Goal: Task Accomplishment & Management: Manage account settings

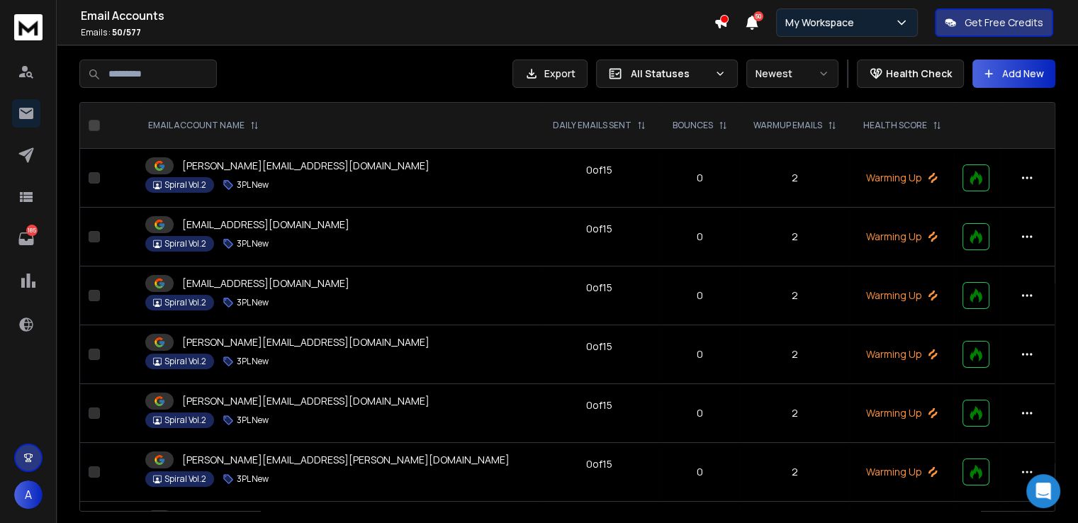
click at [841, 23] on p "My Workspace" at bounding box center [823, 23] width 74 height 14
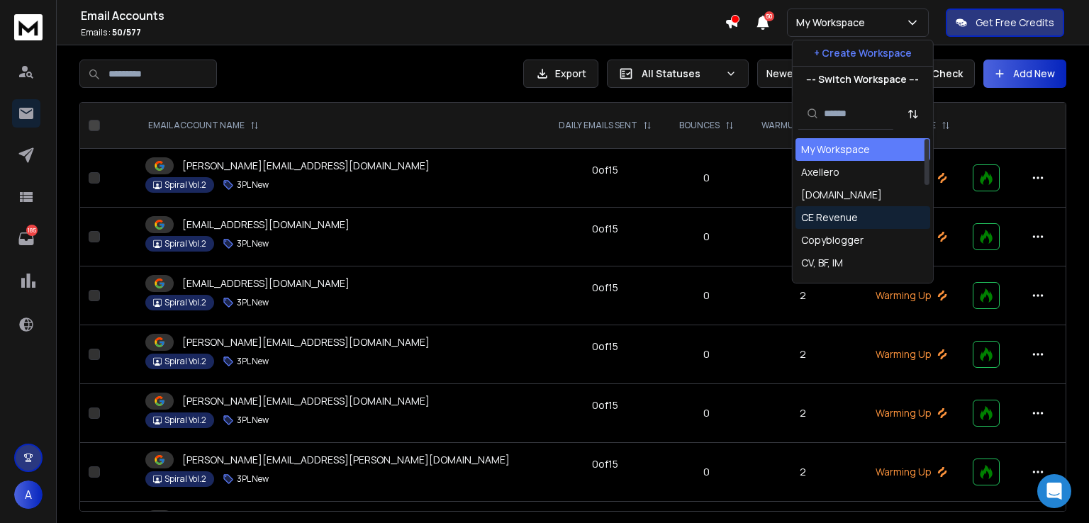
click at [847, 213] on div "CE Revenue" at bounding box center [829, 218] width 57 height 14
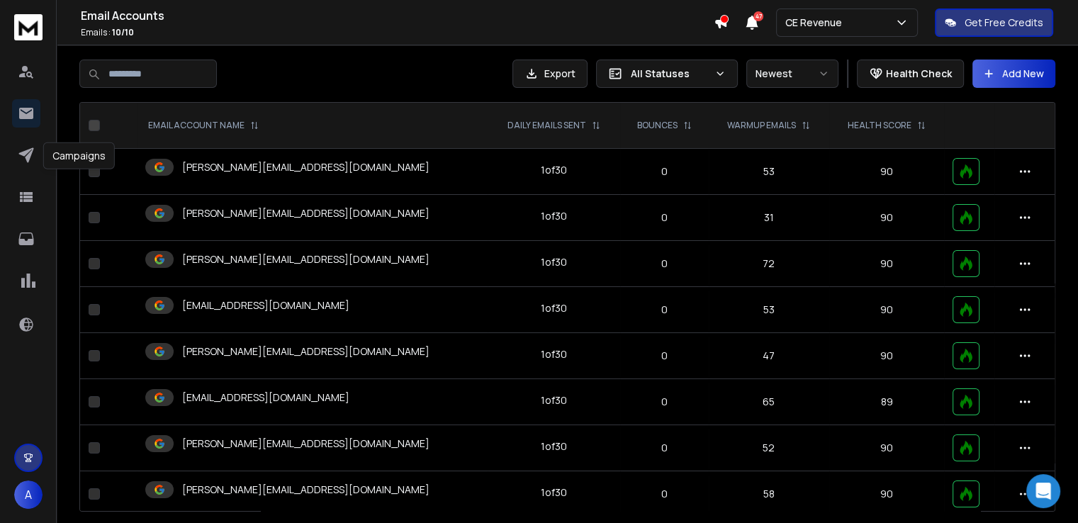
click at [29, 140] on div at bounding box center [28, 200] width 33 height 286
click at [25, 154] on icon at bounding box center [25, 154] width 15 height 15
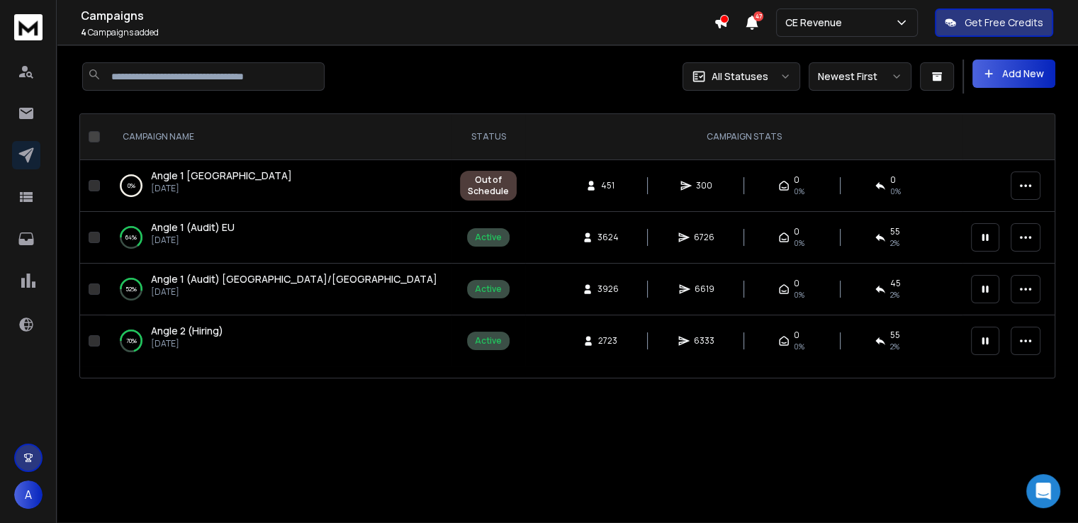
click at [195, 176] on span "Angle 1 [GEOGRAPHIC_DATA]" at bounding box center [221, 175] width 141 height 13
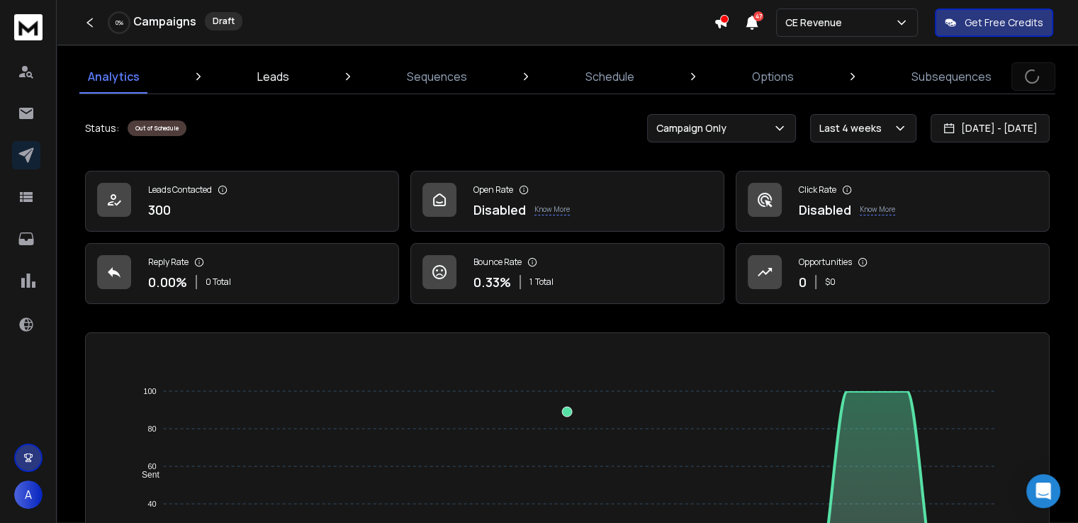
click at [269, 65] on link "Leads" at bounding box center [273, 77] width 49 height 34
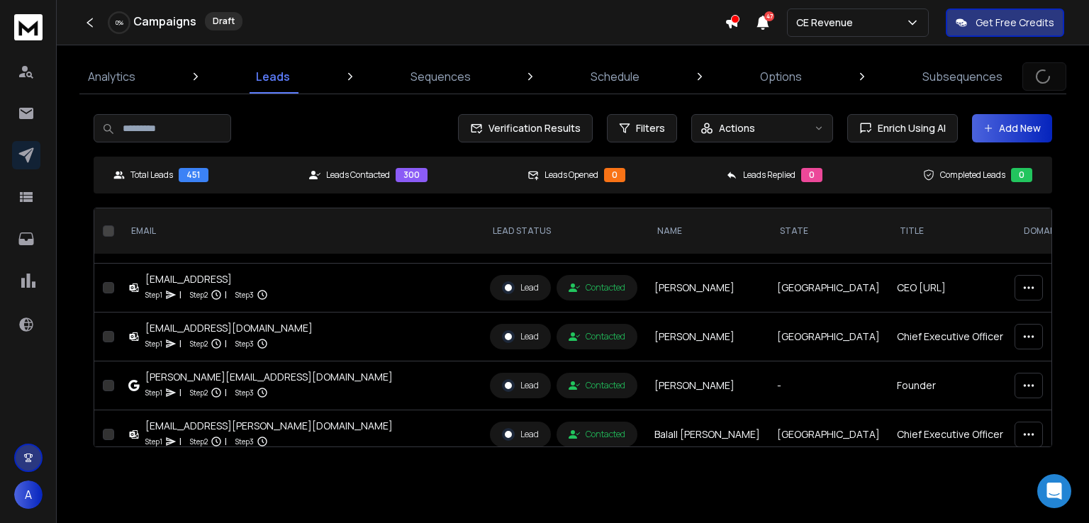
scroll to position [2268, 0]
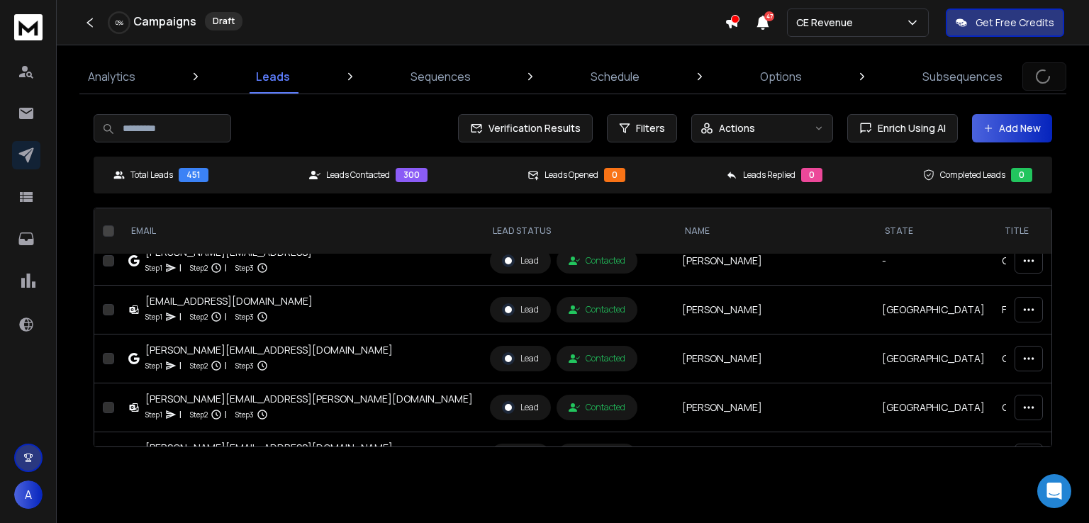
click at [815, 86] on div "Analytics Leads Sequences Schedule Options Subsequences" at bounding box center [545, 77] width 932 height 34
click at [782, 82] on p "Options" at bounding box center [781, 76] width 42 height 17
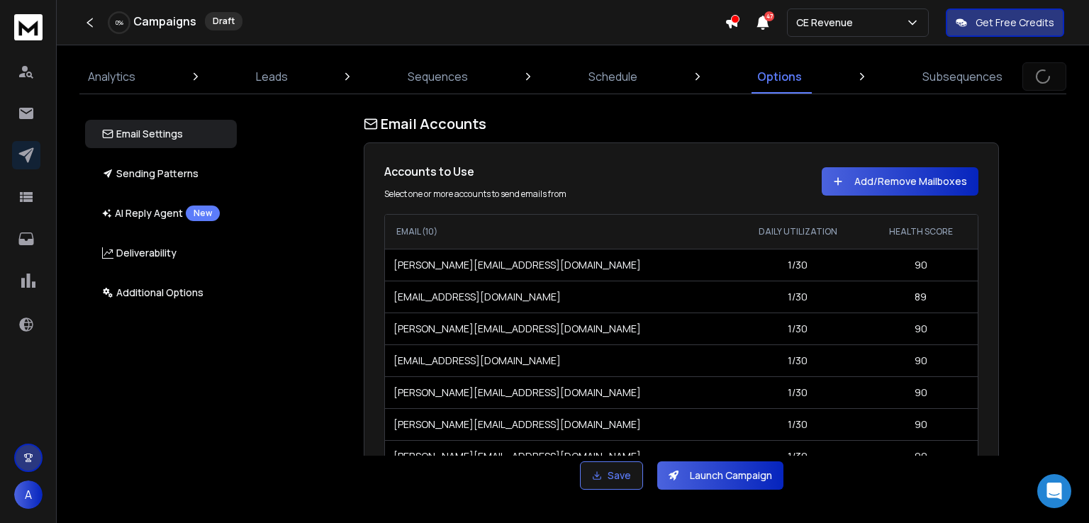
scroll to position [69, 0]
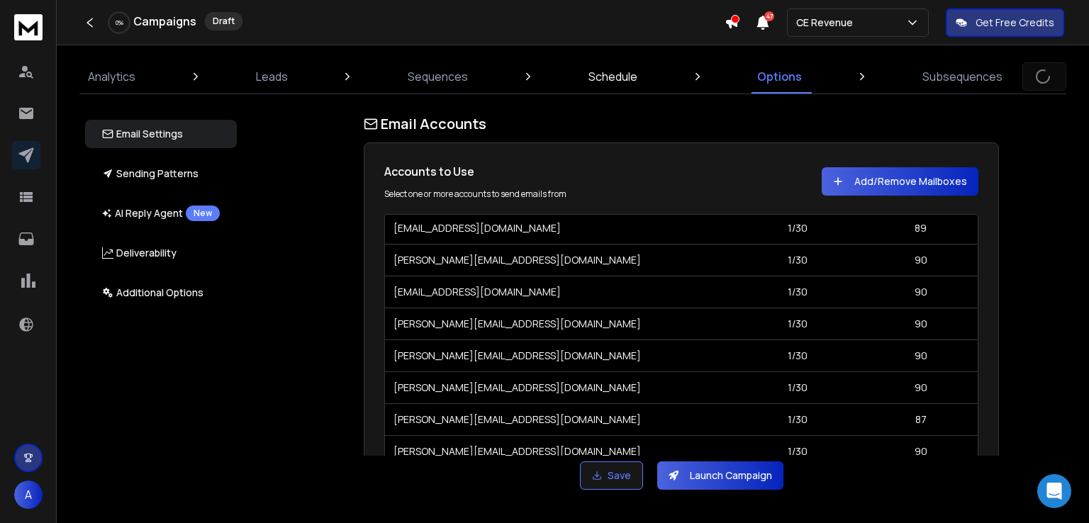
click at [606, 68] on p "Schedule" at bounding box center [613, 76] width 49 height 17
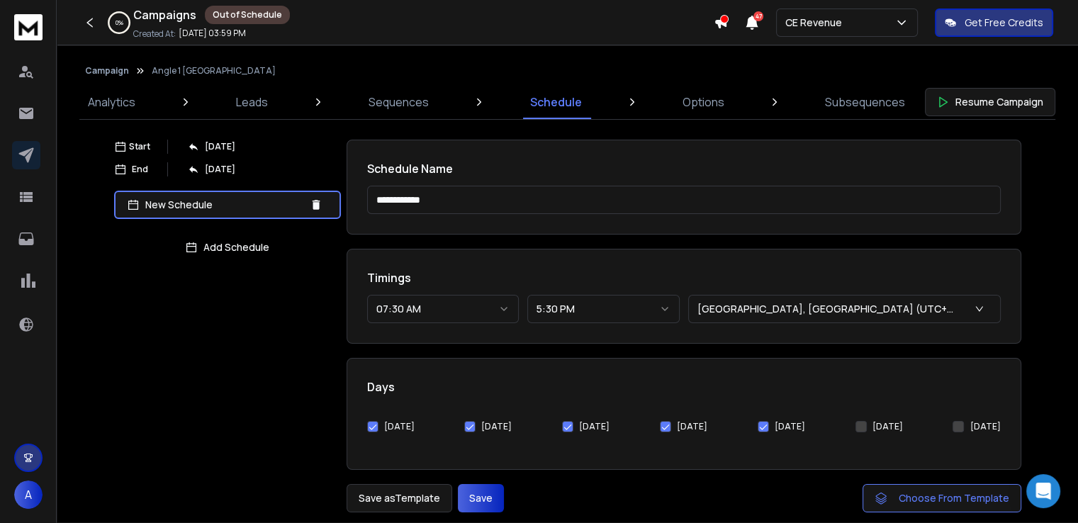
click at [494, 498] on button "Save" at bounding box center [481, 498] width 46 height 28
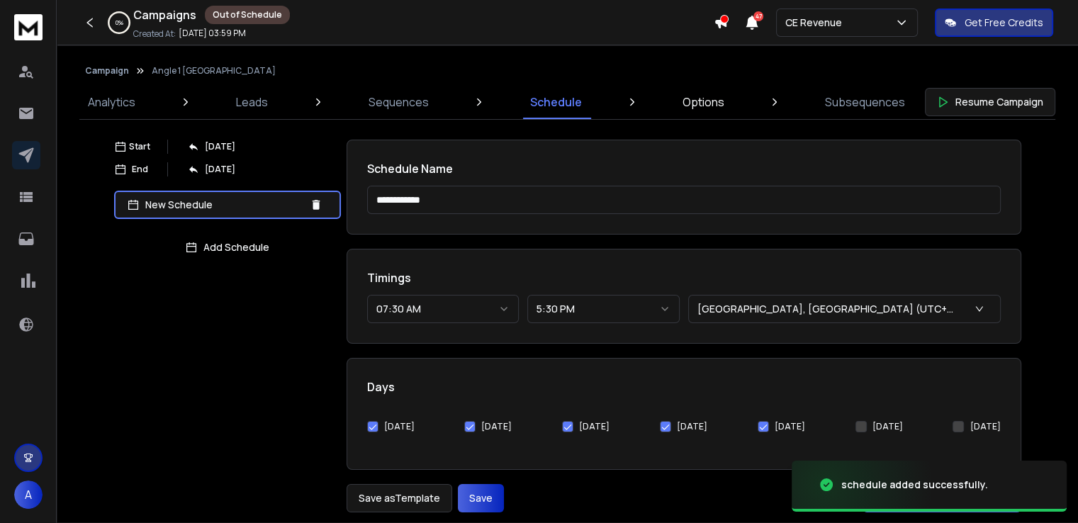
click at [715, 102] on p "Options" at bounding box center [704, 102] width 42 height 17
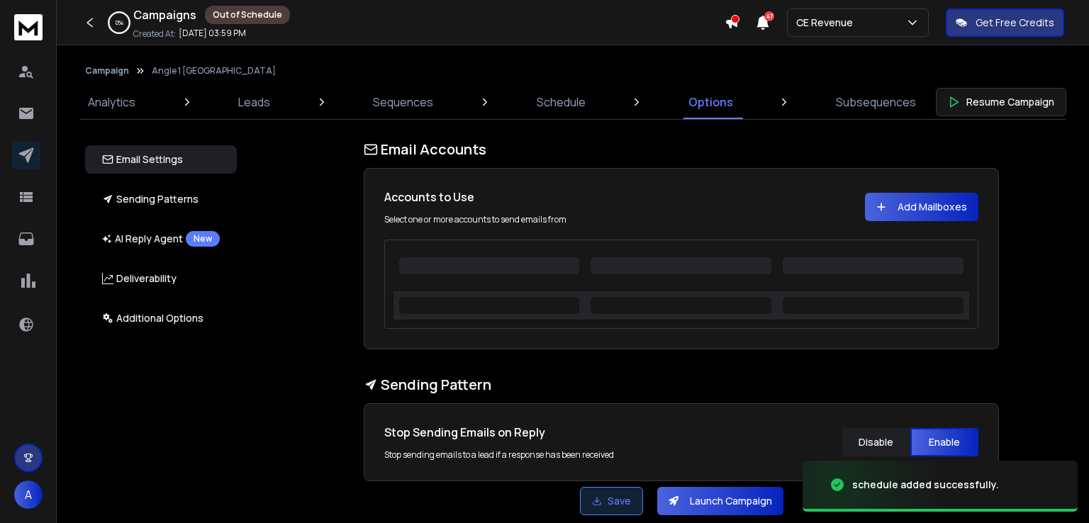
click at [604, 502] on button "Save" at bounding box center [611, 501] width 63 height 28
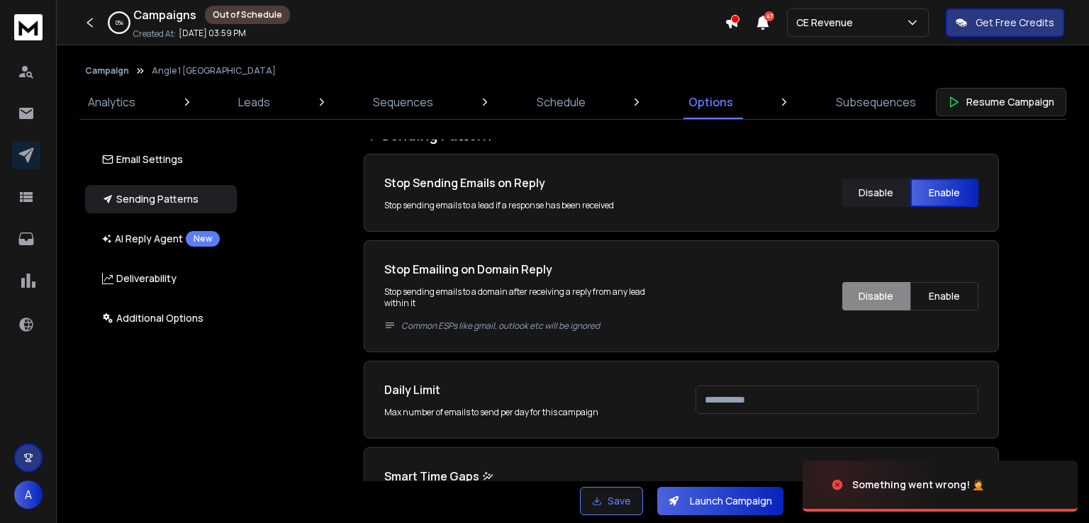
scroll to position [709, 0]
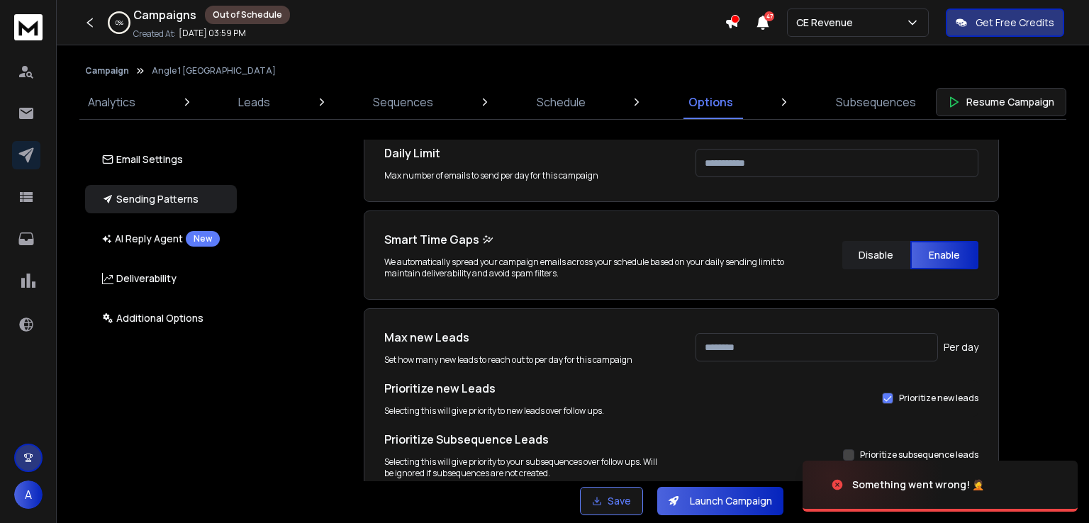
click at [681, 501] on button "Launch Campaign" at bounding box center [720, 501] width 126 height 28
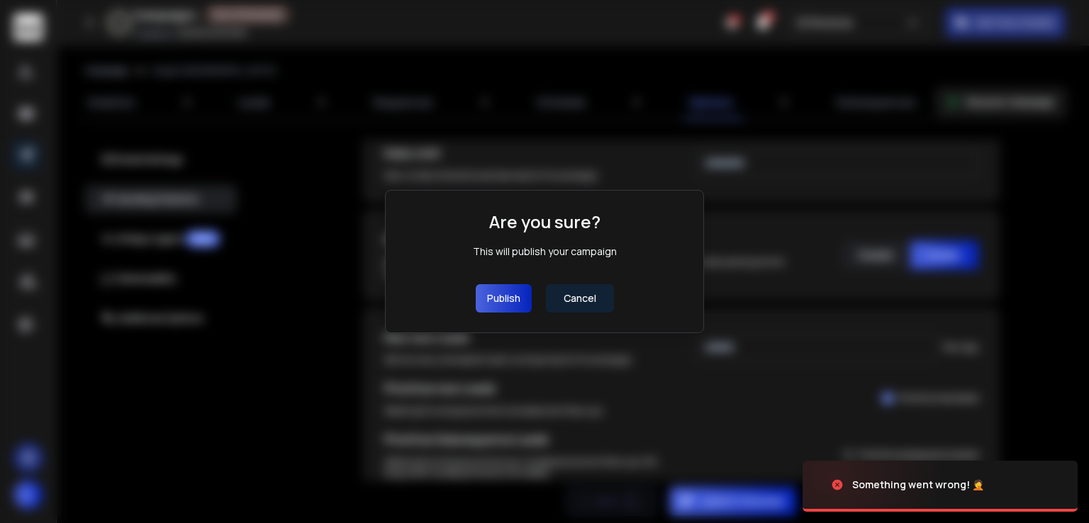
click at [516, 301] on button "Publish" at bounding box center [504, 298] width 56 height 28
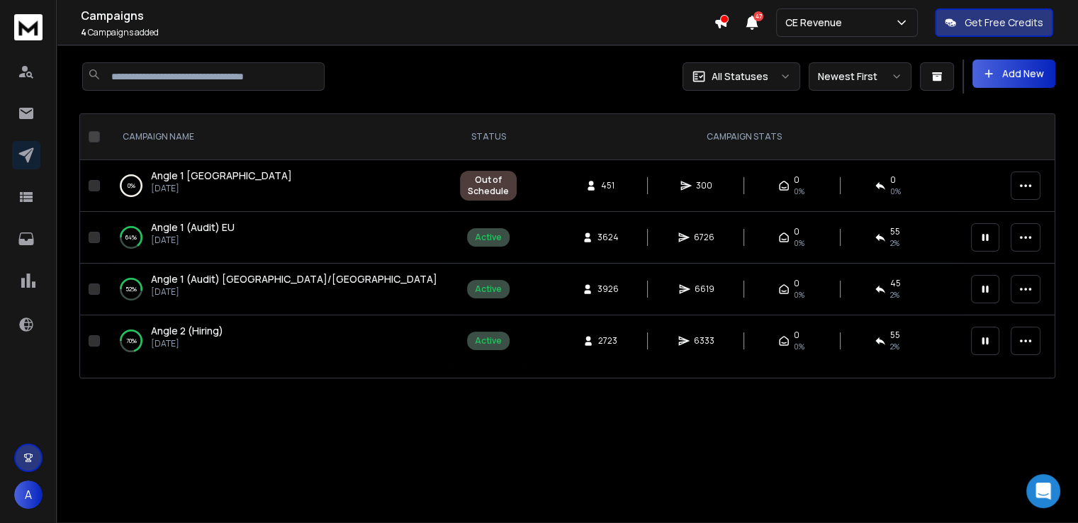
click at [206, 174] on div "0 % Angle 1 UAE 6 days ago" at bounding box center [279, 186] width 318 height 34
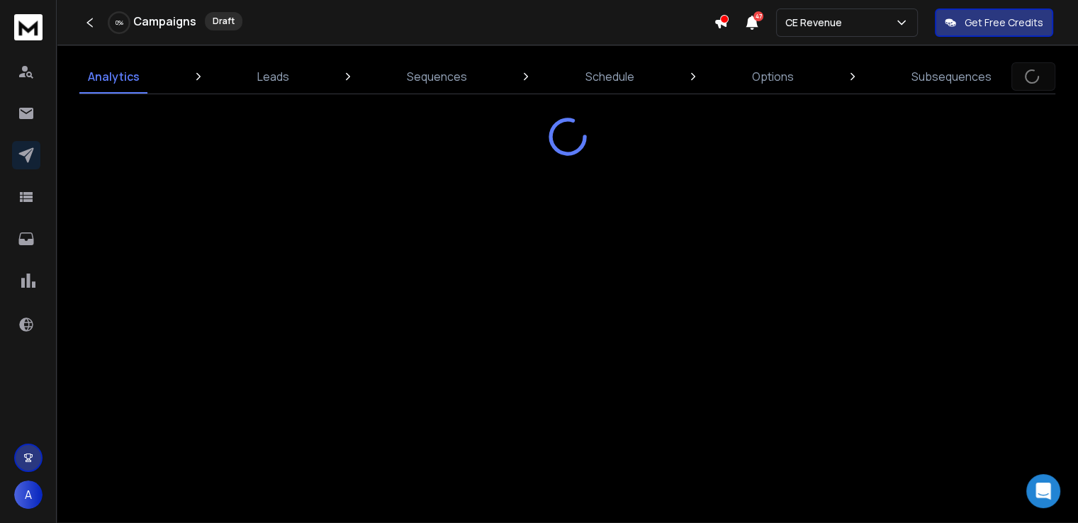
click at [745, 94] on div "Analytics Leads Sequences Schedule Options Subsequences" at bounding box center [539, 77] width 921 height 34
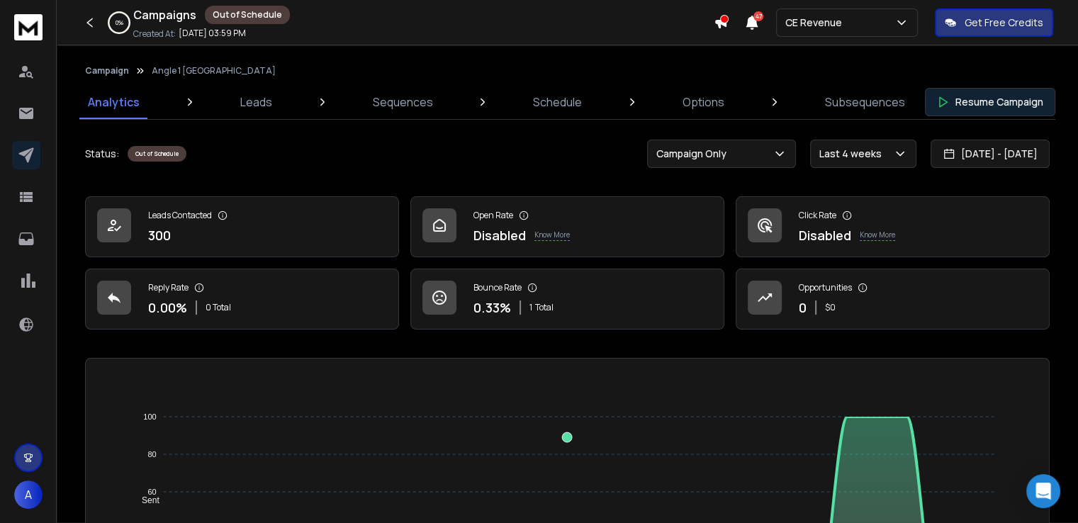
drag, startPoint x: 1062, startPoint y: 103, endPoint x: 1054, endPoint y: 103, distance: 7.8
click at [1057, 103] on div "Campaign Angle 1 UAE Analytics Leads Sequences Schedule Options Subsequences Re…" at bounding box center [568, 493] width 1022 height 897
click at [1041, 106] on button "Resume Campaign" at bounding box center [990, 102] width 130 height 28
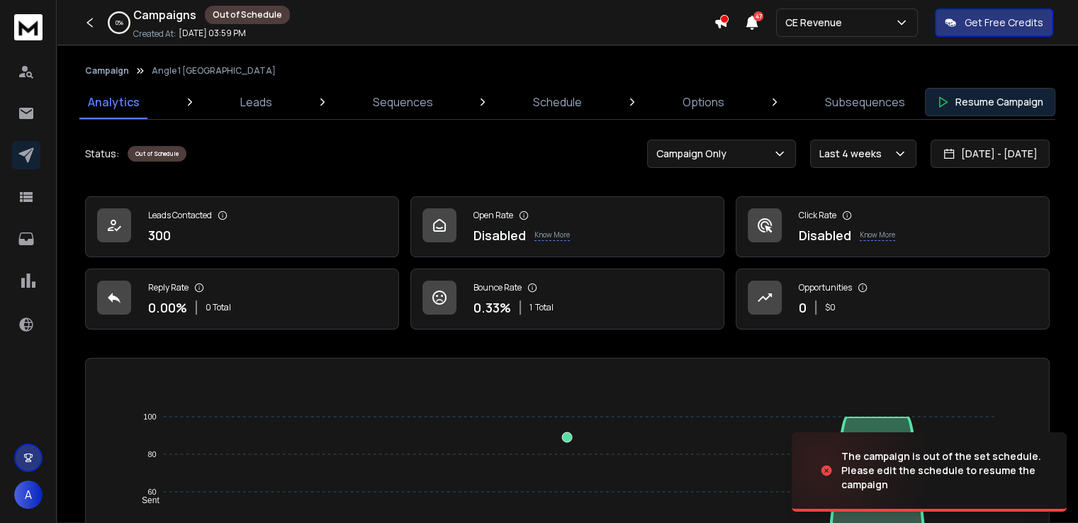
click at [1019, 111] on button "Resume Campaign" at bounding box center [990, 102] width 130 height 28
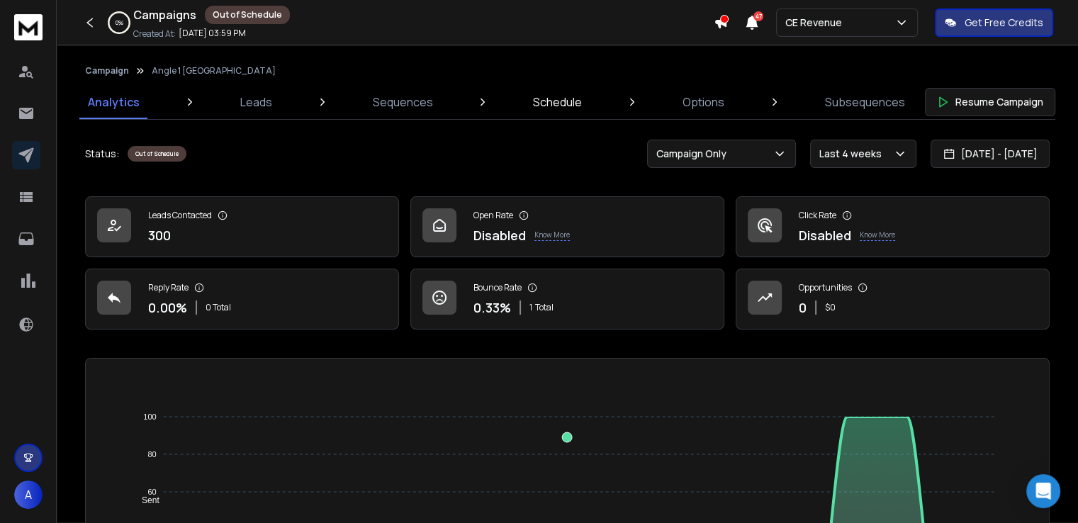
click at [540, 114] on link "Schedule" at bounding box center [558, 102] width 66 height 34
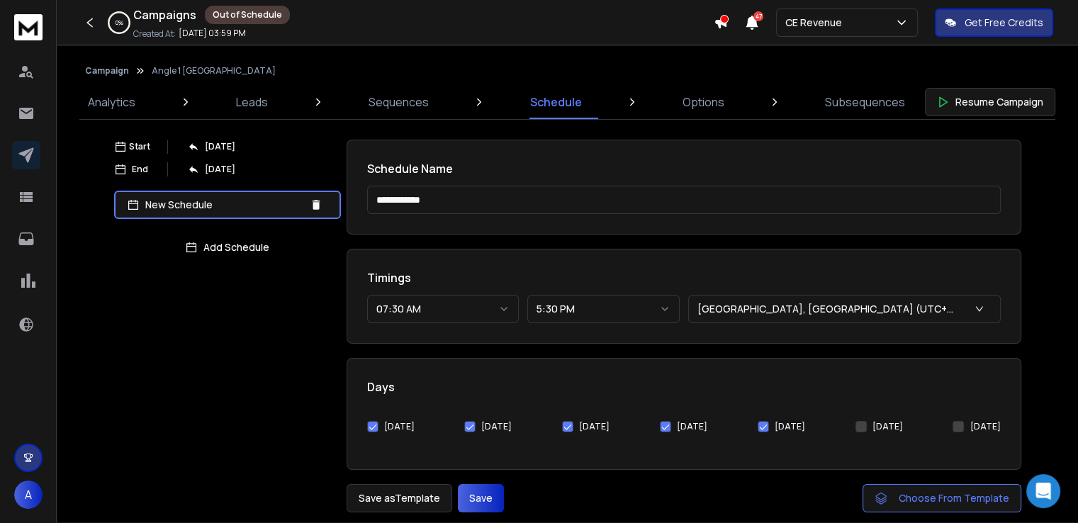
click at [235, 169] on p "Fri Sep 12 2025" at bounding box center [220, 169] width 30 height 11
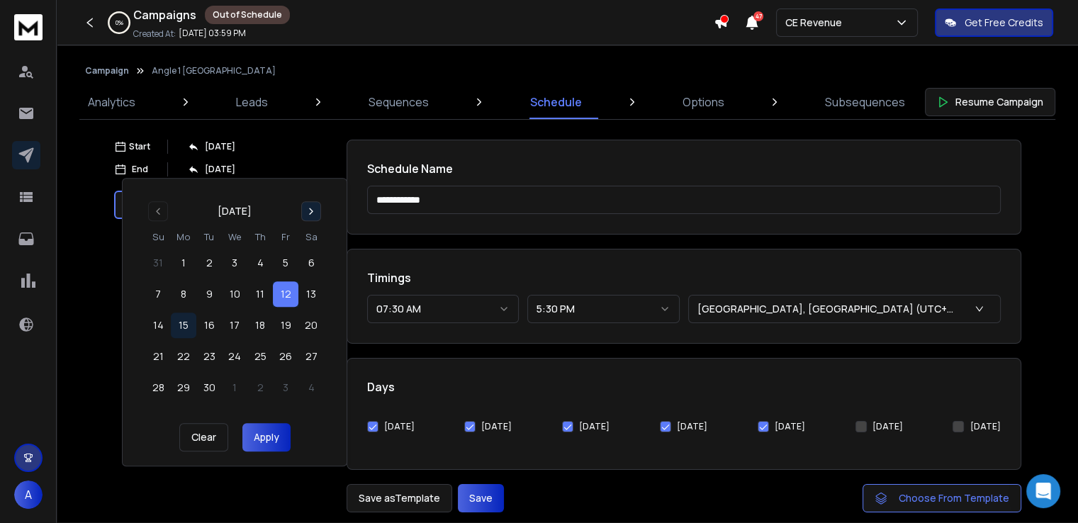
click at [309, 217] on button "Go to next month" at bounding box center [311, 211] width 20 height 20
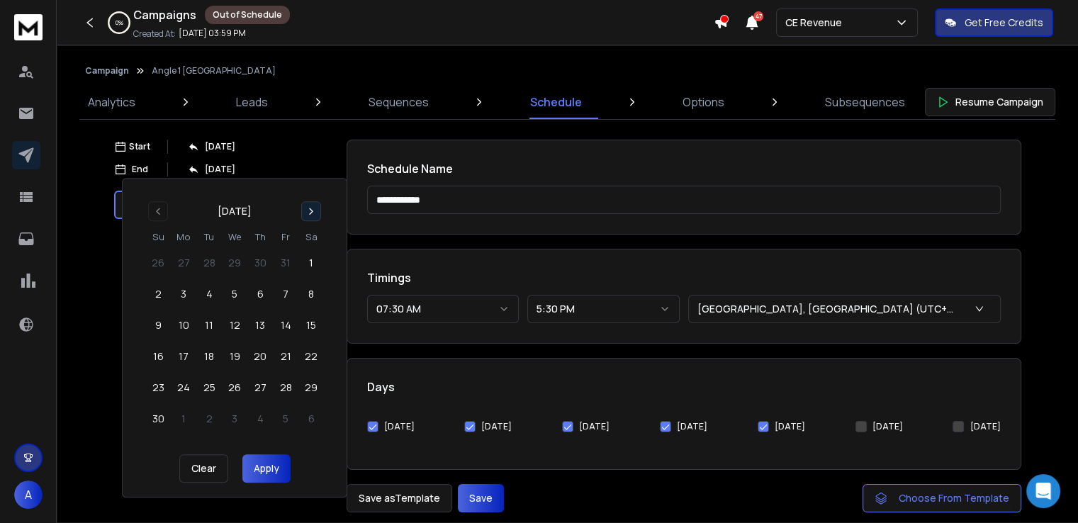
click at [309, 217] on button "Go to next month" at bounding box center [311, 211] width 20 height 20
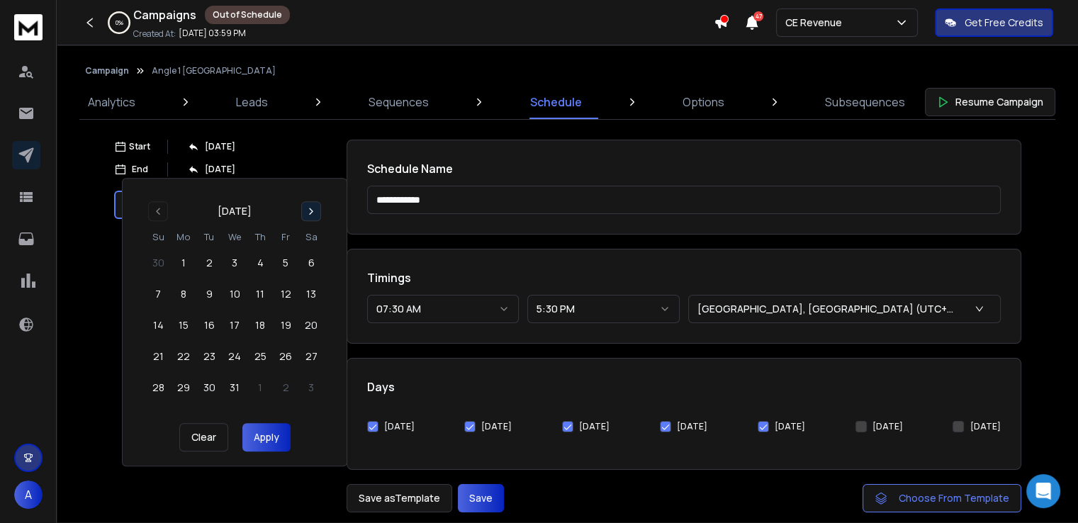
click at [309, 217] on button "Go to next month" at bounding box center [311, 211] width 20 height 20
drag, startPoint x: 312, startPoint y: 385, endPoint x: 285, endPoint y: 432, distance: 54.0
click at [311, 385] on button "31" at bounding box center [312, 388] width 26 height 26
drag, startPoint x: 262, startPoint y: 433, endPoint x: 261, endPoint y: 449, distance: 15.7
click at [260, 437] on button "Apply" at bounding box center [267, 437] width 48 height 28
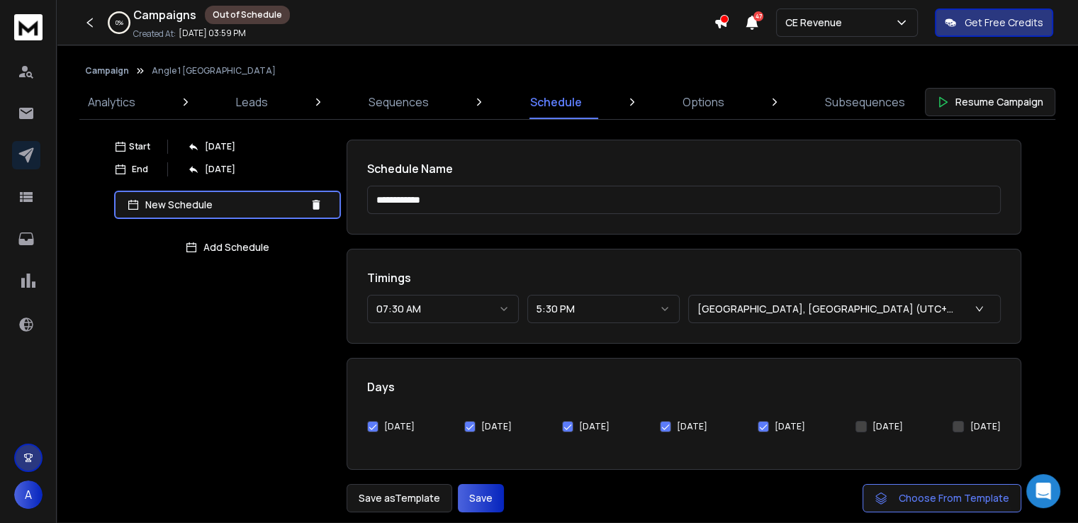
click at [463, 496] on button "Save" at bounding box center [481, 498] width 46 height 28
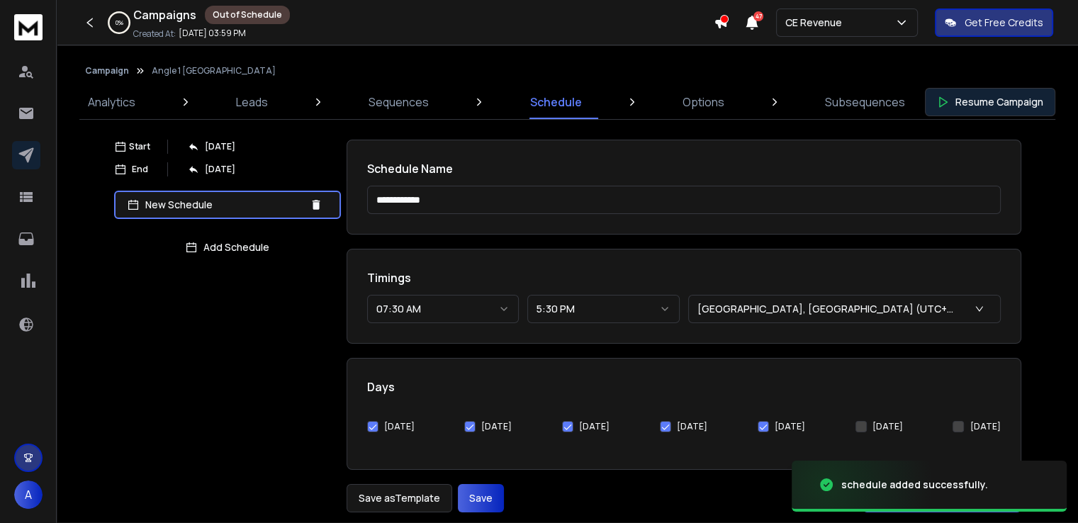
click at [1022, 96] on button "Resume Campaign" at bounding box center [990, 102] width 130 height 28
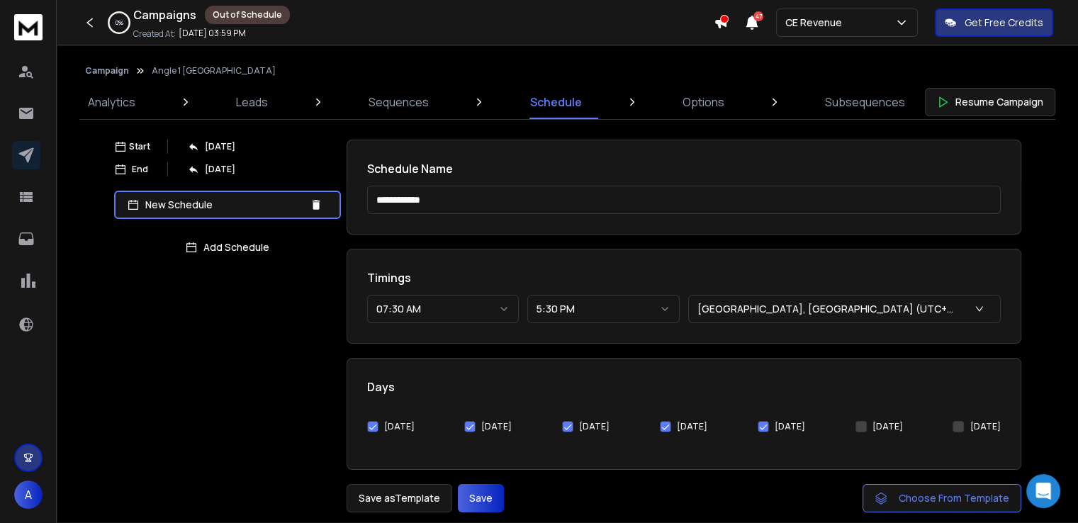
click at [462, 494] on button "Save" at bounding box center [481, 498] width 46 height 28
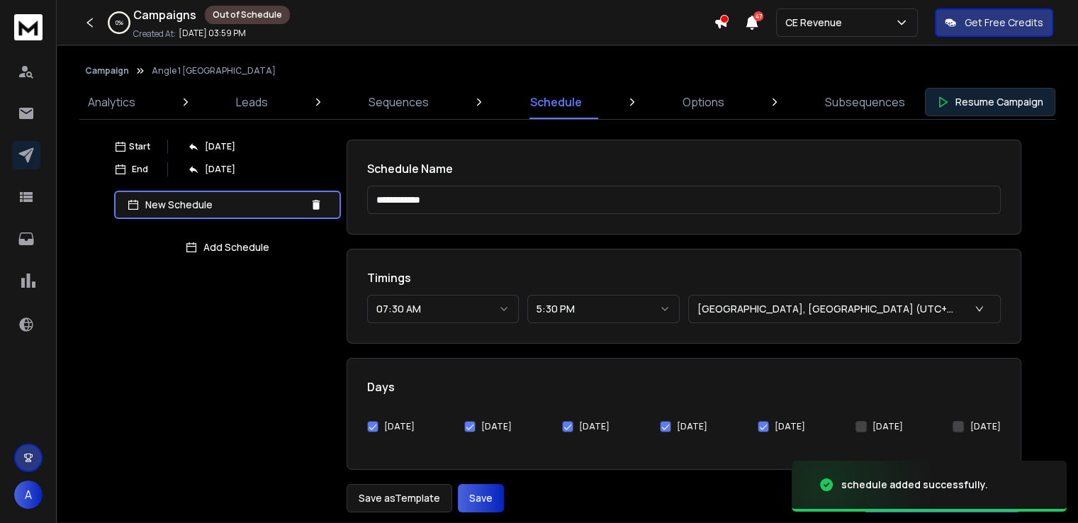
click at [971, 97] on button "Resume Campaign" at bounding box center [990, 102] width 130 height 28
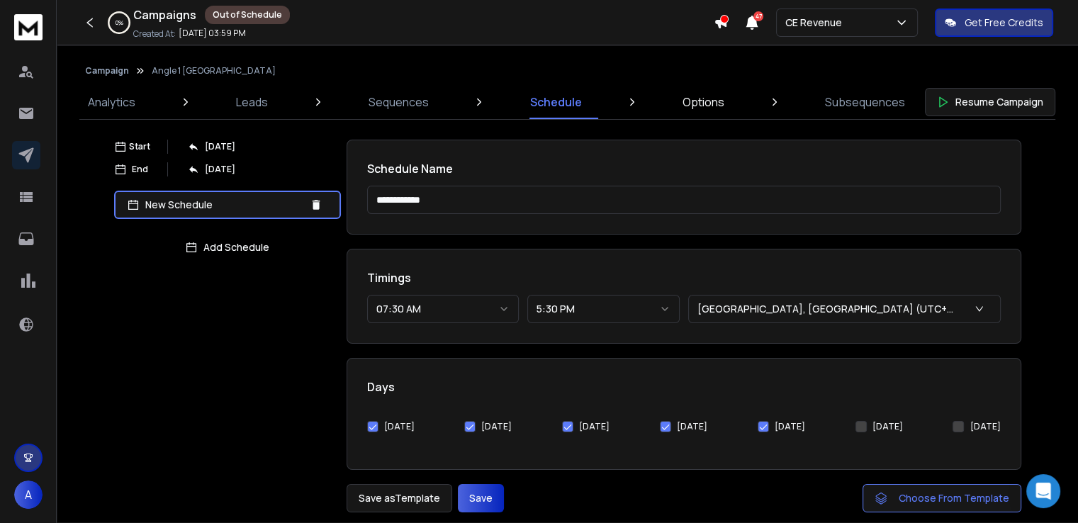
click at [719, 104] on p "Options" at bounding box center [704, 102] width 42 height 17
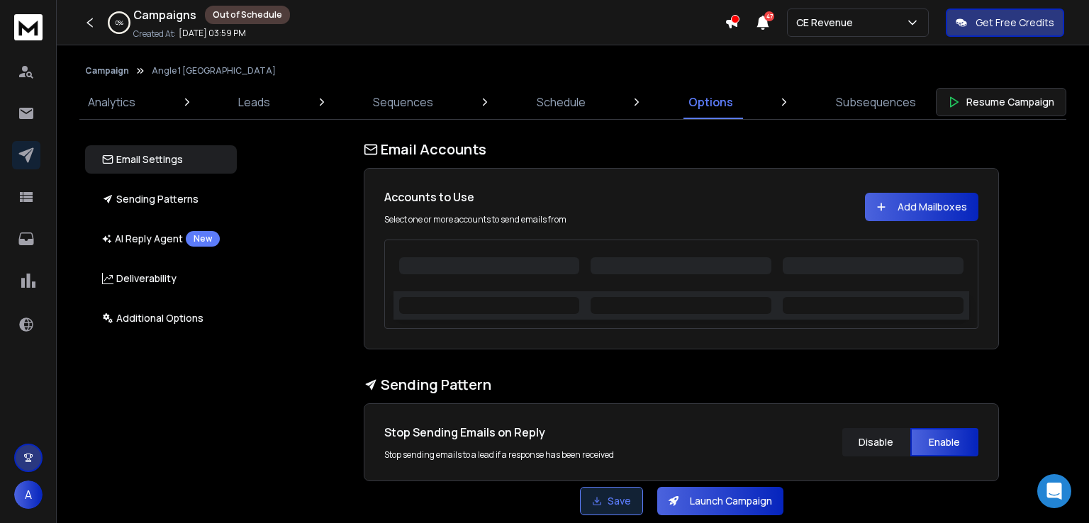
click at [604, 506] on button "Save" at bounding box center [611, 501] width 63 height 28
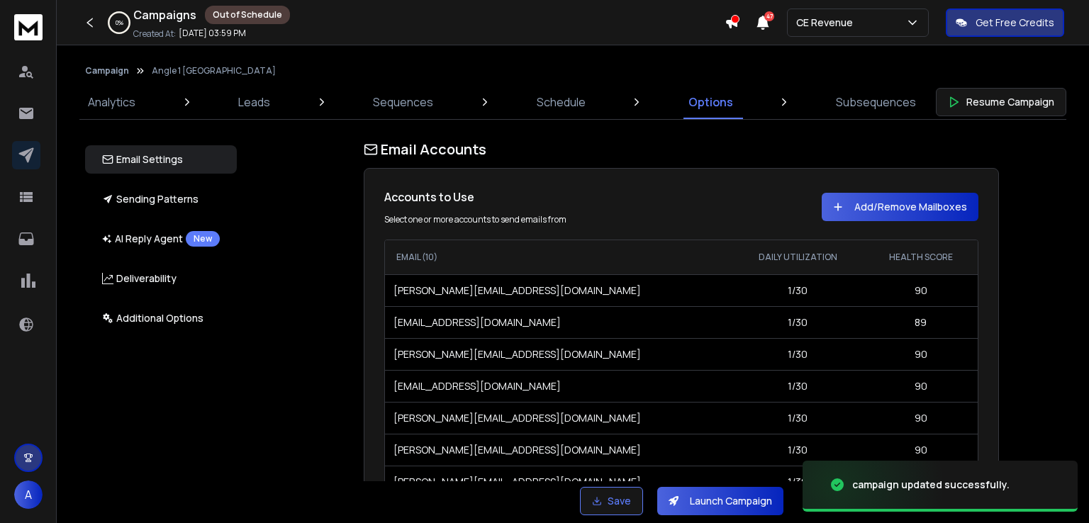
click at [718, 508] on button "Launch Campaign" at bounding box center [720, 501] width 126 height 28
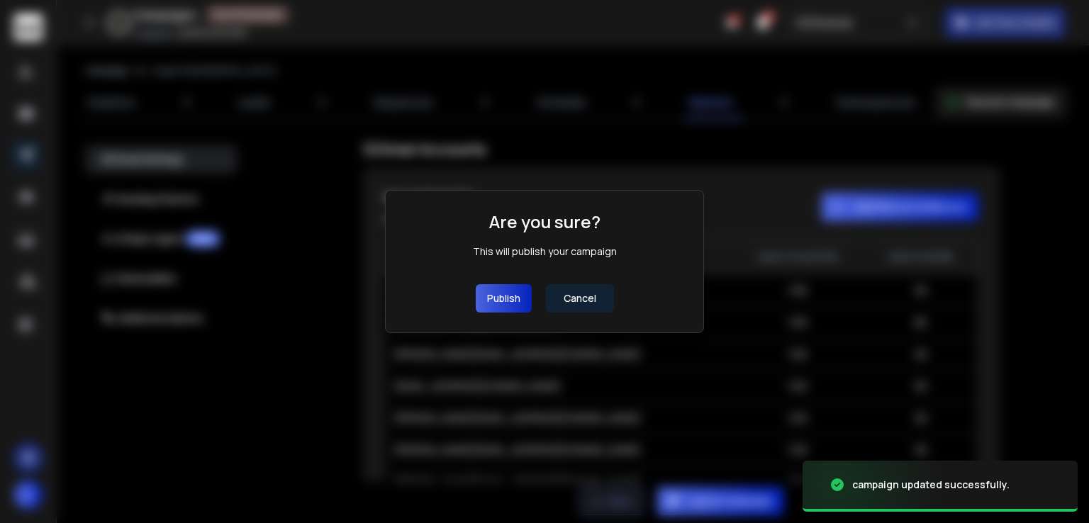
click at [505, 310] on button "Publish" at bounding box center [504, 298] width 56 height 28
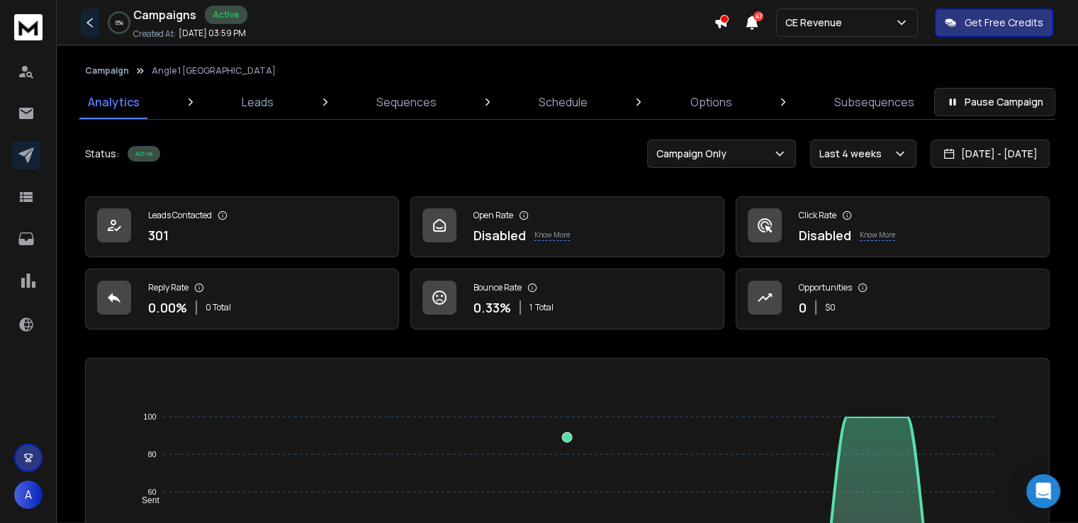
click at [95, 23] on icon at bounding box center [90, 22] width 13 height 13
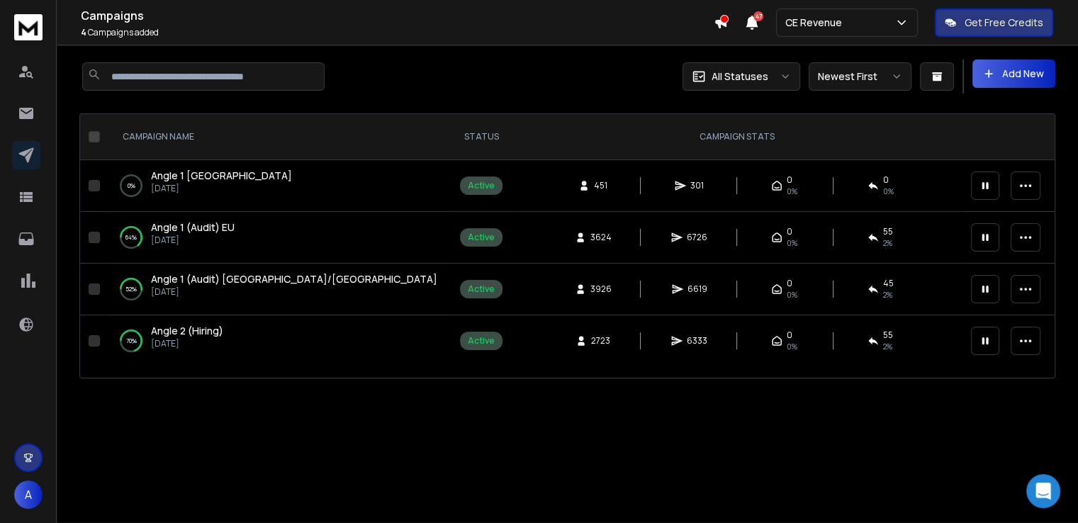
click at [244, 235] on div "64 % Angle 1 (Audit) EU 4 months ago" at bounding box center [279, 238] width 318 height 34
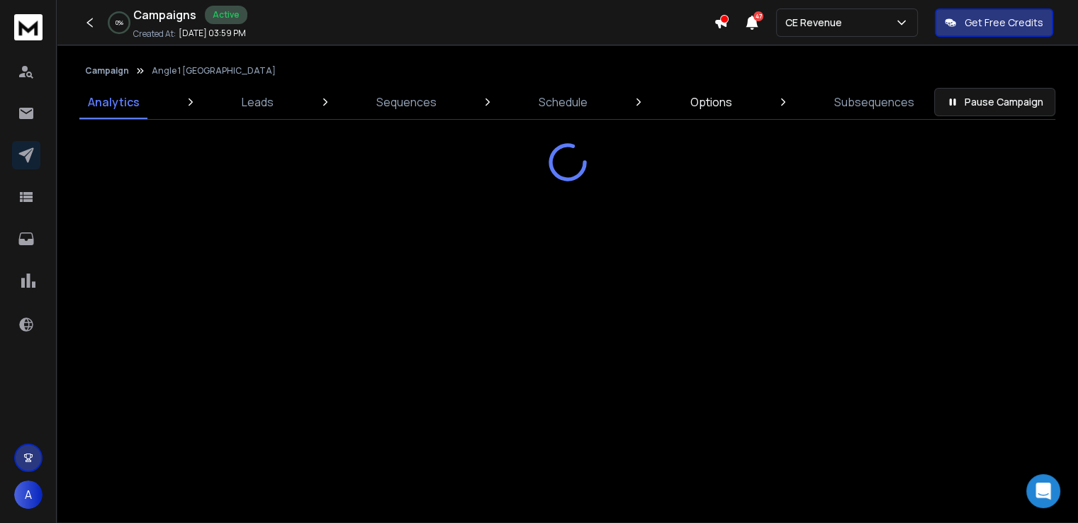
click at [705, 103] on p "Options" at bounding box center [712, 102] width 42 height 17
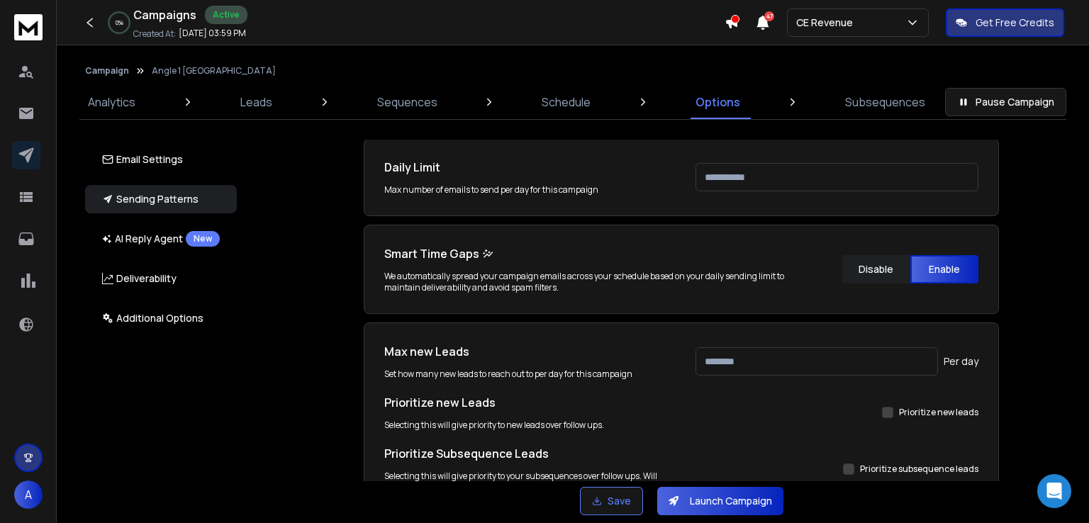
scroll to position [695, 0]
drag, startPoint x: 801, startPoint y: 359, endPoint x: 793, endPoint y: 345, distance: 16.5
click at [799, 359] on input "*" at bounding box center [817, 361] width 243 height 28
type input "**"
click at [888, 409] on button "Prioritize new leads" at bounding box center [887, 412] width 11 height 11
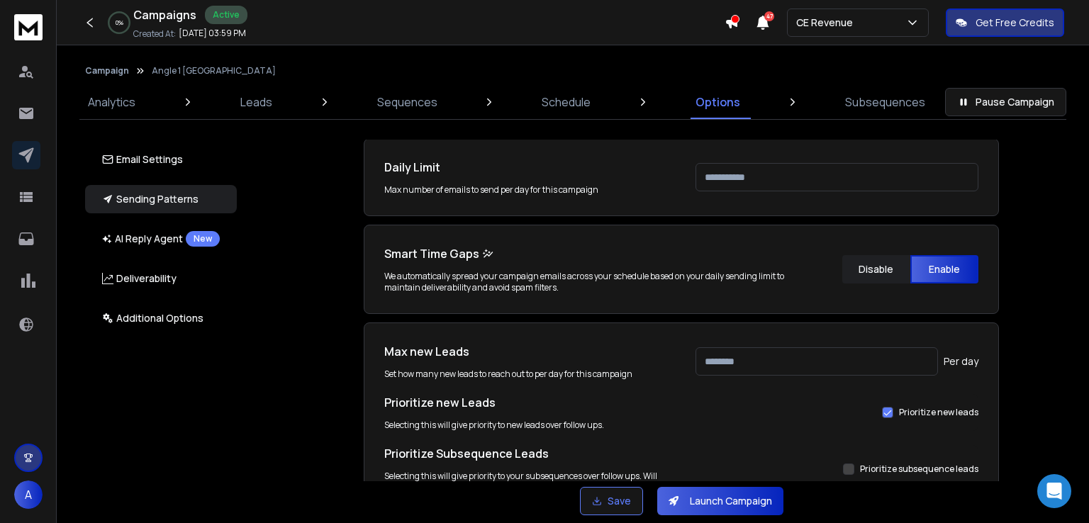
click at [624, 506] on button "Save" at bounding box center [611, 501] width 63 height 28
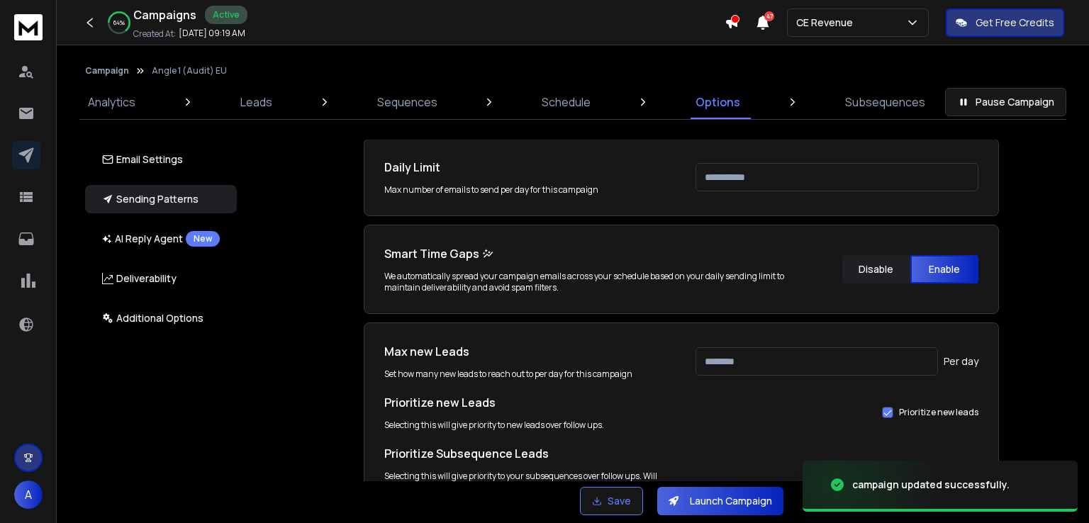
click at [718, 506] on button "Launch Campaign" at bounding box center [720, 501] width 126 height 28
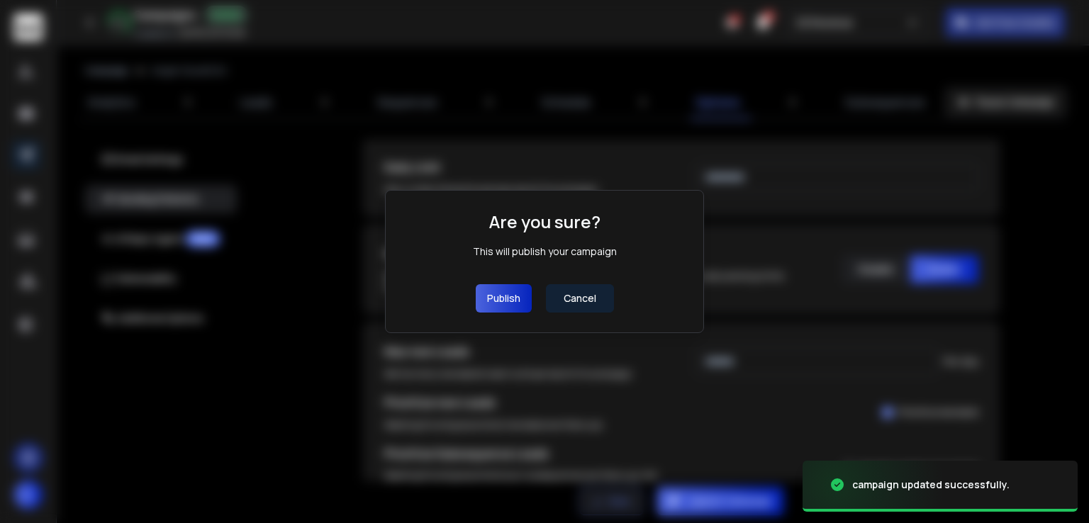
click at [508, 306] on button "Publish" at bounding box center [504, 298] width 56 height 28
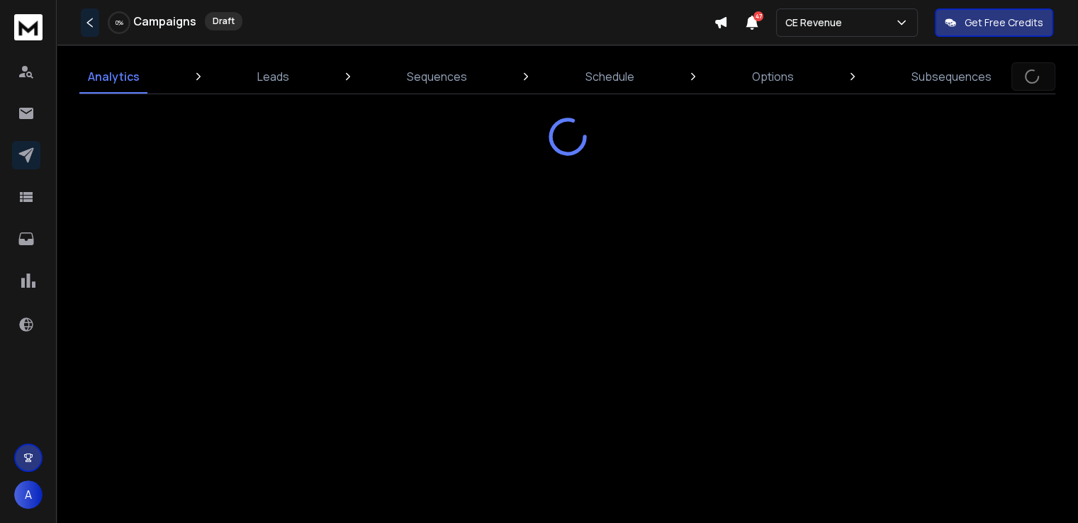
click at [96, 35] on button at bounding box center [90, 23] width 18 height 28
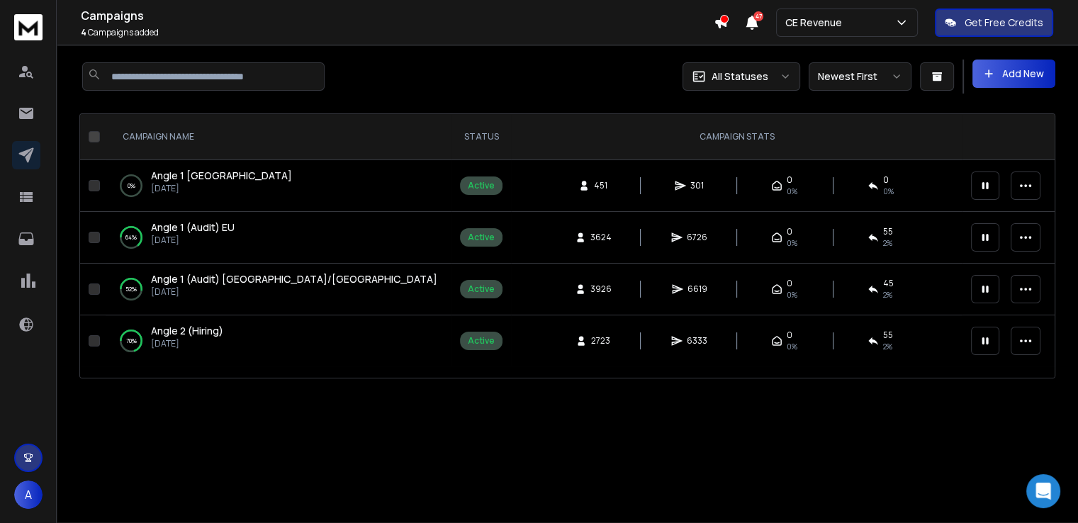
click at [235, 294] on p "4 months ago" at bounding box center [294, 291] width 286 height 11
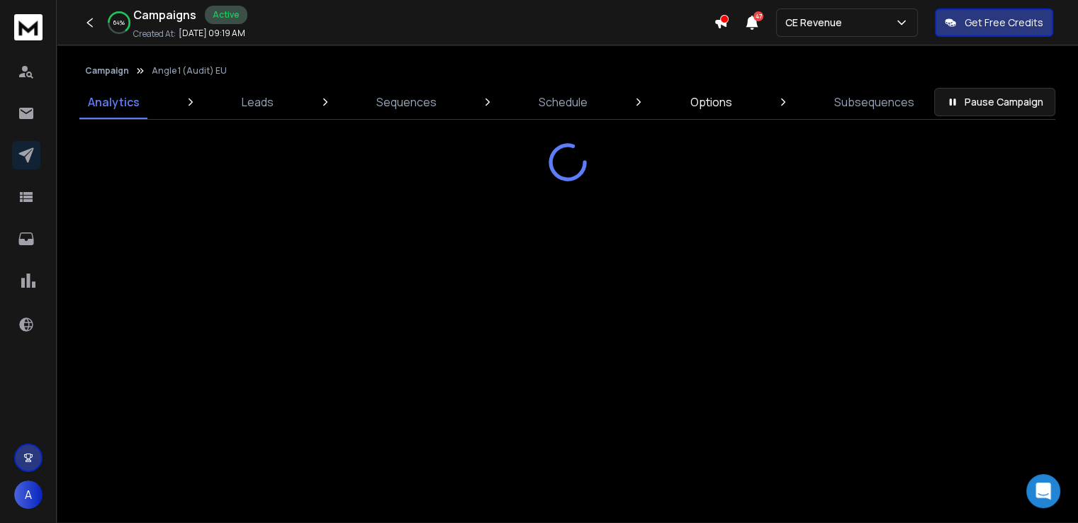
click at [722, 100] on p "Options" at bounding box center [712, 102] width 42 height 17
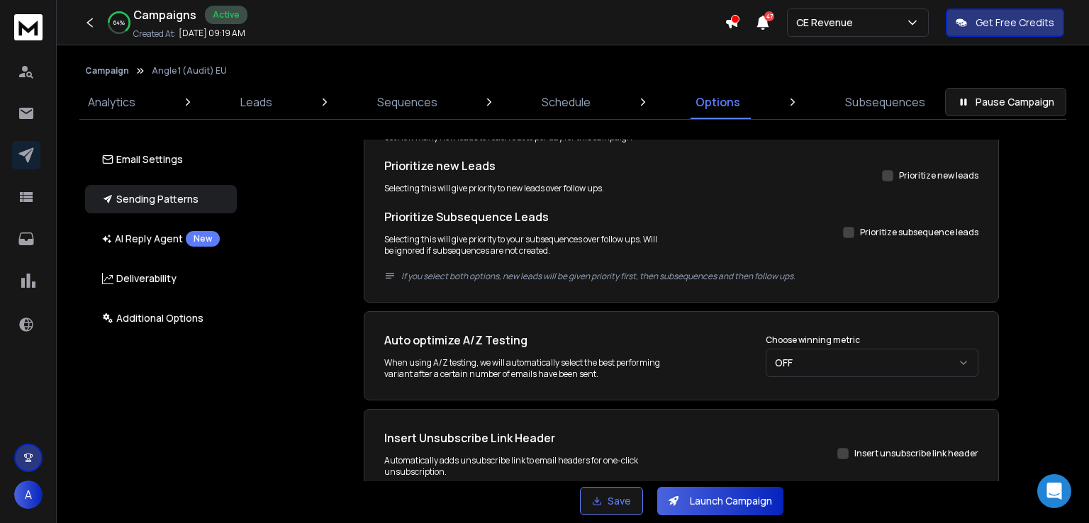
scroll to position [695, 0]
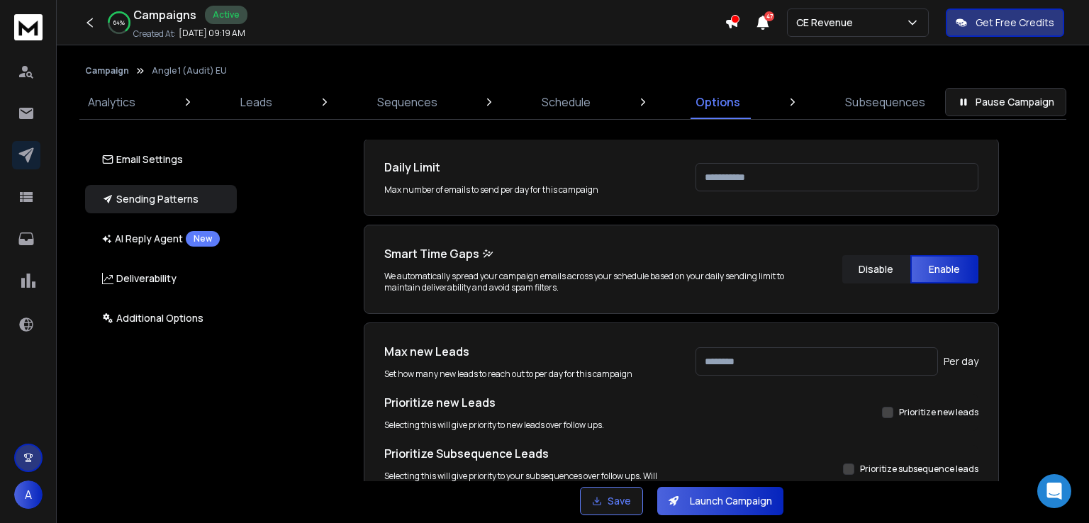
click at [786, 352] on input "*" at bounding box center [817, 361] width 243 height 28
type input "**"
click at [882, 409] on button "Prioritize new leads" at bounding box center [887, 412] width 11 height 11
click at [618, 502] on button "Save" at bounding box center [611, 501] width 63 height 28
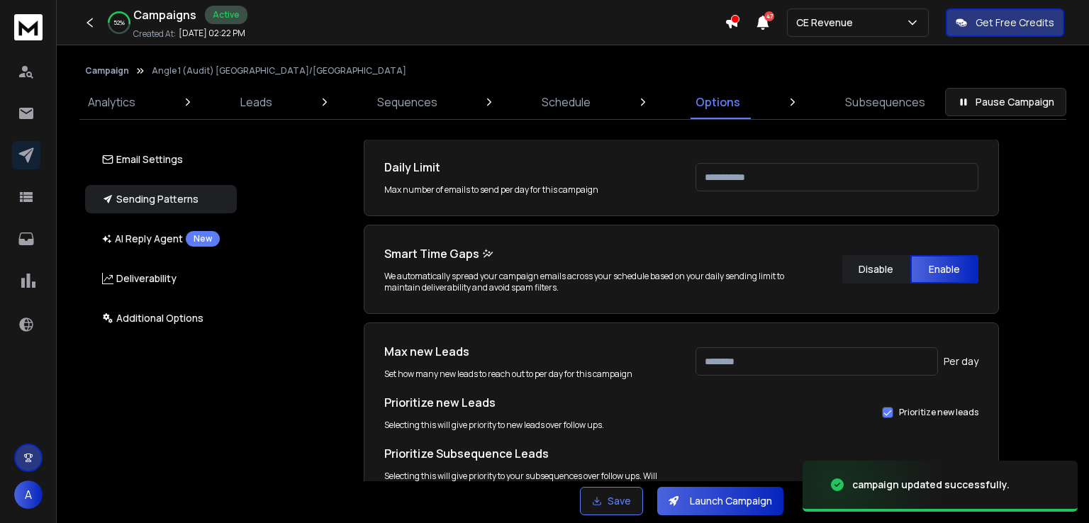
click at [752, 506] on button "Launch Campaign" at bounding box center [720, 501] width 126 height 28
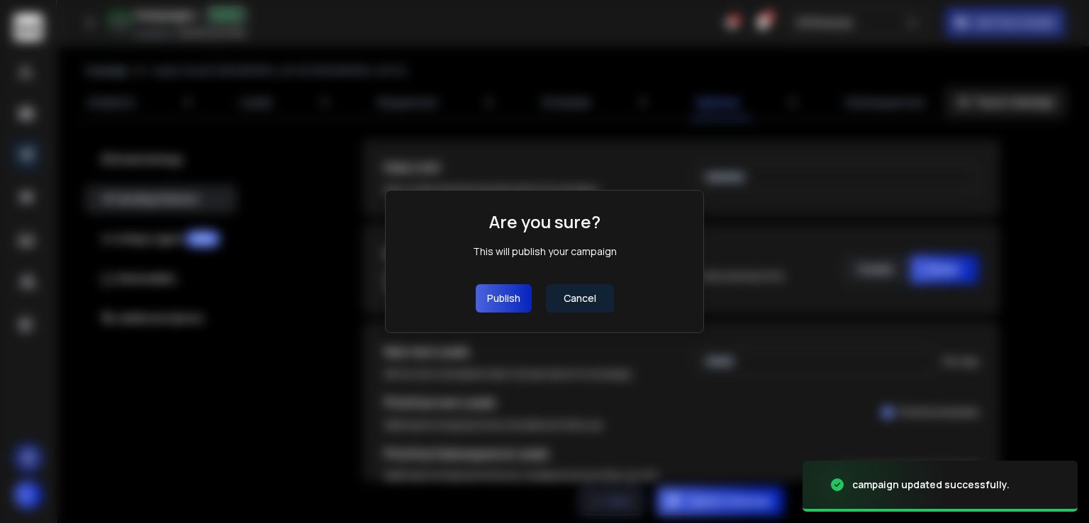
click at [515, 306] on button "Publish" at bounding box center [504, 298] width 56 height 28
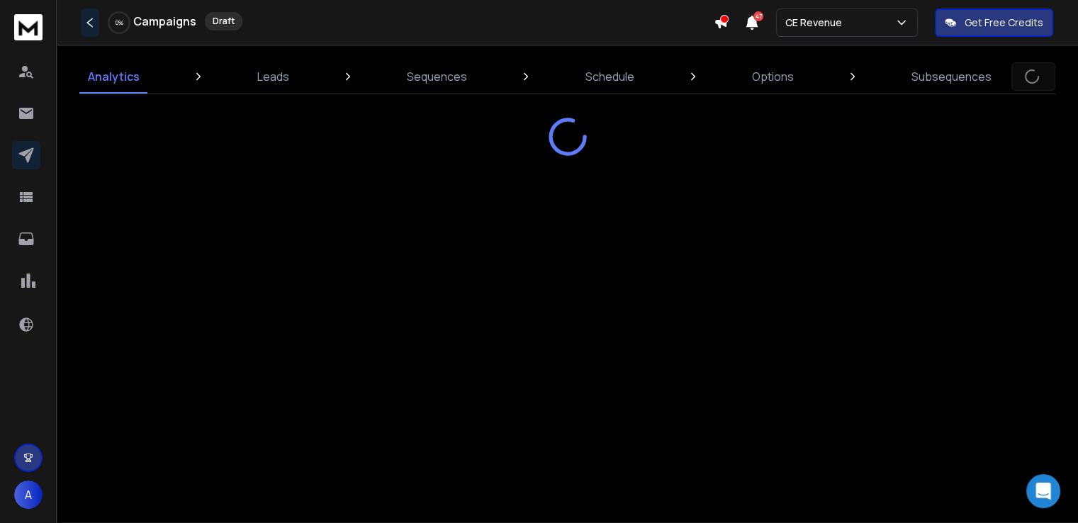
click at [89, 16] on icon at bounding box center [90, 22] width 13 height 13
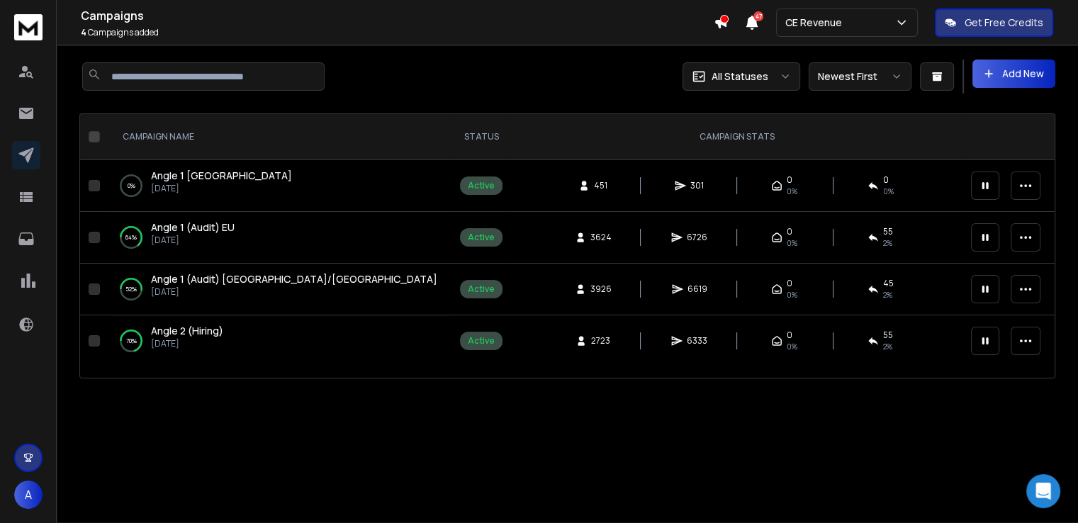
click at [252, 342] on div "70 % Angle 2 (Hiring) [DATE]" at bounding box center [279, 341] width 318 height 34
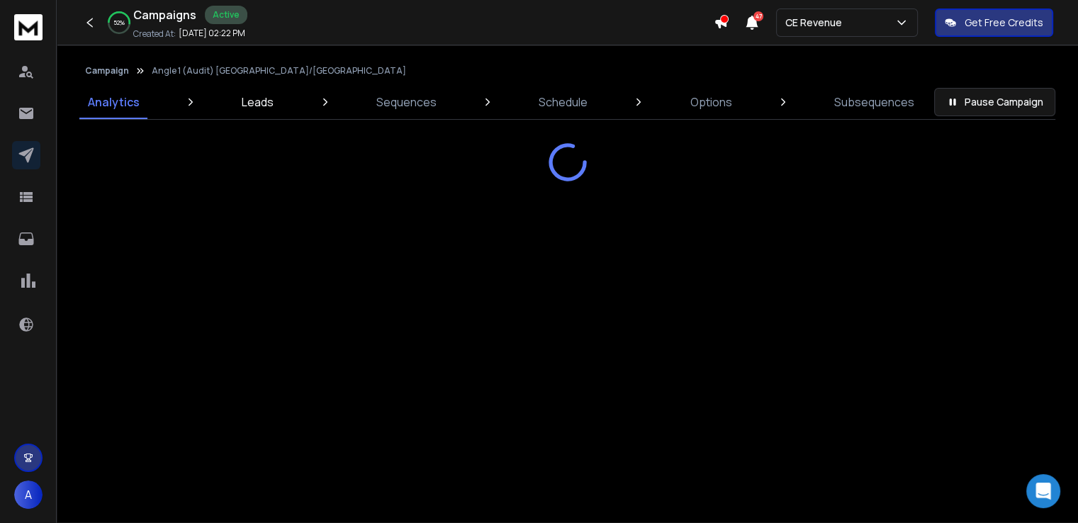
click at [237, 106] on link "Leads" at bounding box center [257, 102] width 49 height 34
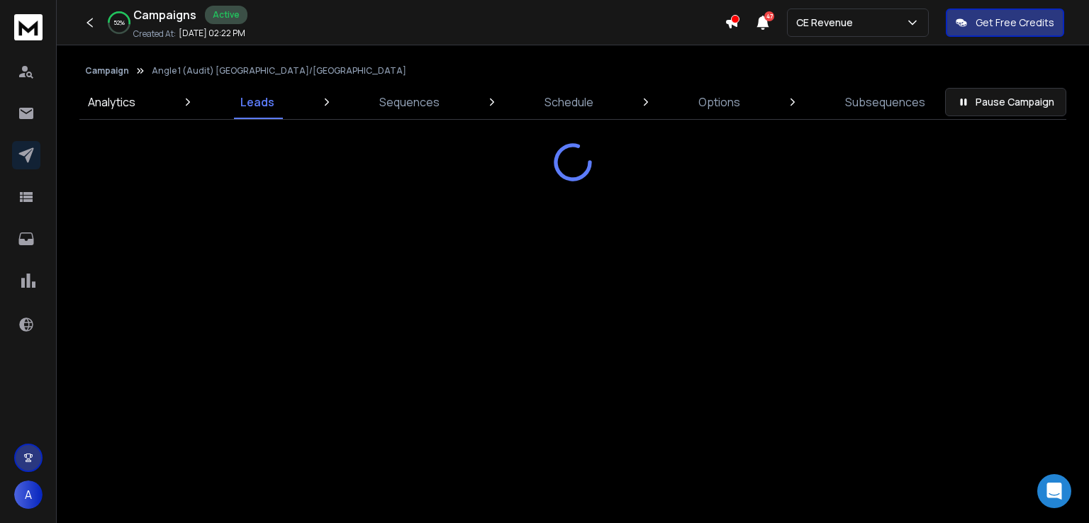
click at [126, 104] on p "Analytics" at bounding box center [112, 102] width 48 height 17
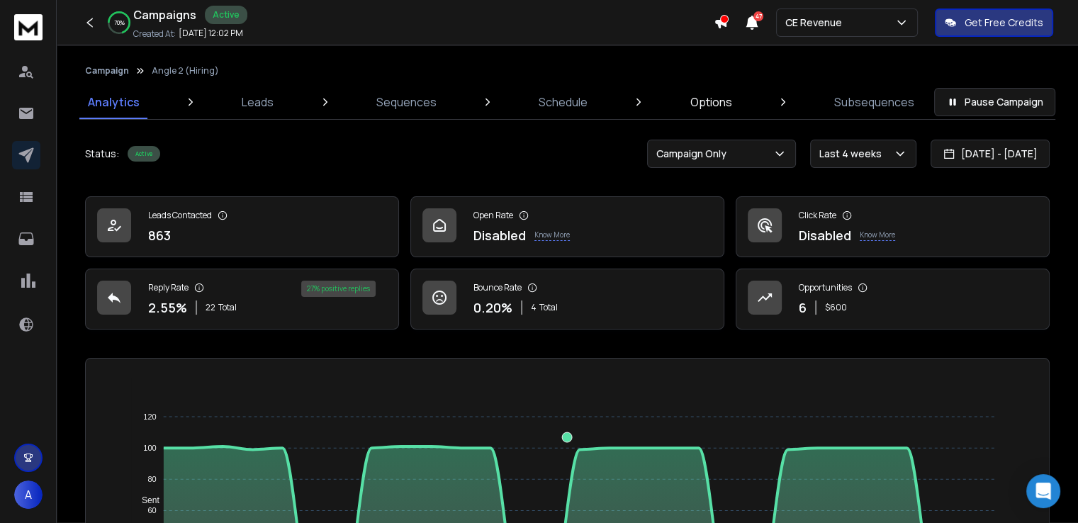
click at [714, 96] on p "Options" at bounding box center [712, 102] width 42 height 17
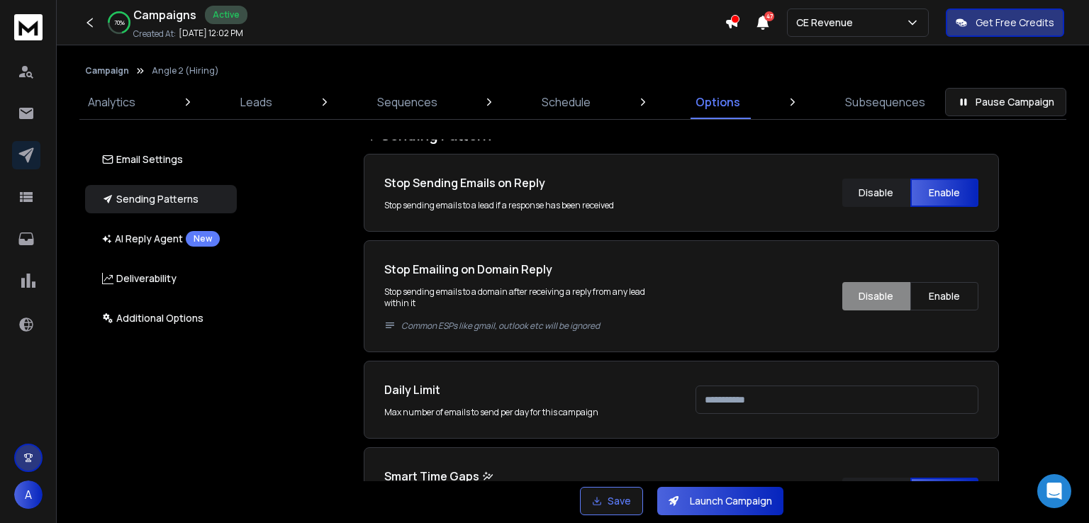
scroll to position [695, 0]
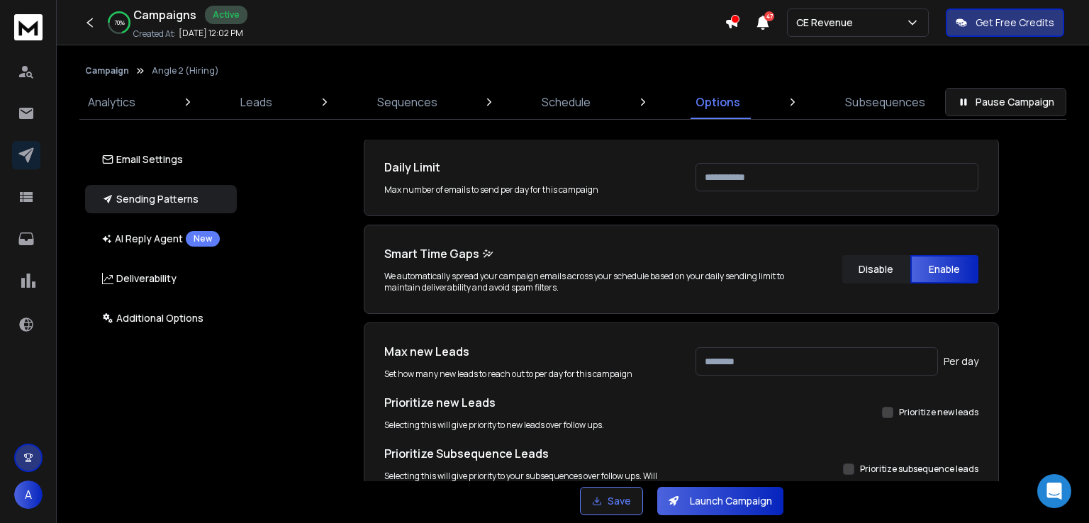
drag, startPoint x: 759, startPoint y: 374, endPoint x: 766, endPoint y: 361, distance: 14.9
click at [755, 374] on div "Max new Leads Set how many new leads to reach out to per day for this campaign …" at bounding box center [681, 361] width 594 height 37
click at [769, 358] on input "*" at bounding box center [817, 361] width 243 height 28
type input "**"
click at [891, 409] on div "Prioritize new leads" at bounding box center [930, 412] width 96 height 11
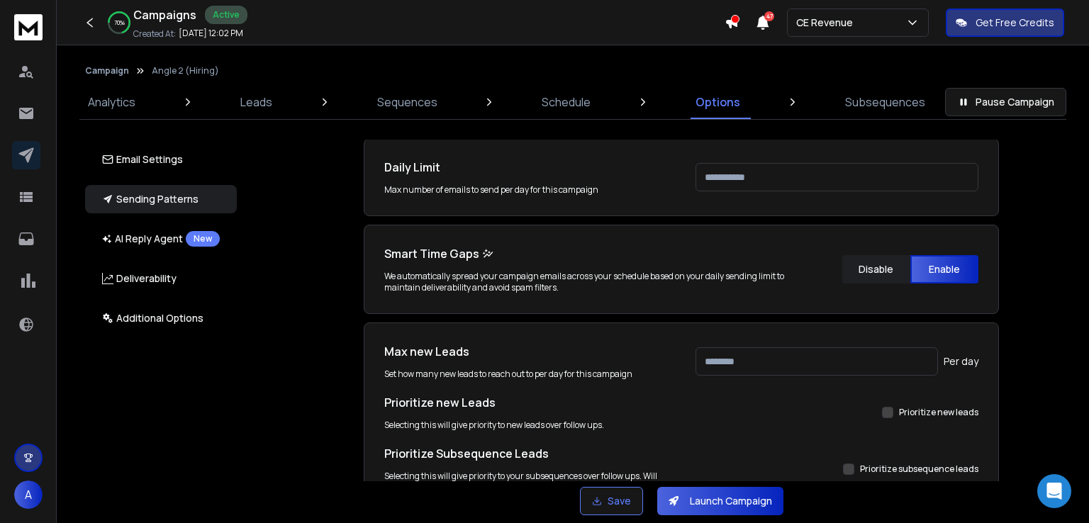
click at [886, 411] on button "Prioritize new leads" at bounding box center [887, 412] width 11 height 11
click at [757, 171] on input "***" at bounding box center [837, 177] width 283 height 28
type input "**"
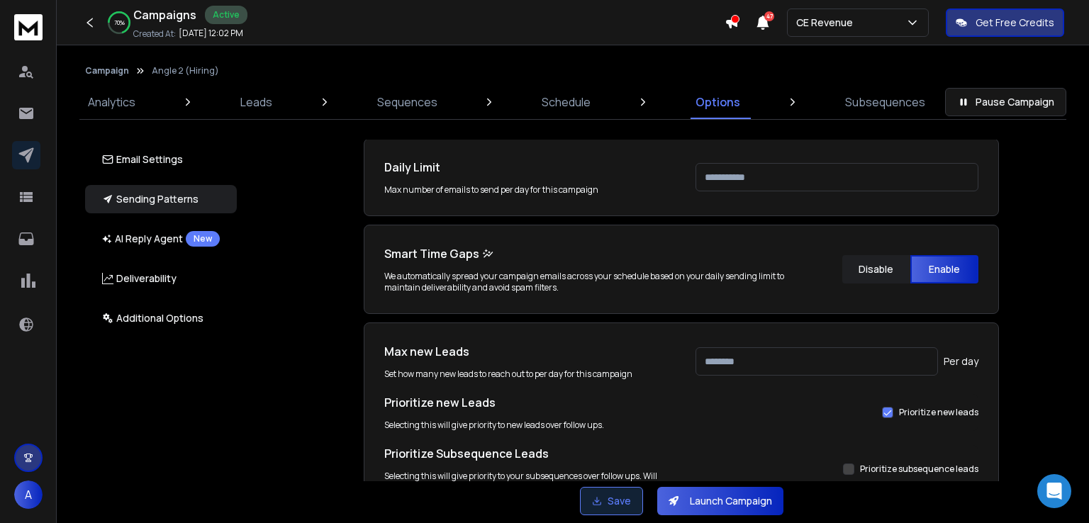
click at [627, 508] on button "Save" at bounding box center [611, 501] width 63 height 28
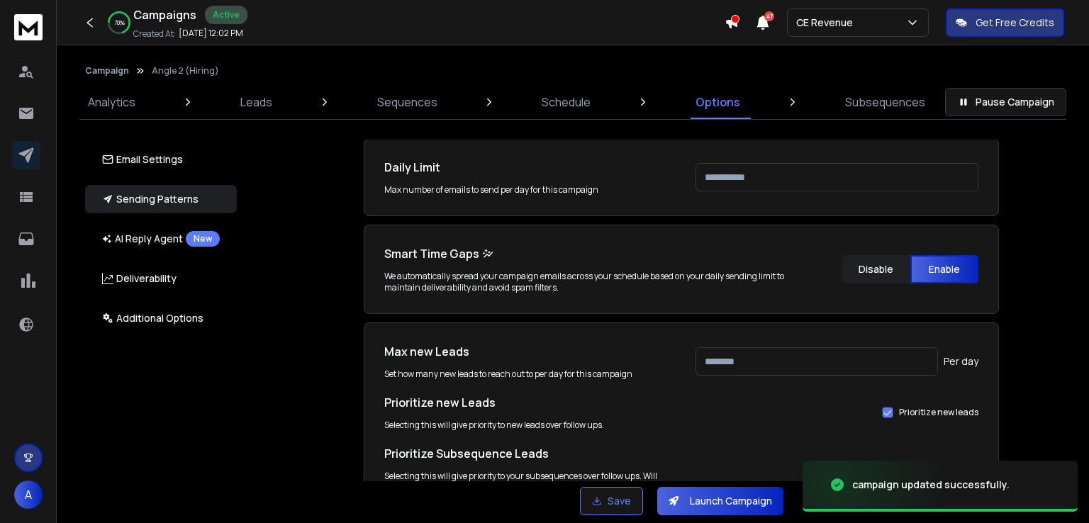
click at [689, 511] on button "Launch Campaign" at bounding box center [720, 501] width 126 height 28
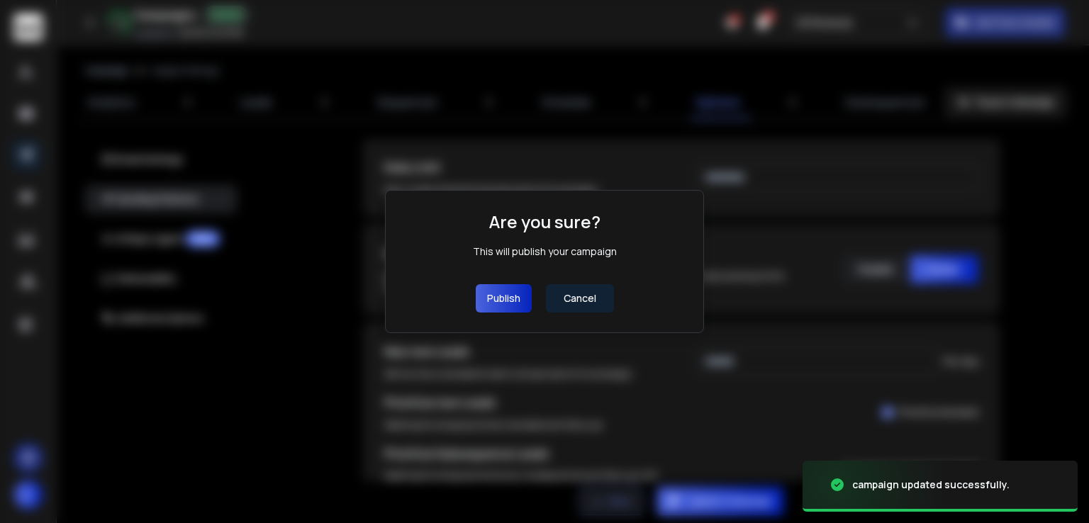
click at [518, 301] on button "Publish" at bounding box center [504, 298] width 56 height 28
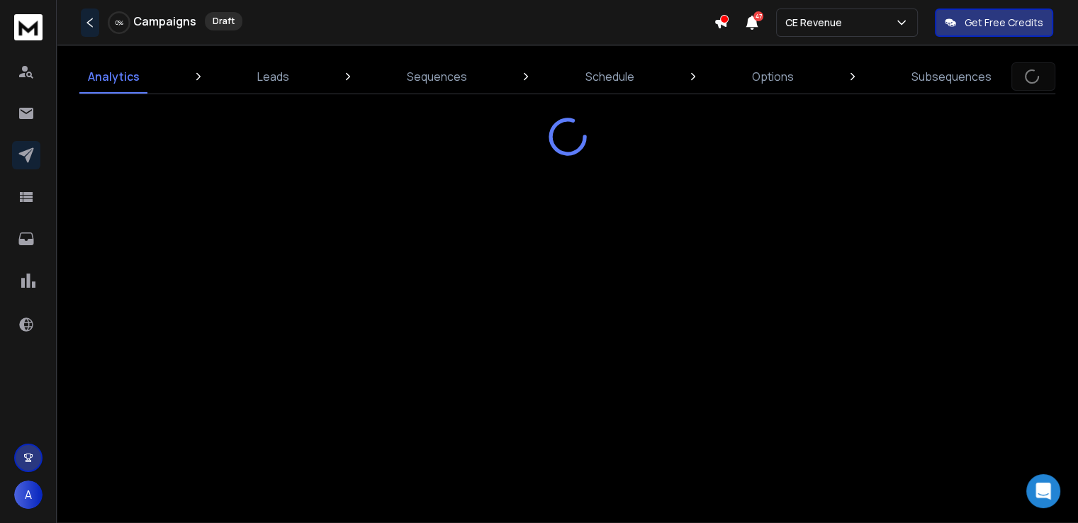
click at [94, 17] on icon at bounding box center [90, 22] width 13 height 13
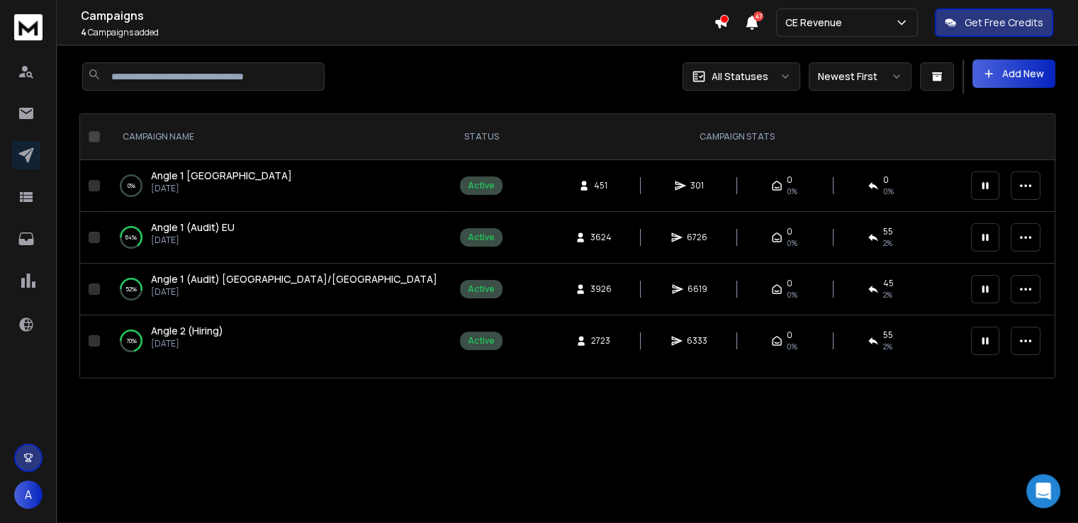
click at [198, 223] on span "Angle 1 (Audit) EU" at bounding box center [193, 227] width 84 height 13
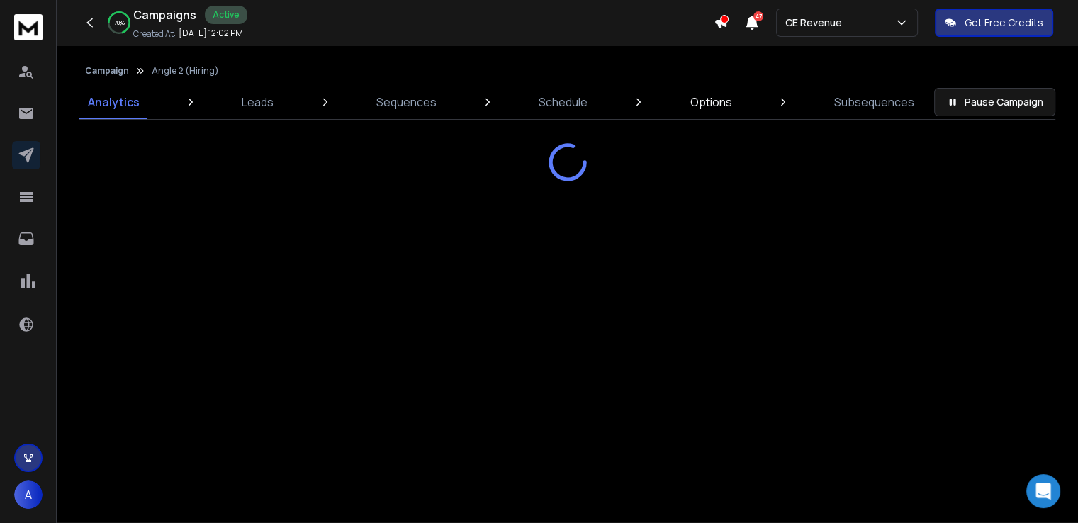
click at [695, 100] on p "Options" at bounding box center [712, 102] width 42 height 17
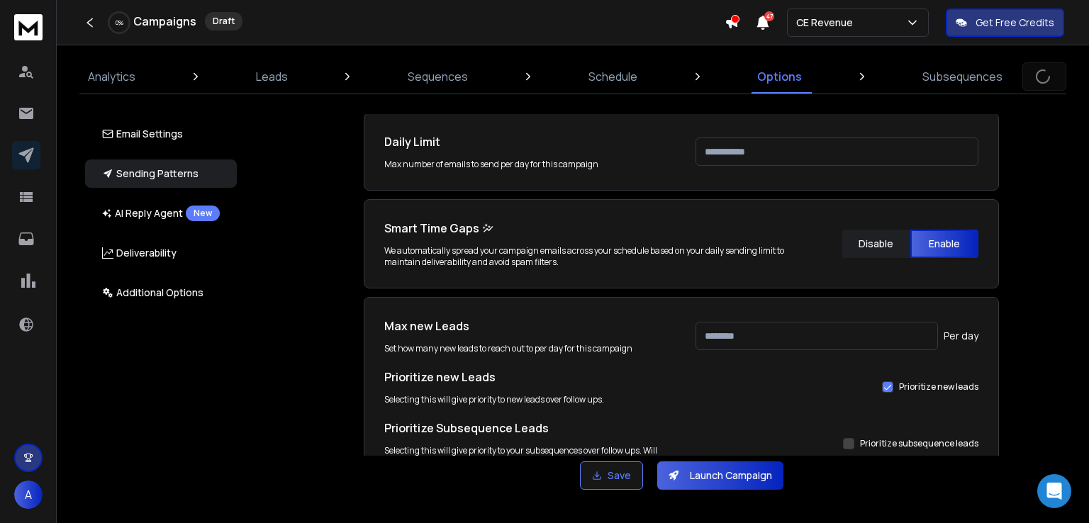
scroll to position [695, 0]
drag, startPoint x: 740, startPoint y: 343, endPoint x: 691, endPoint y: 333, distance: 50.8
click at [696, 333] on input "**" at bounding box center [817, 336] width 243 height 28
type input "**"
drag, startPoint x: 753, startPoint y: 137, endPoint x: 665, endPoint y: 152, distance: 89.2
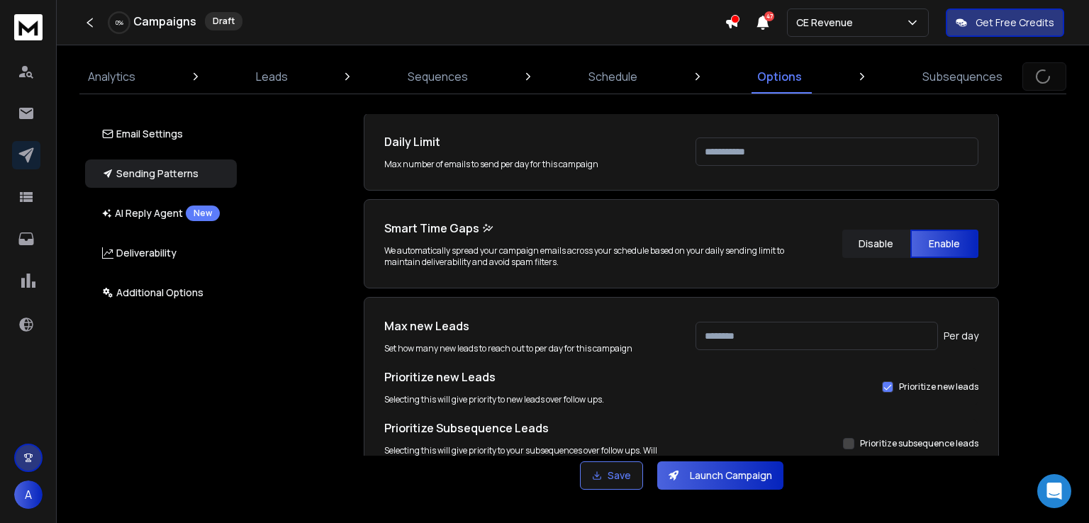
click at [665, 152] on div "Daily Limit Max number of emails to send per day for this campaign **" at bounding box center [681, 152] width 635 height 78
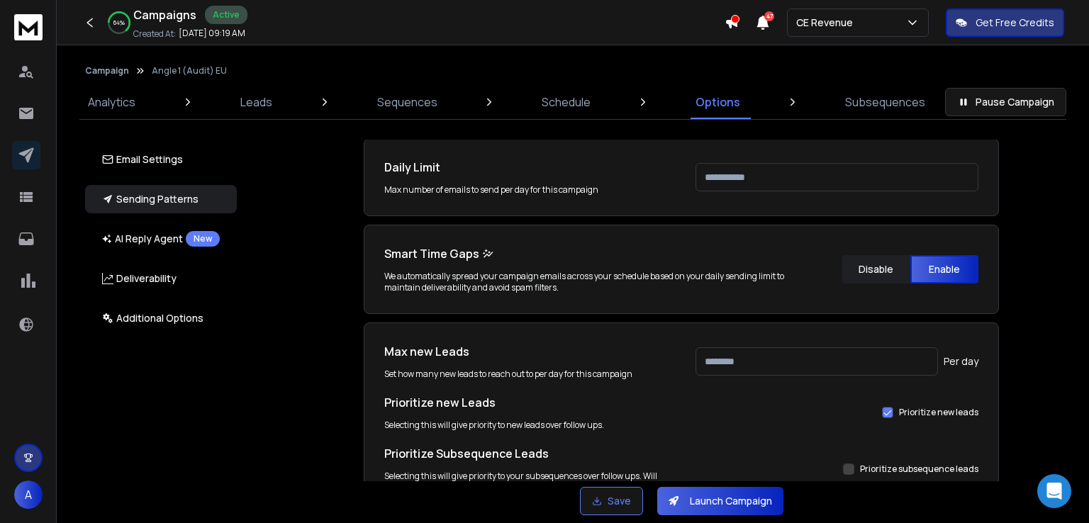
type input "*"
type input "**"
click at [630, 492] on button "Save" at bounding box center [611, 501] width 63 height 28
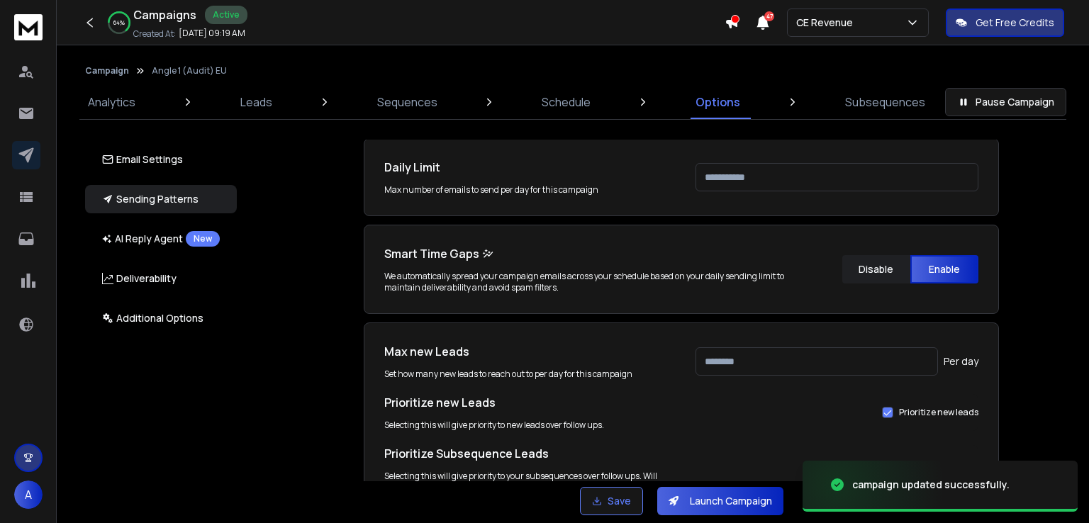
click at [710, 497] on button "Launch Campaign" at bounding box center [720, 501] width 126 height 28
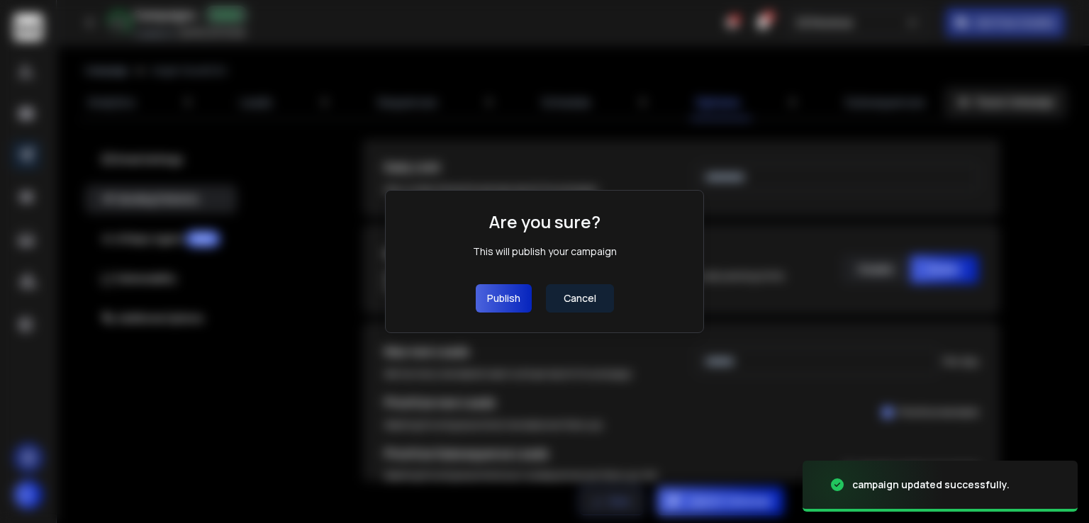
click at [491, 297] on button "Publish" at bounding box center [504, 298] width 56 height 28
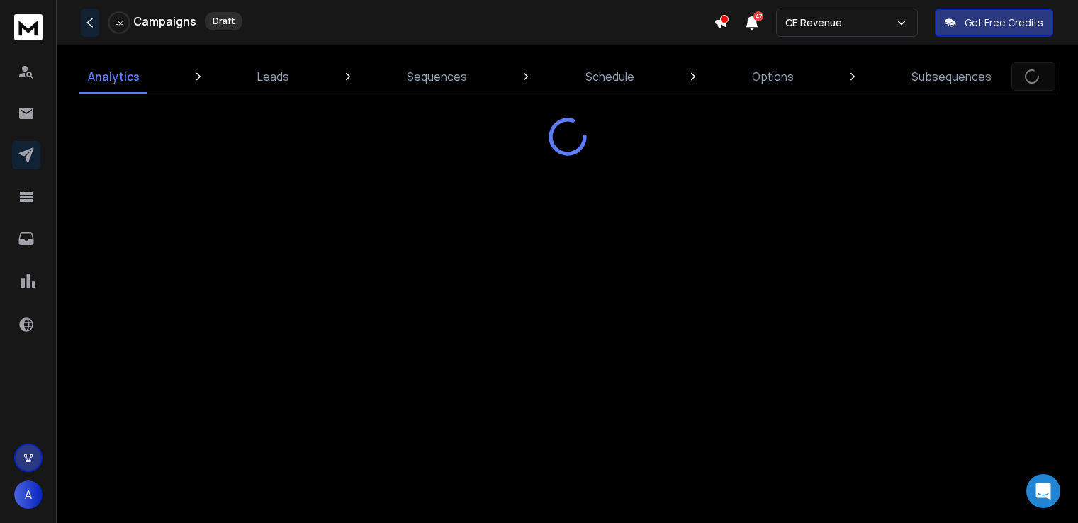
click at [84, 27] on icon at bounding box center [90, 22] width 13 height 13
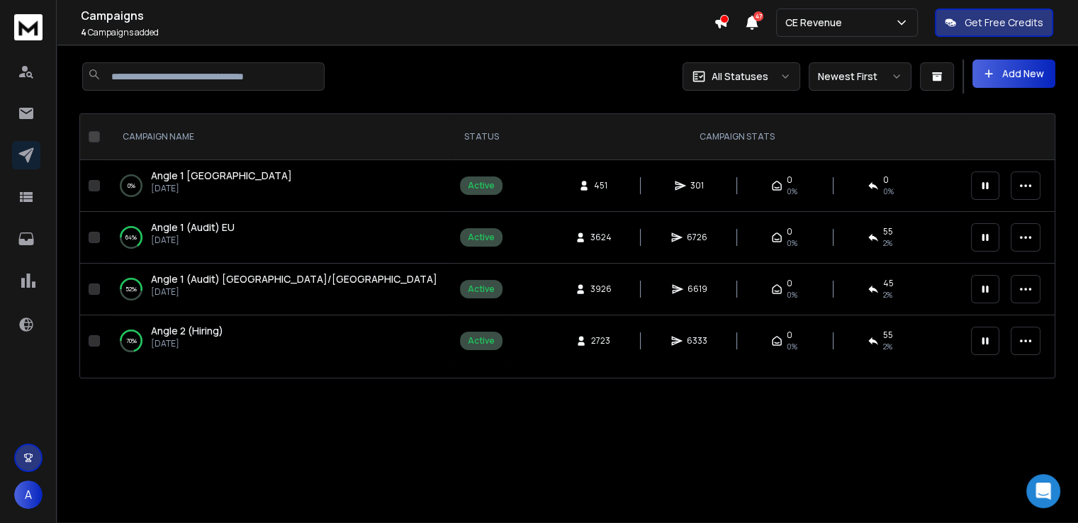
click at [204, 284] on span "Angle 1 (Audit) [GEOGRAPHIC_DATA]/[GEOGRAPHIC_DATA]" at bounding box center [294, 278] width 286 height 13
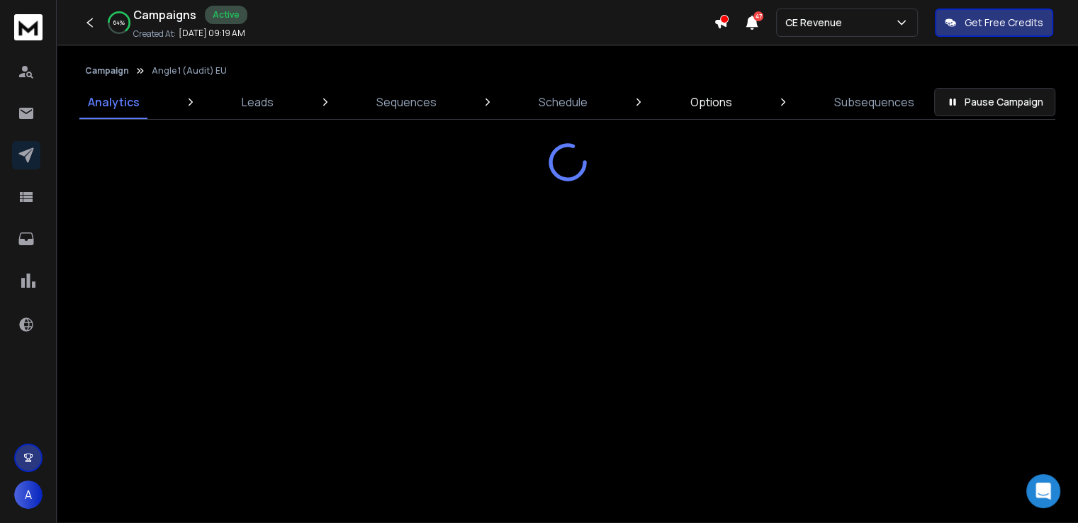
click at [705, 106] on p "Options" at bounding box center [712, 102] width 42 height 17
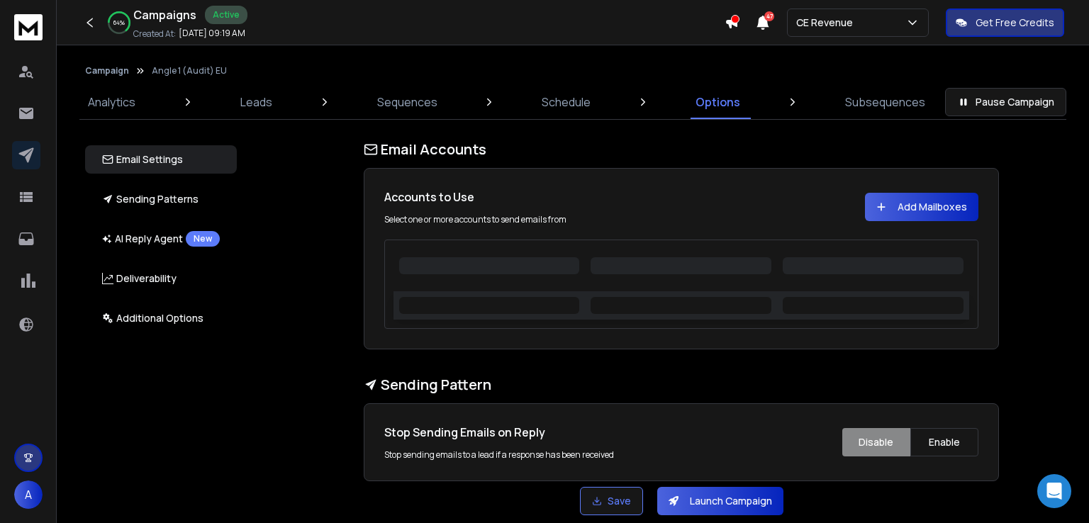
type input "**"
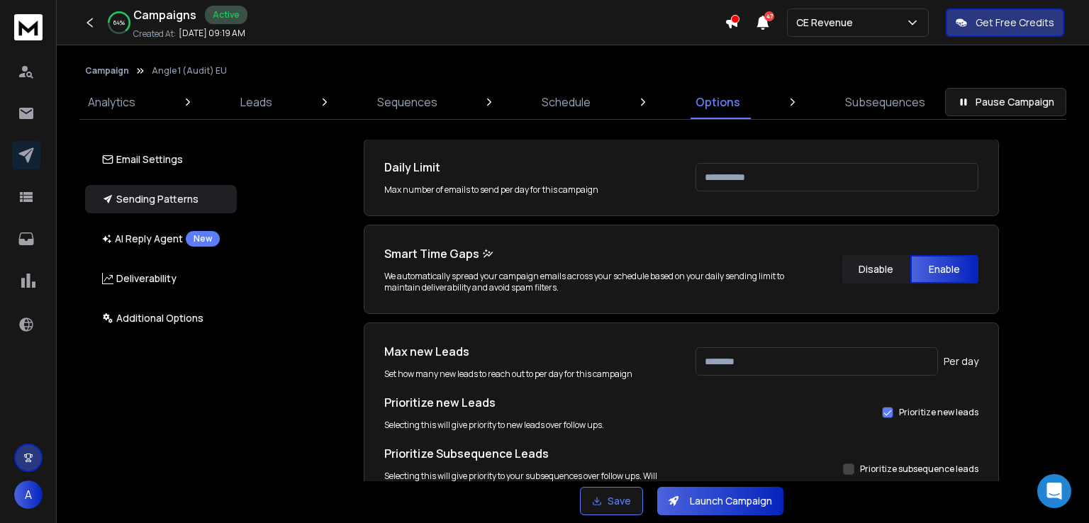
scroll to position [695, 0]
drag, startPoint x: 727, startPoint y: 174, endPoint x: 651, endPoint y: 174, distance: 75.9
click at [651, 174] on div "Daily Limit Max number of emails to send per day for this campaign **" at bounding box center [681, 177] width 594 height 37
type input "**"
drag, startPoint x: 762, startPoint y: 367, endPoint x: 633, endPoint y: 393, distance: 131.0
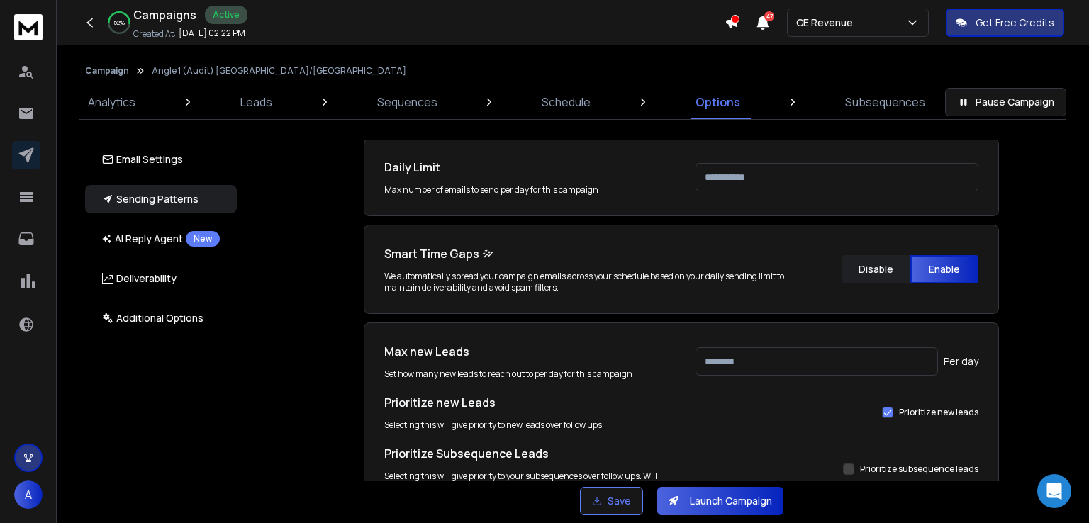
click at [634, 392] on div "Max new Leads Set how many new leads to reach out to per day for this campaign …" at bounding box center [681, 431] width 594 height 176
type input "**"
drag, startPoint x: 580, startPoint y: 496, endPoint x: 584, endPoint y: 512, distance: 16.2
click at [575, 489] on div "Save Launch Campaign" at bounding box center [682, 501] width 1035 height 28
click at [586, 503] on button "Save" at bounding box center [611, 501] width 63 height 28
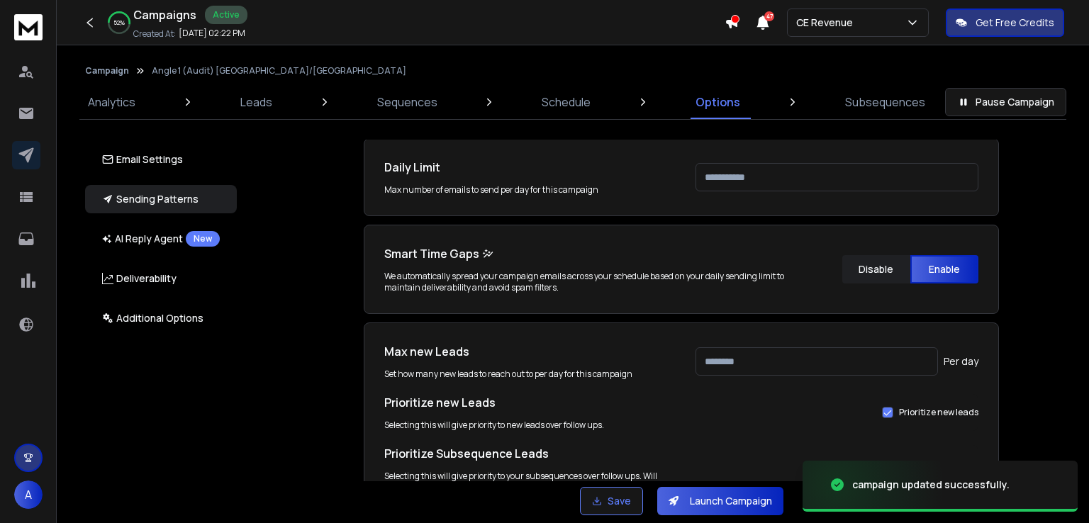
click at [700, 500] on button "Launch Campaign" at bounding box center [720, 501] width 126 height 28
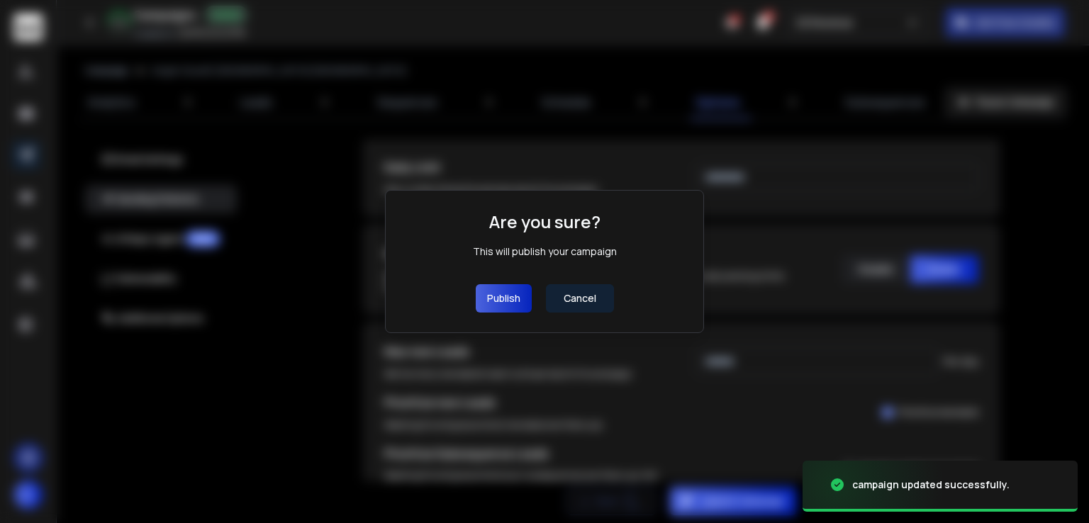
click at [513, 287] on button "Publish" at bounding box center [504, 298] width 56 height 28
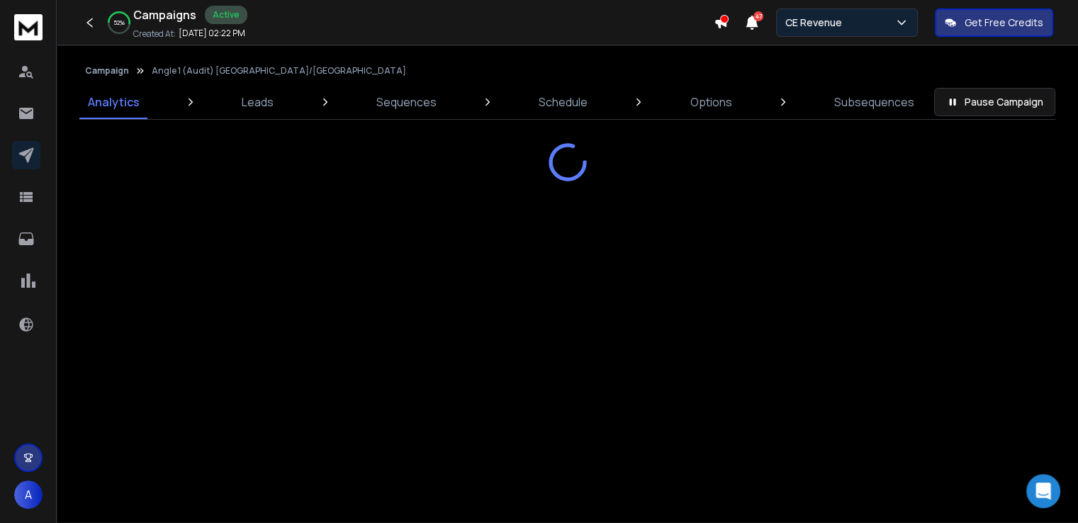
click at [837, 20] on p "CE Revenue" at bounding box center [817, 23] width 62 height 14
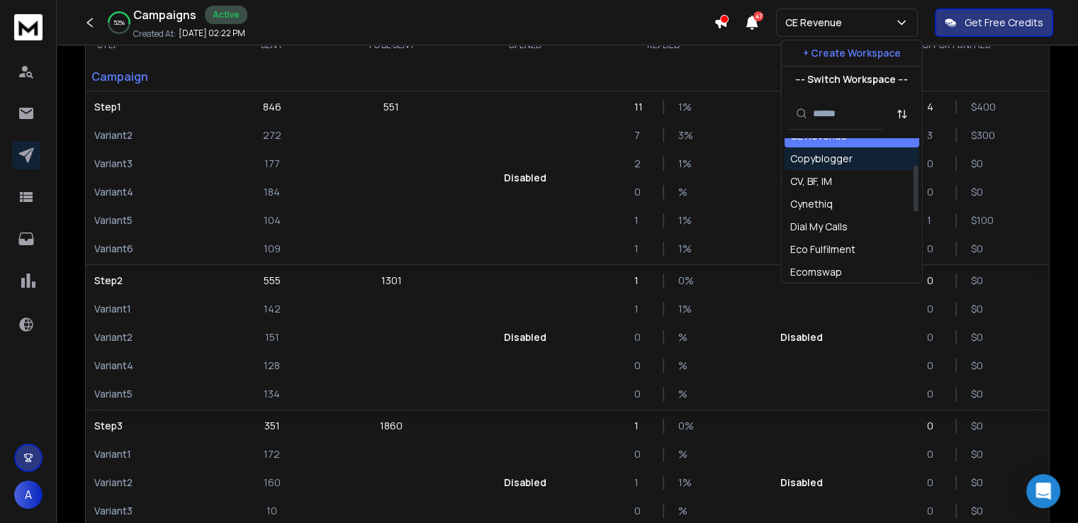
scroll to position [97, 0]
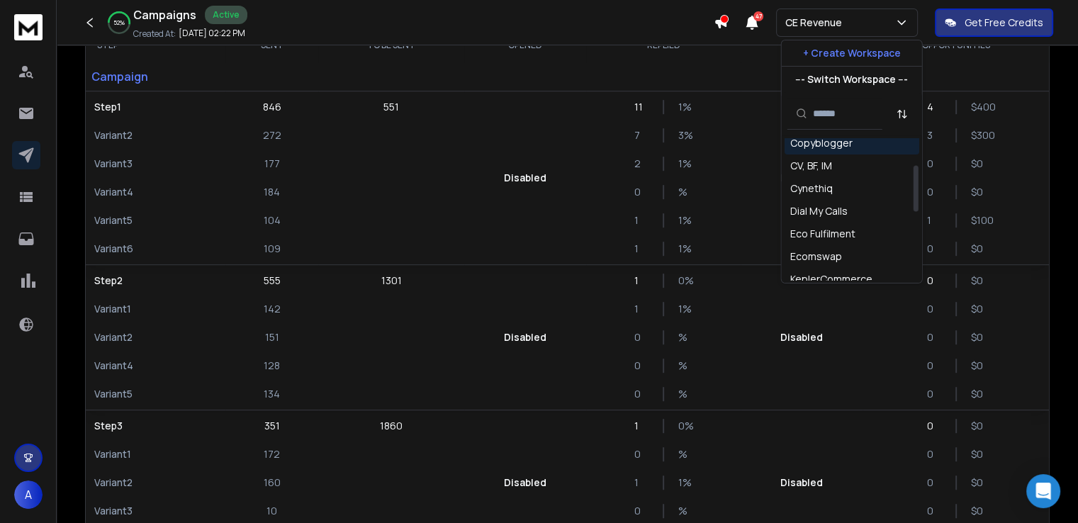
drag, startPoint x: 915, startPoint y: 172, endPoint x: 919, endPoint y: 201, distance: 28.7
click at [919, 201] on div at bounding box center [916, 189] width 5 height 46
click at [864, 230] on div "Eco Fulfilment" at bounding box center [852, 234] width 135 height 23
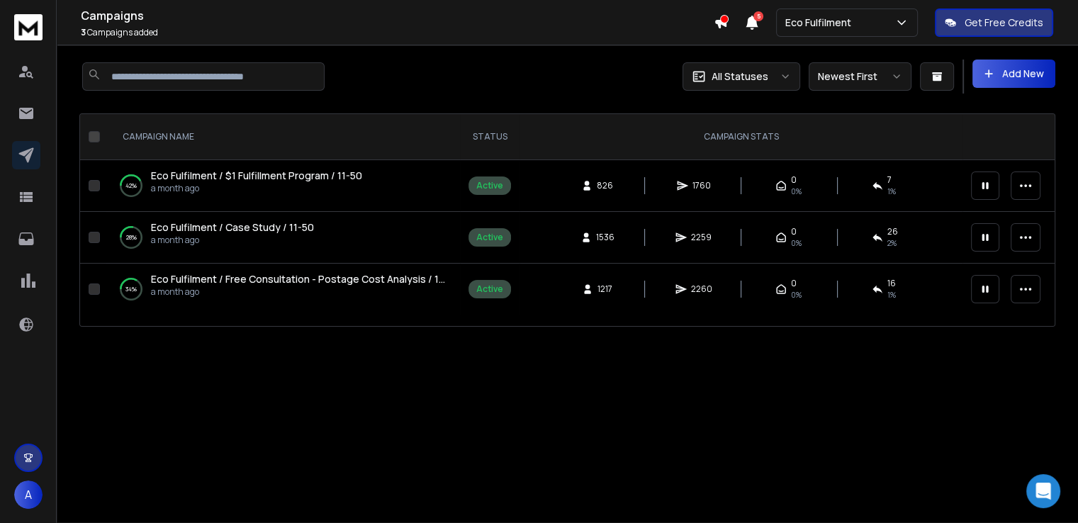
click at [383, 182] on div "42 % Eco Fulfilment / $1 Fulfillment Program / 11-50 a month ago" at bounding box center [283, 186] width 326 height 34
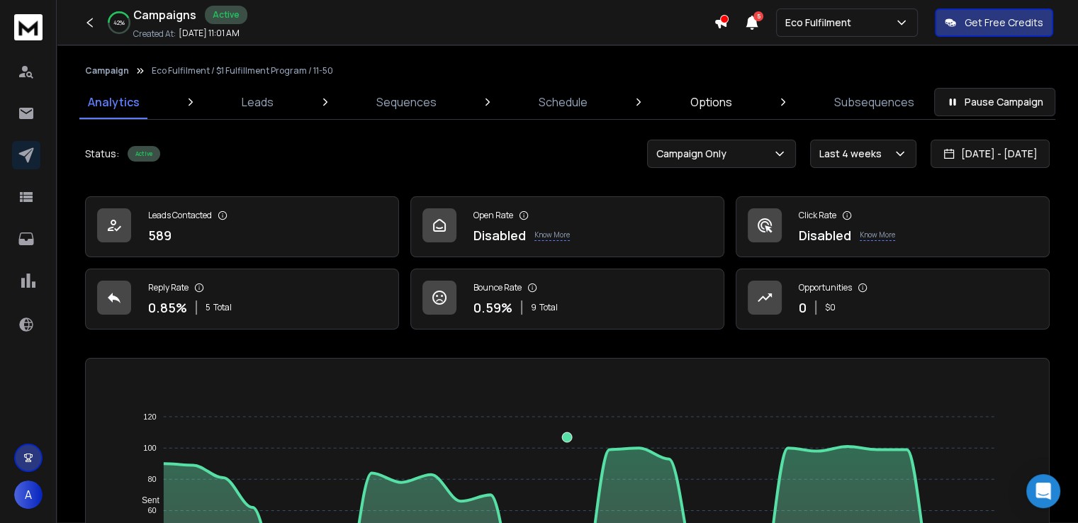
click at [698, 103] on p "Options" at bounding box center [712, 102] width 42 height 17
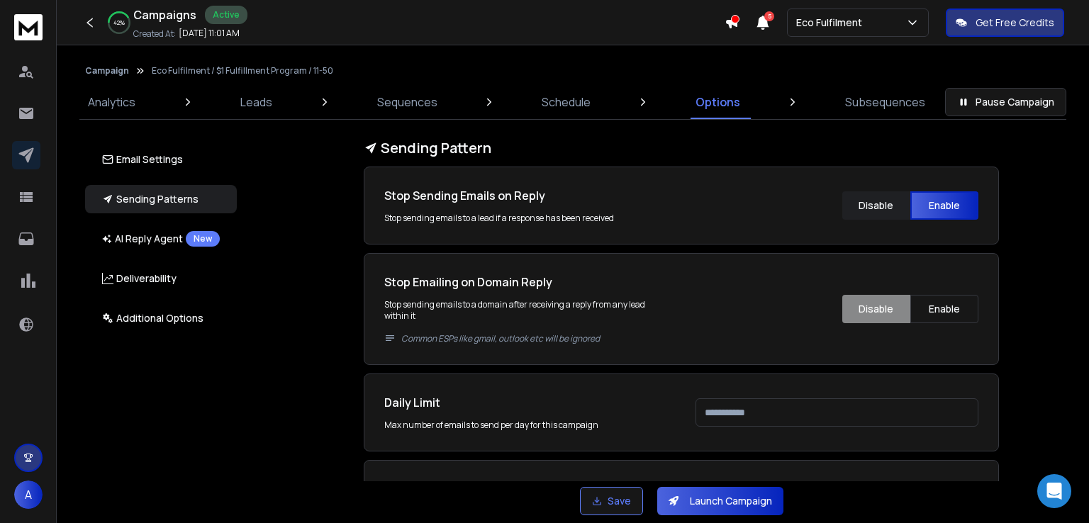
scroll to position [695, 0]
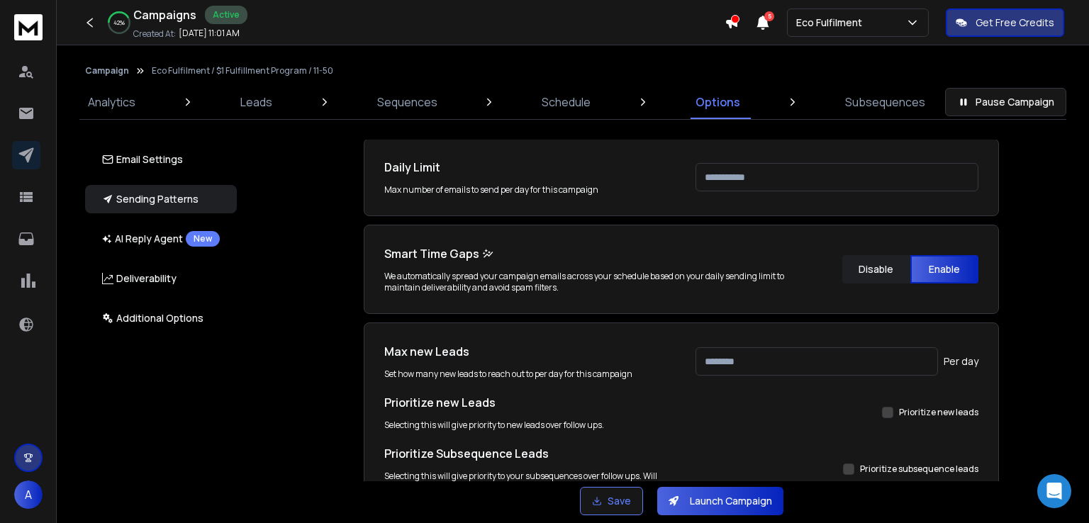
click at [740, 364] on input "*" at bounding box center [817, 361] width 243 height 28
type input "***"
drag, startPoint x: 882, startPoint y: 406, endPoint x: 880, endPoint y: 420, distance: 13.6
click at [884, 407] on button "Prioritize new leads" at bounding box center [887, 412] width 11 height 11
click at [615, 500] on button "Save" at bounding box center [611, 501] width 63 height 28
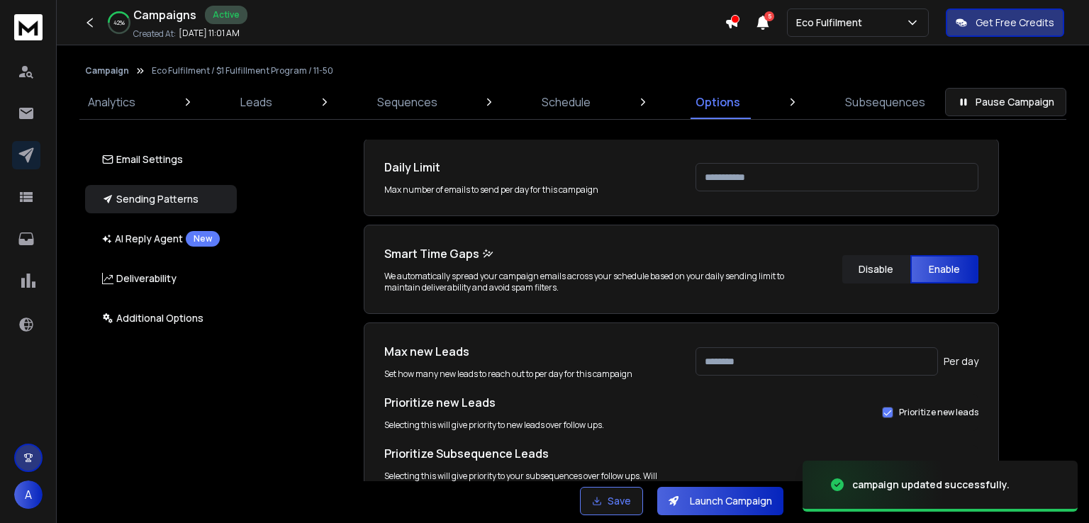
click at [704, 500] on button "Launch Campaign" at bounding box center [720, 501] width 126 height 28
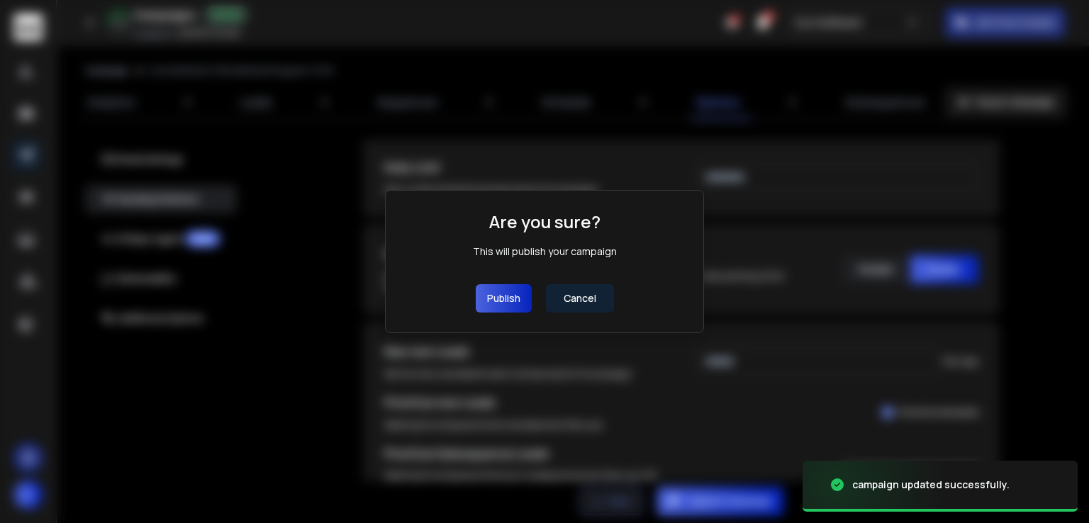
click at [491, 294] on button "Publish" at bounding box center [504, 298] width 56 height 28
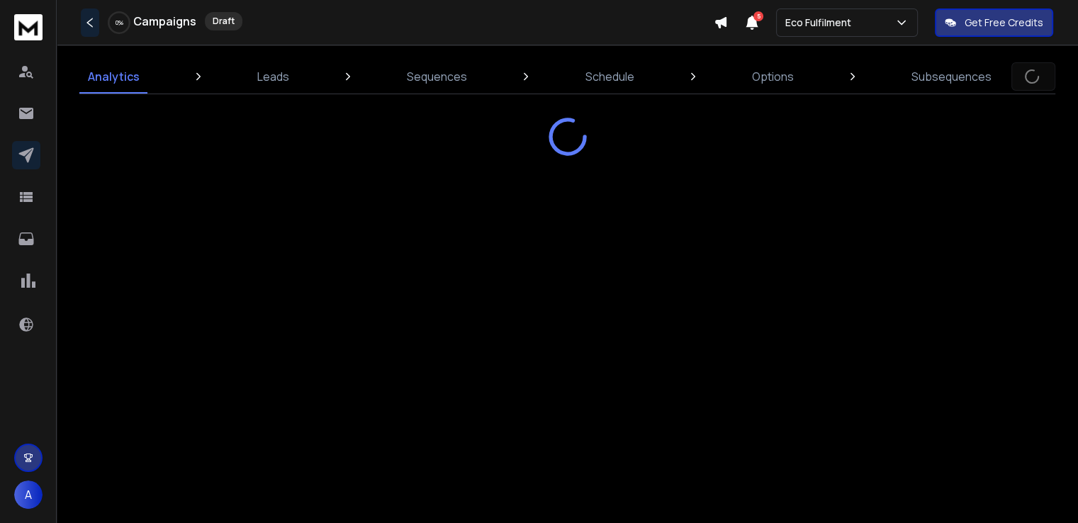
click at [96, 26] on button at bounding box center [90, 23] width 18 height 28
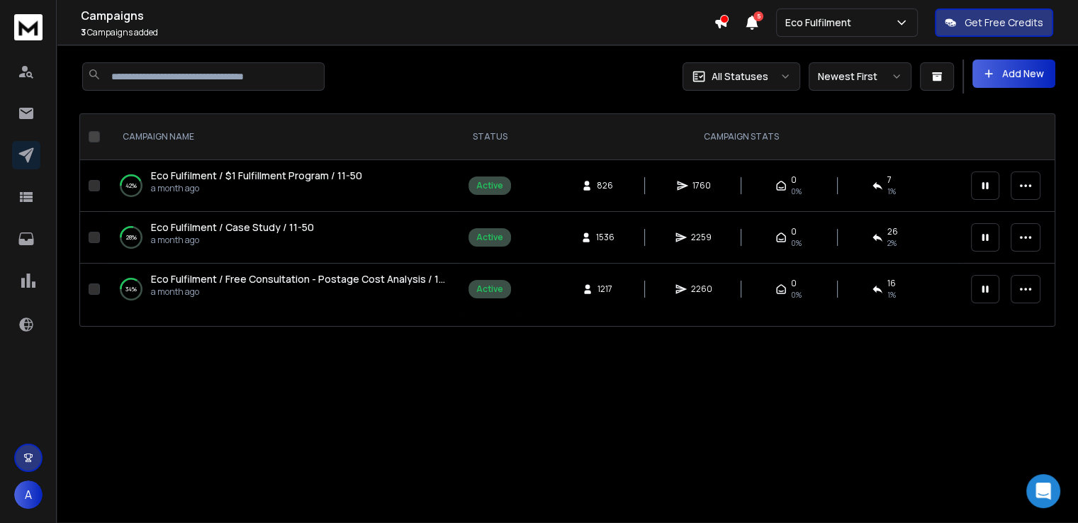
click at [262, 231] on span "Eco Fulfilment / Case Study / 11-50" at bounding box center [232, 227] width 163 height 13
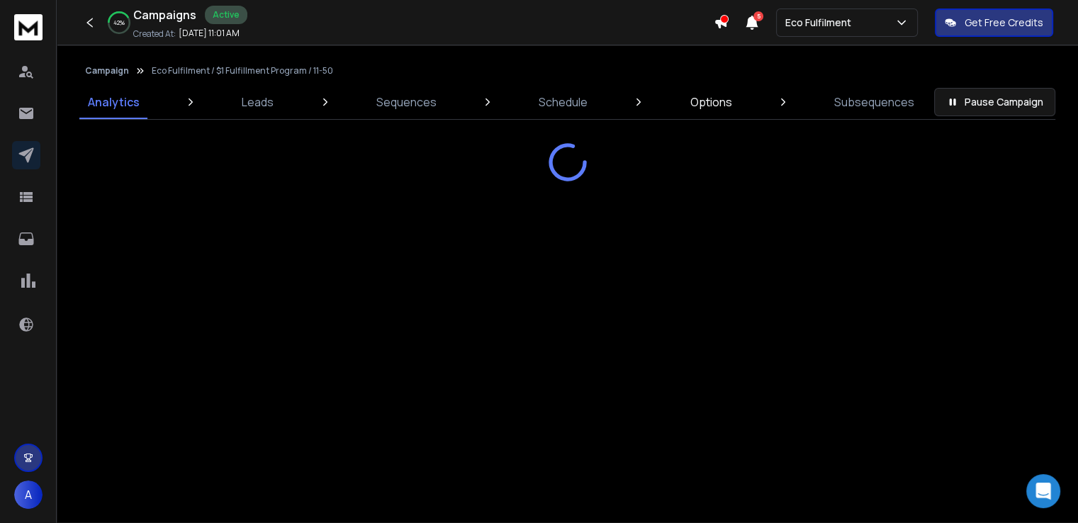
click at [715, 104] on p "Options" at bounding box center [712, 102] width 42 height 17
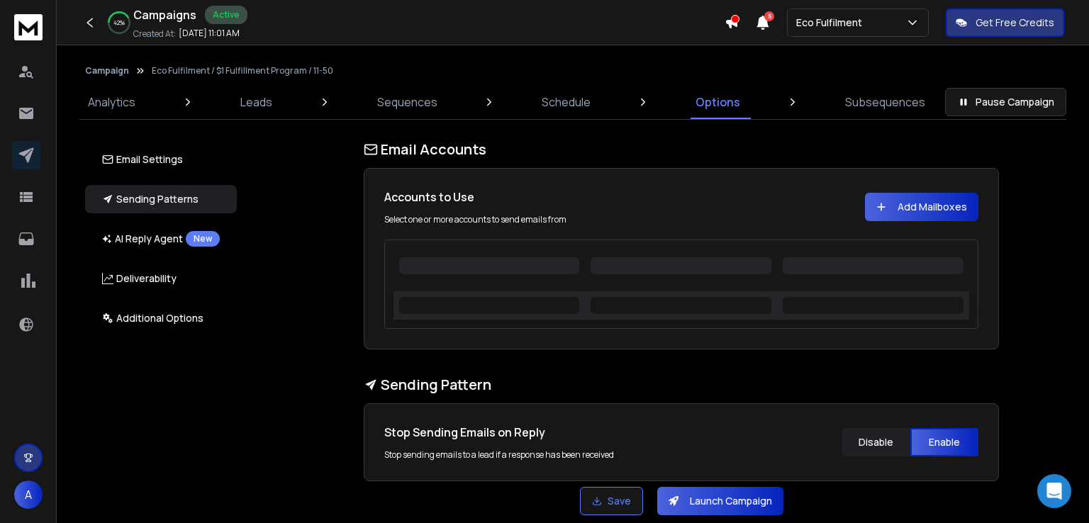
scroll to position [472, 0]
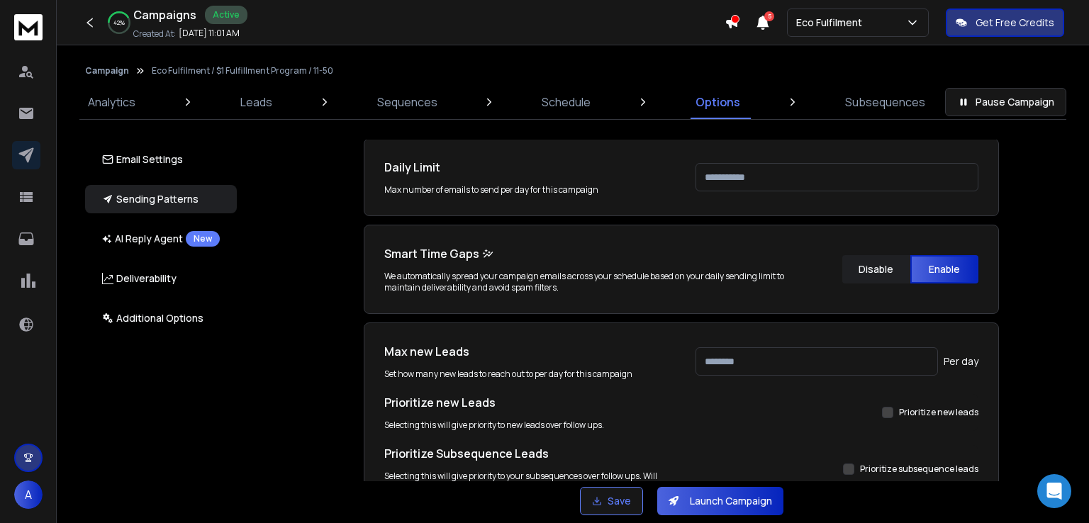
click at [764, 360] on input "*" at bounding box center [817, 361] width 243 height 28
type input "***"
click at [884, 412] on button "Prioritize new leads" at bounding box center [887, 412] width 11 height 11
click at [595, 503] on icon "submit" at bounding box center [597, 501] width 10 height 10
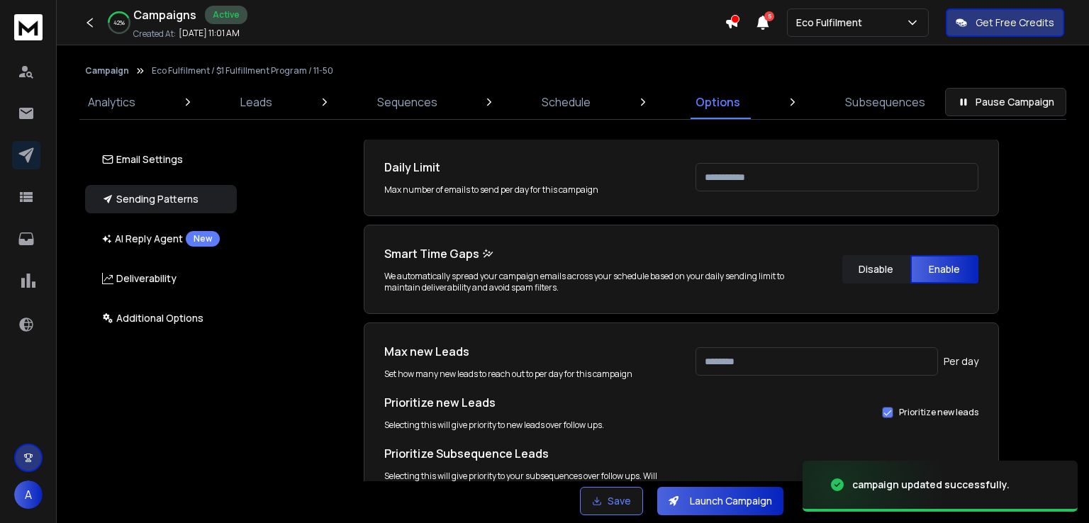
click at [700, 503] on button "Launch Campaign" at bounding box center [720, 501] width 126 height 28
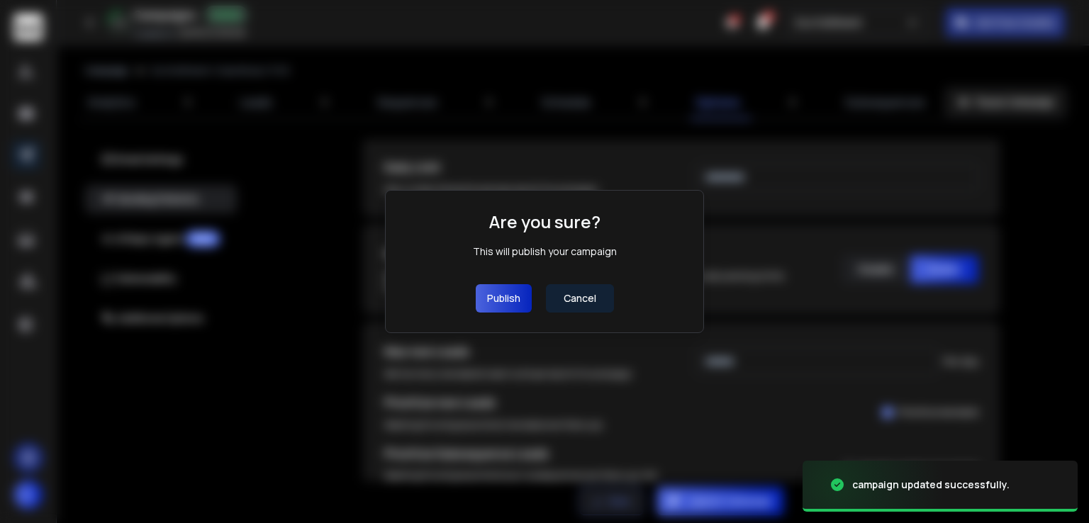
click at [489, 286] on button "Publish" at bounding box center [504, 298] width 56 height 28
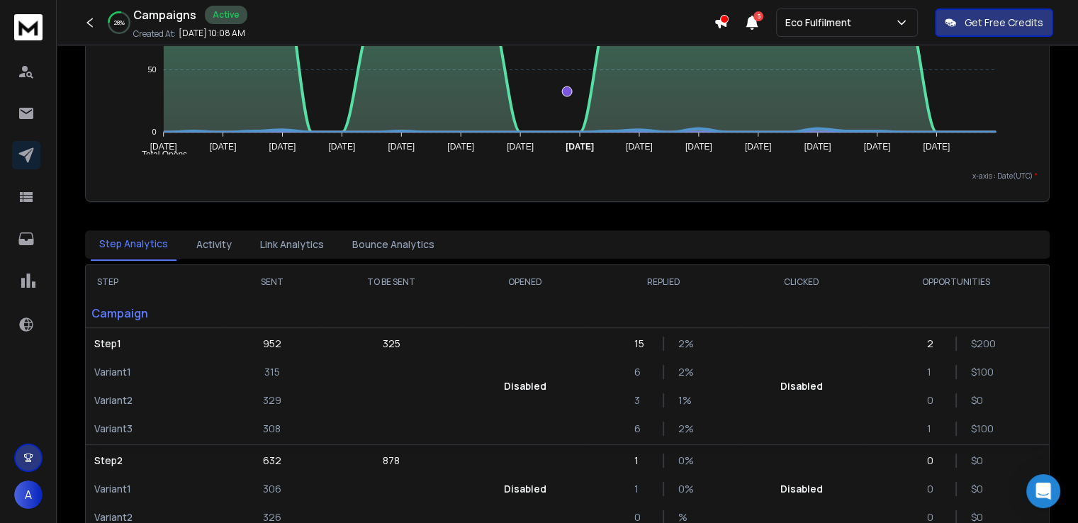
scroll to position [498, 0]
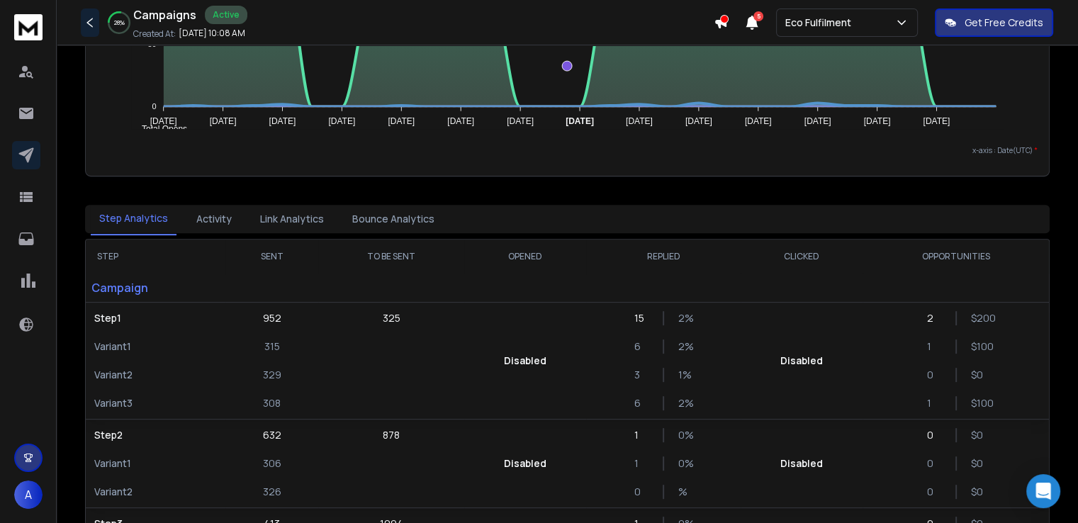
click at [85, 21] on icon at bounding box center [90, 22] width 13 height 13
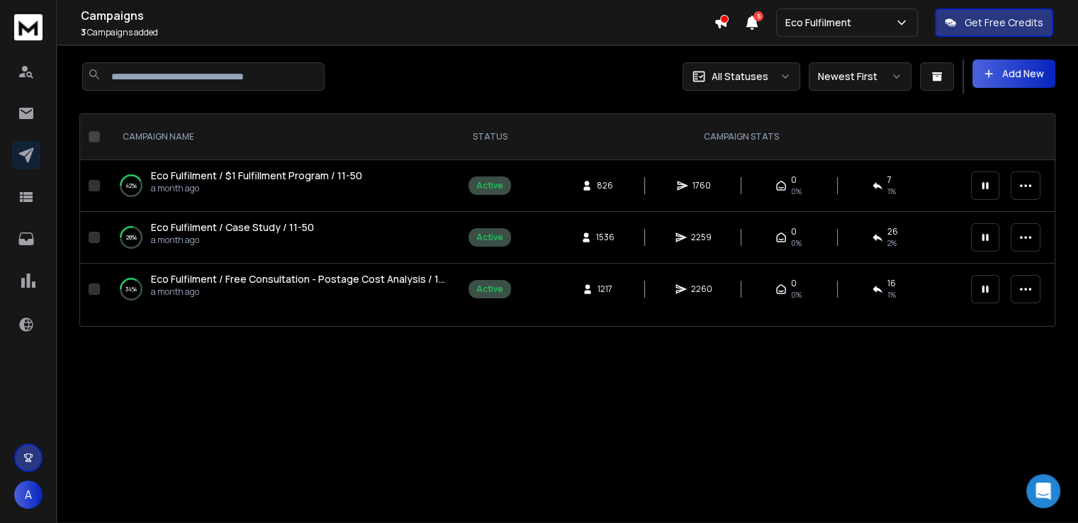
click at [273, 304] on div "Eco Fulfilment / Free Consultation - Postage Cost Analysis / 11-25 a month ago" at bounding box center [298, 289] width 295 height 34
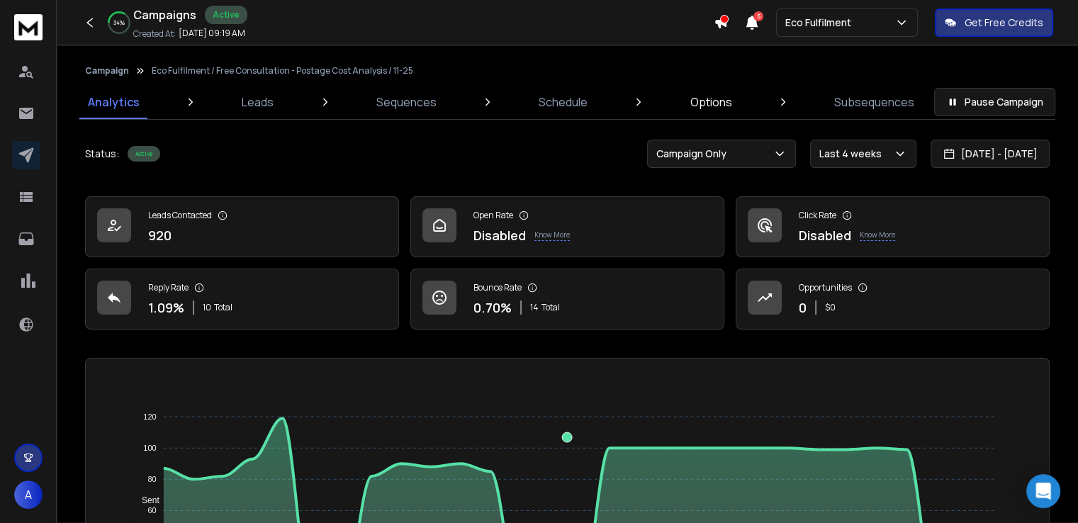
click at [728, 104] on p "Options" at bounding box center [712, 102] width 42 height 17
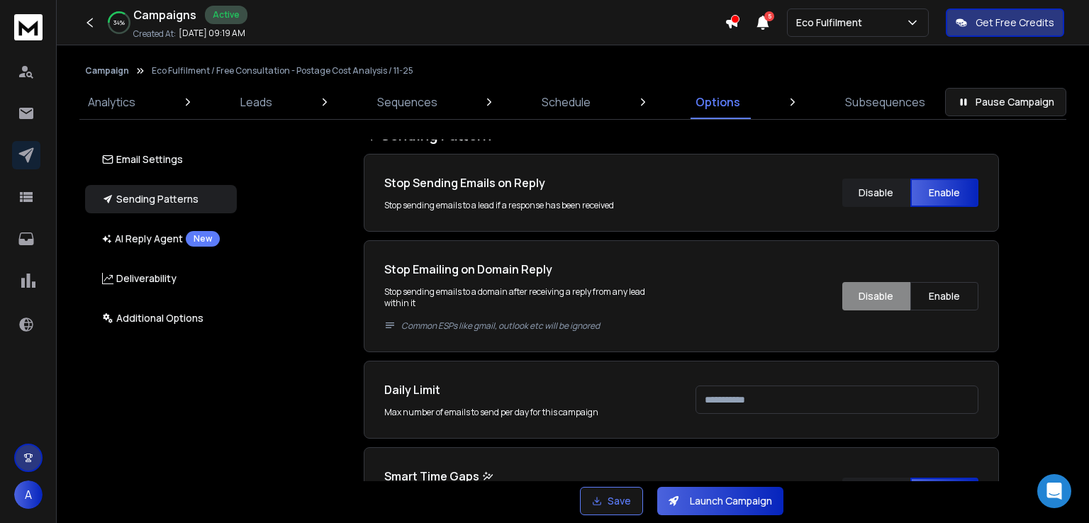
scroll to position [695, 0]
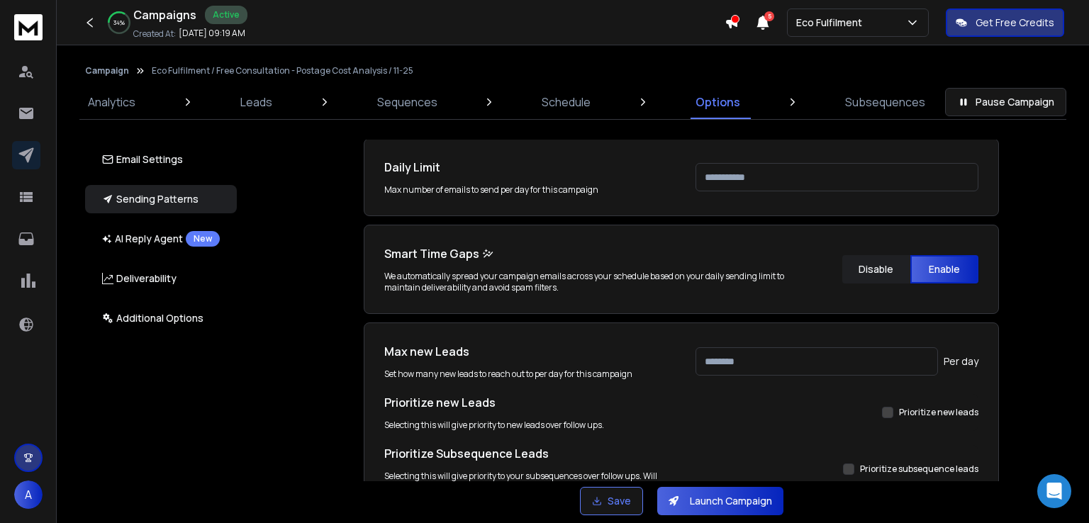
click at [762, 368] on input "*" at bounding box center [817, 361] width 243 height 28
type input "***"
drag, startPoint x: 879, startPoint y: 412, endPoint x: 845, endPoint y: 435, distance: 41.3
click at [882, 411] on button "Prioritize new leads" at bounding box center [887, 412] width 11 height 11
click at [589, 497] on button "Save" at bounding box center [611, 501] width 63 height 28
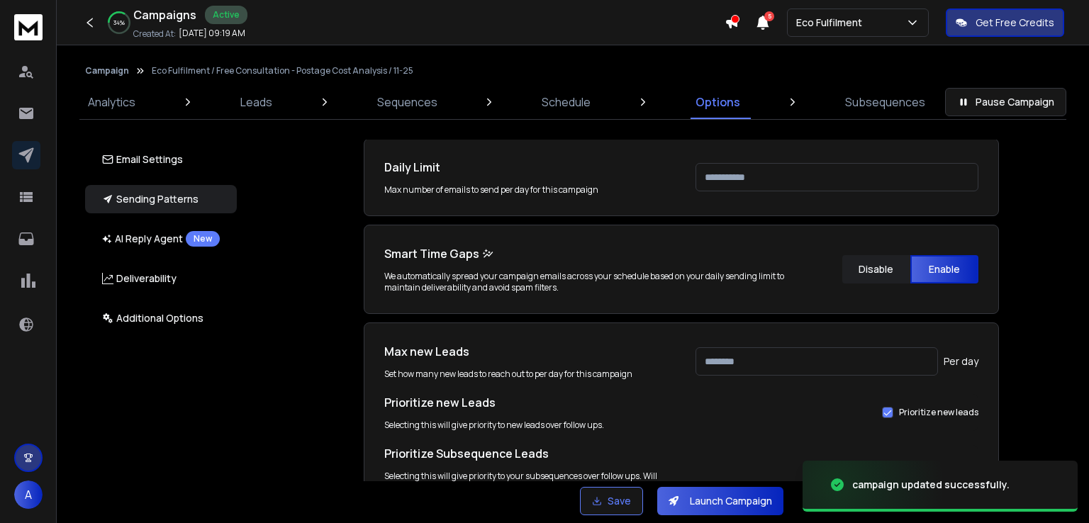
click at [718, 493] on button "Launch Campaign" at bounding box center [720, 501] width 126 height 28
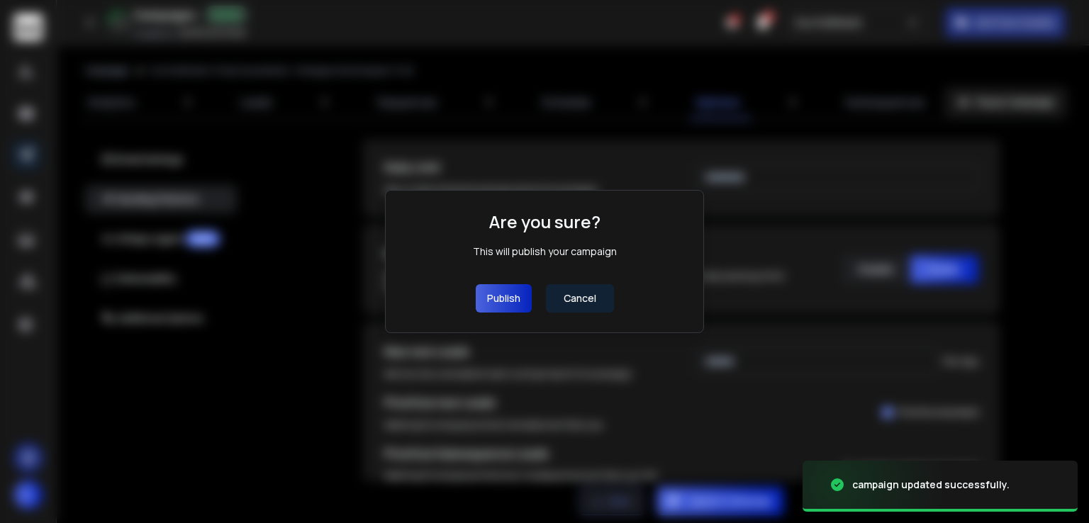
click at [496, 297] on button "Publish" at bounding box center [504, 298] width 56 height 28
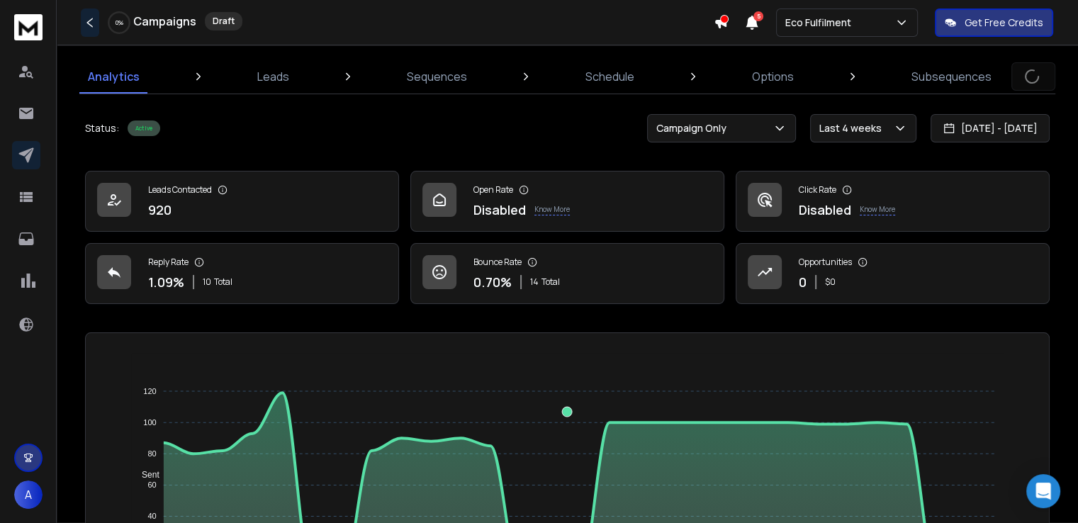
click at [91, 25] on icon at bounding box center [90, 22] width 6 height 9
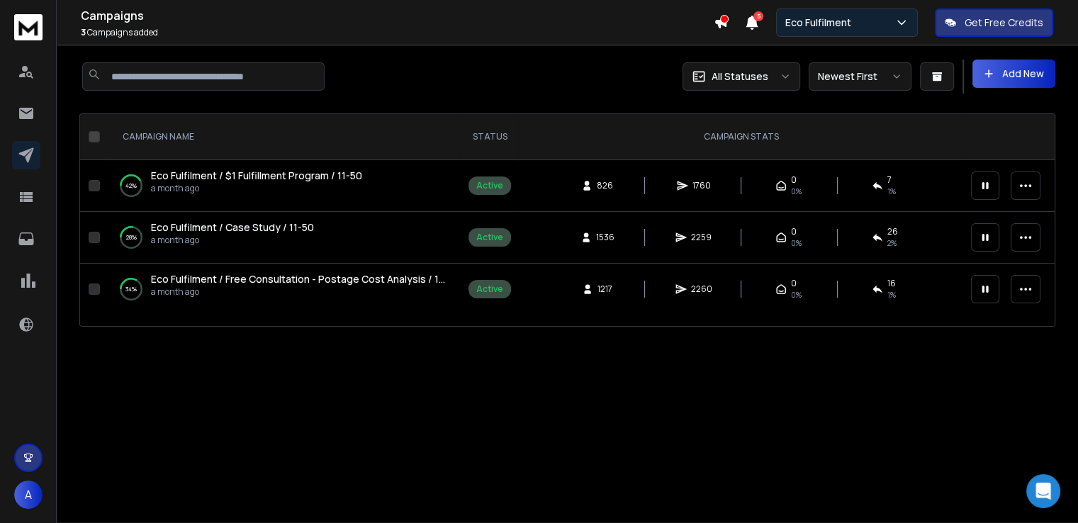
click at [854, 26] on p "Eco Fulfilment" at bounding box center [822, 23] width 72 height 14
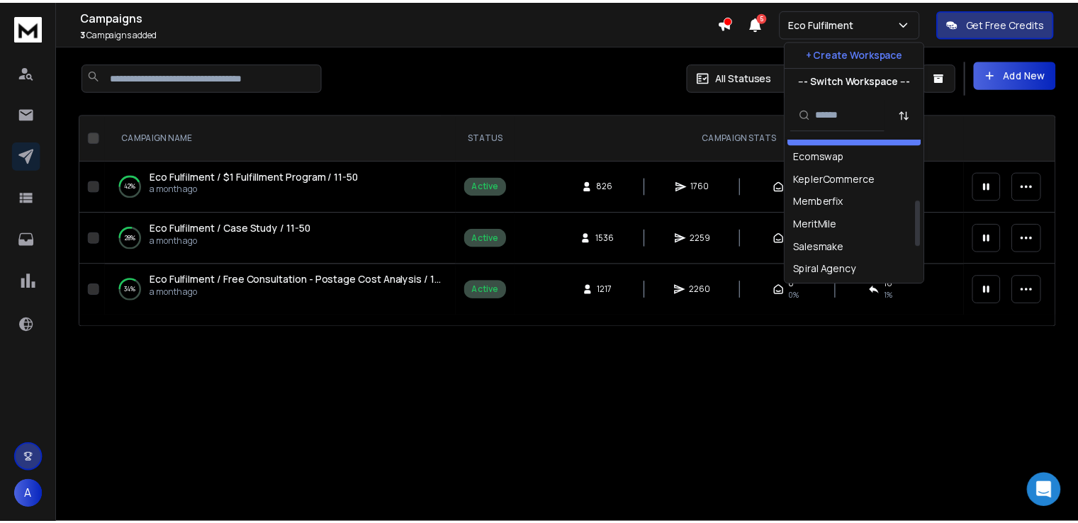
scroll to position [211, 0]
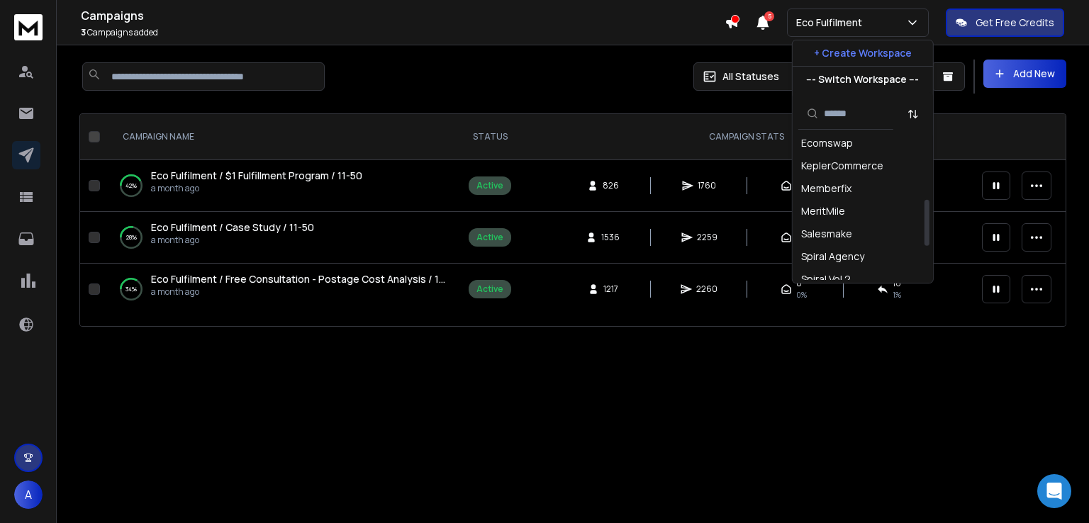
drag, startPoint x: 929, startPoint y: 162, endPoint x: 936, endPoint y: 230, distance: 68.4
click at [930, 230] on div at bounding box center [927, 223] width 5 height 46
click at [863, 173] on div "KeplerCommerce" at bounding box center [863, 166] width 135 height 23
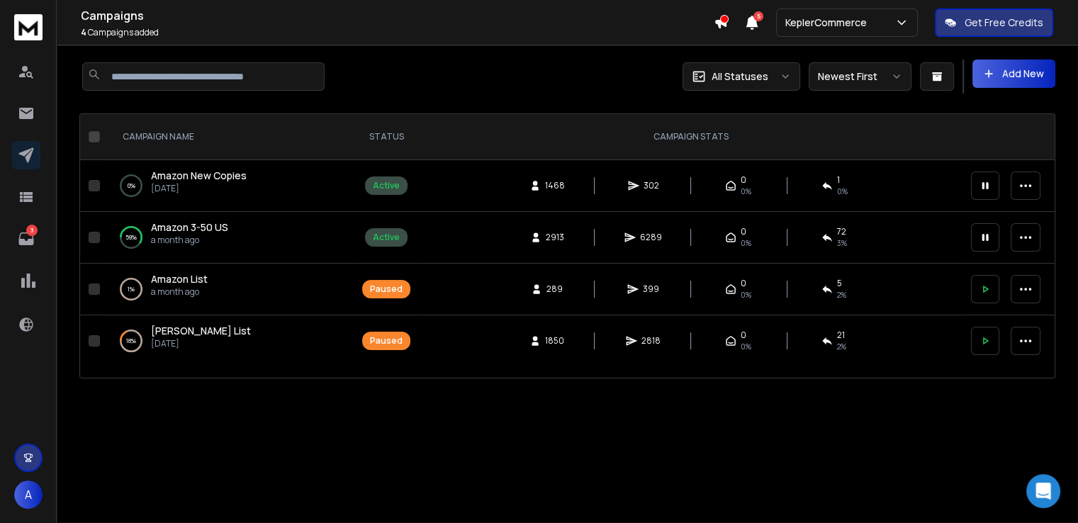
click at [233, 245] on div "59 % Amazon 3-50 US a month ago" at bounding box center [230, 238] width 220 height 34
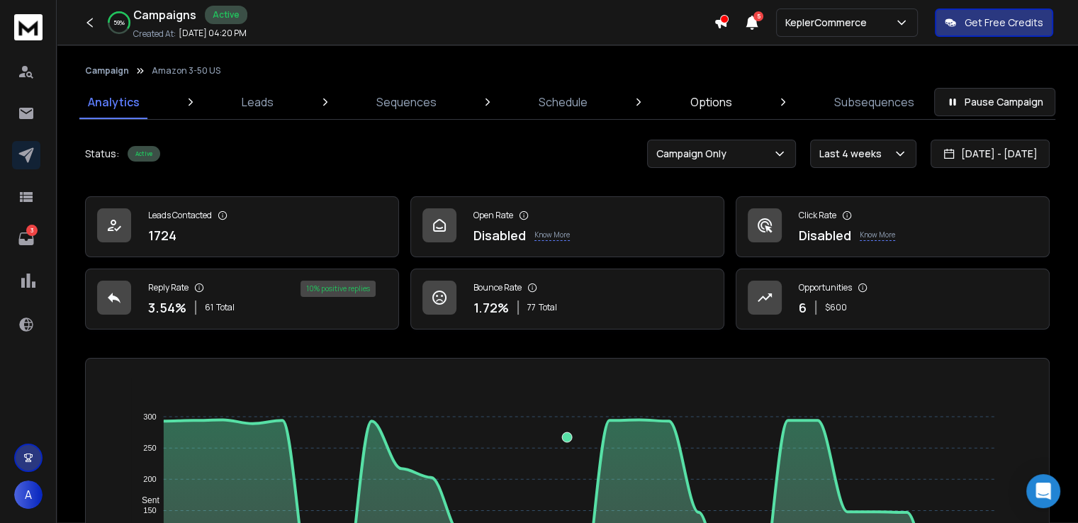
click at [724, 97] on p "Options" at bounding box center [712, 102] width 42 height 17
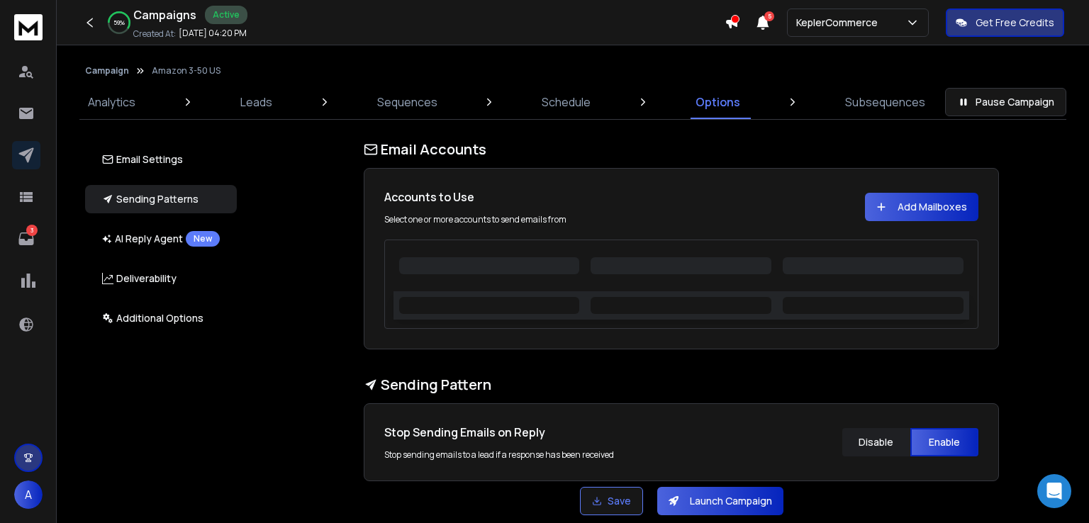
scroll to position [472, 0]
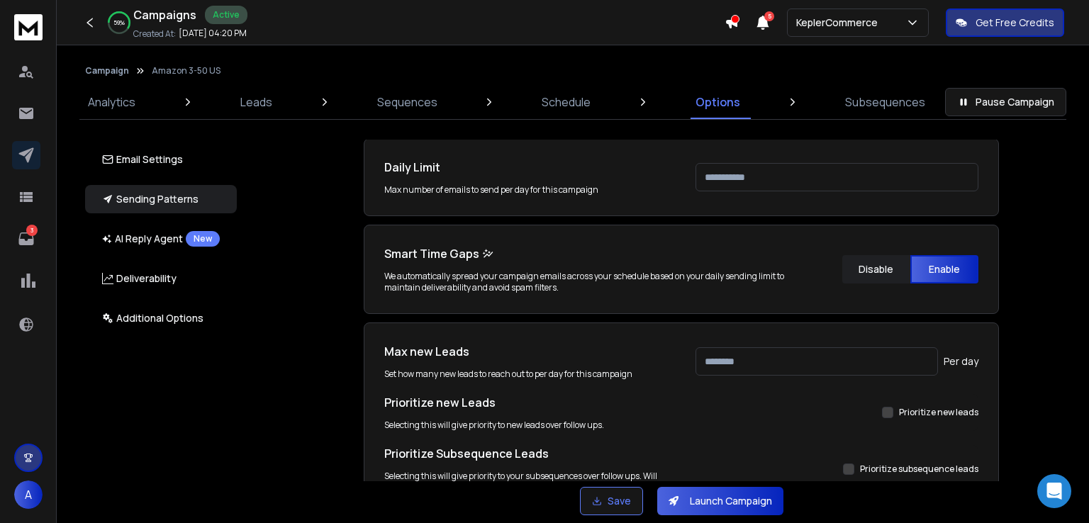
click at [784, 372] on input "*" at bounding box center [817, 361] width 243 height 28
click at [881, 403] on div "Prioritize new leads" at bounding box center [837, 412] width 283 height 28
click at [882, 409] on button "Prioritize new leads" at bounding box center [887, 412] width 11 height 11
click at [744, 362] on input "***" at bounding box center [817, 361] width 243 height 28
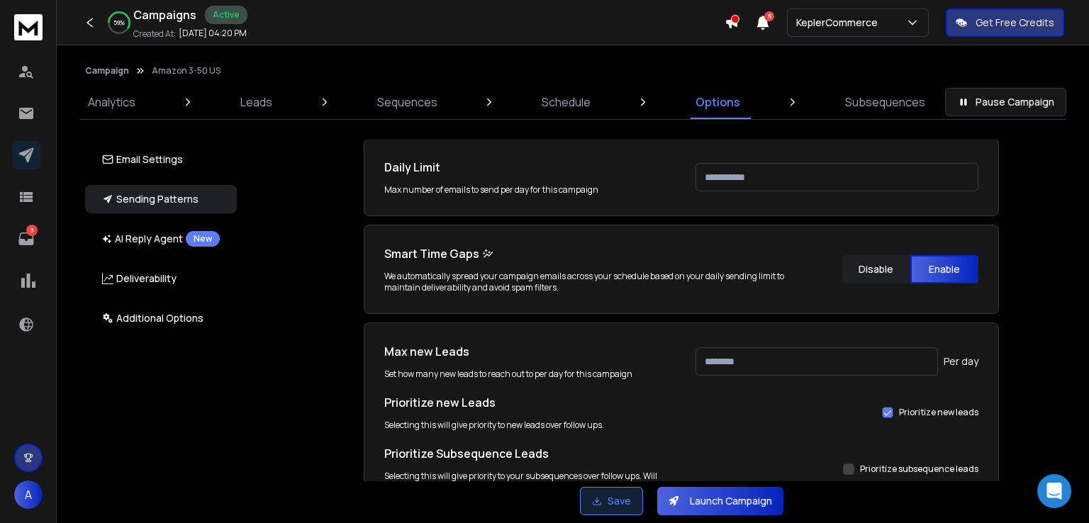
type input "***"
click at [610, 506] on button "Save" at bounding box center [611, 501] width 63 height 28
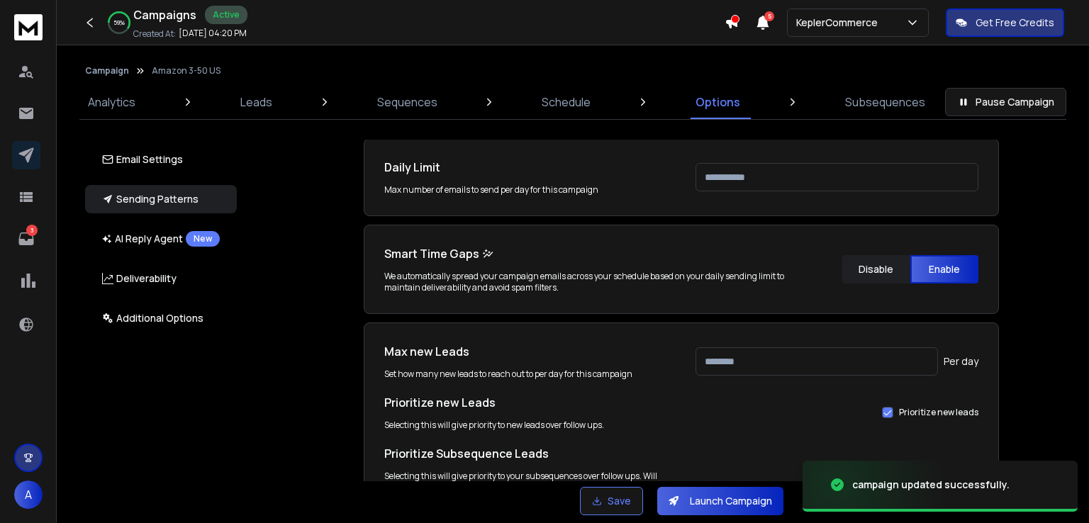
click at [718, 485] on div "Your warmest leads are on your site – Turn visits into conversations Reach Out …" at bounding box center [544, 261] width 1089 height 523
click at [718, 495] on button "Launch Campaign" at bounding box center [720, 501] width 126 height 28
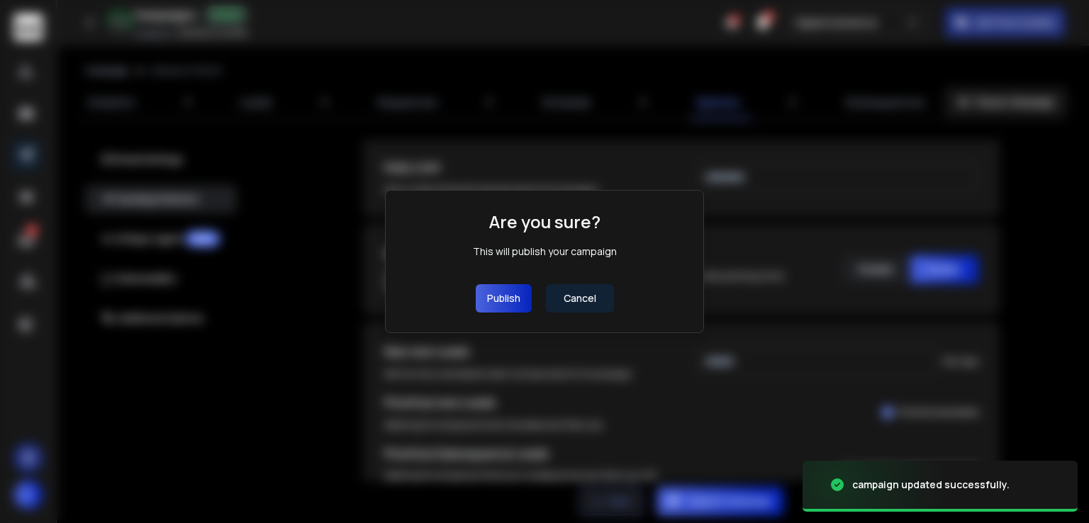
click at [498, 313] on div "Are you sure? This will publish your campaign Publish Cancel" at bounding box center [544, 261] width 319 height 143
click at [514, 296] on button "Publish" at bounding box center [504, 298] width 56 height 28
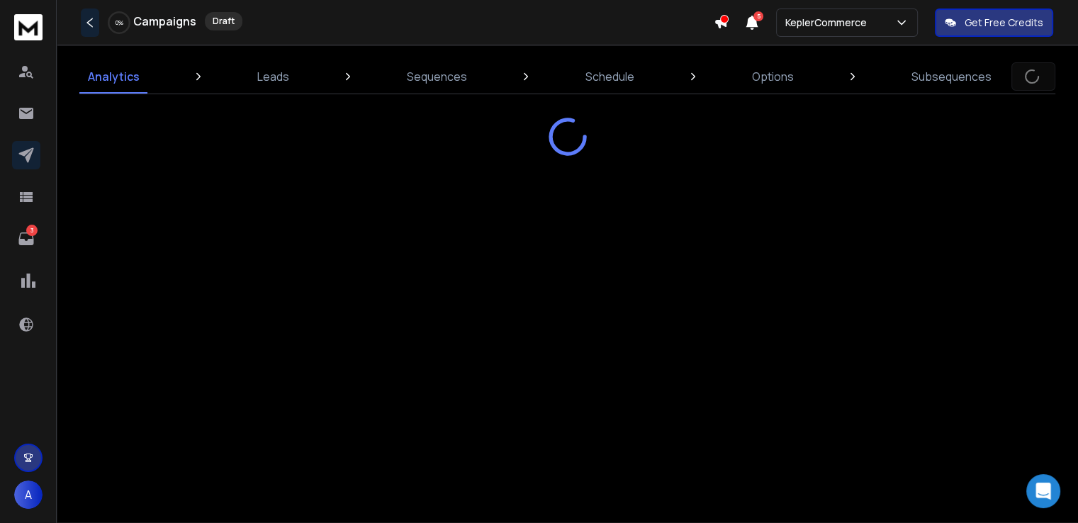
drag, startPoint x: 0, startPoint y: 0, endPoint x: 90, endPoint y: 29, distance: 94.6
click at [90, 29] on button at bounding box center [90, 23] width 18 height 28
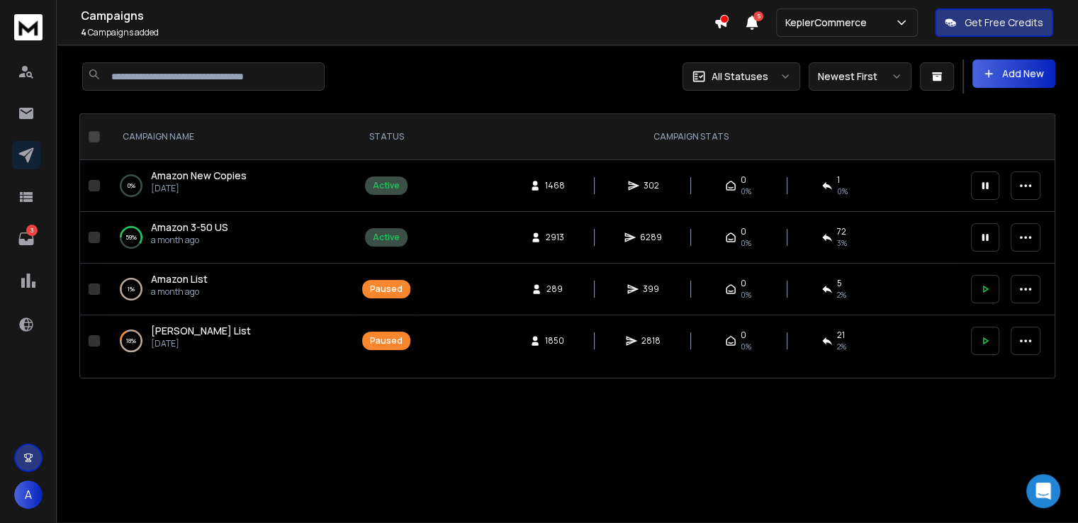
click at [249, 174] on div "0 % Amazon New Copies 5 days ago" at bounding box center [230, 186] width 220 height 34
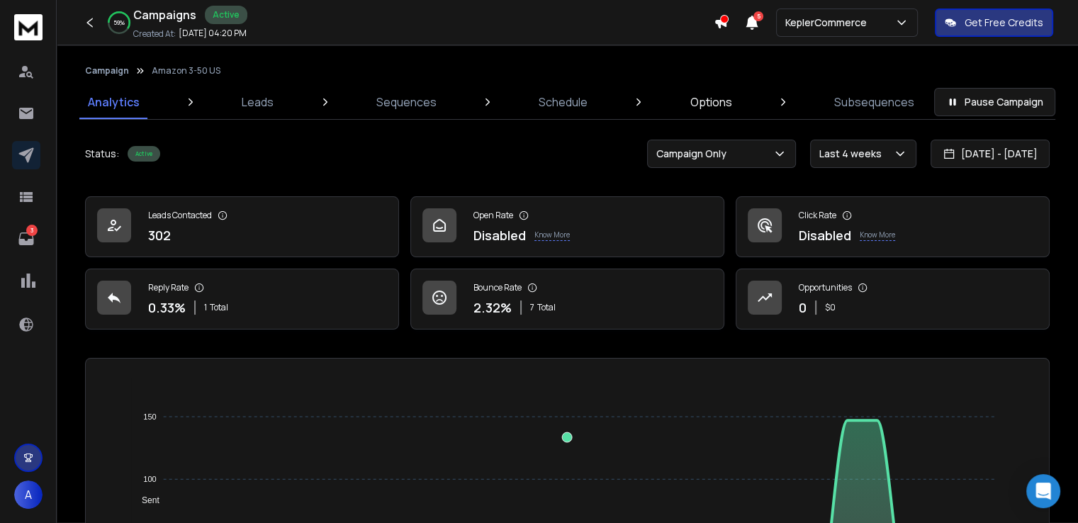
click at [757, 81] on div "Campaign Amazon 3-50 US" at bounding box center [567, 71] width 976 height 23
click at [715, 112] on link "Options" at bounding box center [711, 102] width 59 height 34
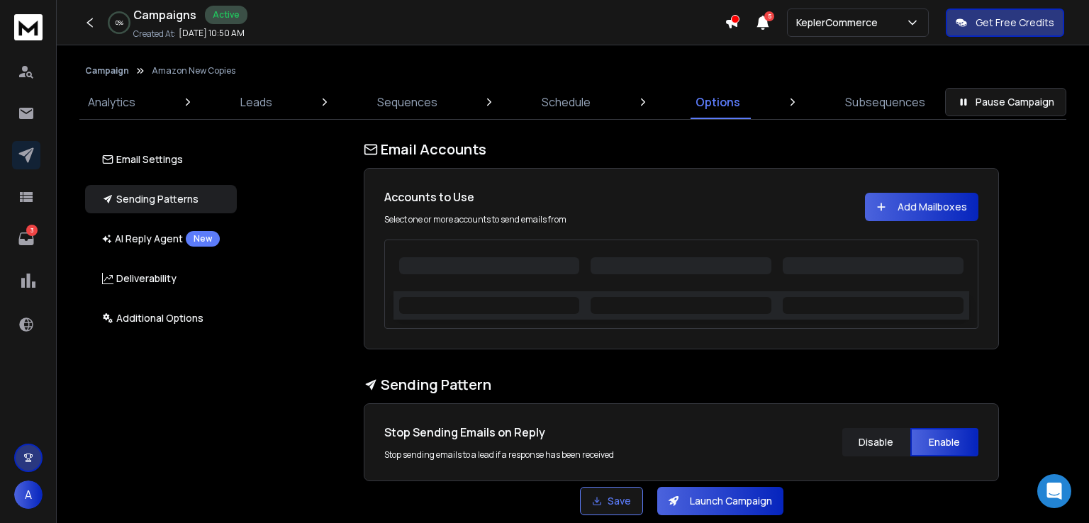
scroll to position [472, 0]
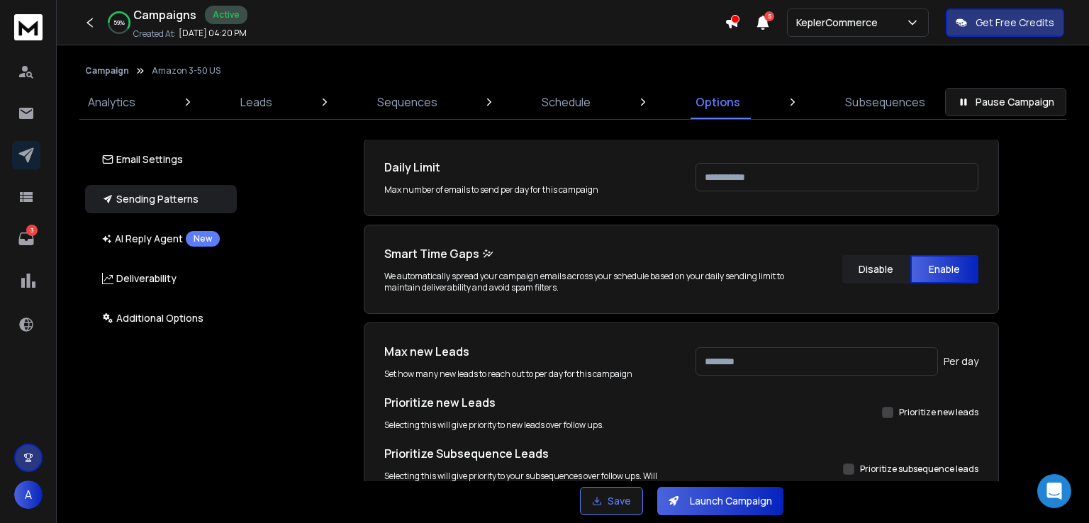
click at [803, 367] on input "*" at bounding box center [817, 361] width 243 height 28
type input "***"
click at [893, 411] on div "Prioritize new leads" at bounding box center [930, 412] width 96 height 11
click at [886, 409] on button "Prioritize new leads" at bounding box center [887, 412] width 11 height 11
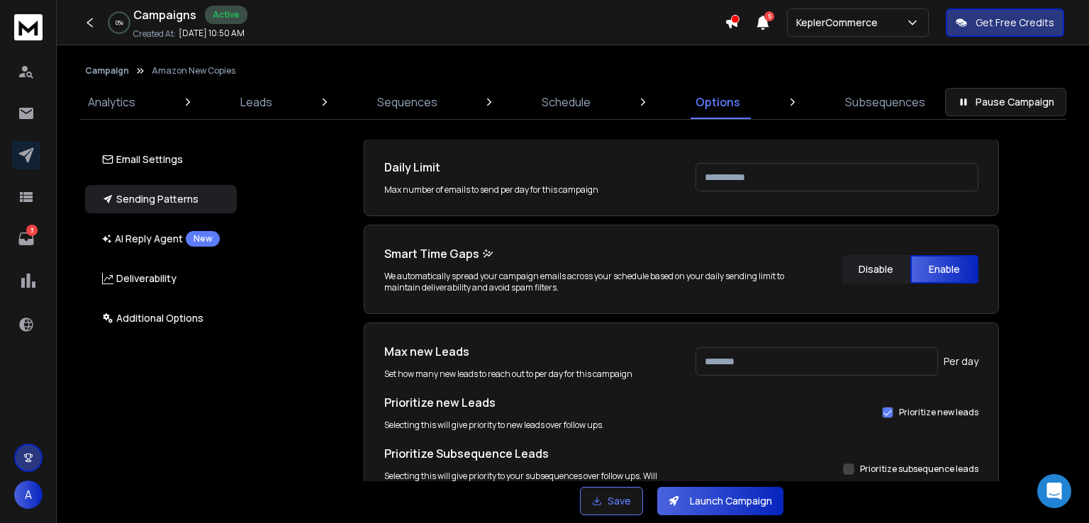
click at [592, 481] on div "Get only verified leads with our AI-powered Lead Finder, starting at $22/mo Try…" at bounding box center [544, 261] width 1089 height 523
click at [593, 505] on icon "submit" at bounding box center [597, 504] width 8 height 3
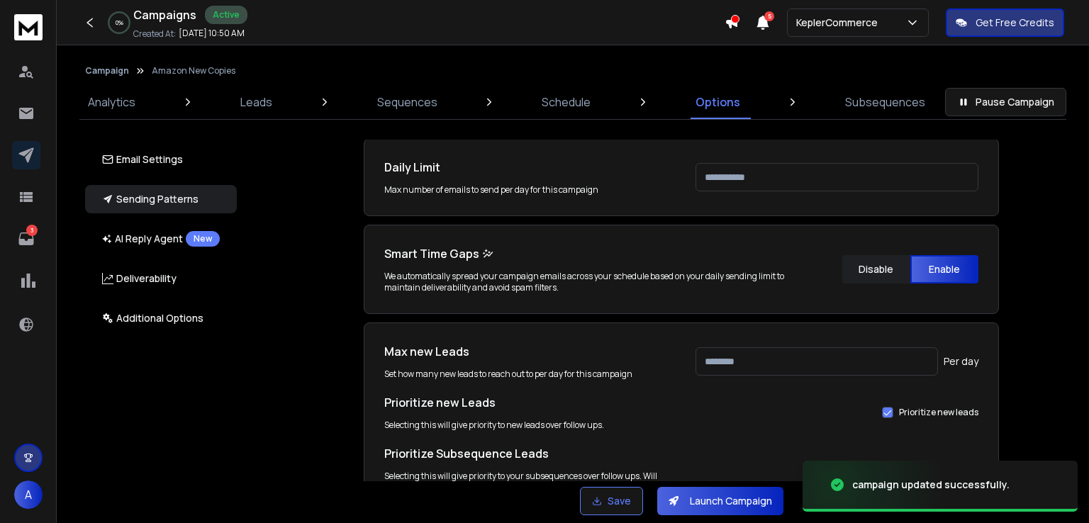
click at [693, 494] on button "Launch Campaign" at bounding box center [720, 501] width 126 height 28
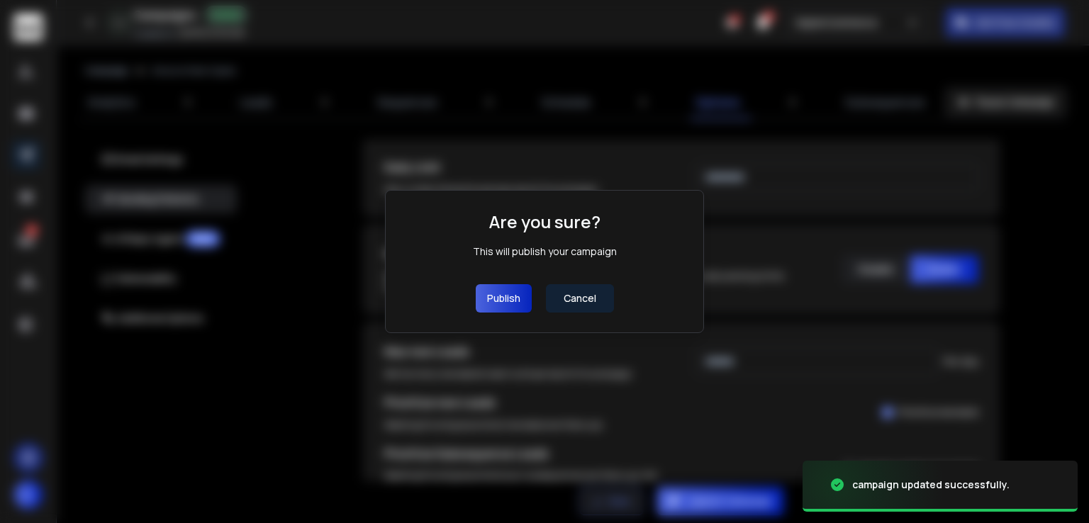
click at [496, 293] on button "Publish" at bounding box center [504, 298] width 56 height 28
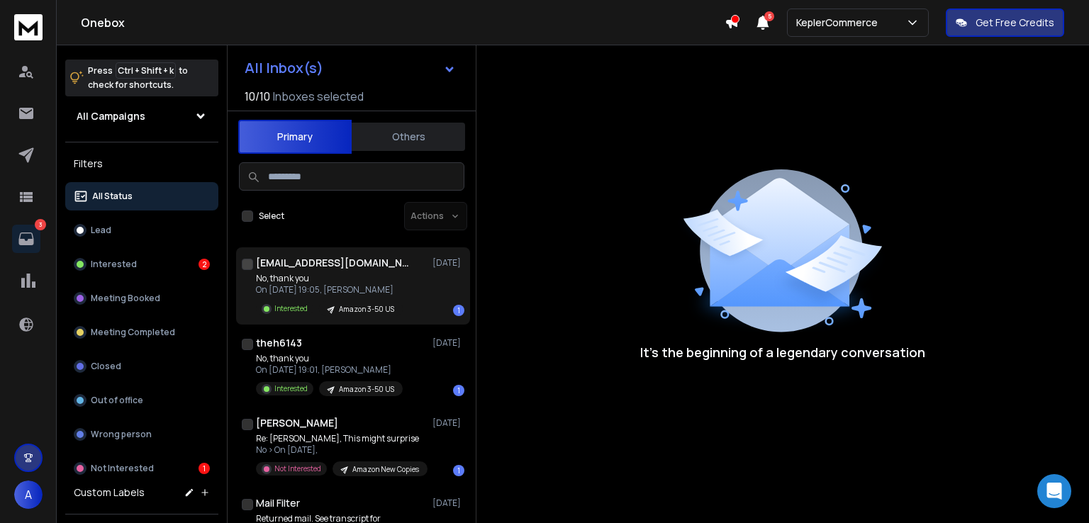
click at [430, 303] on div "No, thank you On [DATE] 19:05, [PERSON_NAME] Interested Amazon 3-50 US 1" at bounding box center [360, 294] width 208 height 43
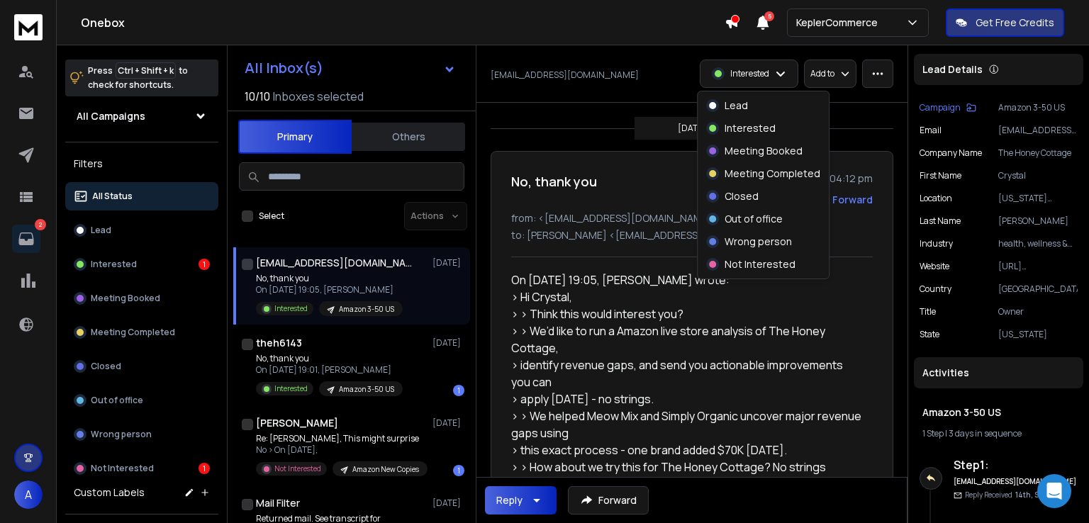
click at [782, 71] on icon at bounding box center [780, 73] width 11 height 11
click at [779, 270] on p "Not Interested" at bounding box center [760, 264] width 71 height 14
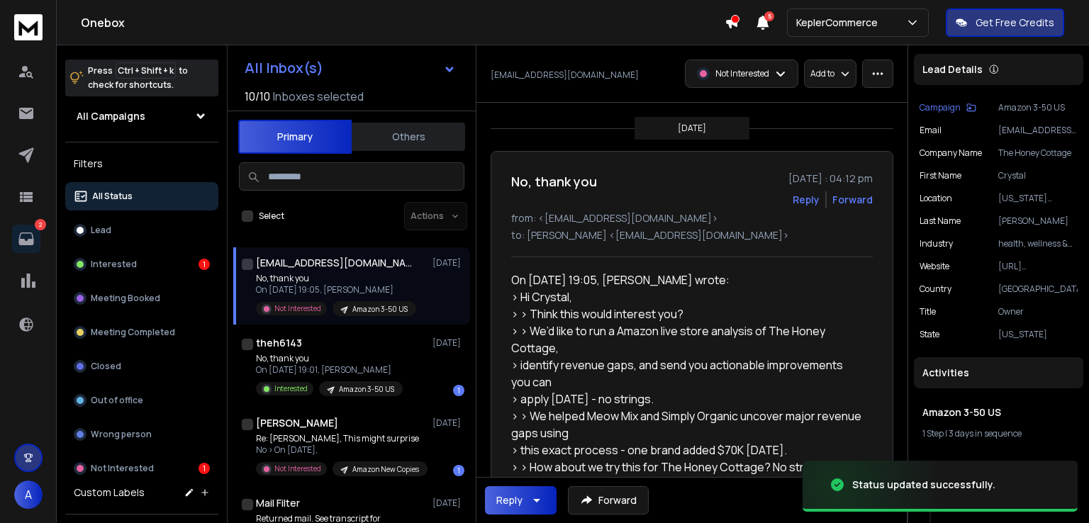
click at [879, 63] on button "button" at bounding box center [877, 74] width 31 height 28
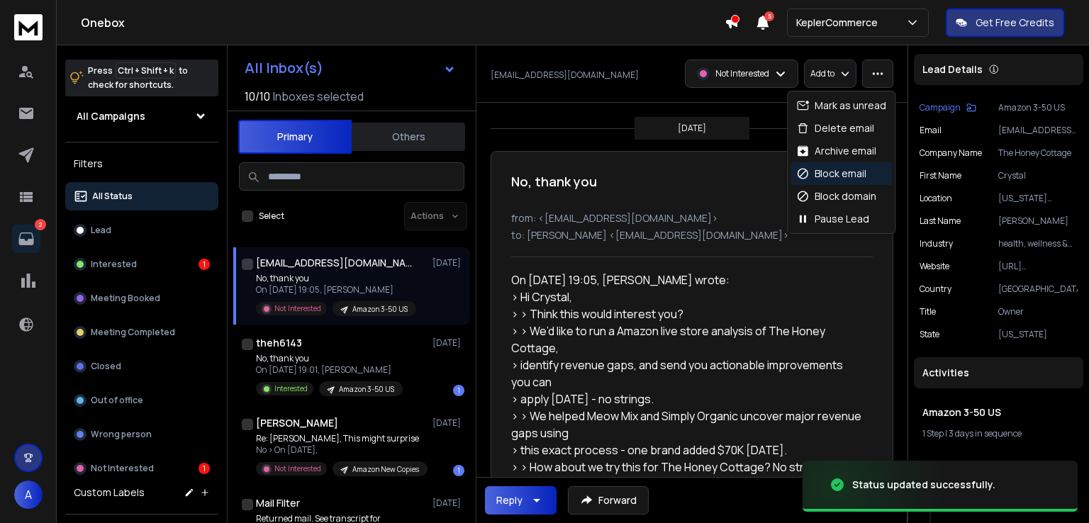
click at [865, 178] on div "Block email" at bounding box center [831, 174] width 70 height 14
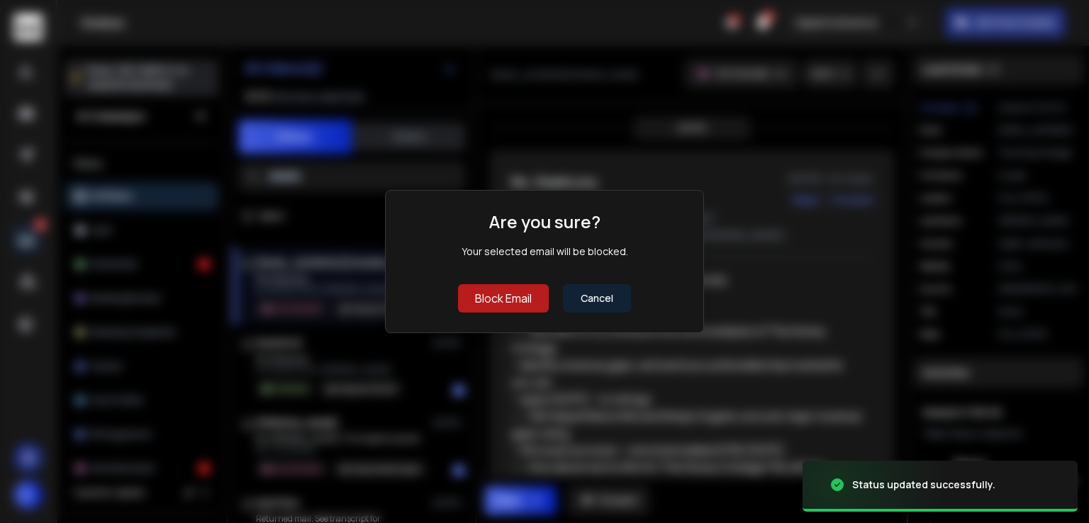
click at [528, 299] on button "Block Email" at bounding box center [503, 298] width 91 height 28
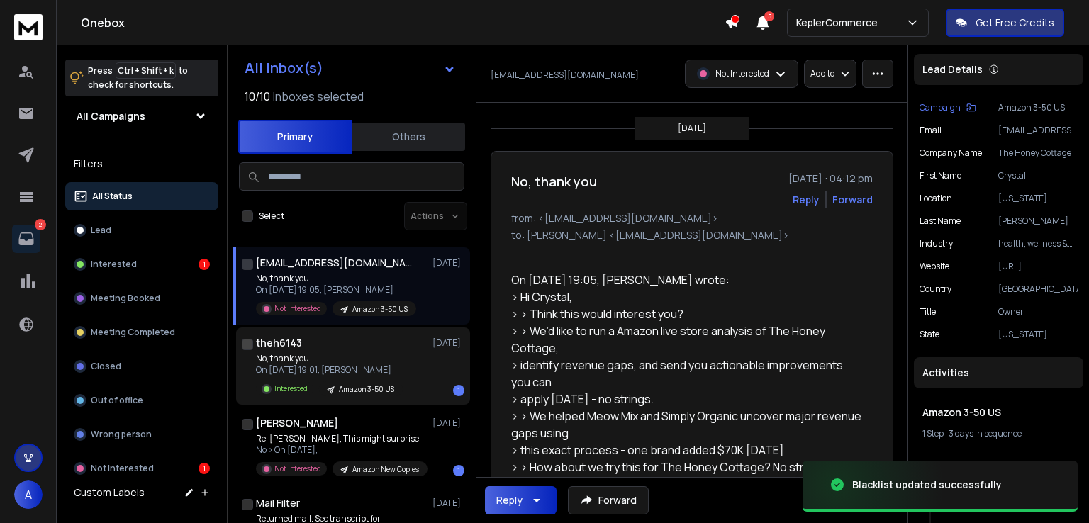
click at [448, 352] on div "theh6143 [DATE] No, thank you On [DATE] 19:01, [PERSON_NAME] Interested Amazon …" at bounding box center [360, 366] width 208 height 60
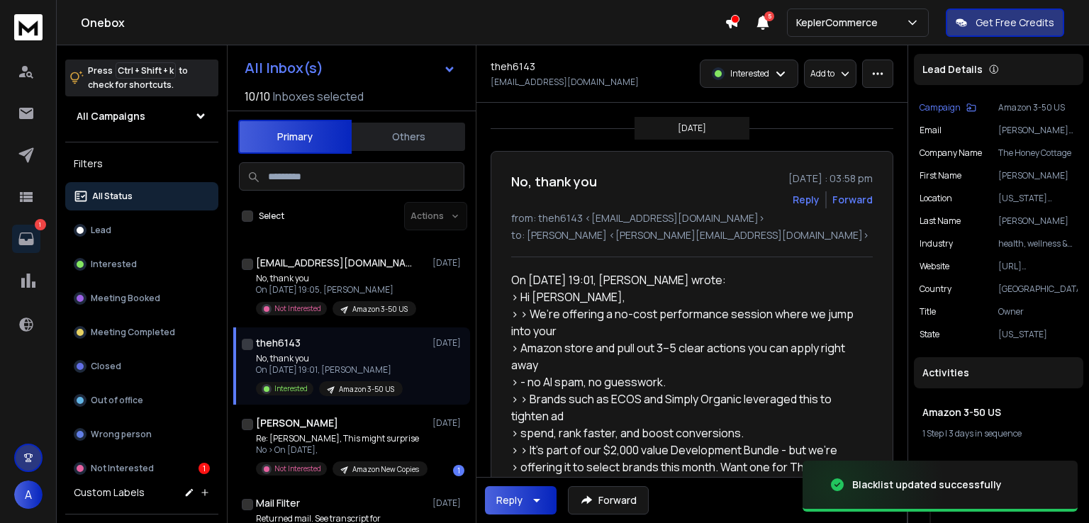
click at [769, 72] on div "Interested" at bounding box center [749, 73] width 97 height 27
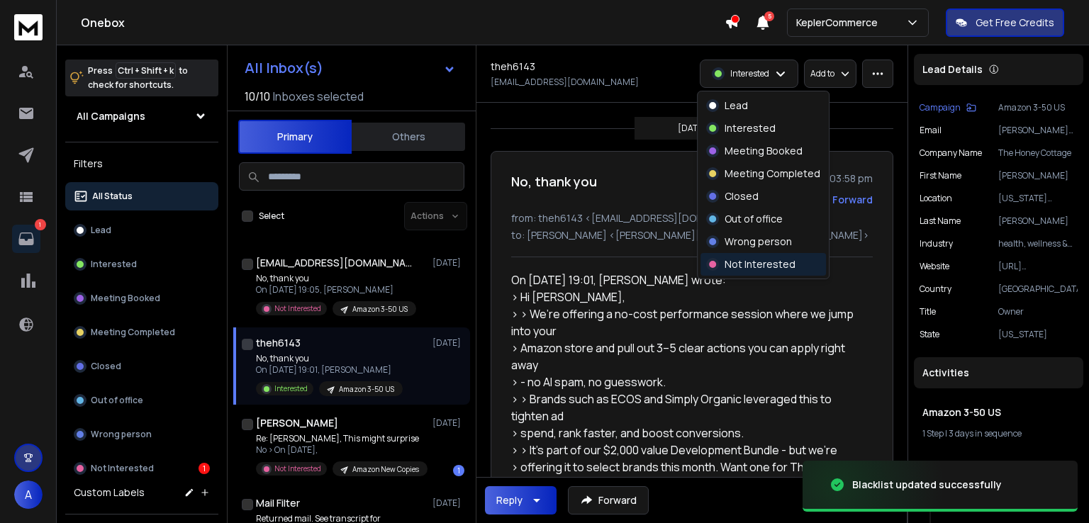
click at [769, 262] on p "Not Interested" at bounding box center [760, 264] width 71 height 14
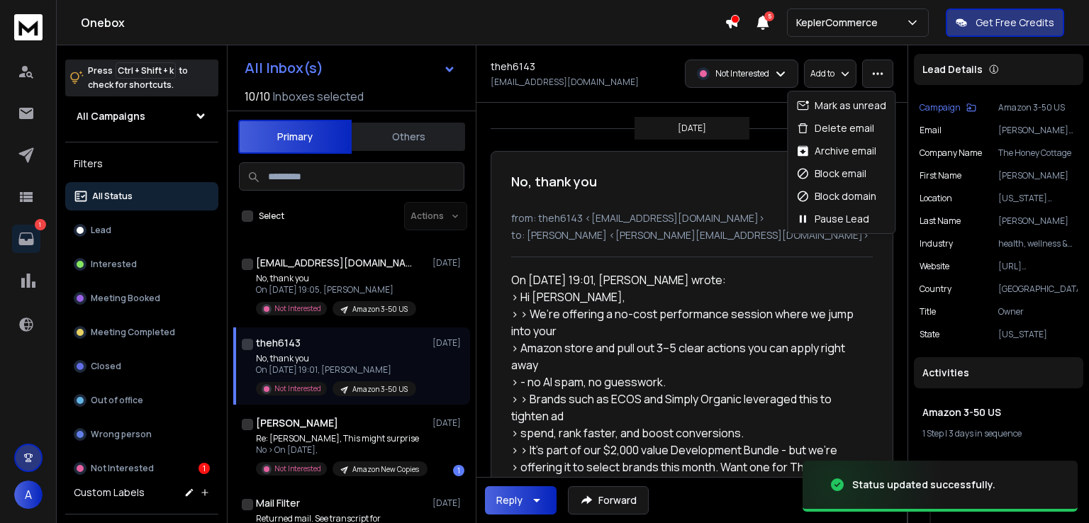
click at [876, 72] on icon "button" at bounding box center [877, 73] width 13 height 13
click at [844, 180] on div "Block email" at bounding box center [831, 174] width 70 height 14
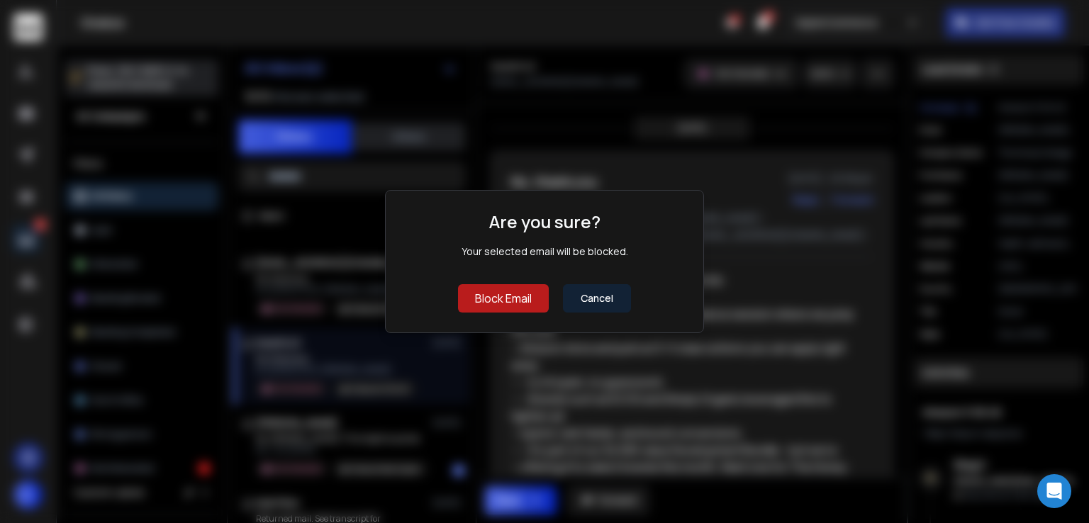
click at [530, 290] on button "Block Email" at bounding box center [503, 298] width 91 height 28
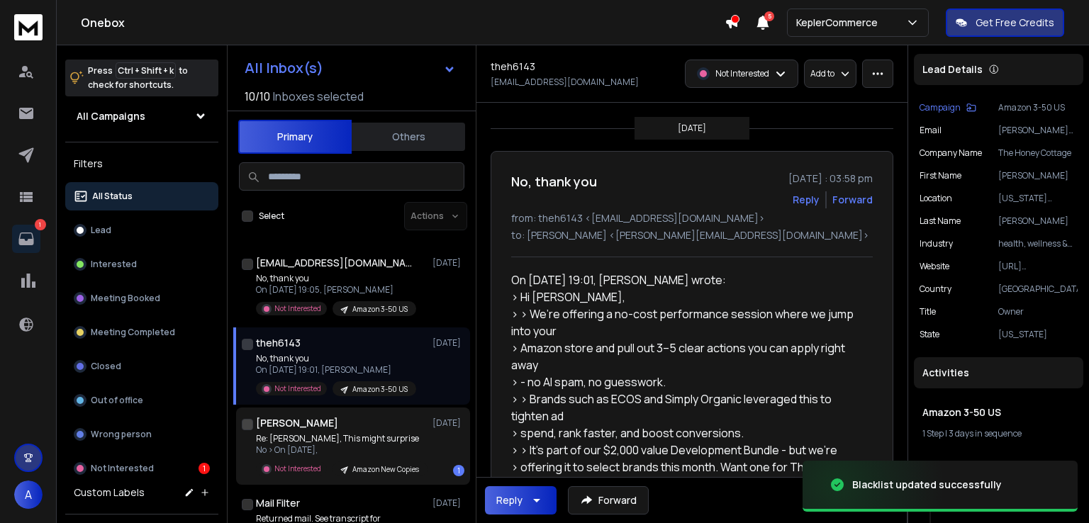
click at [414, 425] on div "Linda Markfield 12 Sep" at bounding box center [360, 423] width 208 height 14
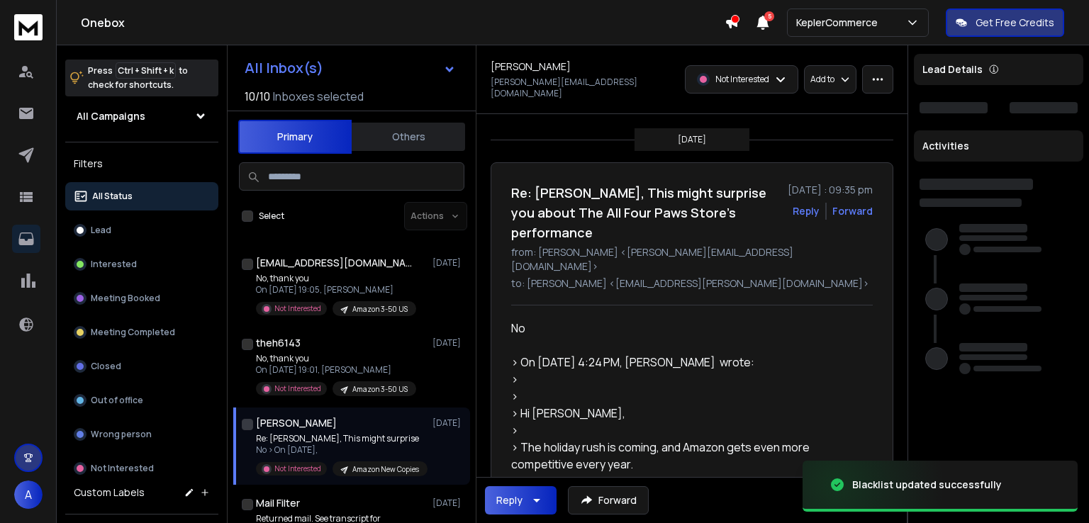
click at [876, 74] on icon "button" at bounding box center [877, 79] width 13 height 13
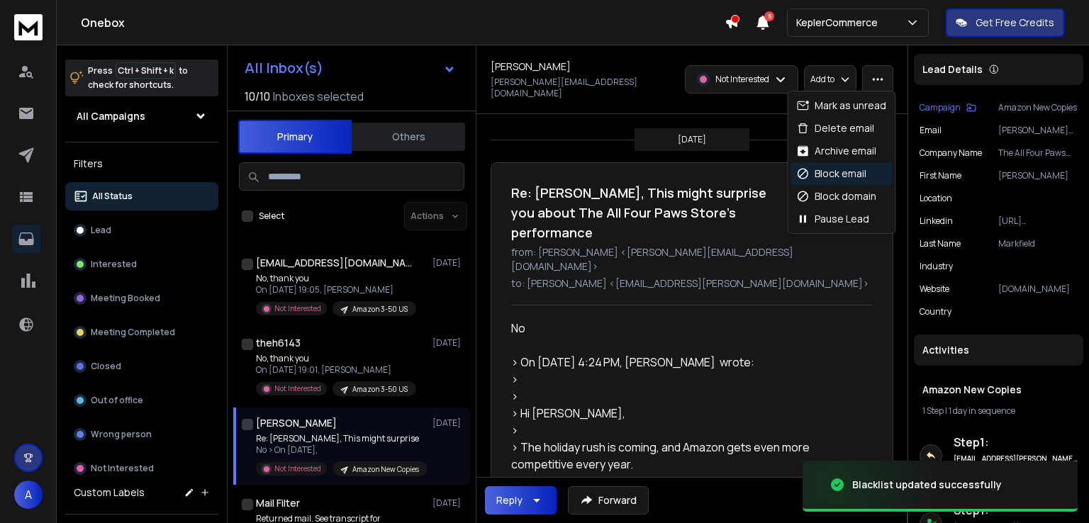
click at [862, 172] on div "Block email" at bounding box center [831, 174] width 70 height 14
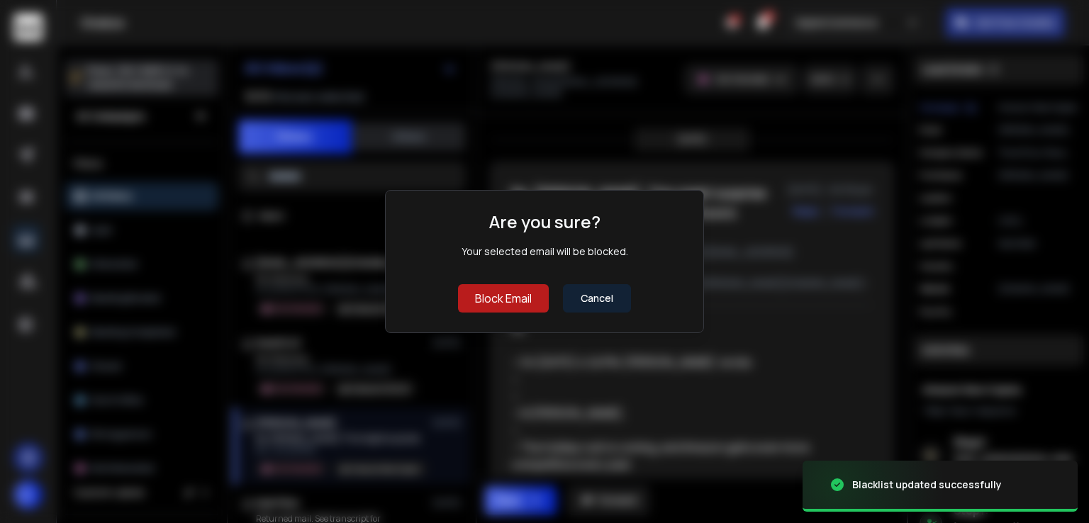
click at [508, 294] on button "Block Email" at bounding box center [503, 298] width 91 height 28
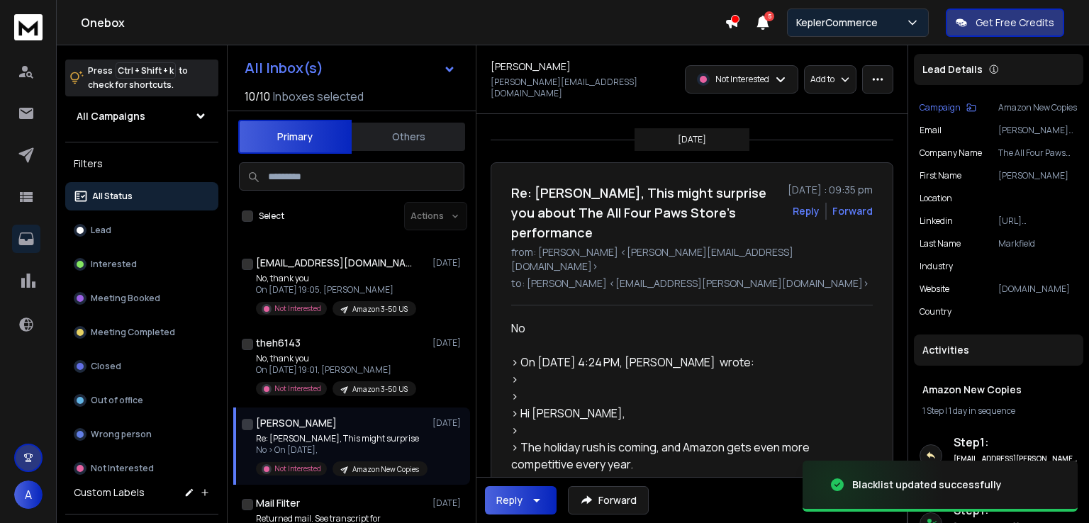
click at [859, 17] on p "KeplerCommerce" at bounding box center [839, 23] width 87 height 14
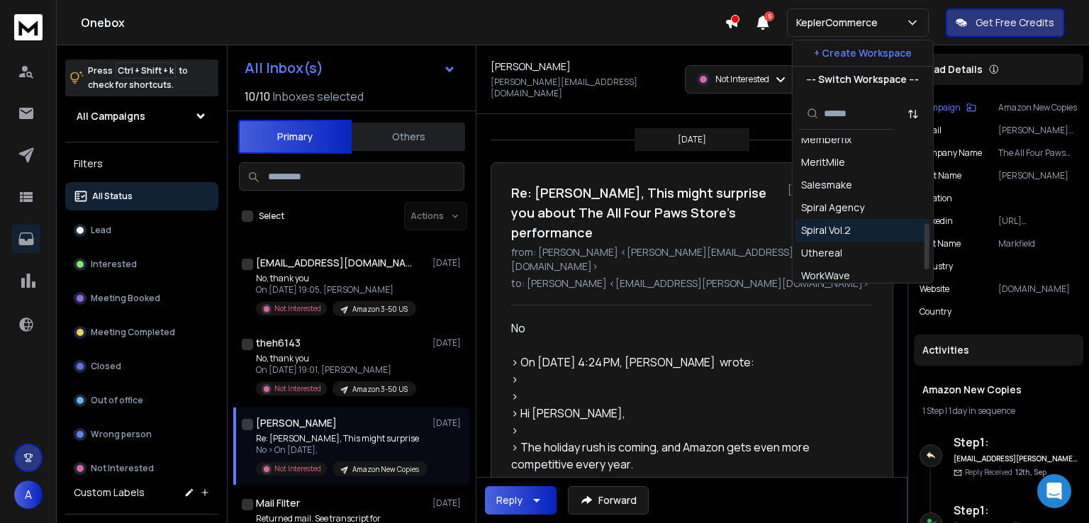
scroll to position [287, 0]
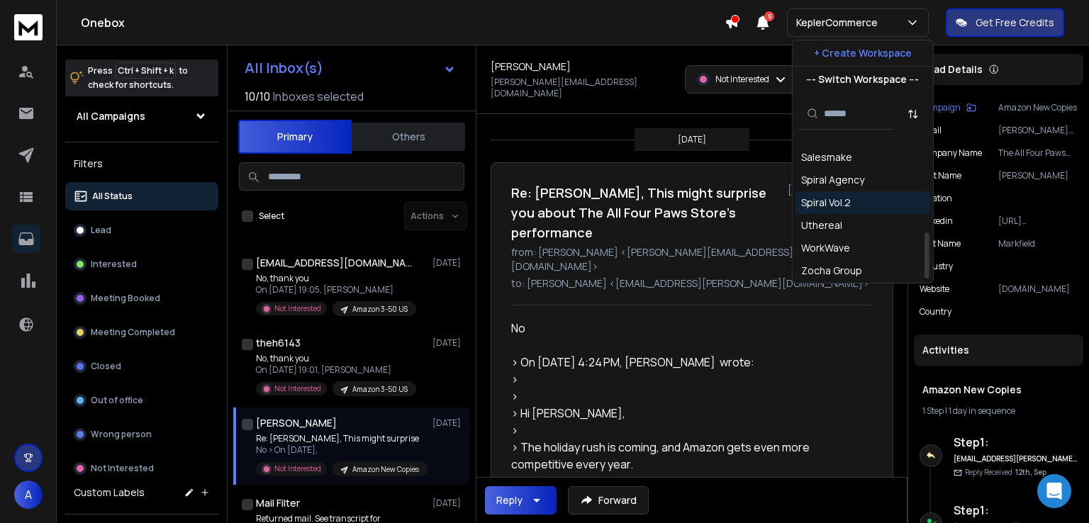
click at [925, 257] on div at bounding box center [927, 256] width 5 height 46
click at [866, 227] on div "Uthereal" at bounding box center [863, 225] width 135 height 23
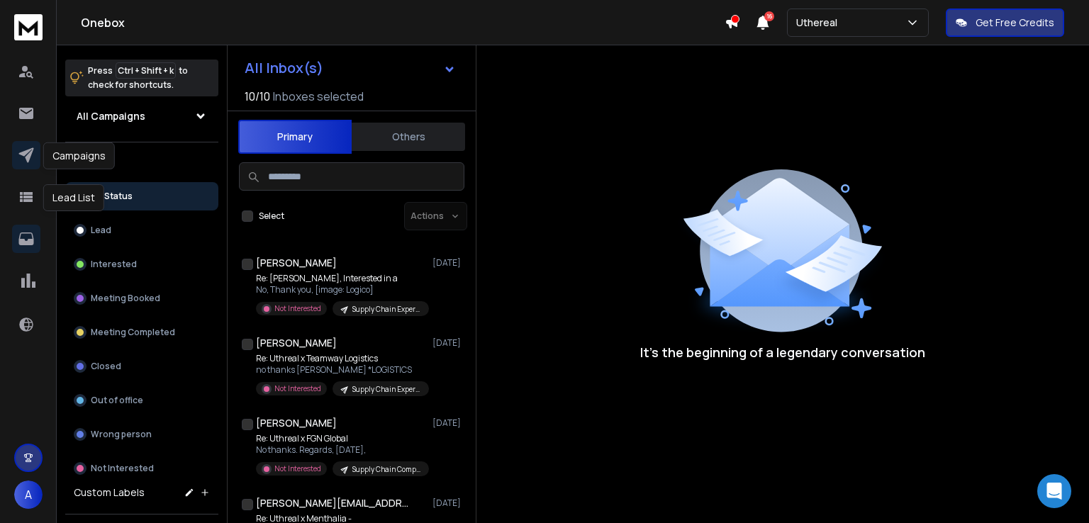
click at [22, 145] on link at bounding box center [26, 155] width 28 height 28
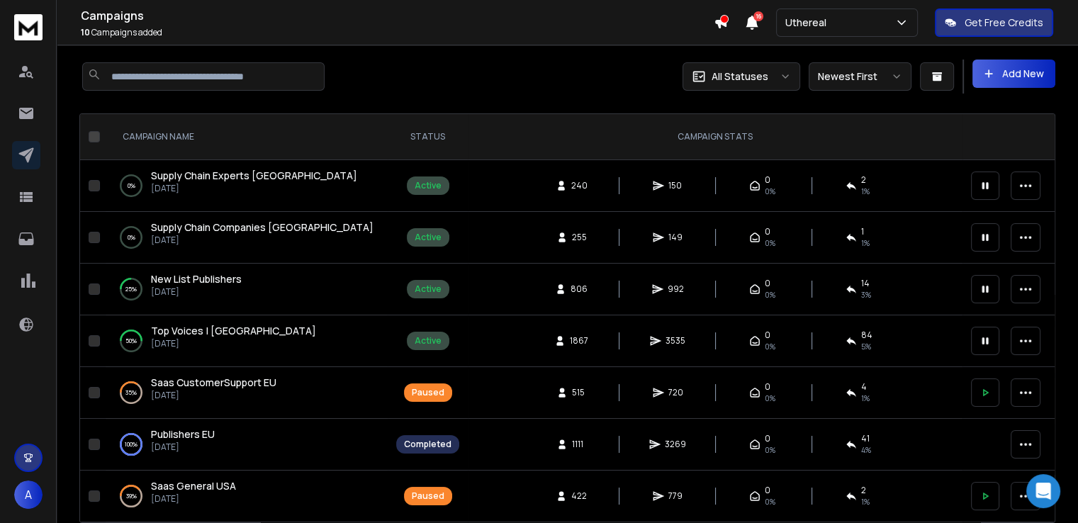
click at [203, 165] on td "0 % Supply Chain Experts [GEOGRAPHIC_DATA] [DATE]" at bounding box center [247, 186] width 282 height 52
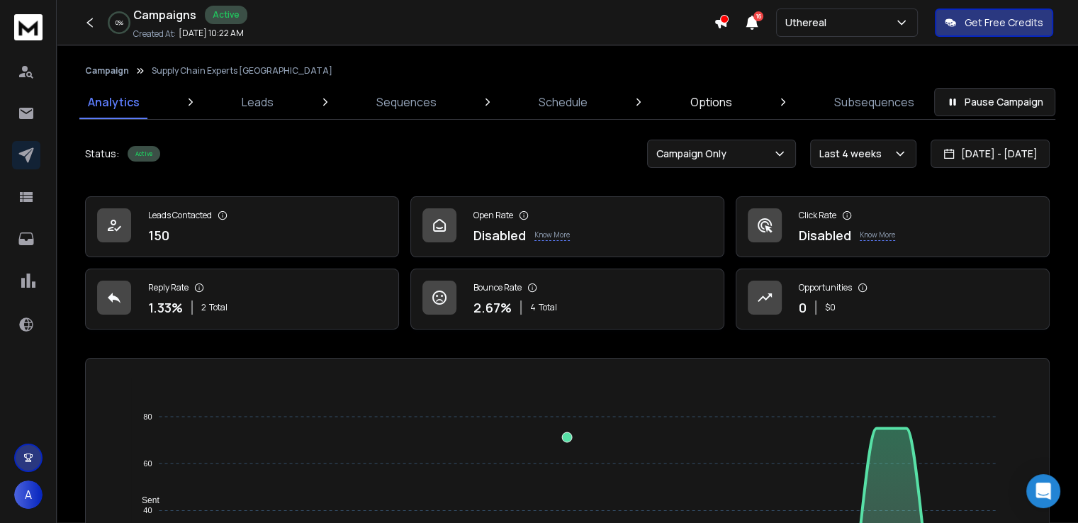
click at [701, 106] on p "Options" at bounding box center [712, 102] width 42 height 17
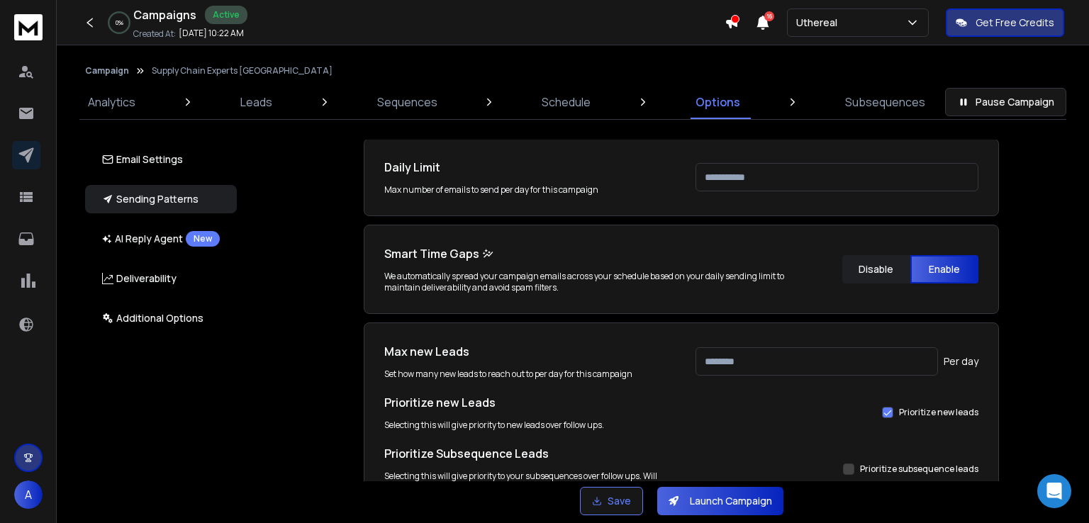
scroll to position [695, 0]
click at [578, 506] on div "Save Launch Campaign" at bounding box center [682, 501] width 1035 height 28
click at [606, 503] on button "Save" at bounding box center [611, 501] width 63 height 28
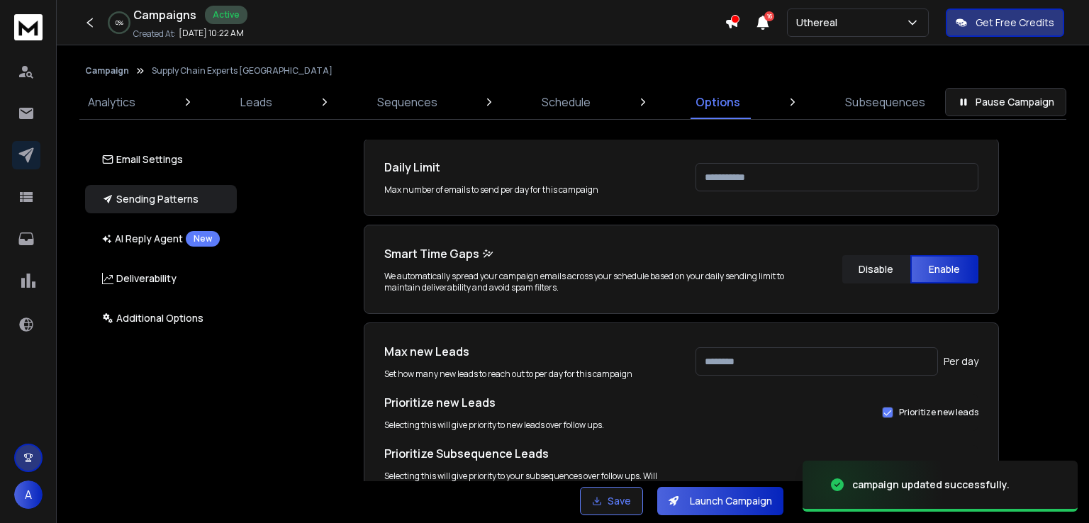
drag, startPoint x: 691, startPoint y: 503, endPoint x: 684, endPoint y: 506, distance: 8.3
click at [684, 506] on button "Launch Campaign" at bounding box center [720, 501] width 126 height 28
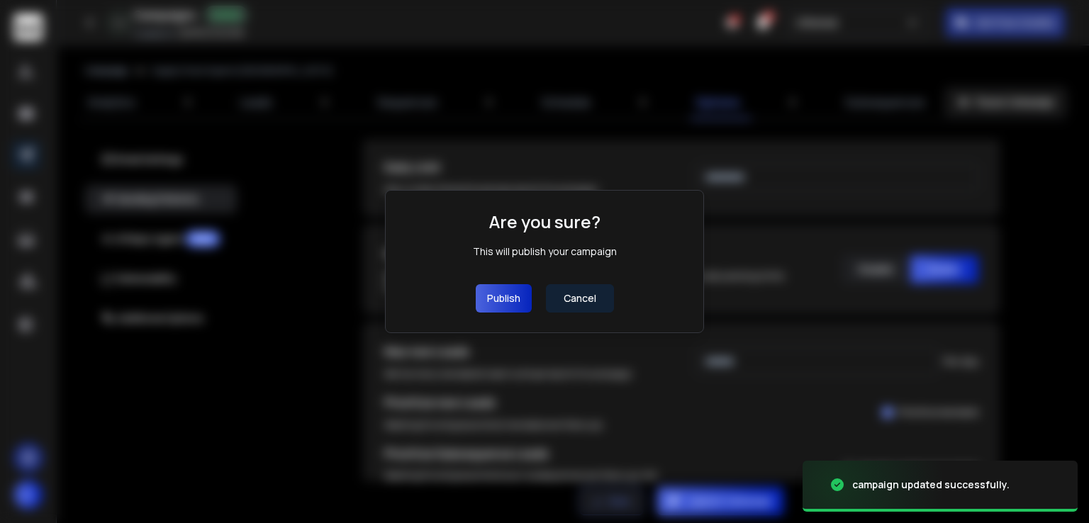
click at [518, 301] on button "Publish" at bounding box center [504, 298] width 56 height 28
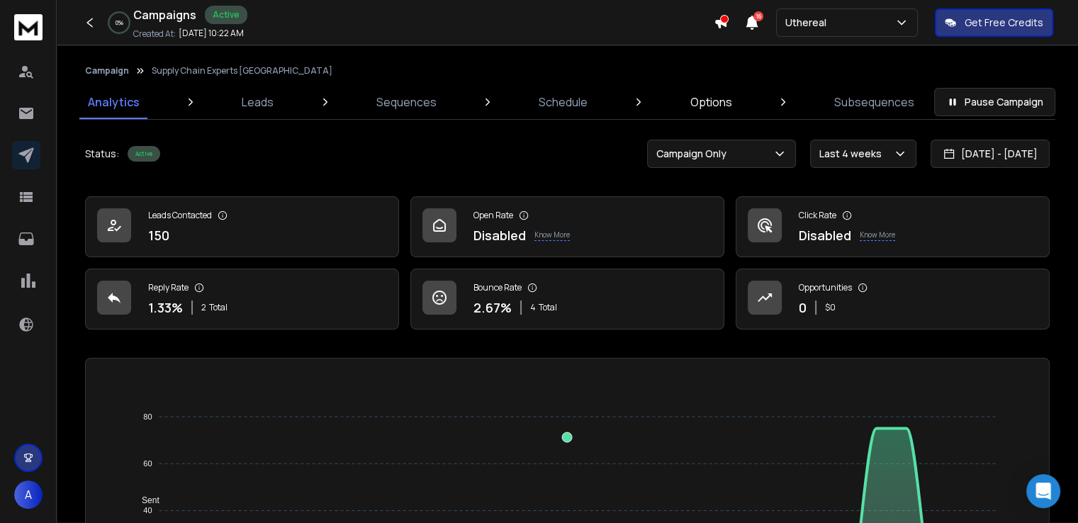
click at [721, 106] on p "Options" at bounding box center [712, 102] width 42 height 17
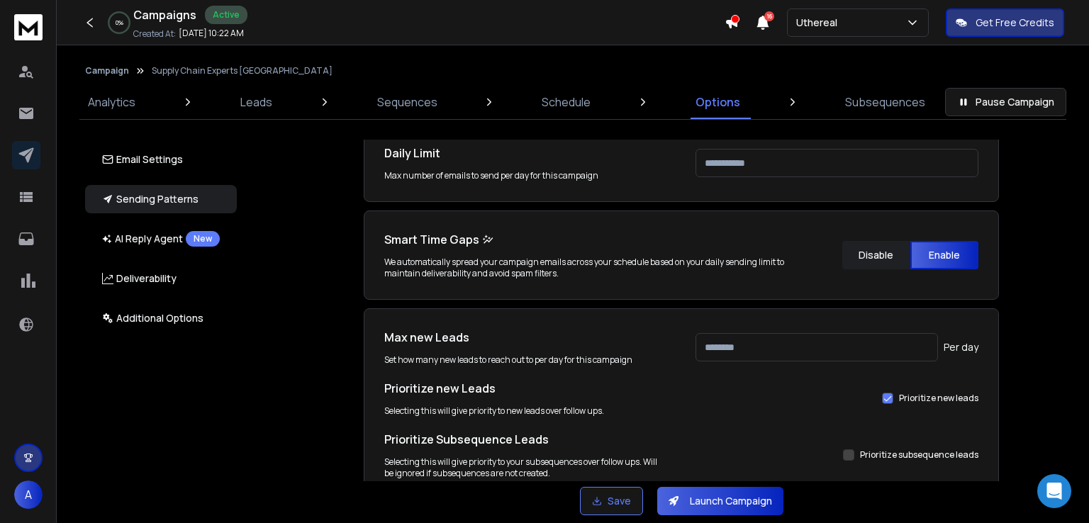
scroll to position [932, 0]
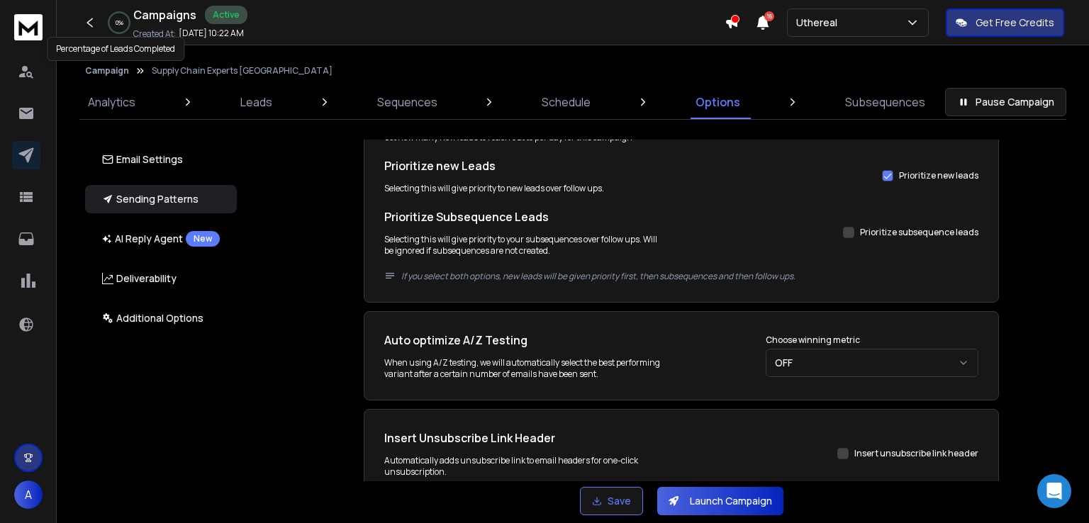
click at [100, 28] on div "0 % Campaigns Active Created At: [DATE] 10:22 AM" at bounding box center [164, 23] width 167 height 34
click at [100, 29] on div "0 % Campaigns Active Created At: [DATE] 10:22 AM" at bounding box center [164, 23] width 167 height 34
click at [94, 24] on icon at bounding box center [90, 22] width 13 height 13
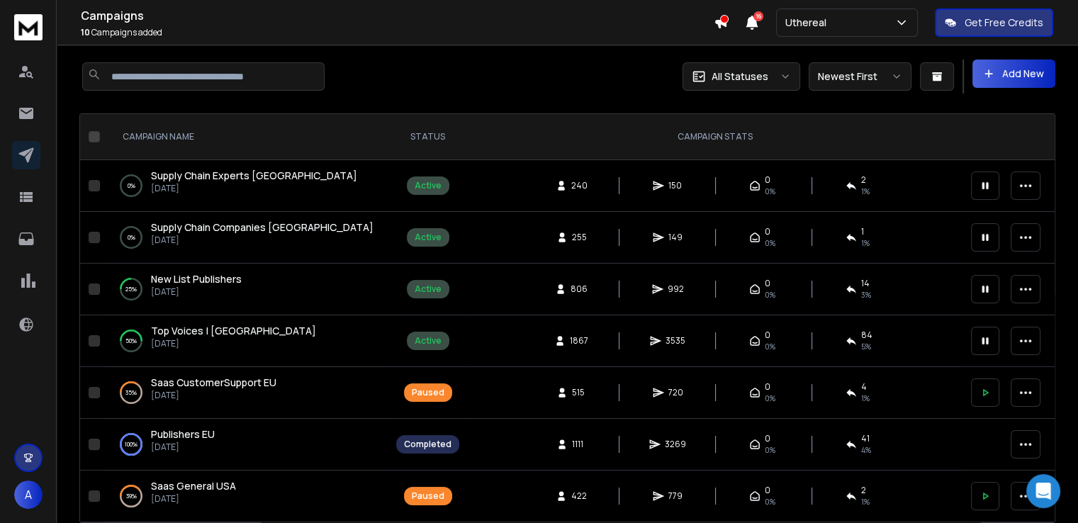
click at [311, 233] on div "0 % Supply Chain Companies [GEOGRAPHIC_DATA] [DATE]" at bounding box center [247, 238] width 254 height 34
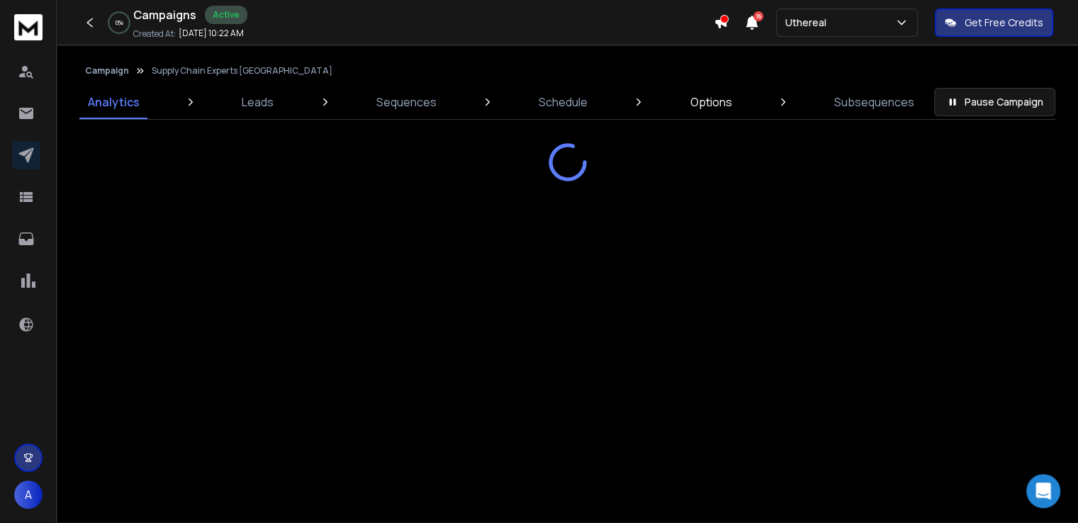
click at [706, 109] on p "Options" at bounding box center [712, 102] width 42 height 17
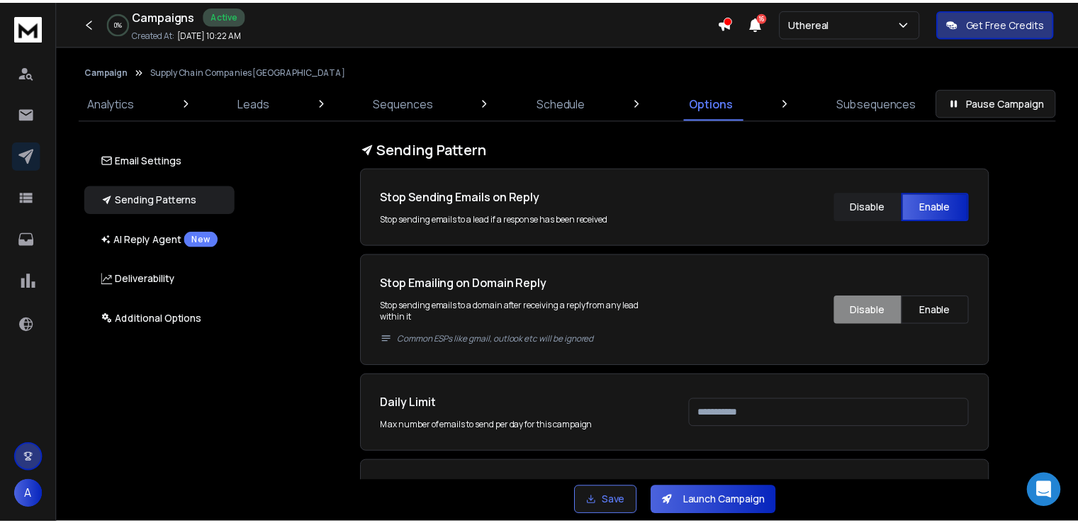
scroll to position [695, 0]
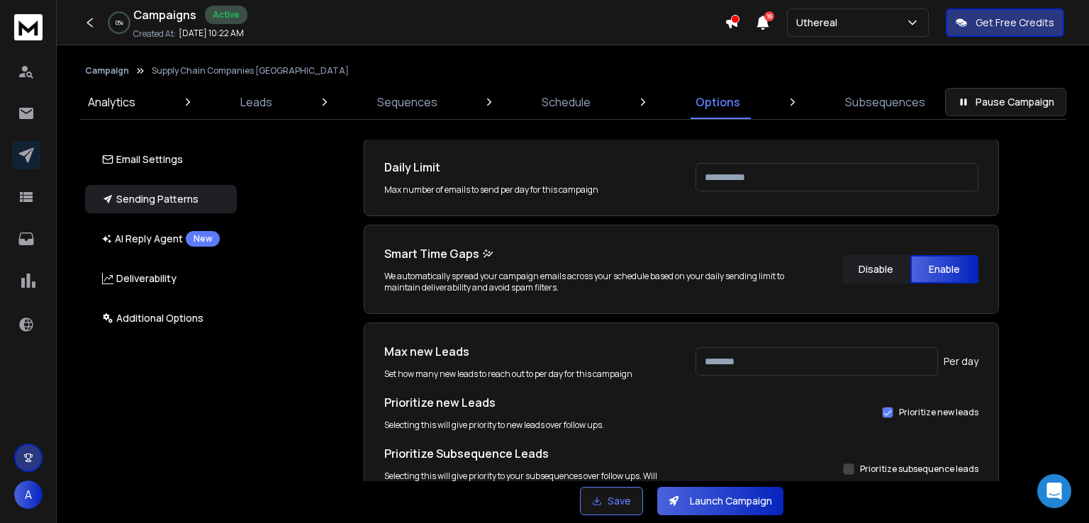
click at [116, 114] on link "Analytics" at bounding box center [111, 102] width 65 height 34
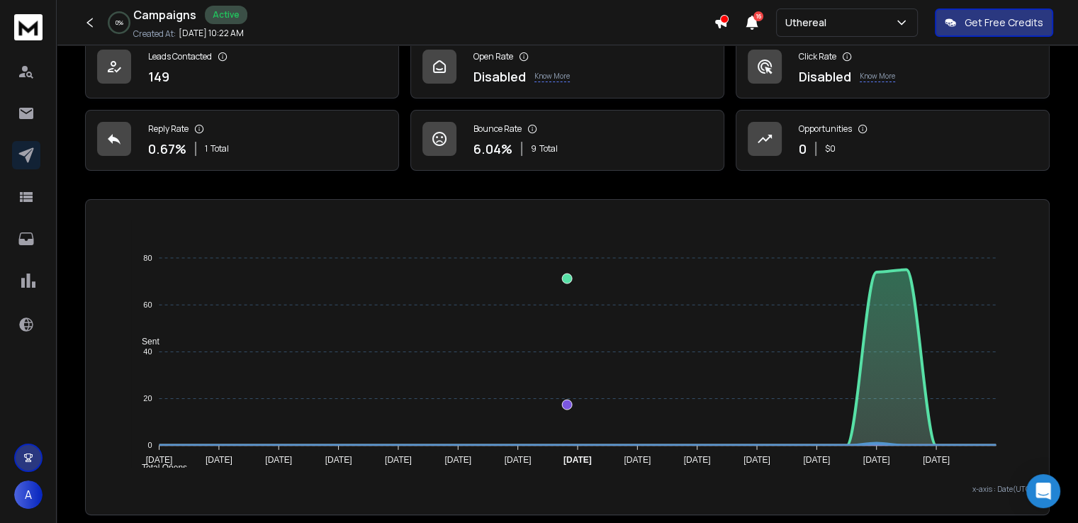
scroll to position [389, 0]
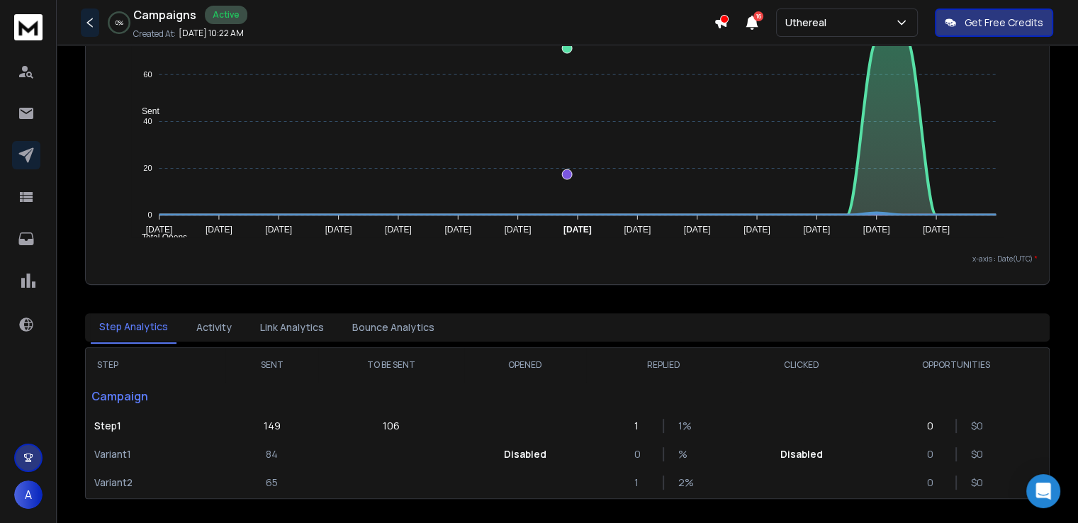
click at [87, 29] on button at bounding box center [90, 23] width 18 height 28
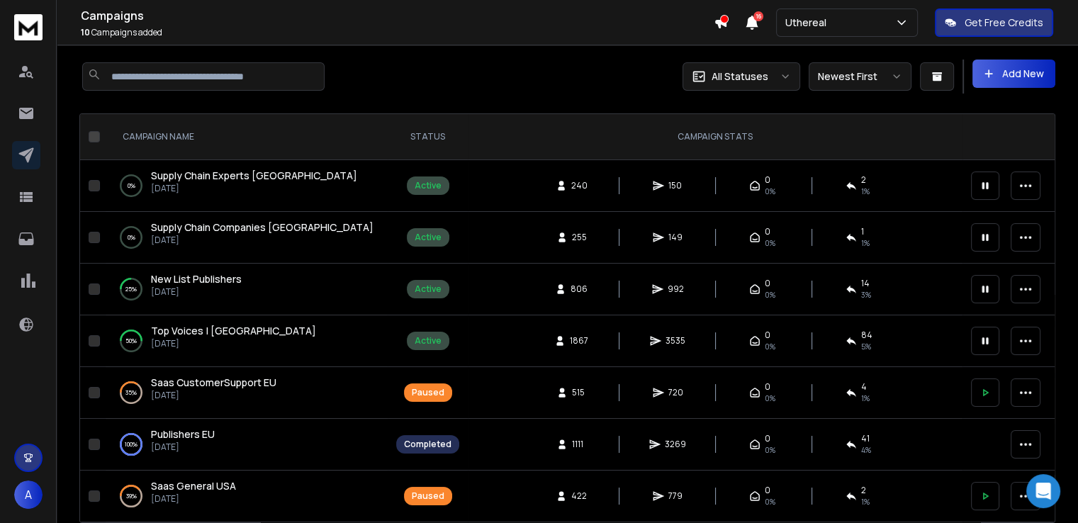
click at [199, 284] on span "New List Publishers" at bounding box center [196, 278] width 91 height 13
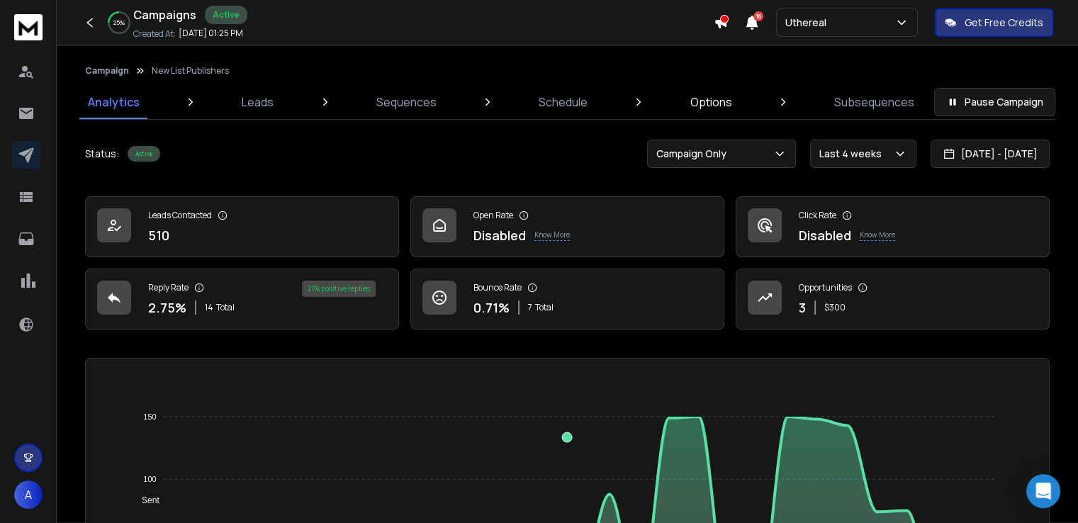
click at [723, 101] on p "Options" at bounding box center [712, 102] width 42 height 17
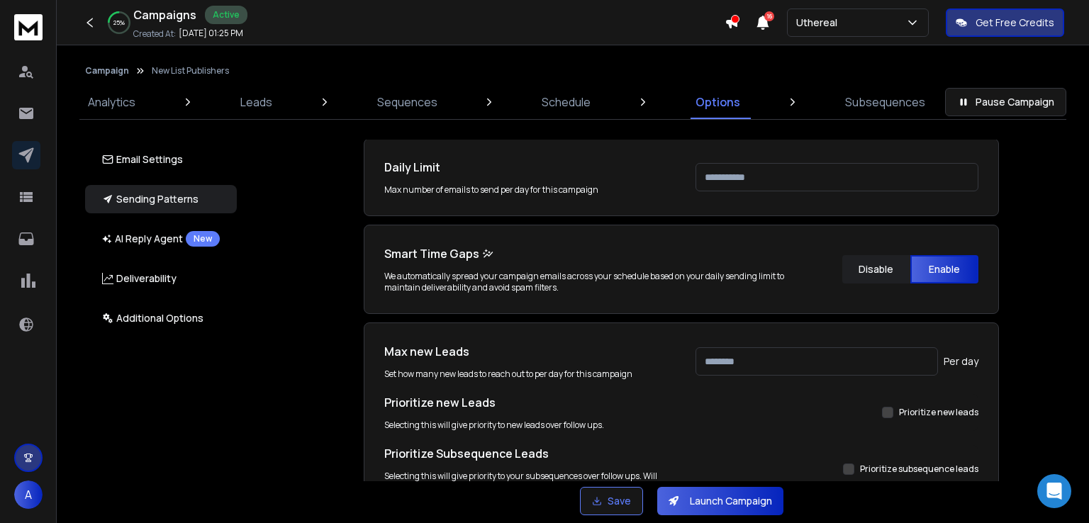
scroll to position [695, 0]
click at [772, 356] on input "*" at bounding box center [817, 361] width 243 height 28
type input "**"
click at [882, 412] on button "Prioritize new leads" at bounding box center [887, 412] width 11 height 11
click at [606, 506] on button "Save" at bounding box center [611, 501] width 63 height 28
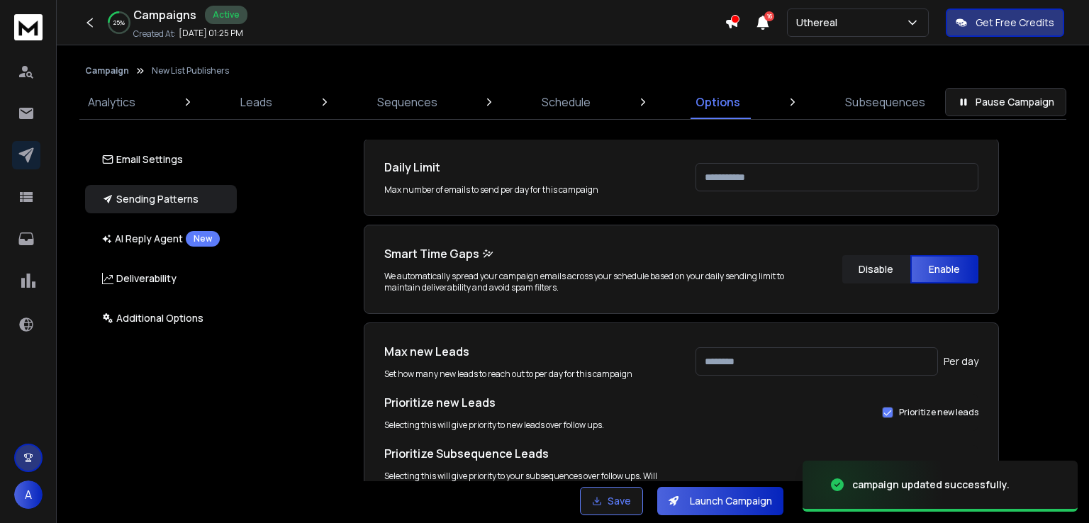
click at [700, 508] on button "Launch Campaign" at bounding box center [720, 501] width 126 height 28
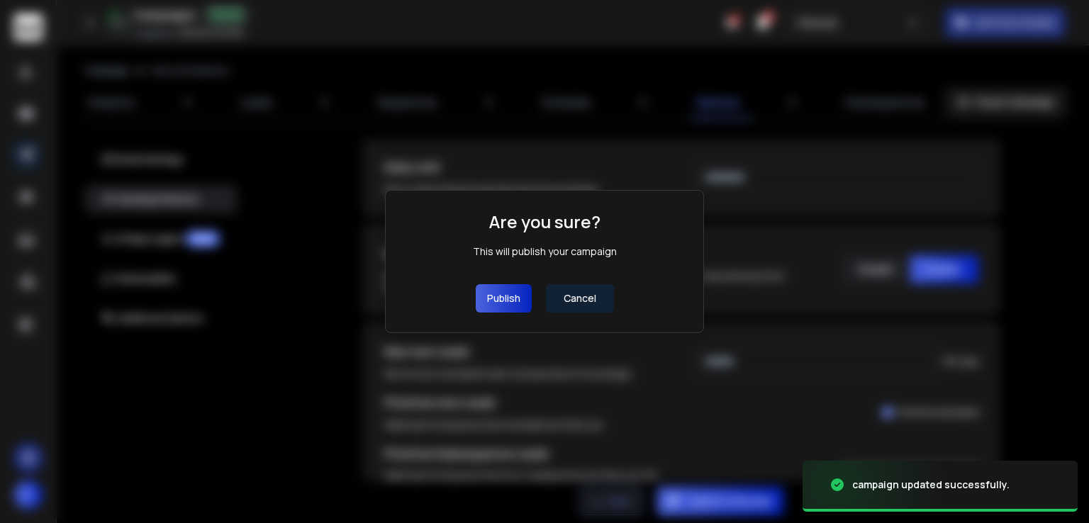
click at [514, 297] on button "Publish" at bounding box center [504, 298] width 56 height 28
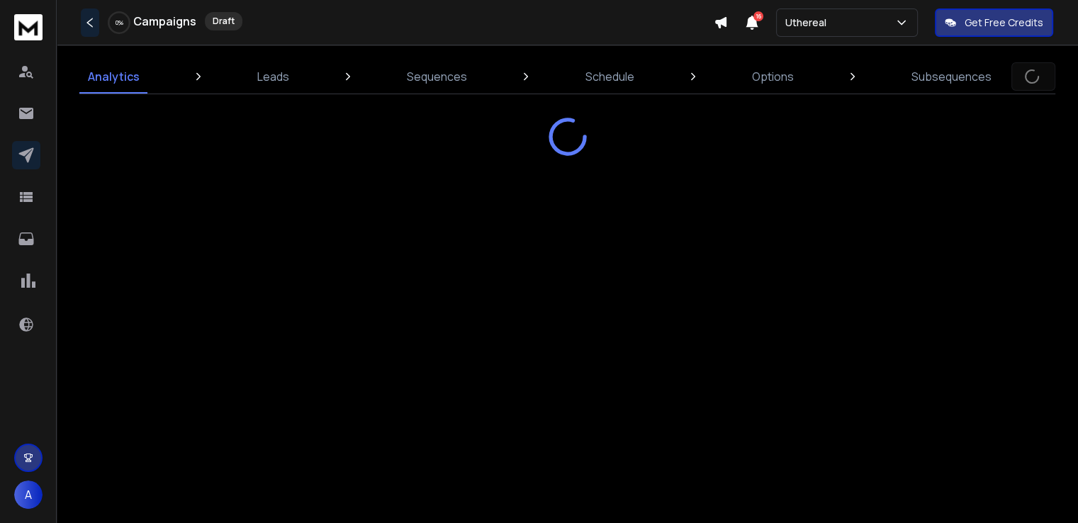
click at [90, 23] on icon at bounding box center [90, 22] width 13 height 13
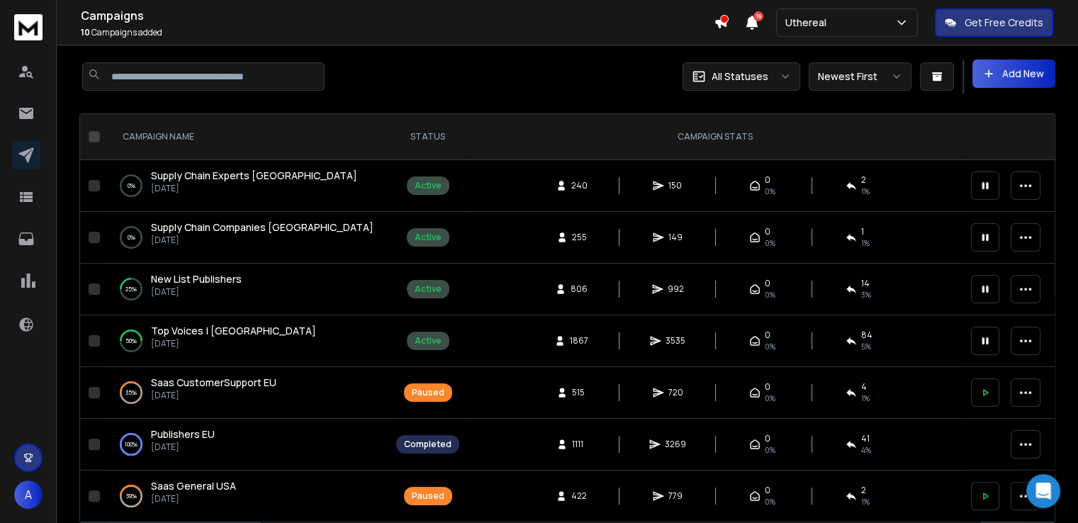
click at [233, 310] on td "25 % New List Publishers 24 days ago" at bounding box center [247, 290] width 282 height 52
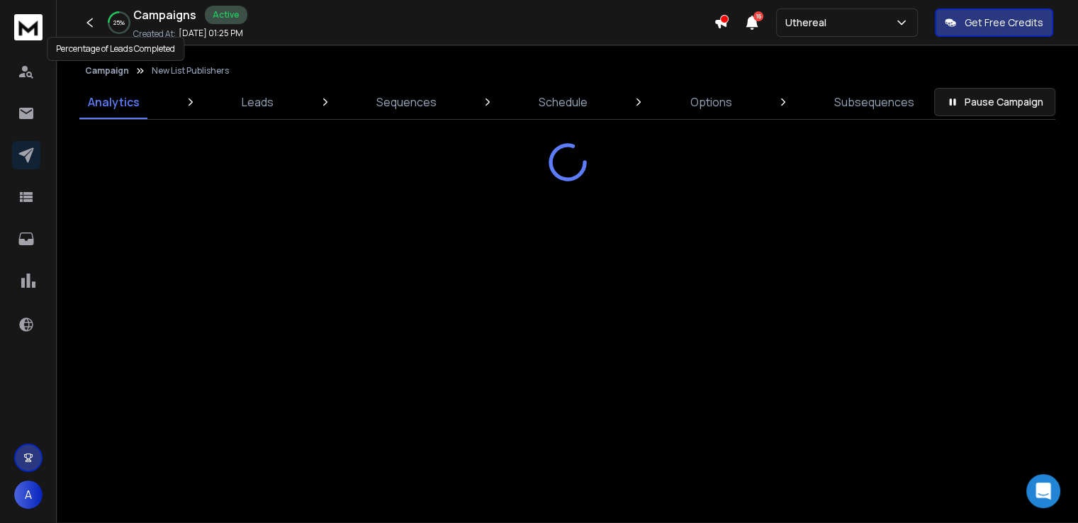
click at [102, 18] on div "25 % Campaigns Active Created At: Aug 22, 2025, 01:25 PM" at bounding box center [164, 23] width 167 height 34
click at [97, 21] on button at bounding box center [90, 23] width 18 height 28
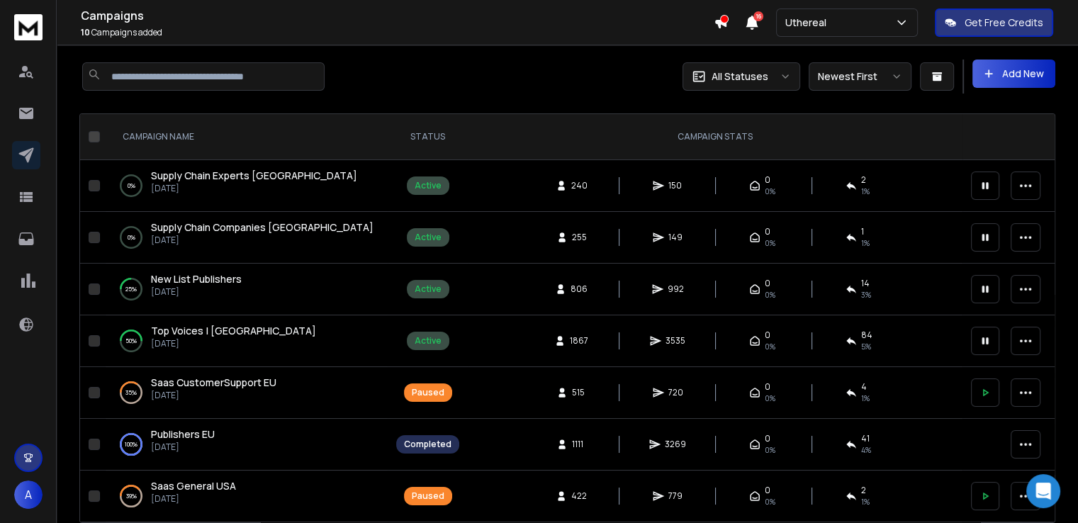
click at [194, 321] on td "50 % Top Voices | USA 2 months ago" at bounding box center [247, 342] width 282 height 52
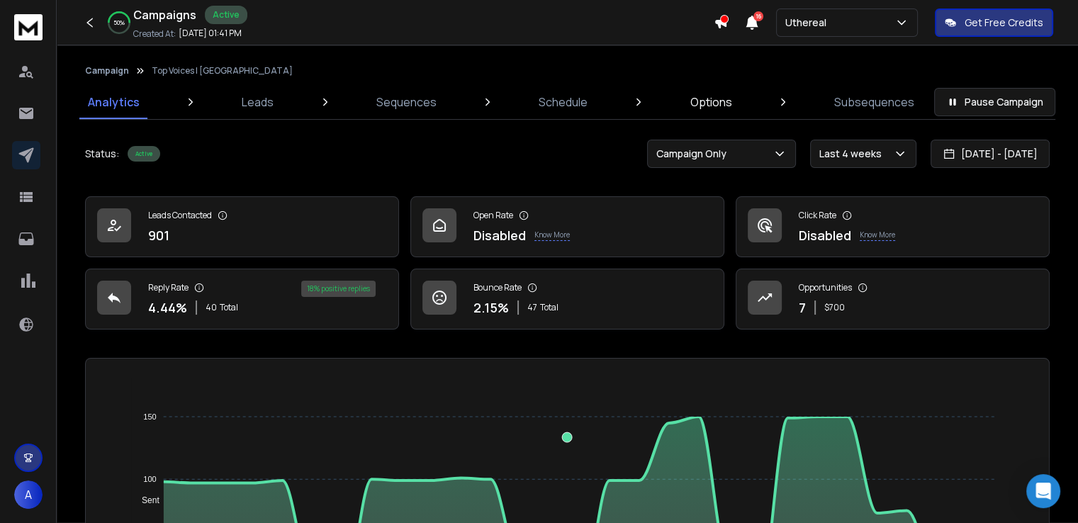
click at [707, 101] on p "Options" at bounding box center [712, 102] width 42 height 17
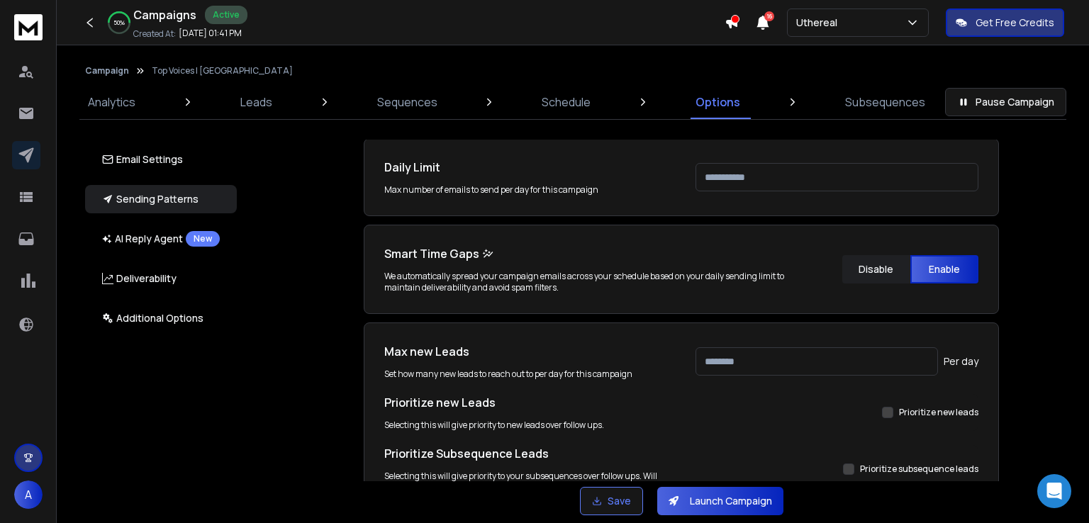
click at [778, 370] on input "*" at bounding box center [817, 361] width 243 height 28
type input "**"
drag, startPoint x: 879, startPoint y: 409, endPoint x: 879, endPoint y: 417, distance: 7.8
click at [882, 411] on button "Prioritize new leads" at bounding box center [887, 412] width 11 height 11
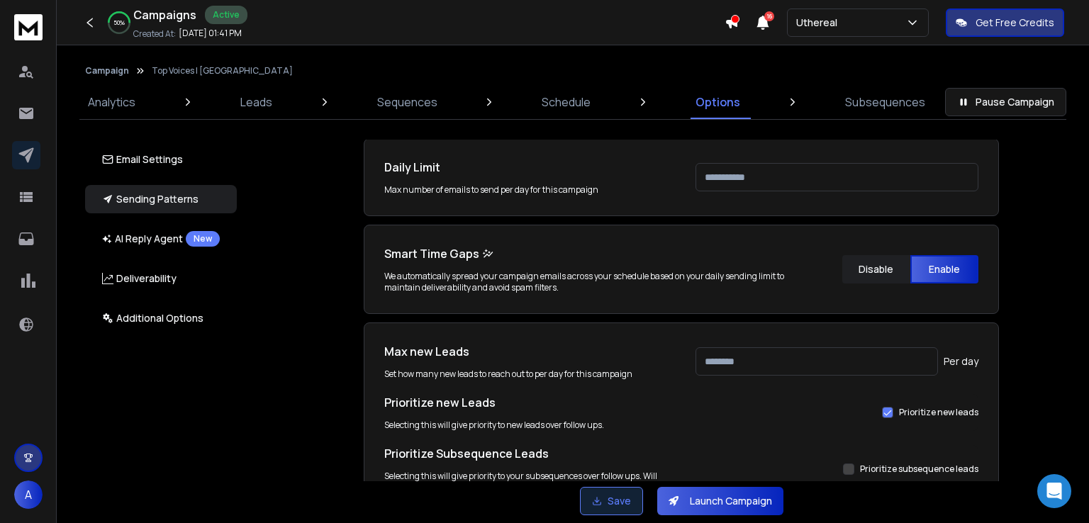
click at [588, 503] on button "Save" at bounding box center [611, 501] width 63 height 28
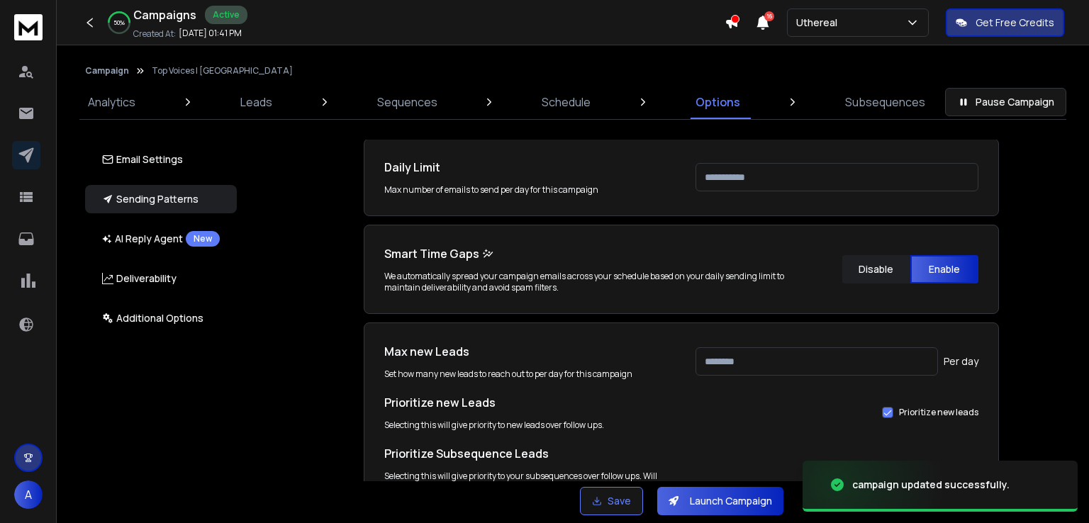
click at [729, 496] on button "Launch Campaign" at bounding box center [720, 501] width 126 height 28
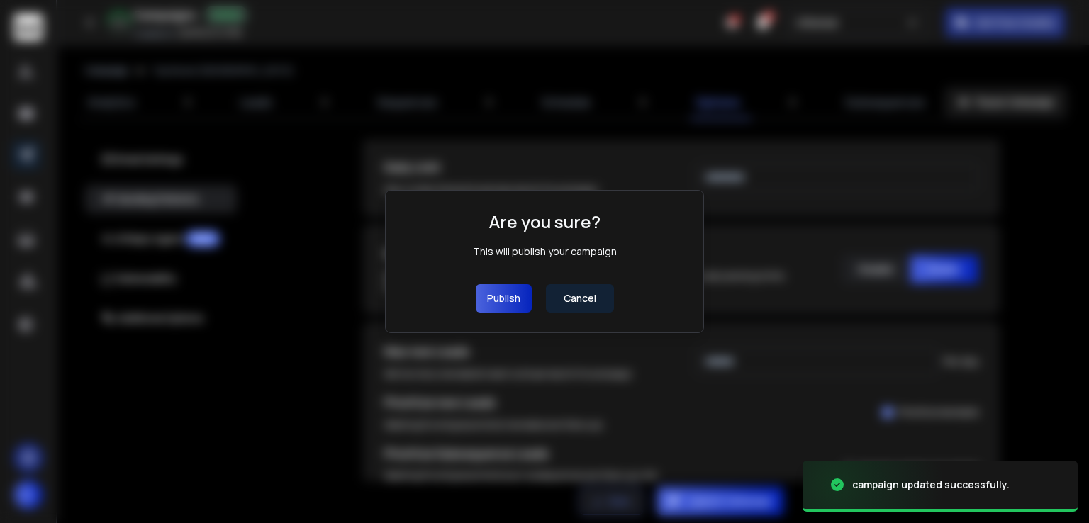
click at [494, 293] on button "Publish" at bounding box center [504, 298] width 56 height 28
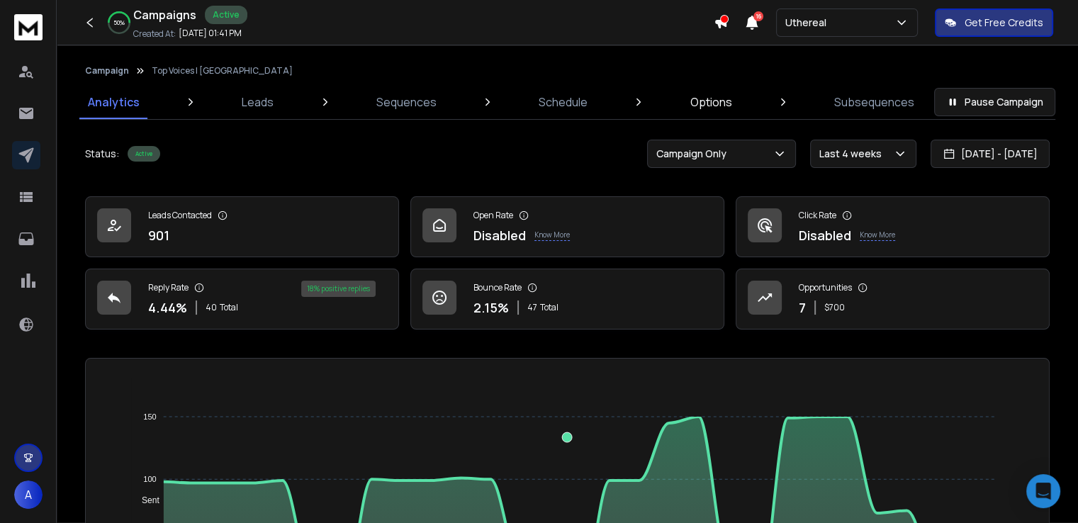
click at [701, 105] on p "Options" at bounding box center [712, 102] width 42 height 17
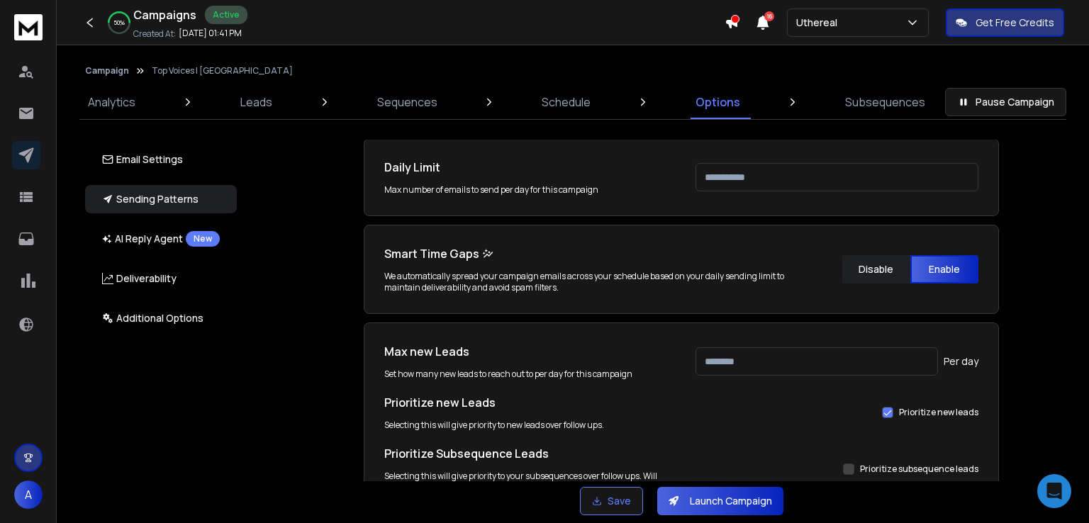
scroll to position [695, 0]
click at [853, 24] on div "Uthereal" at bounding box center [857, 23] width 123 height 14
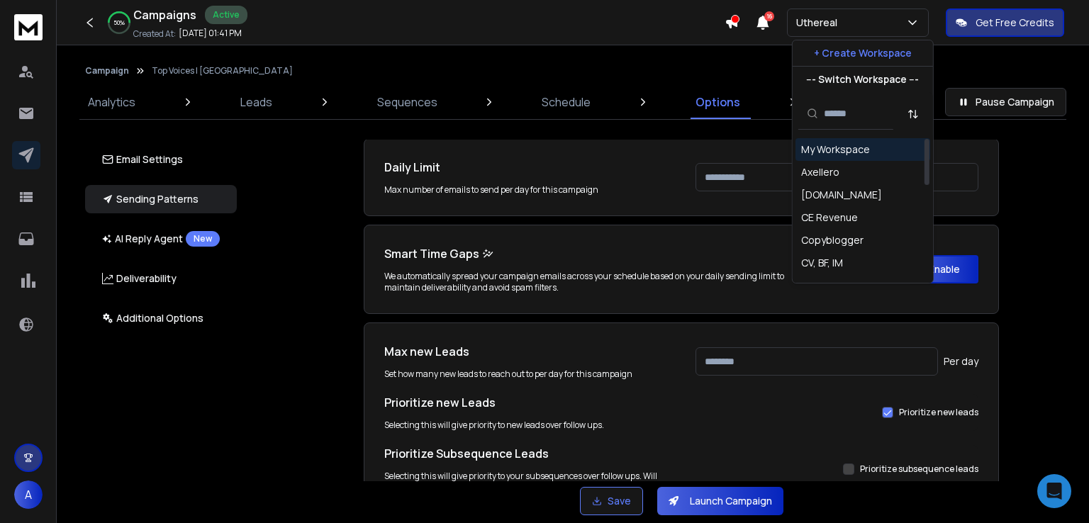
drag, startPoint x: 883, startPoint y: 154, endPoint x: 868, endPoint y: 152, distance: 15.7
click at [879, 152] on div "My Workspace" at bounding box center [863, 149] width 135 height 23
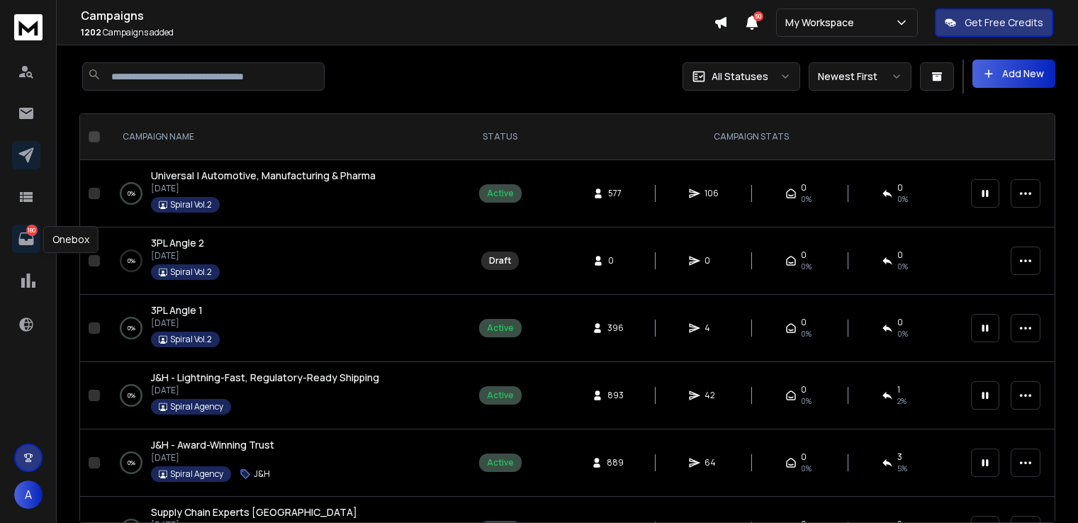
click at [23, 236] on icon at bounding box center [26, 238] width 17 height 17
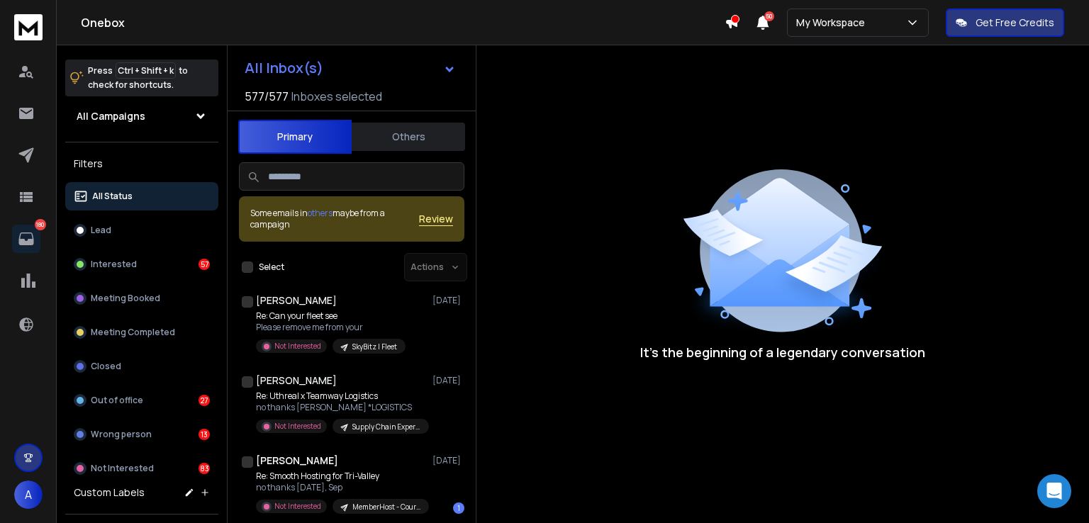
scroll to position [2029, 0]
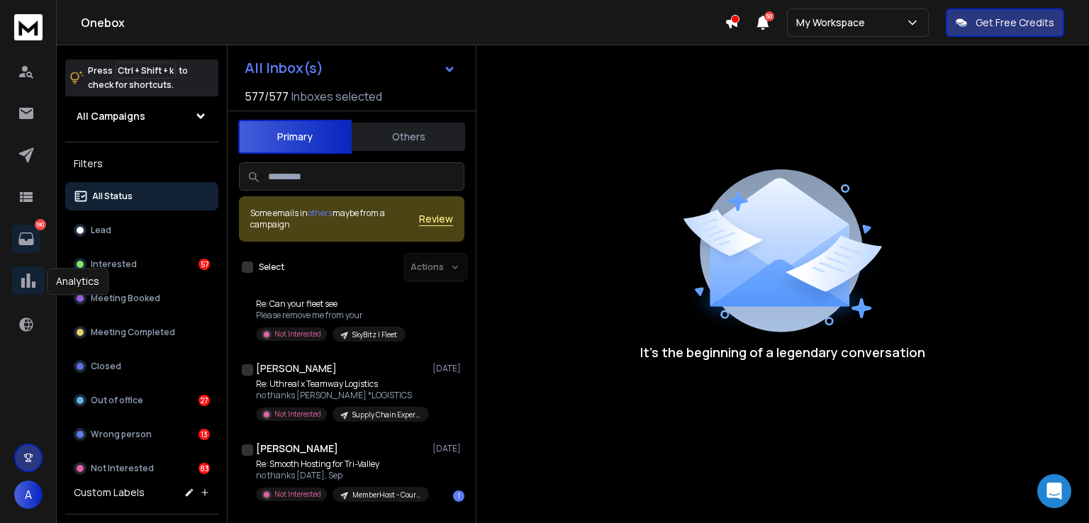
click at [26, 282] on icon at bounding box center [28, 280] width 21 height 21
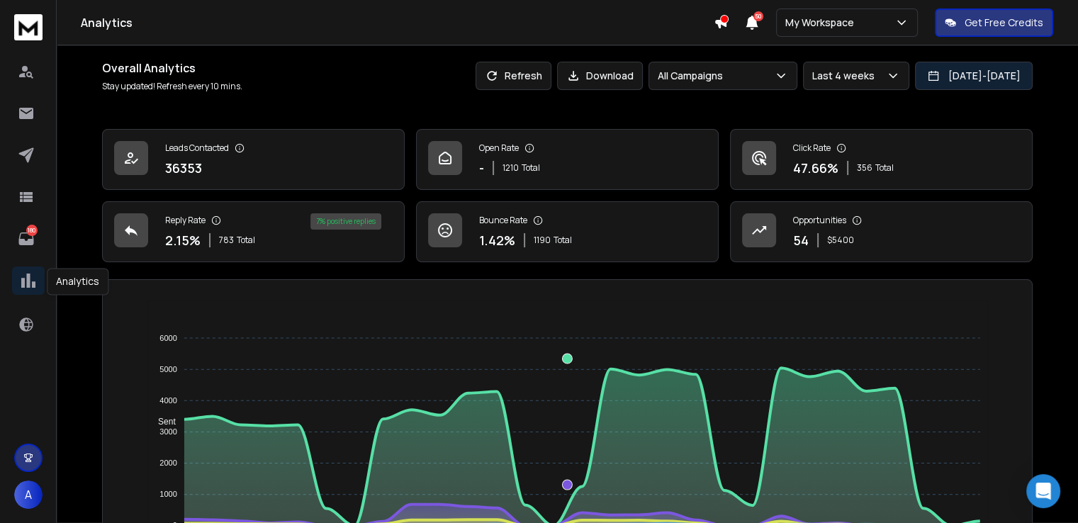
click at [925, 67] on button "[DATE] - [DATE]" at bounding box center [974, 76] width 118 height 28
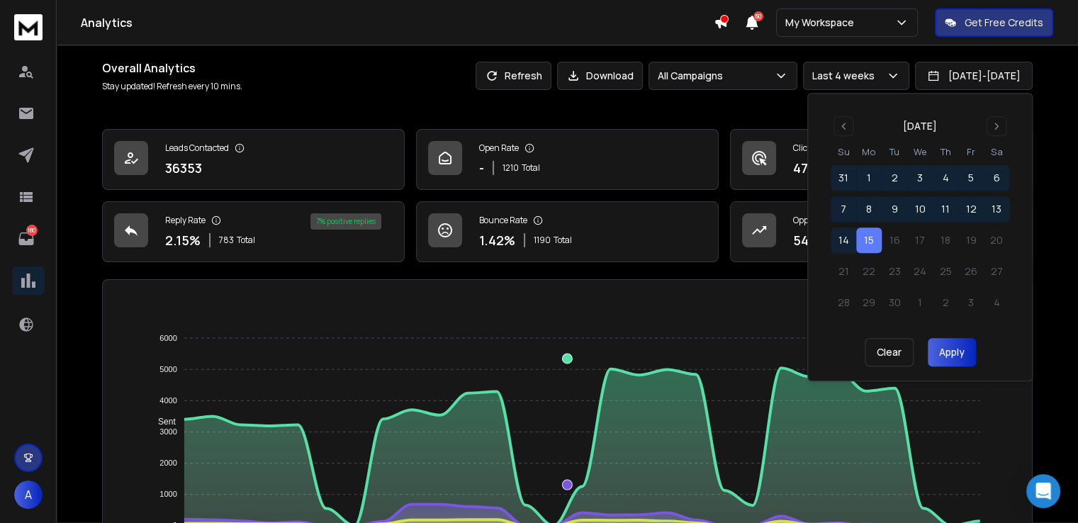
click at [848, 208] on button "7" at bounding box center [844, 209] width 26 height 26
click at [865, 208] on button "8" at bounding box center [870, 209] width 26 height 26
click at [842, 249] on button "14" at bounding box center [844, 241] width 26 height 26
click at [864, 216] on button "8" at bounding box center [870, 209] width 26 height 26
click at [868, 211] on button "8" at bounding box center [870, 209] width 26 height 26
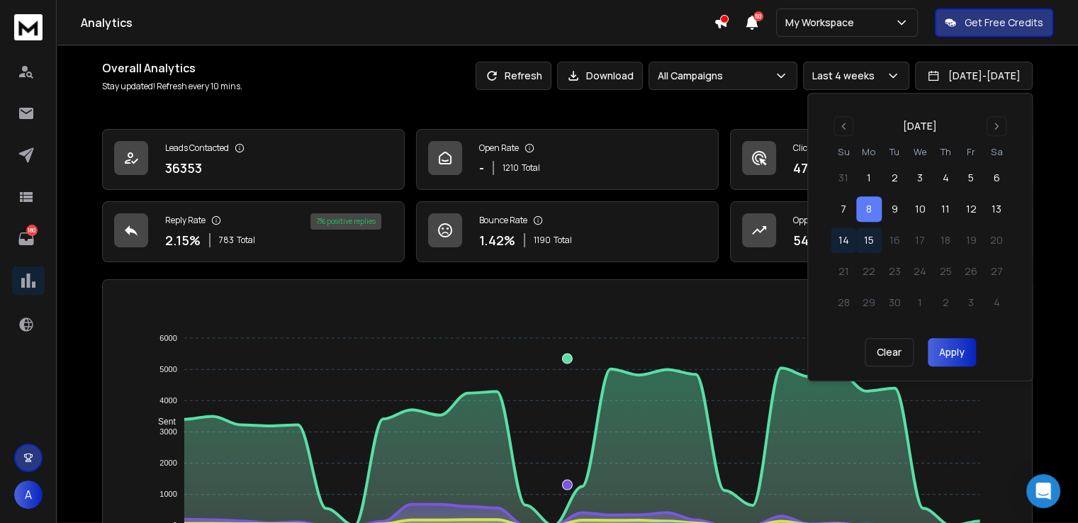
click at [849, 243] on button "14" at bounding box center [844, 241] width 26 height 26
click at [961, 363] on button "Apply" at bounding box center [952, 352] width 48 height 28
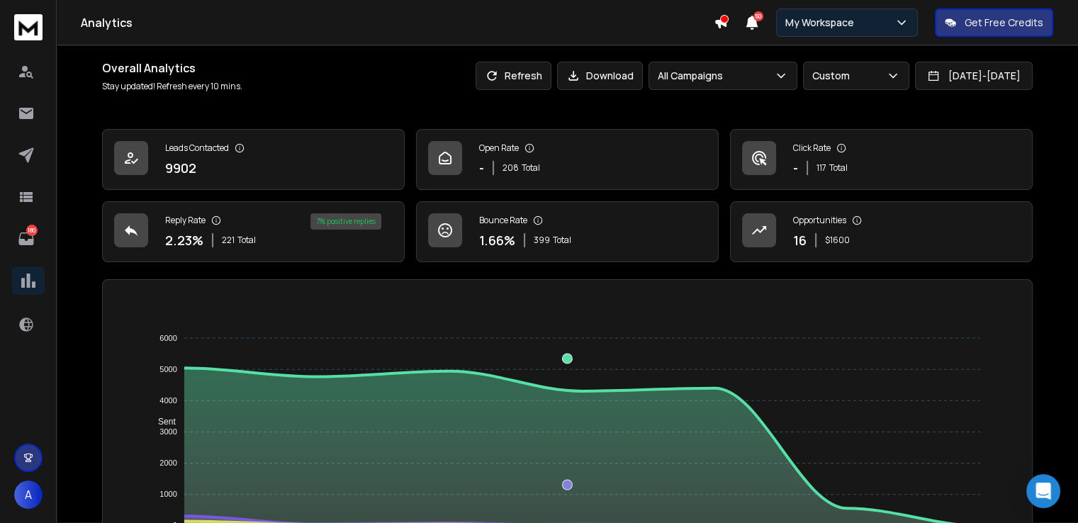
click at [915, 14] on button "My Workspace" at bounding box center [847, 23] width 142 height 28
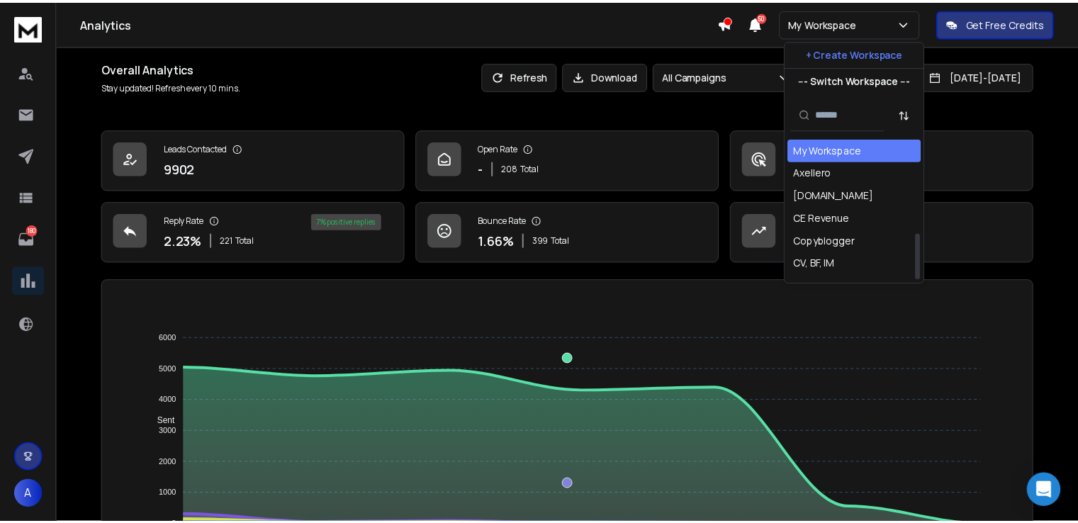
scroll to position [289, 0]
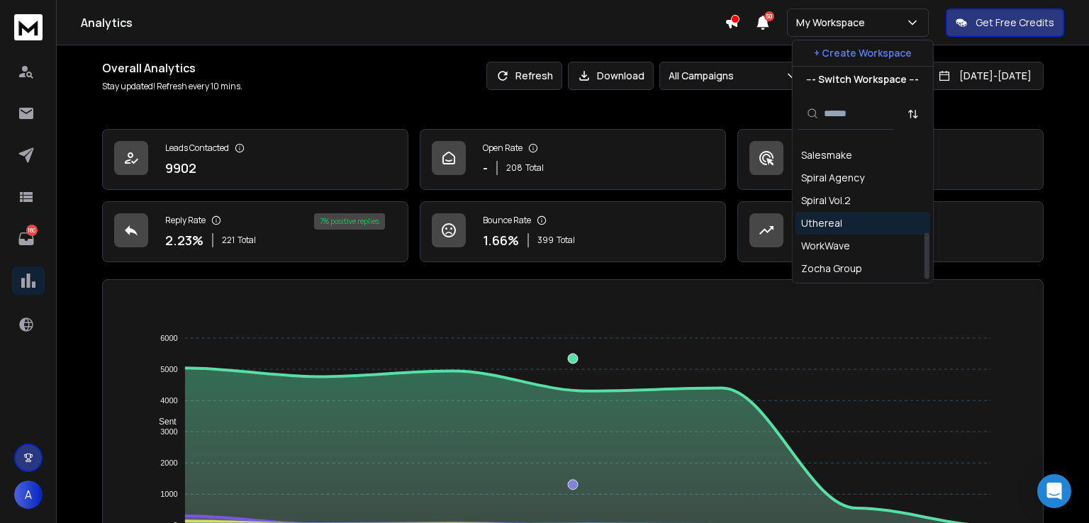
click at [886, 217] on div "Uthereal" at bounding box center [863, 223] width 135 height 23
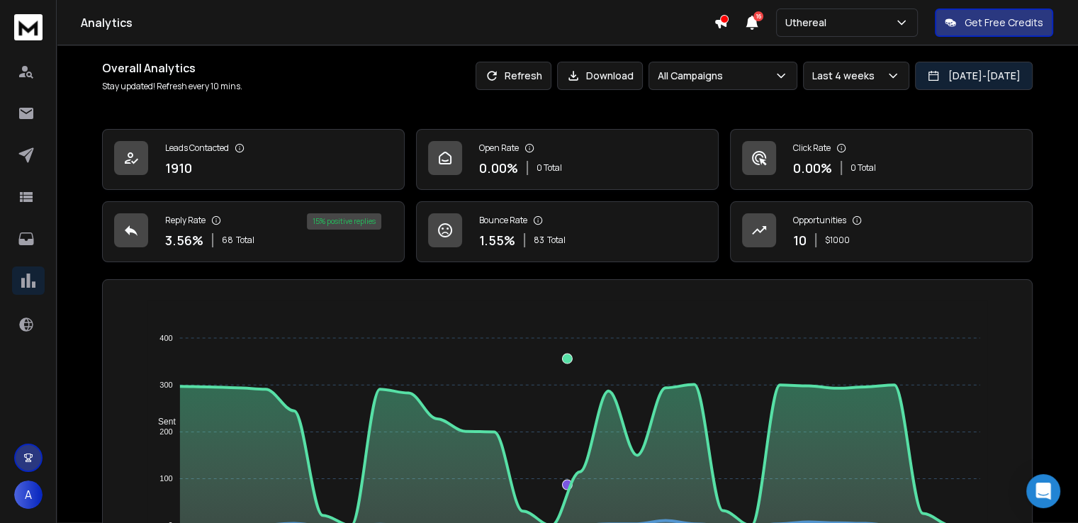
click at [950, 76] on button "[DATE] - [DATE]" at bounding box center [974, 76] width 118 height 28
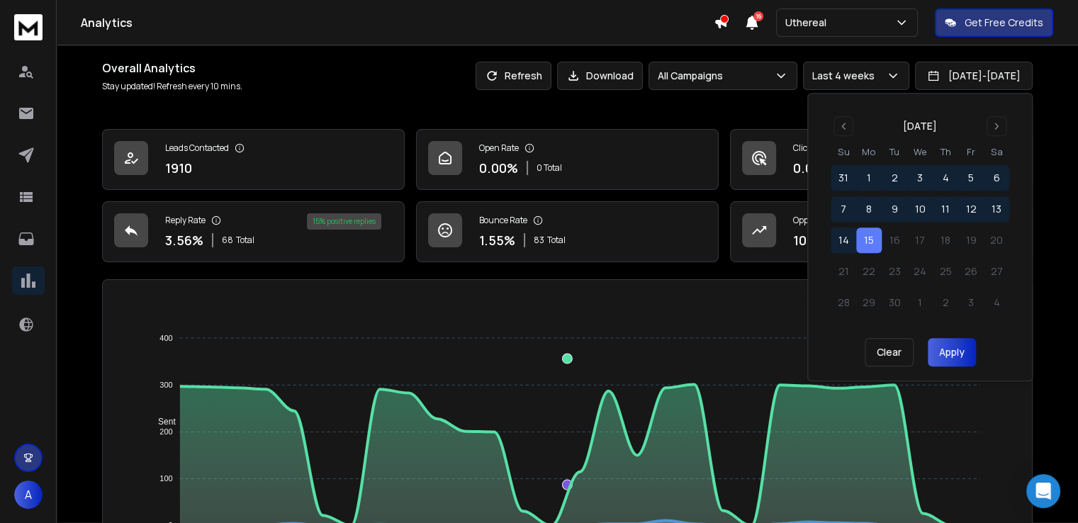
click at [871, 208] on button "8" at bounding box center [870, 209] width 26 height 26
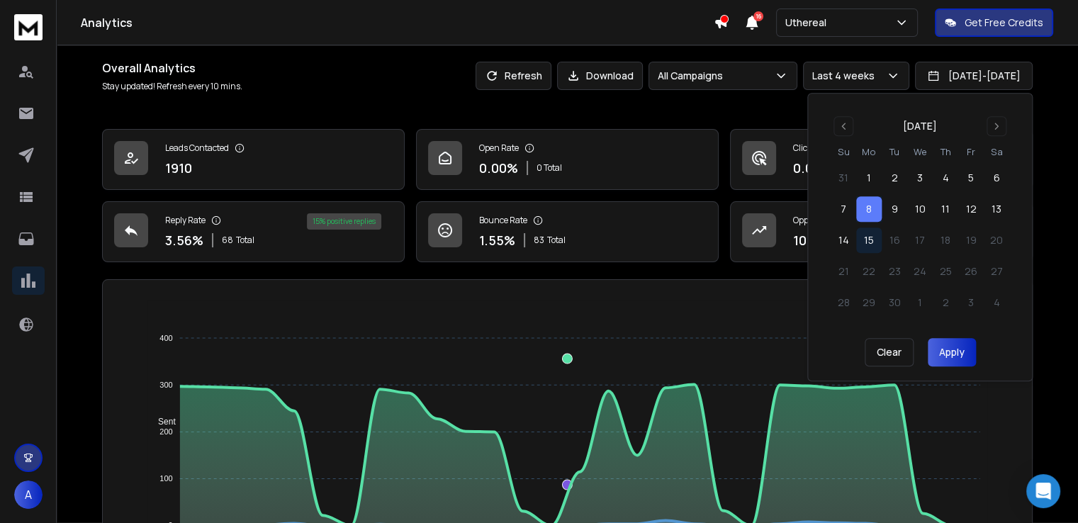
click at [871, 239] on button "15" at bounding box center [870, 241] width 26 height 26
click at [947, 347] on button "Apply" at bounding box center [952, 352] width 48 height 28
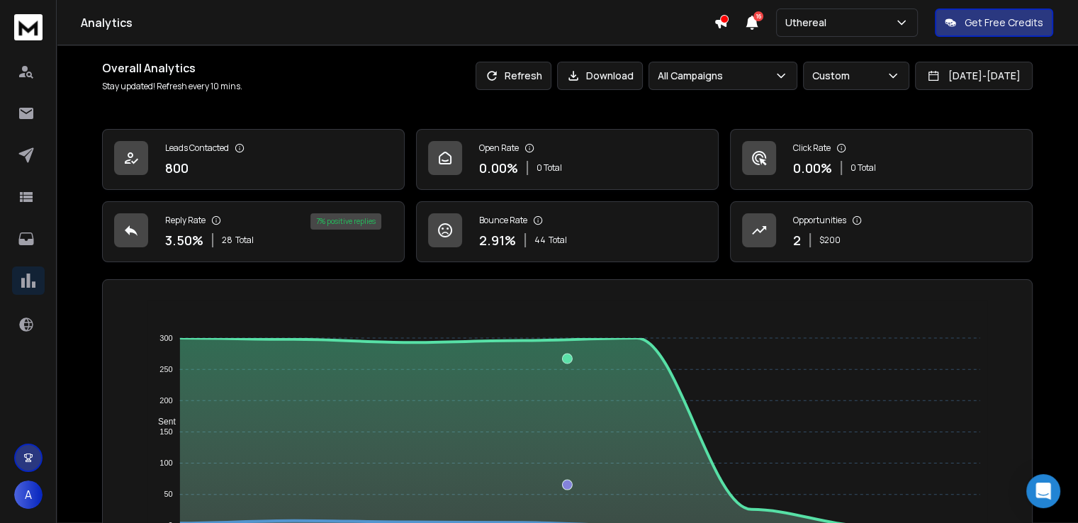
scroll to position [472, 0]
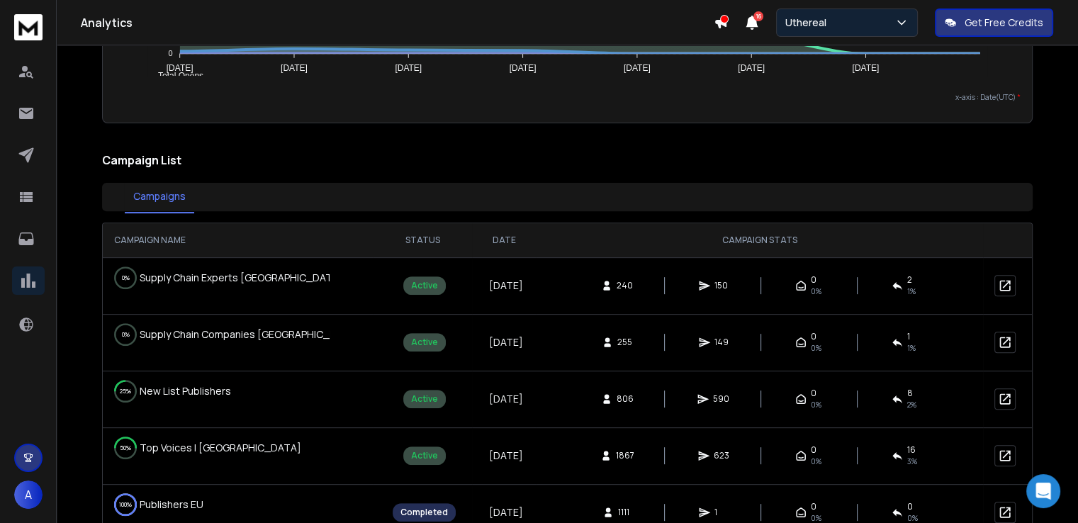
click at [905, 16] on icon "button" at bounding box center [902, 23] width 14 height 14
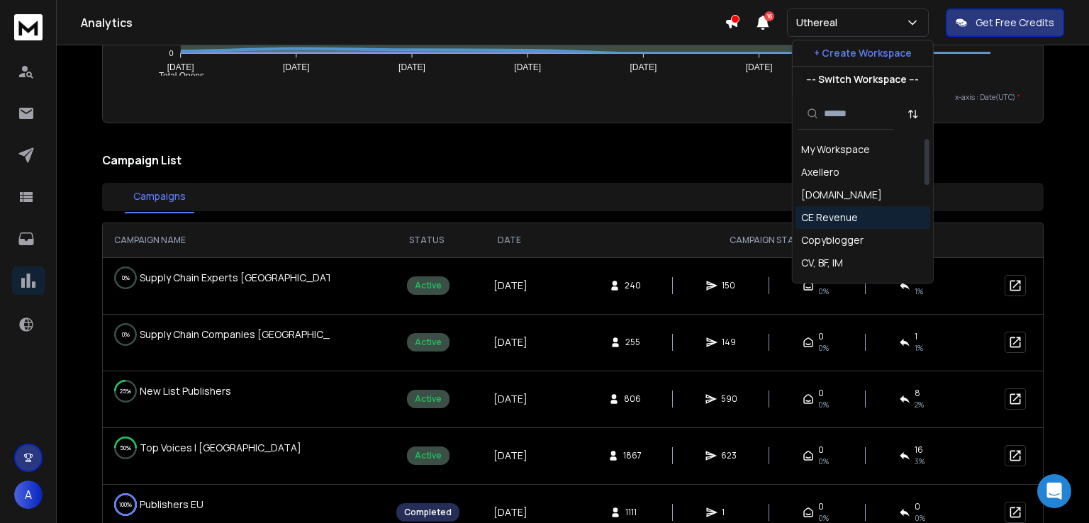
click at [879, 225] on div "CE Revenue" at bounding box center [863, 217] width 135 height 23
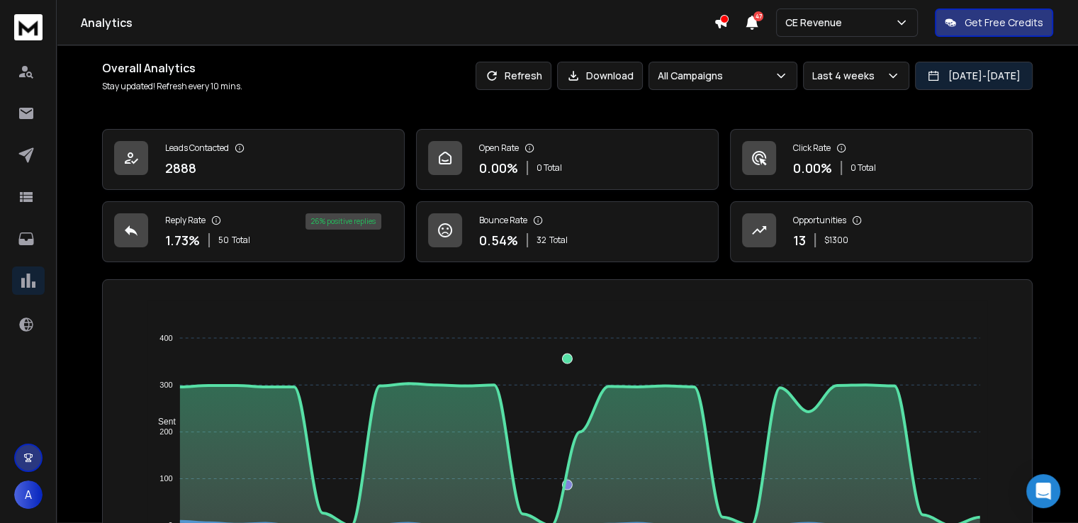
drag, startPoint x: 980, startPoint y: 75, endPoint x: 969, endPoint y: 80, distance: 12.4
click at [979, 75] on button "[DATE] - [DATE]" at bounding box center [974, 76] width 118 height 28
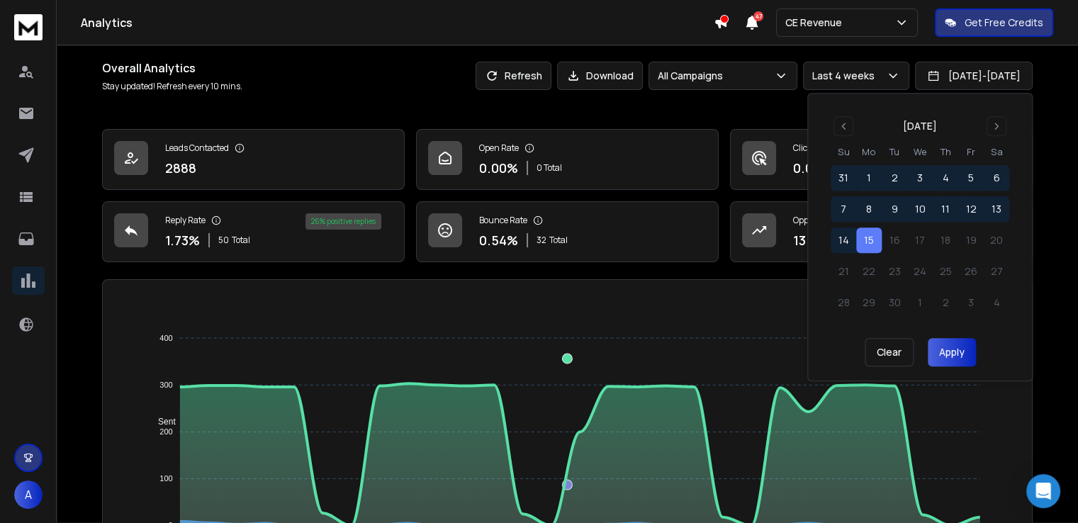
click at [874, 208] on button "8" at bounding box center [870, 209] width 26 height 26
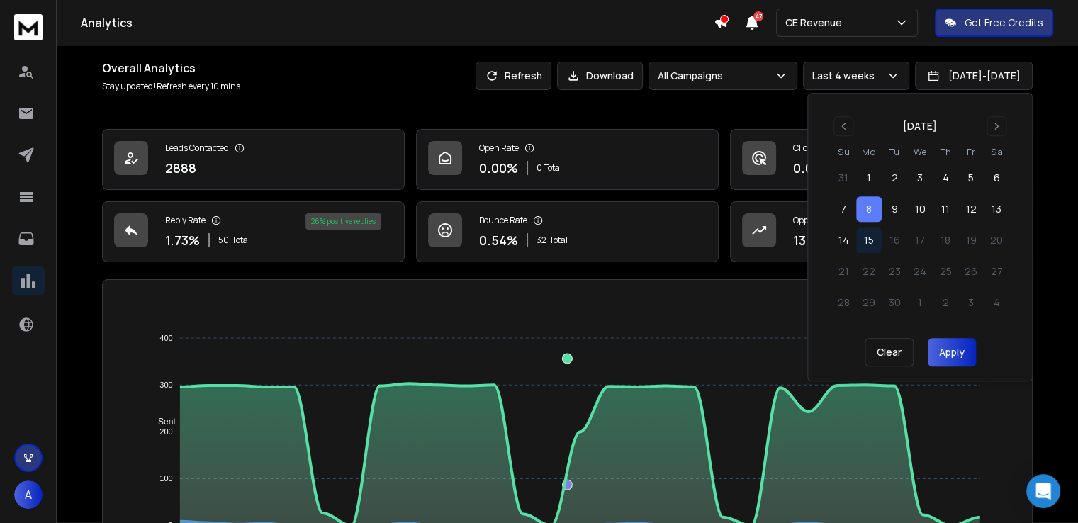
click at [868, 228] on button "15" at bounding box center [870, 241] width 26 height 26
click at [962, 355] on button "Apply" at bounding box center [952, 352] width 48 height 28
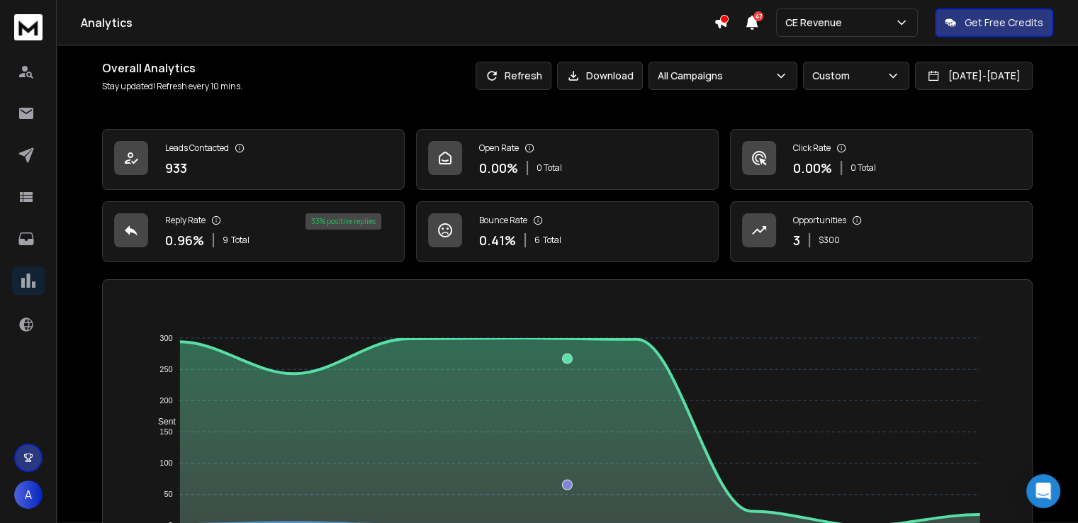
click at [944, 91] on div "Overall Analytics Stay updated! Refresh every 10 mins. Refresh Download All Cam…" at bounding box center [567, 76] width 931 height 33
click at [940, 76] on button "[DATE] - [DATE]" at bounding box center [974, 76] width 118 height 28
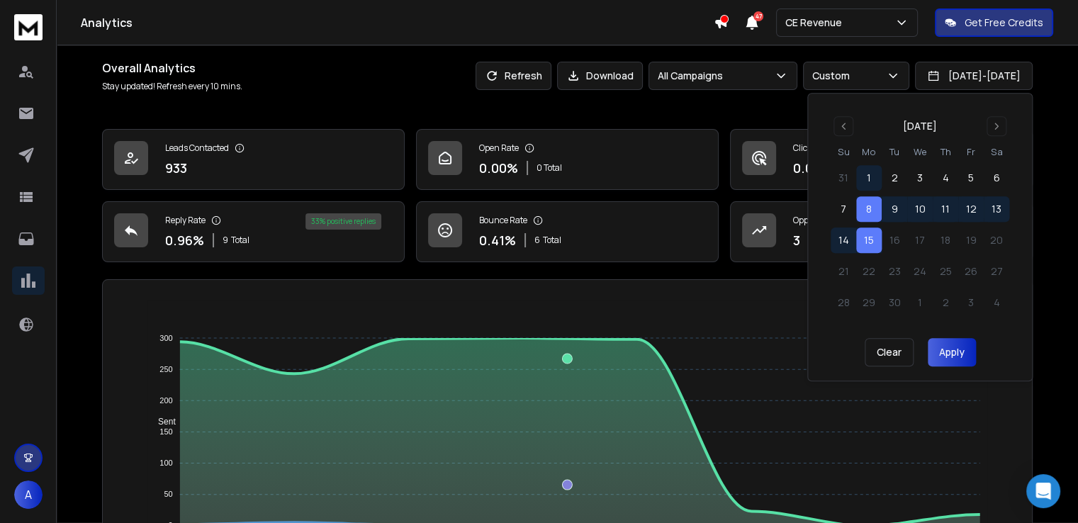
click at [865, 180] on button "1" at bounding box center [870, 178] width 26 height 26
click at [870, 207] on button "8" at bounding box center [870, 209] width 26 height 26
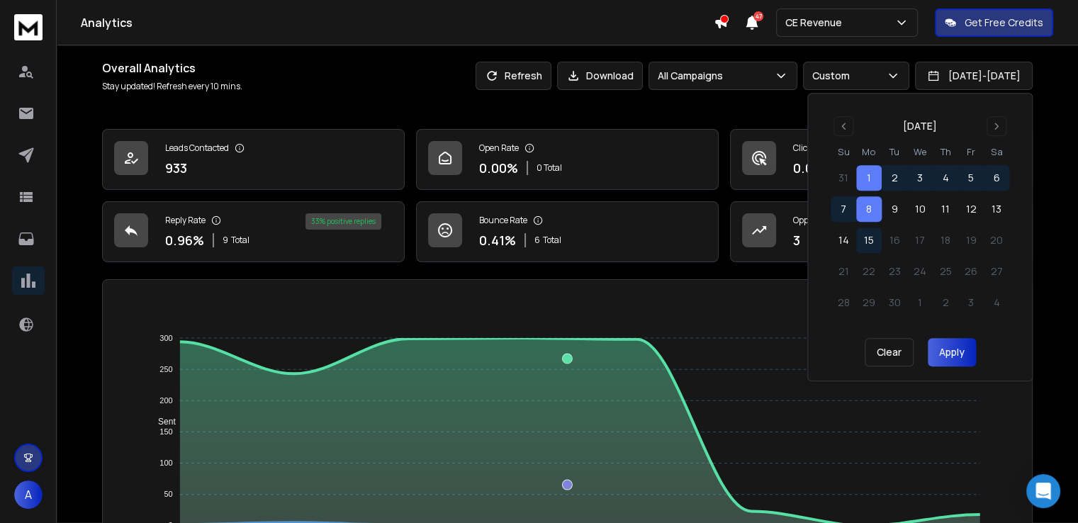
click at [872, 204] on button "8" at bounding box center [870, 209] width 26 height 26
click at [876, 236] on button "15" at bounding box center [870, 241] width 26 height 26
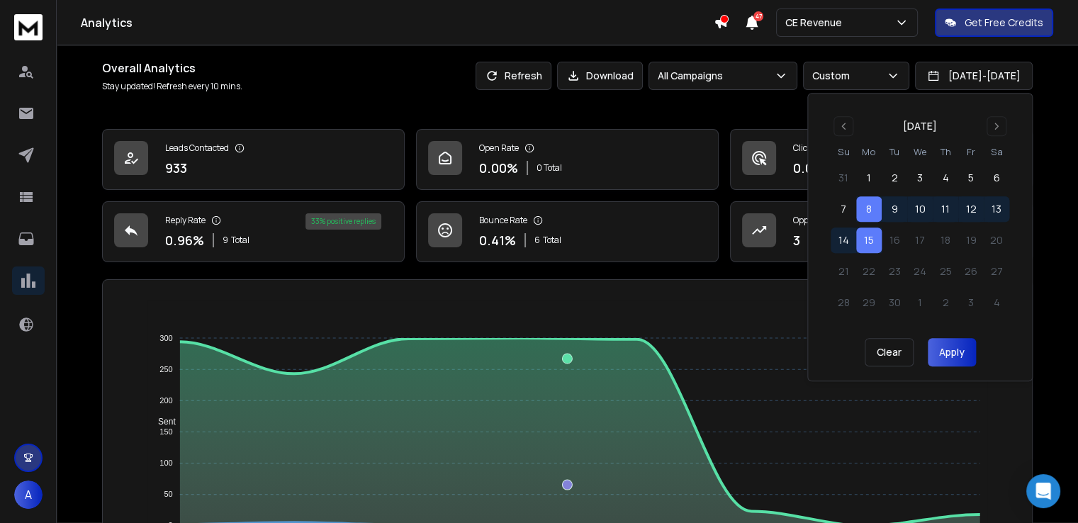
drag, startPoint x: 962, startPoint y: 350, endPoint x: 973, endPoint y: 364, distance: 17.7
click at [966, 353] on button "Apply" at bounding box center [952, 352] width 48 height 28
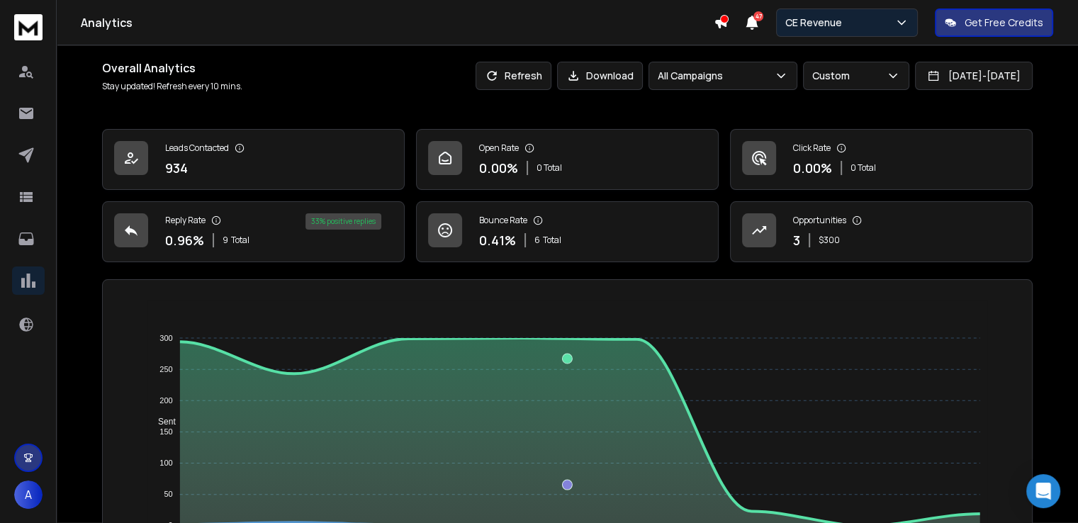
click at [865, 12] on button "CE Revenue" at bounding box center [847, 23] width 142 height 28
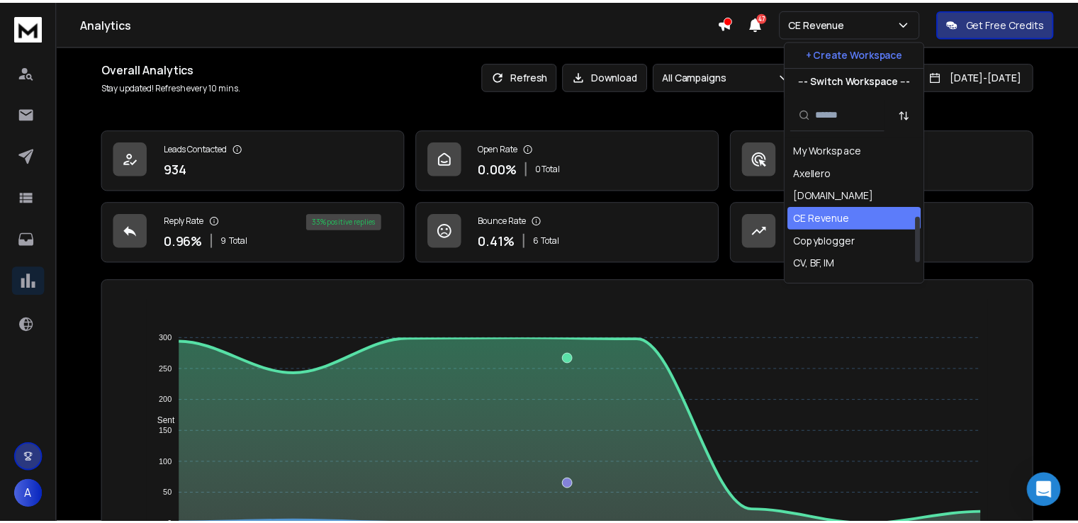
scroll to position [289, 0]
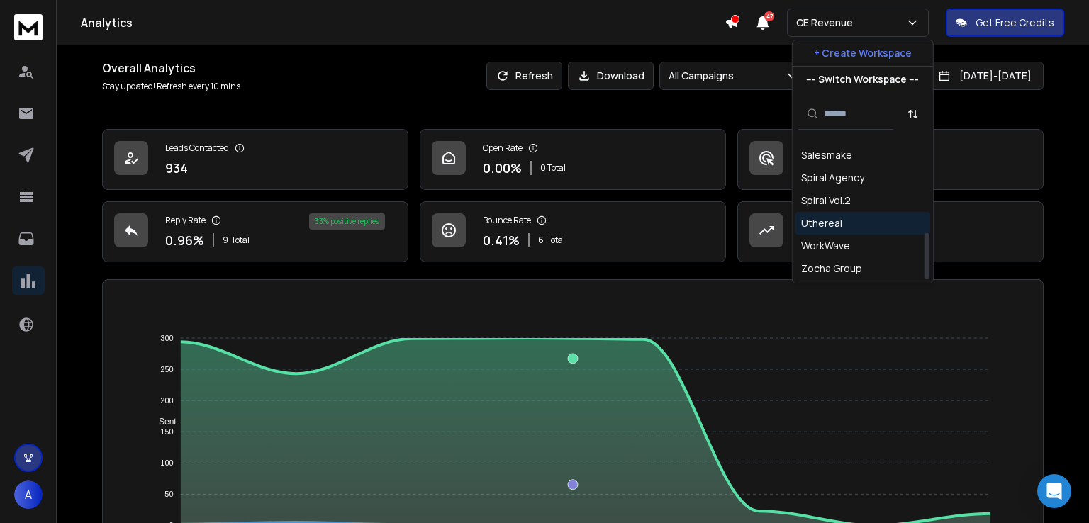
click at [874, 216] on div "Uthereal" at bounding box center [863, 223] width 135 height 23
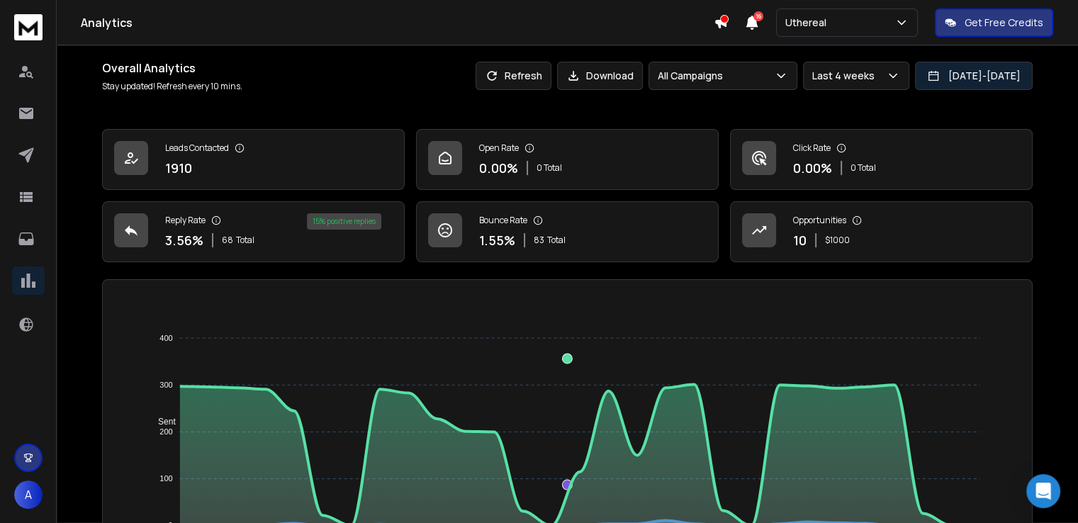
click at [939, 72] on button "18 Aug 2025 - 15 Sep 2025" at bounding box center [974, 76] width 118 height 28
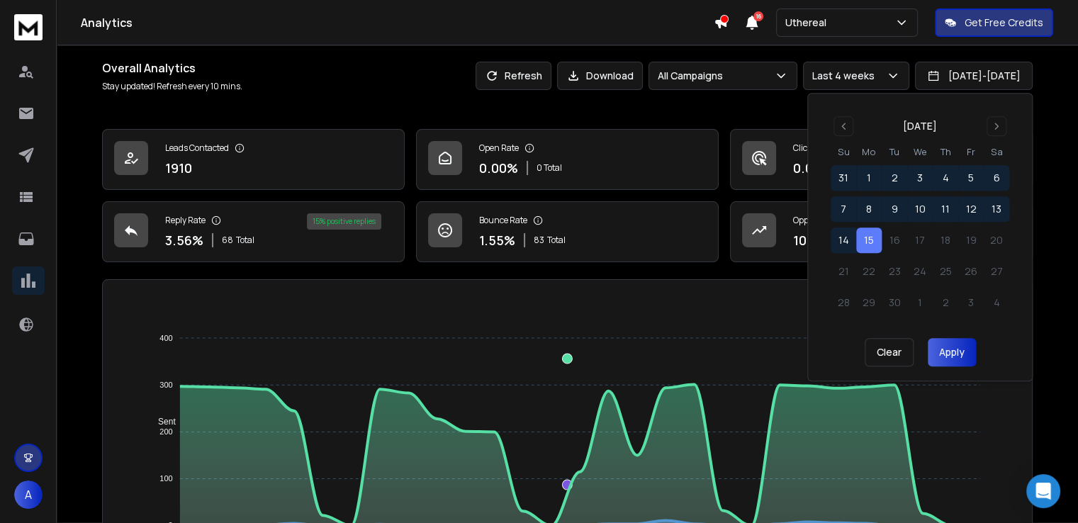
click at [871, 213] on button "8" at bounding box center [870, 209] width 26 height 26
click at [871, 214] on button "8" at bounding box center [870, 209] width 26 height 26
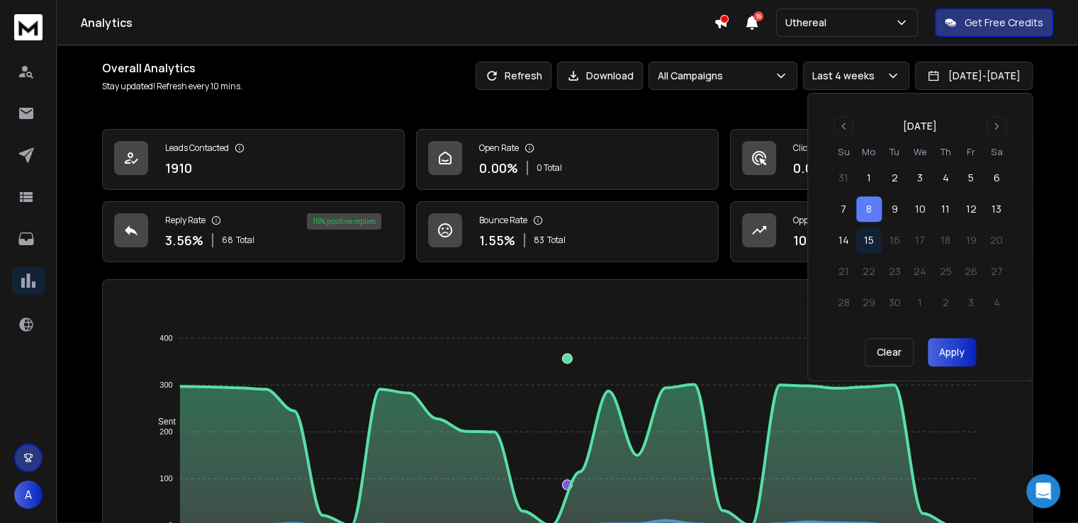
click at [872, 246] on button "15" at bounding box center [870, 241] width 26 height 26
click at [973, 358] on button "Apply" at bounding box center [952, 352] width 48 height 28
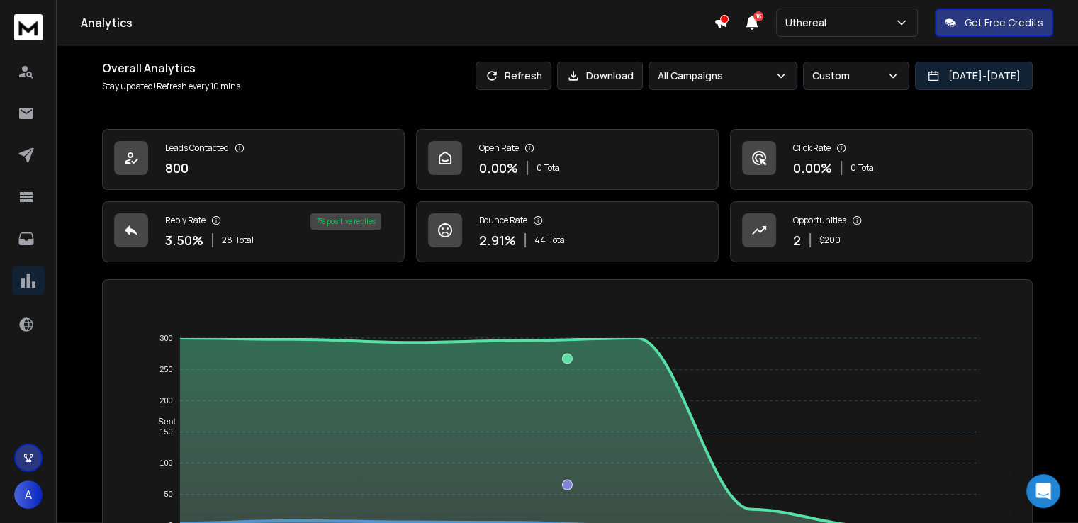
click at [919, 76] on button "08 Sep 2025 - 15 Sep 2025" at bounding box center [974, 76] width 118 height 28
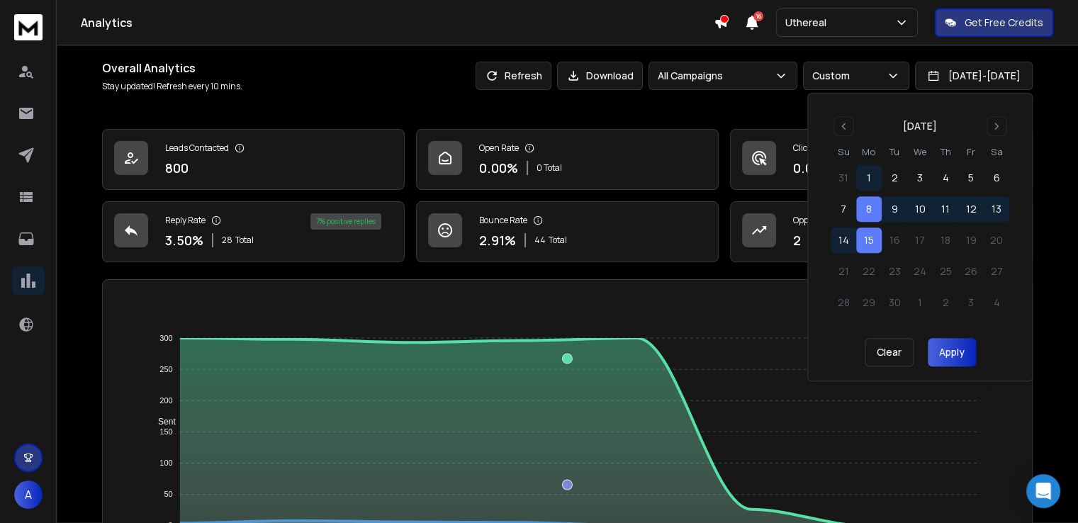
click at [859, 182] on button "1" at bounding box center [870, 178] width 26 height 26
click at [862, 184] on button "1" at bounding box center [870, 178] width 26 height 26
click at [871, 179] on button "1" at bounding box center [870, 178] width 26 height 26
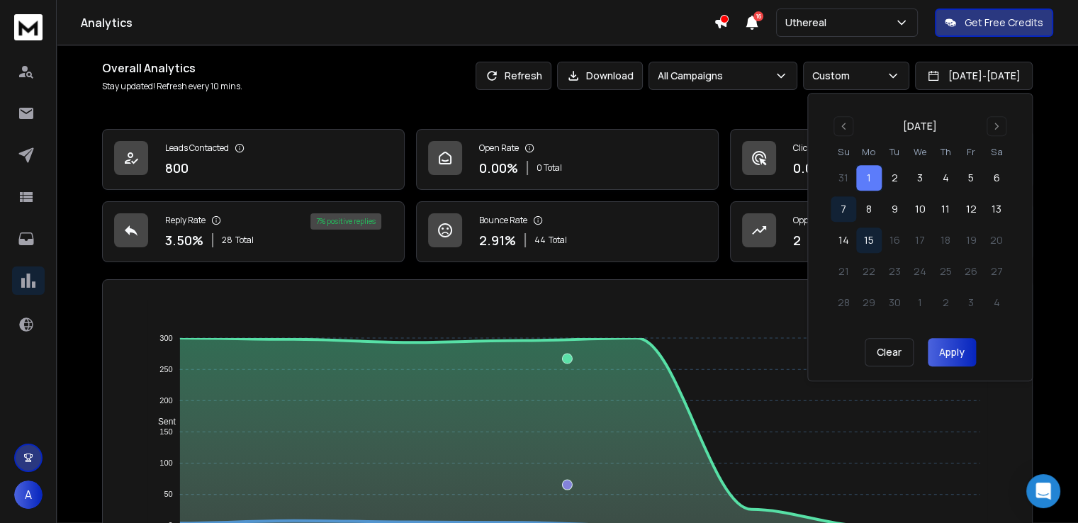
click at [835, 207] on button "7" at bounding box center [844, 209] width 26 height 26
click at [961, 352] on button "Apply" at bounding box center [952, 352] width 48 height 28
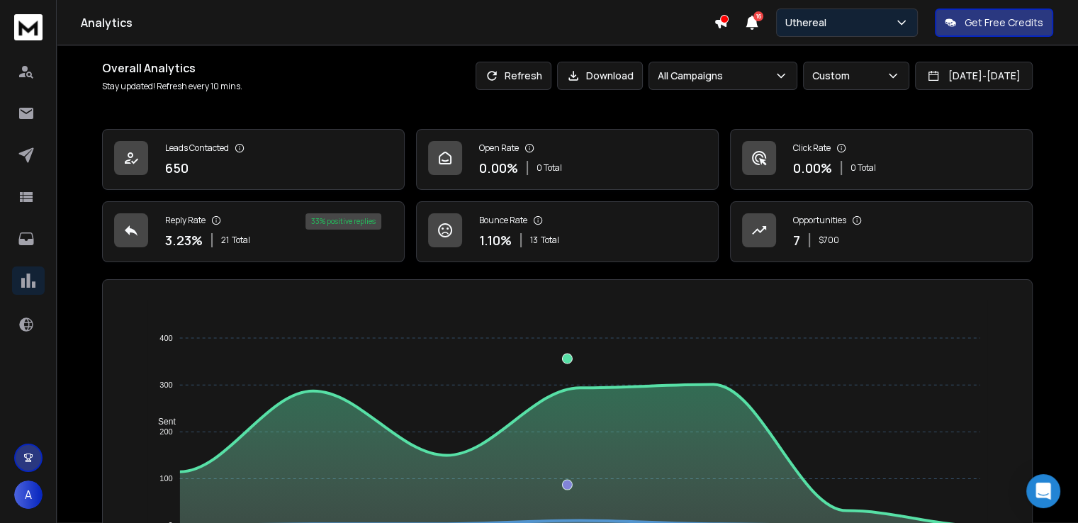
click at [850, 32] on button "Uthereal" at bounding box center [847, 23] width 142 height 28
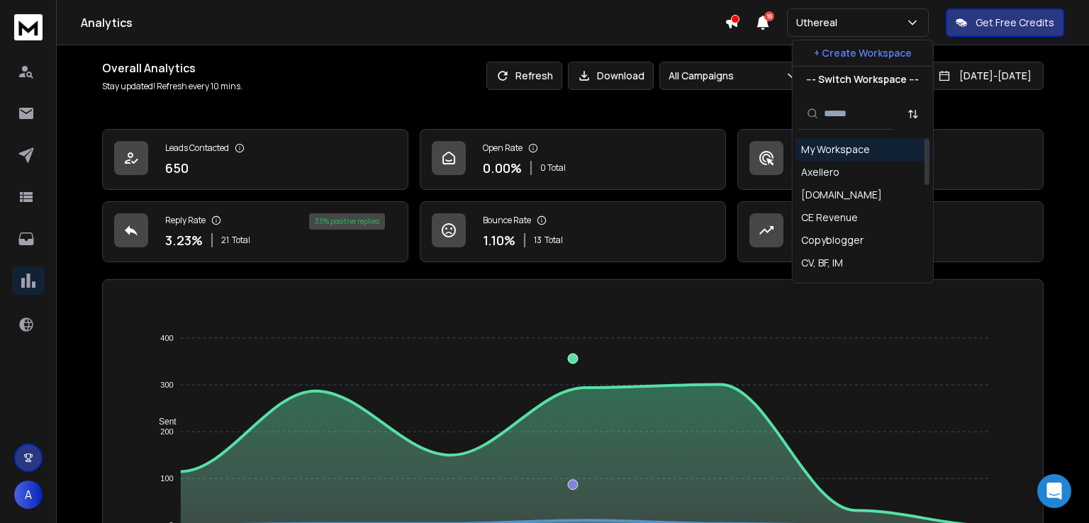
click at [864, 144] on div "My Workspace" at bounding box center [835, 150] width 69 height 14
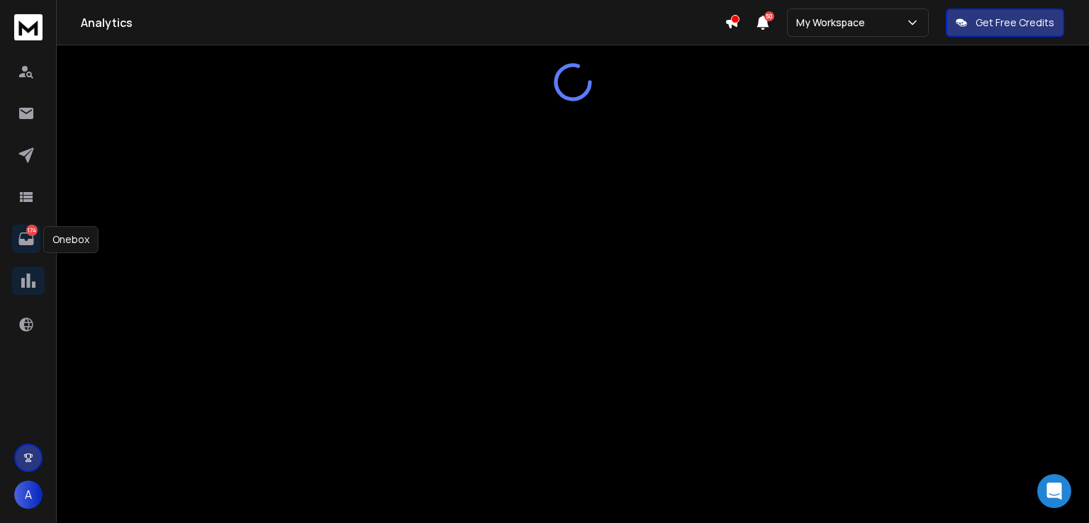
click at [26, 235] on icon at bounding box center [26, 238] width 17 height 17
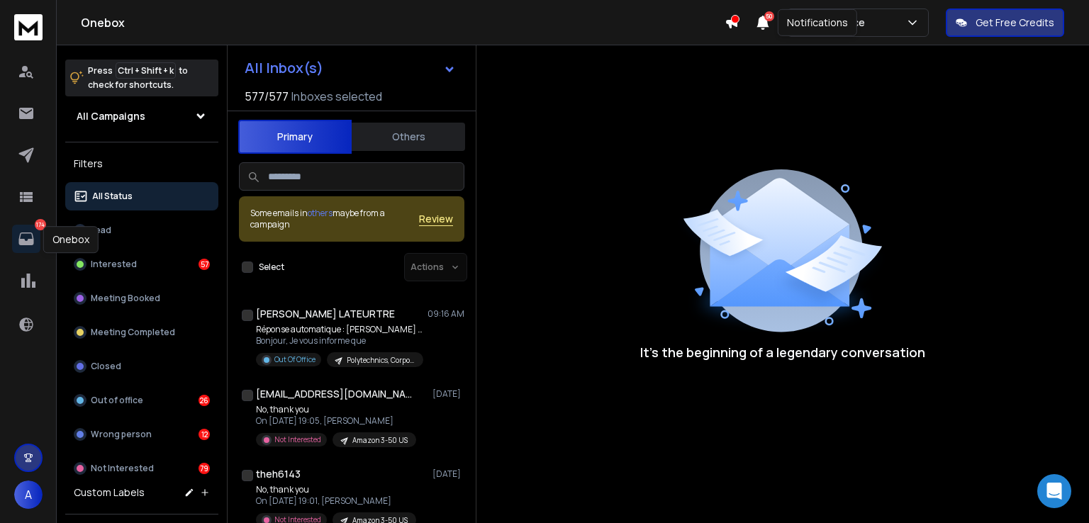
click at [834, 29] on div "Notifications" at bounding box center [817, 22] width 79 height 27
click at [871, 28] on p "My Workspace" at bounding box center [833, 23] width 74 height 14
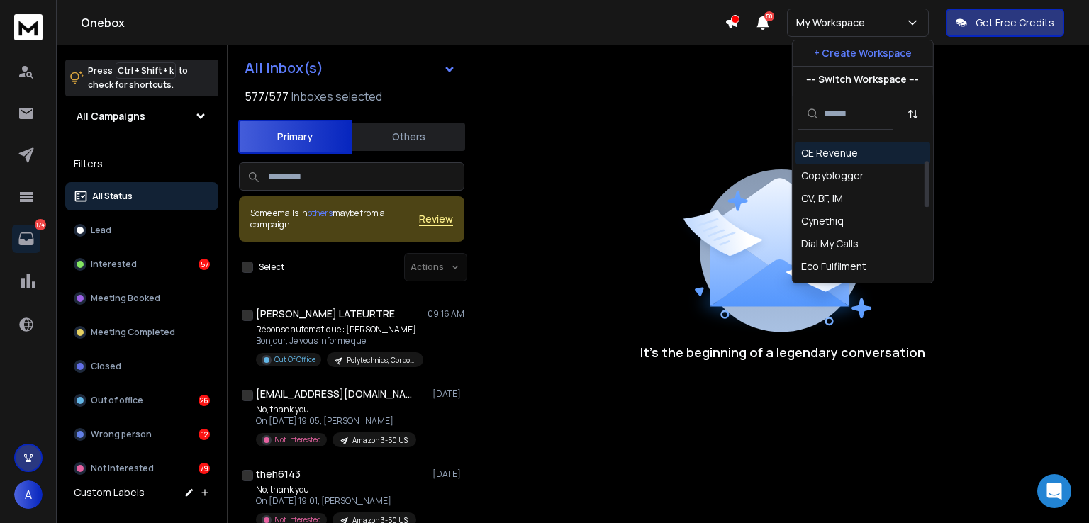
scroll to position [85, 0]
drag, startPoint x: 926, startPoint y: 161, endPoint x: 933, endPoint y: 189, distance: 28.5
click at [930, 189] on div at bounding box center [927, 190] width 5 height 46
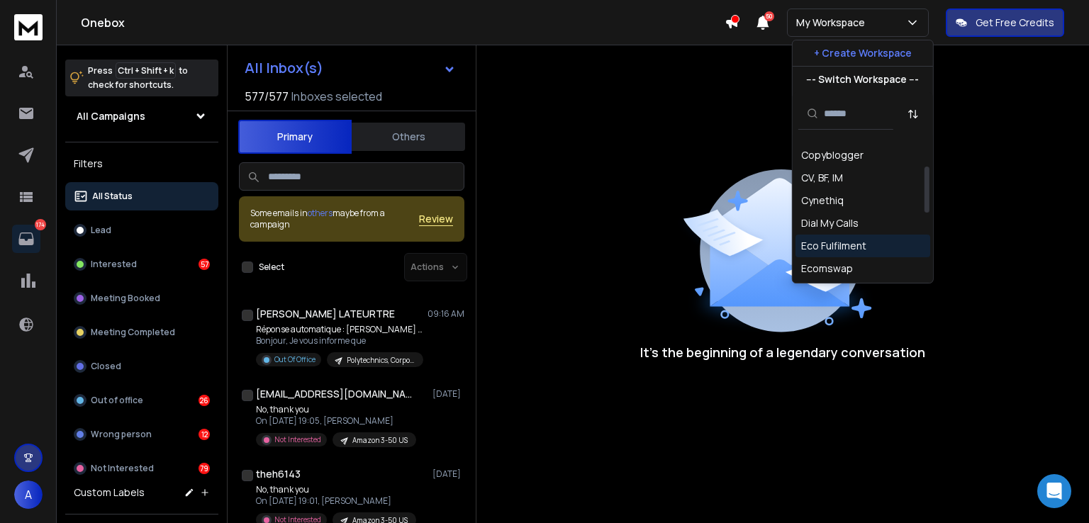
click at [902, 239] on div "Eco Fulfilment" at bounding box center [863, 246] width 135 height 23
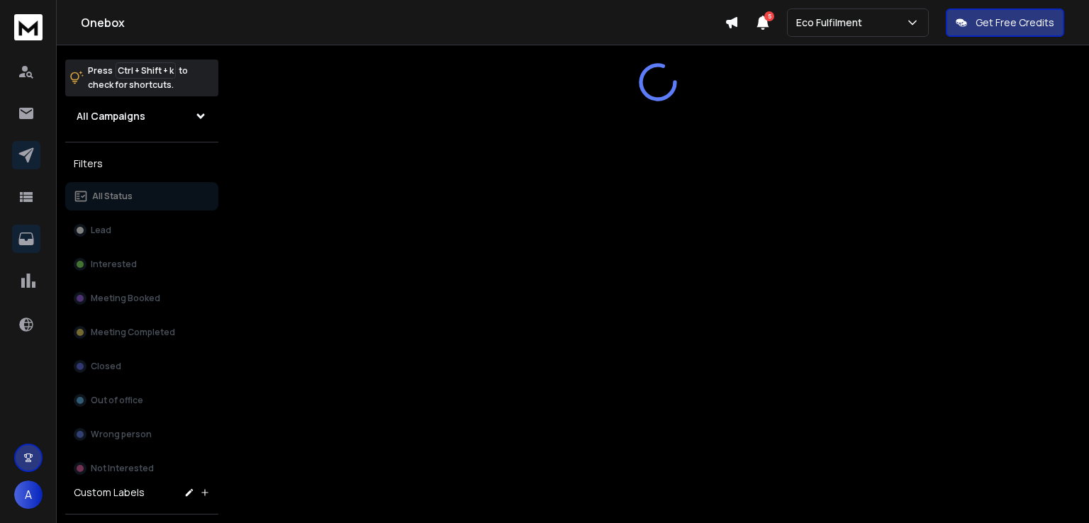
click at [30, 154] on icon at bounding box center [25, 154] width 15 height 15
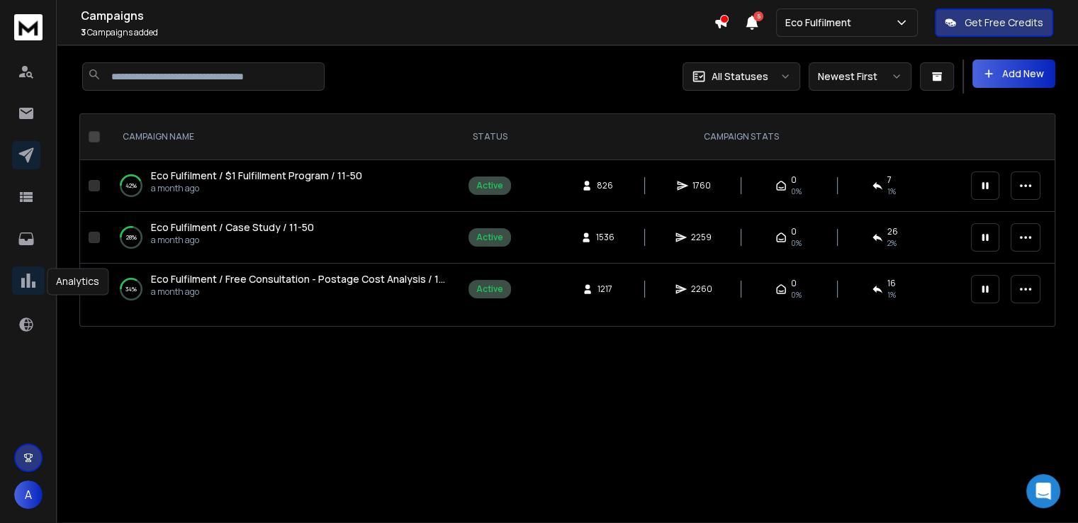
click at [32, 286] on icon at bounding box center [28, 281] width 14 height 14
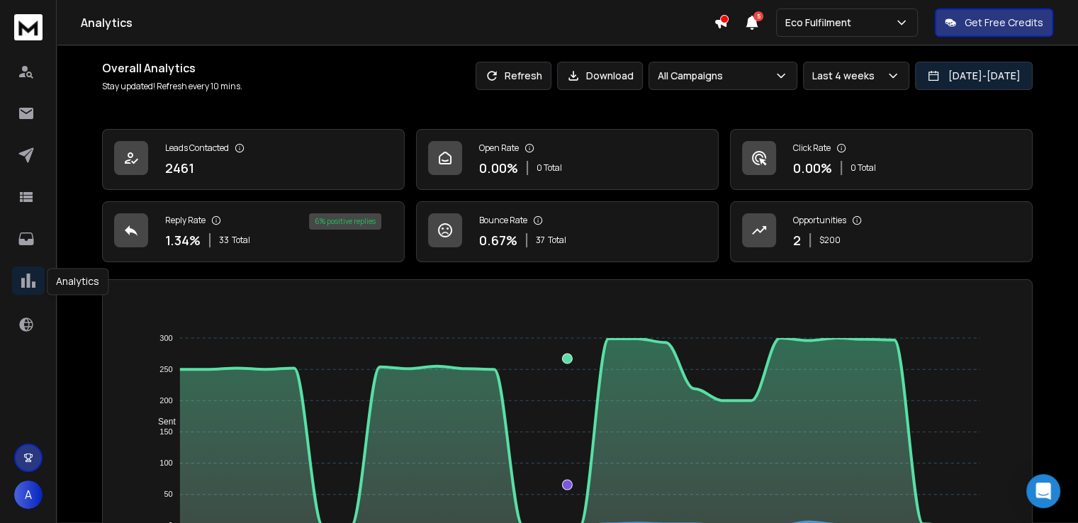
click at [925, 84] on button "[DATE] - [DATE]" at bounding box center [974, 76] width 118 height 28
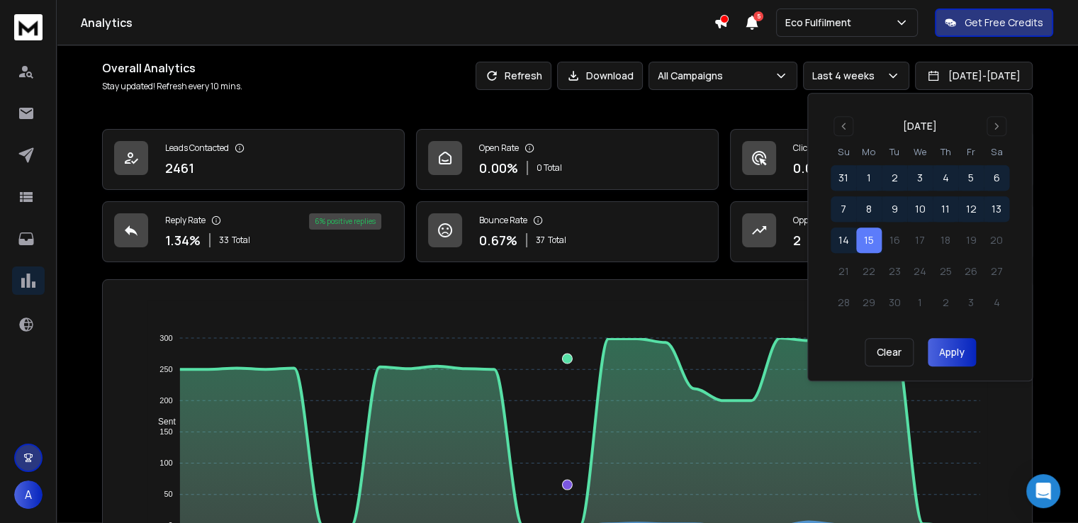
click at [869, 204] on button "8" at bounding box center [870, 209] width 26 height 26
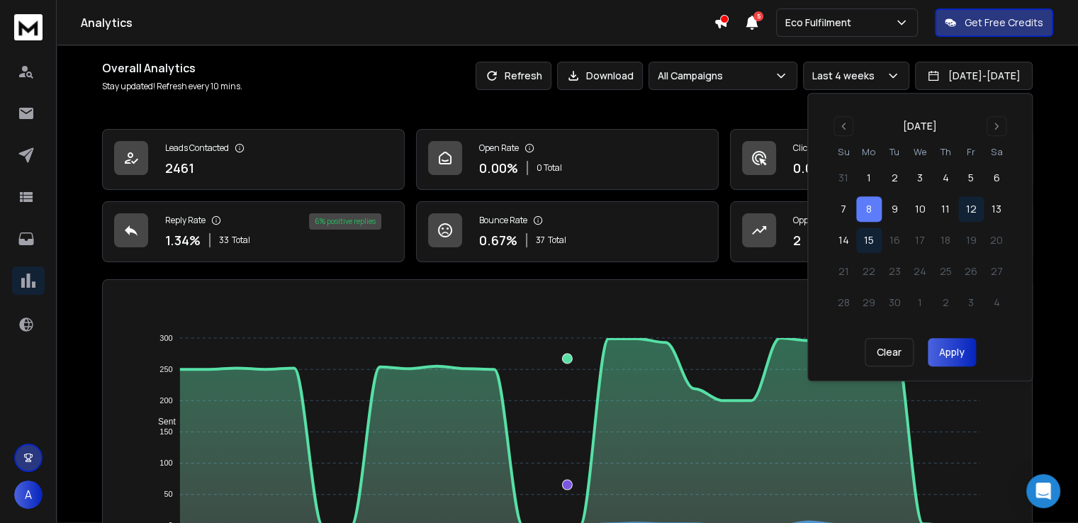
click at [979, 209] on button "12" at bounding box center [972, 209] width 26 height 26
click at [961, 343] on button "Apply" at bounding box center [952, 352] width 48 height 28
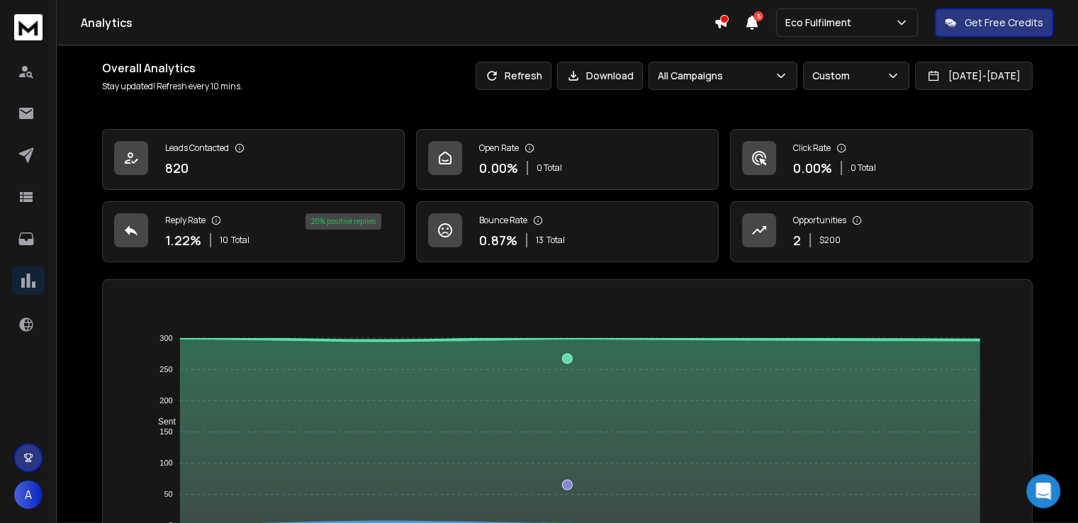
click at [601, 75] on div "Refresh Download All Campaigns Custom [DATE] - [DATE]" at bounding box center [754, 76] width 557 height 28
click at [586, 76] on p "Download" at bounding box center [610, 76] width 48 height 14
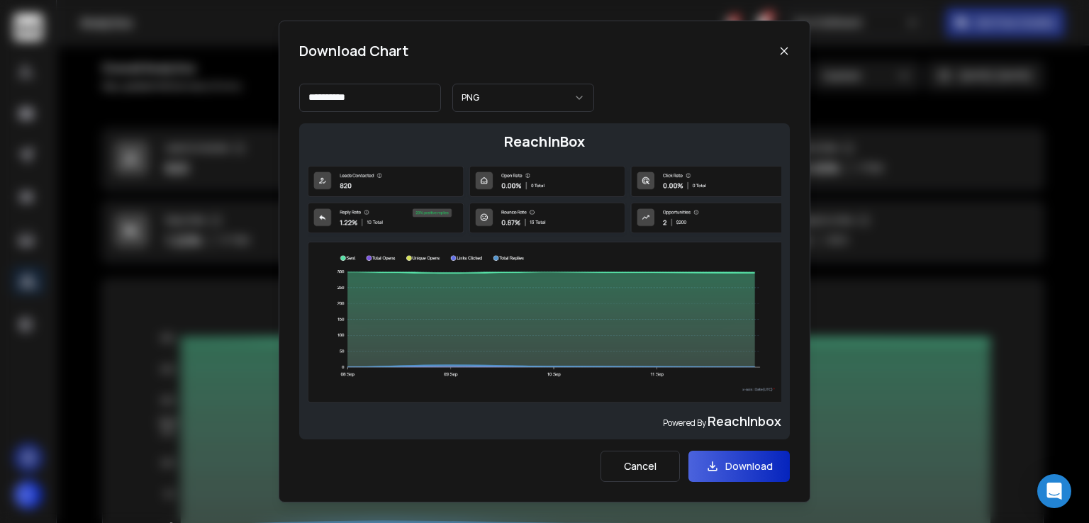
click at [386, 134] on div "ReachInBox" at bounding box center [545, 145] width 474 height 26
click at [387, 103] on input "**********" at bounding box center [370, 98] width 142 height 28
type input "**********"
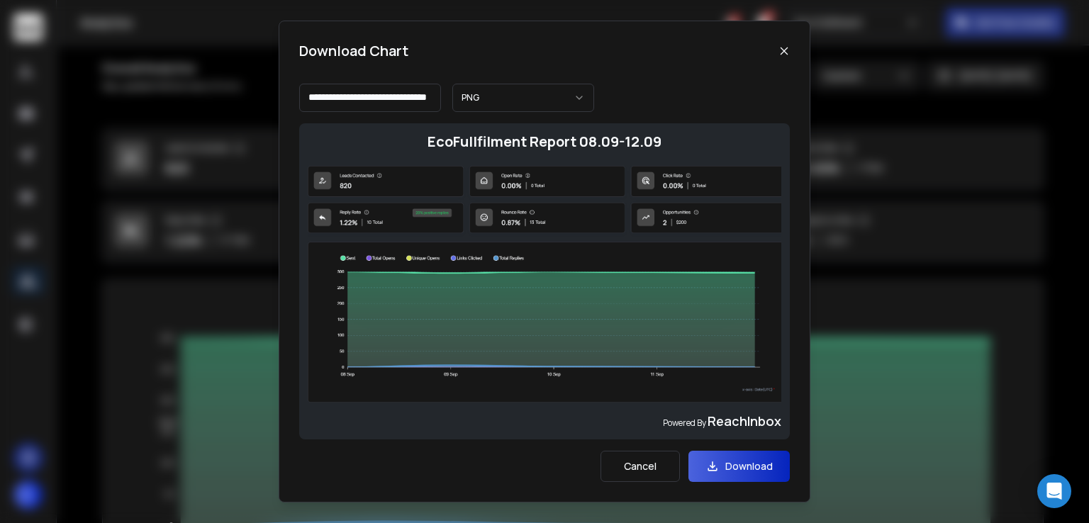
click at [720, 469] on icon at bounding box center [713, 466] width 14 height 14
click at [739, 462] on p "Download" at bounding box center [749, 466] width 48 height 14
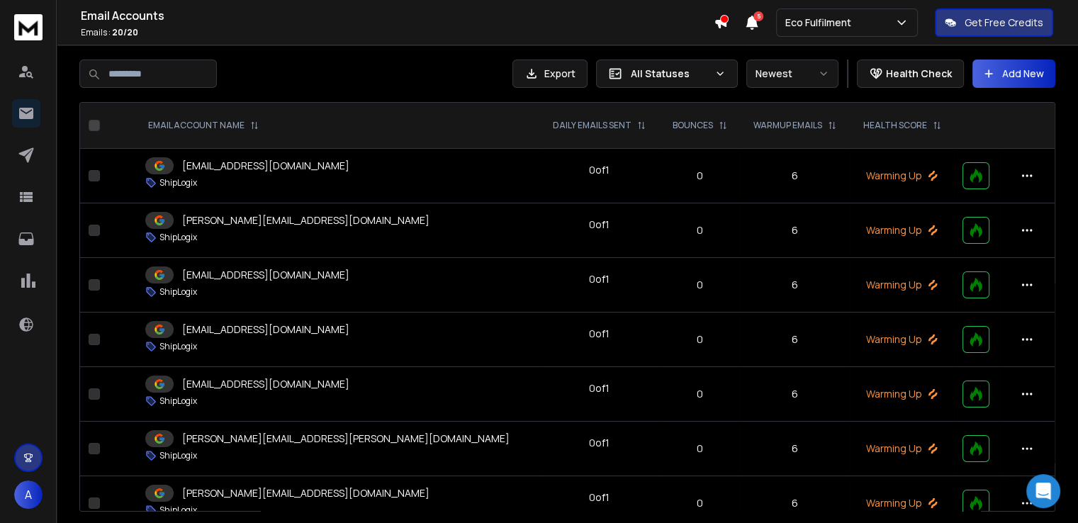
click at [877, 16] on div "Eco Fulfilment" at bounding box center [847, 23] width 123 height 14
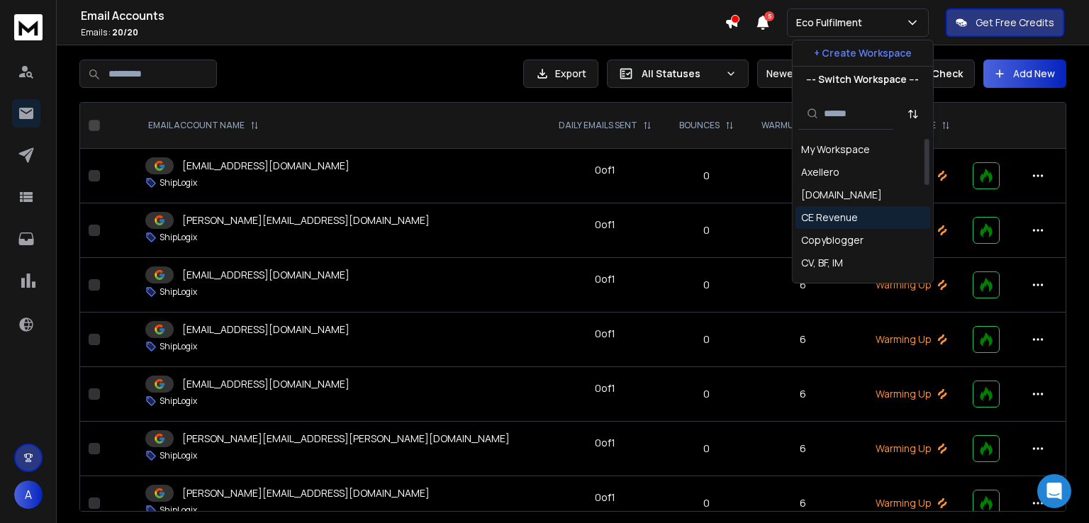
click at [834, 211] on div "CE Revenue" at bounding box center [829, 218] width 57 height 14
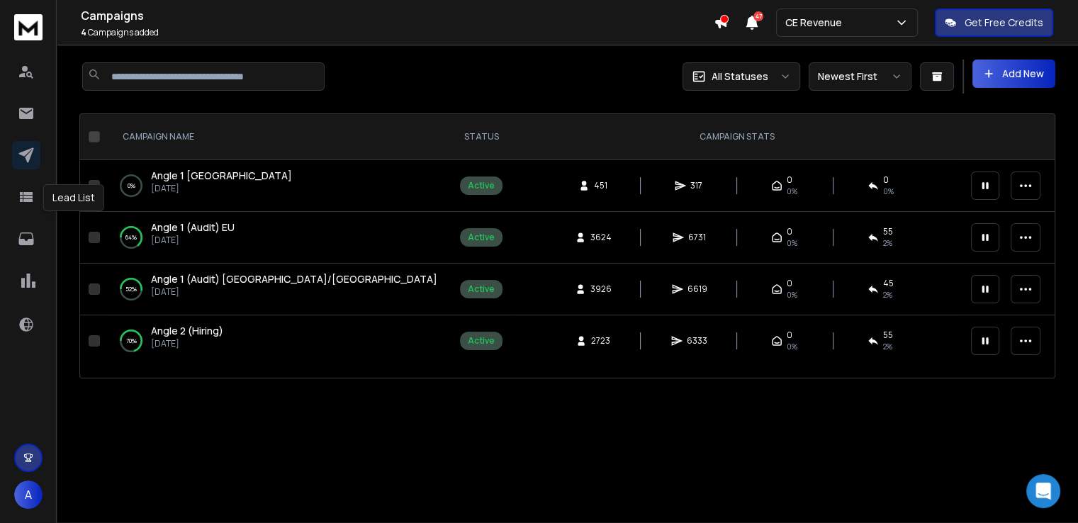
click at [275, 243] on div "64 % Angle 1 (Audit) EU [DATE]" at bounding box center [279, 238] width 318 height 34
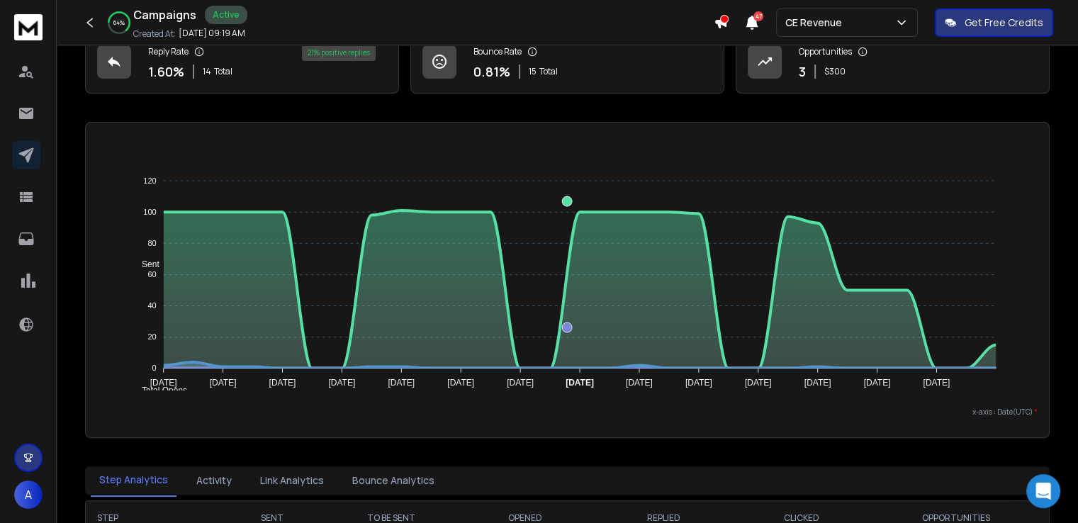
scroll to position [472, 0]
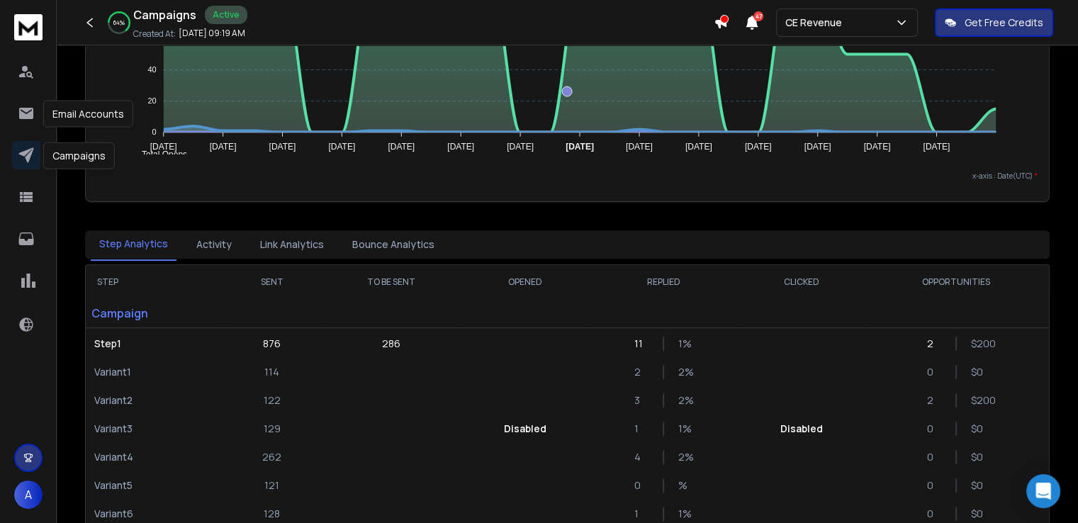
click at [23, 144] on link at bounding box center [26, 155] width 28 height 28
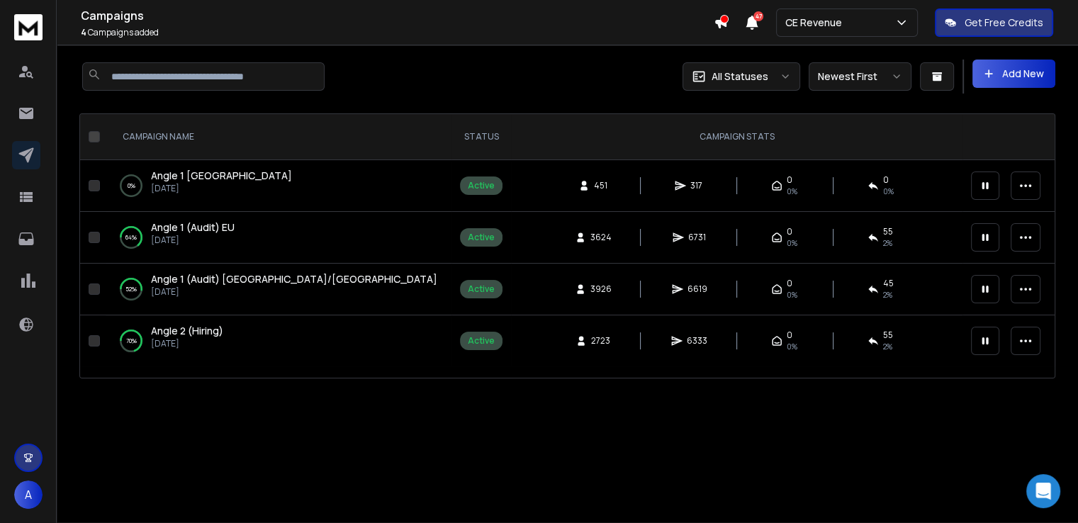
click at [197, 289] on p "[DATE]" at bounding box center [294, 291] width 286 height 11
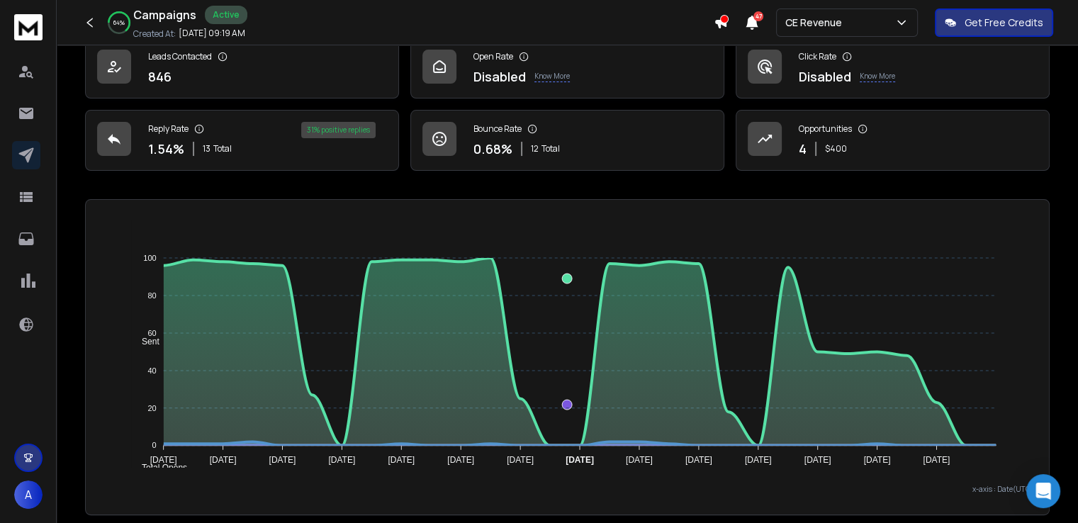
scroll to position [632, 0]
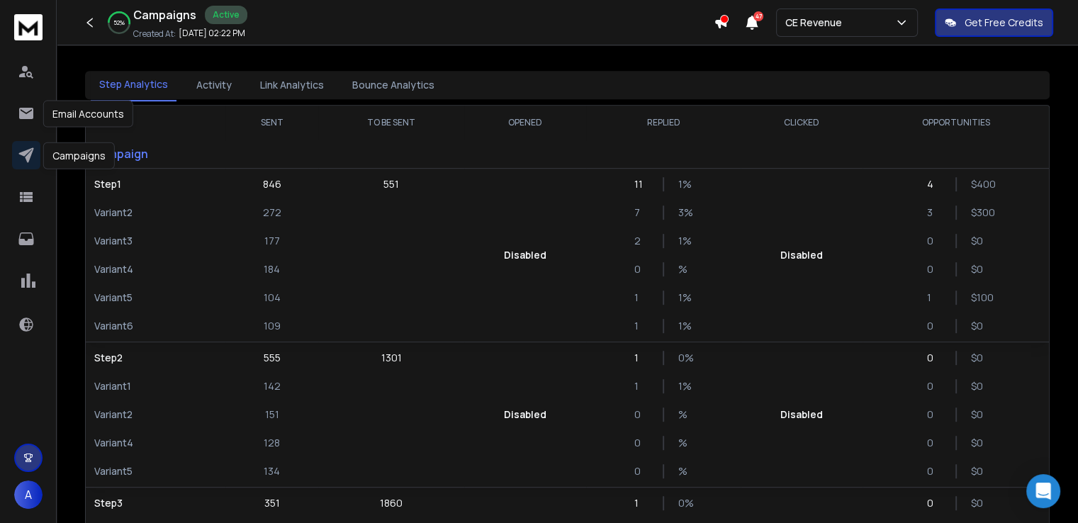
click at [31, 156] on icon at bounding box center [26, 155] width 17 height 17
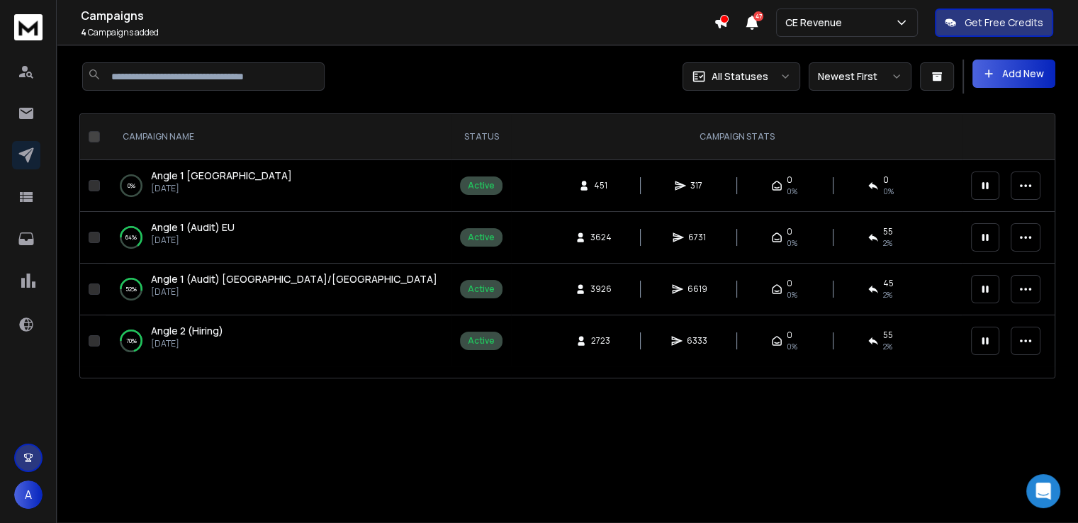
click at [190, 352] on div "Angle 2 (Hiring) 4 months ago" at bounding box center [187, 341] width 72 height 34
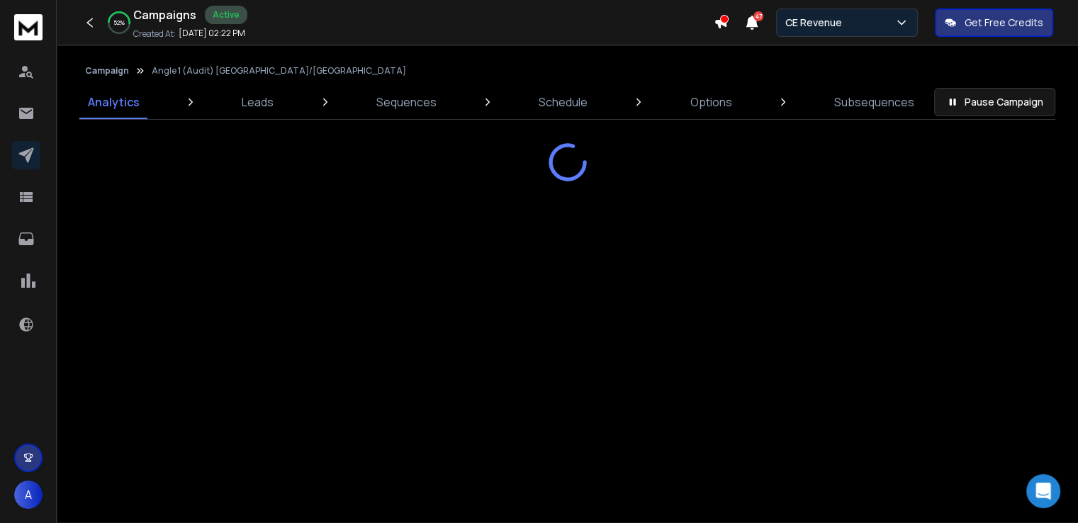
click at [859, 23] on div "CE Revenue" at bounding box center [847, 23] width 123 height 14
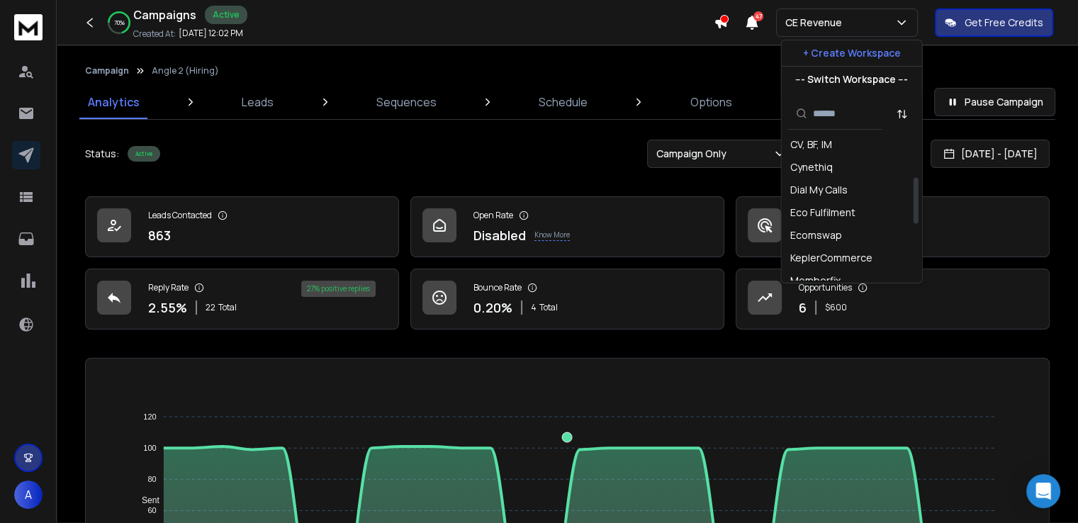
scroll to position [122, 0]
drag, startPoint x: 925, startPoint y: 167, endPoint x: 927, endPoint y: 206, distance: 39.7
click at [919, 206] on div at bounding box center [916, 202] width 5 height 46
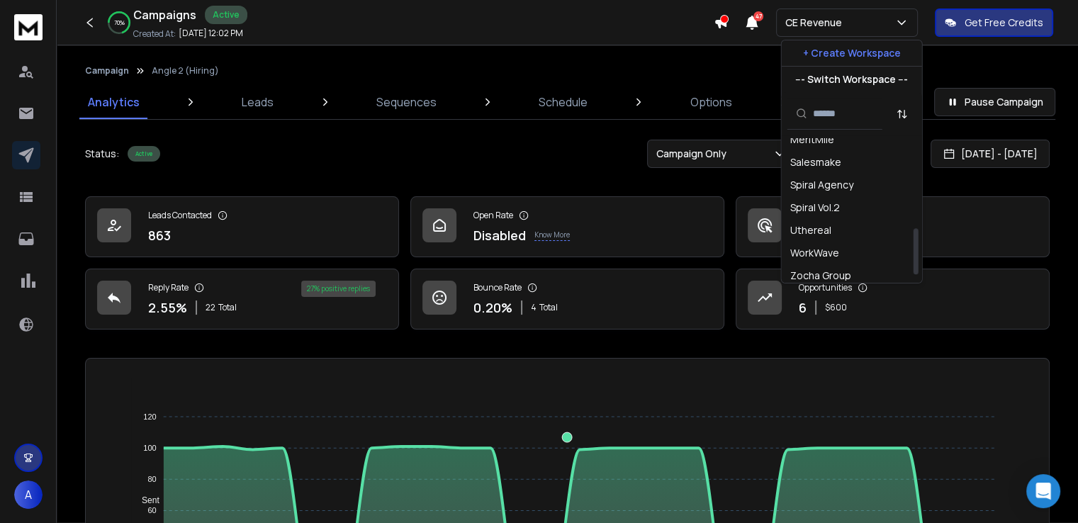
scroll to position [289, 0]
drag, startPoint x: 919, startPoint y: 204, endPoint x: 922, endPoint y: 268, distance: 64.6
click at [920, 268] on div at bounding box center [916, 209] width 7 height 142
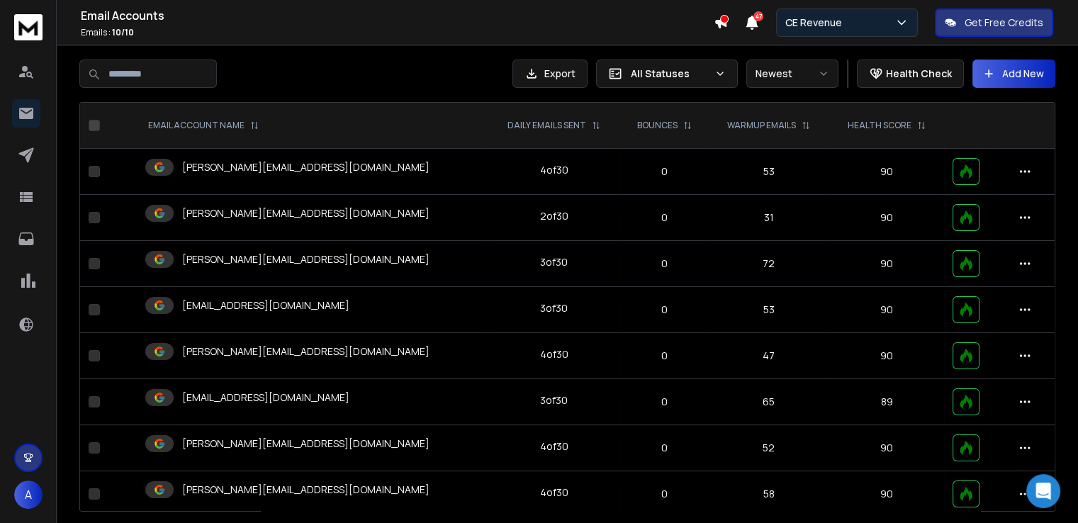
click at [830, 28] on p "CE Revenue" at bounding box center [817, 23] width 62 height 14
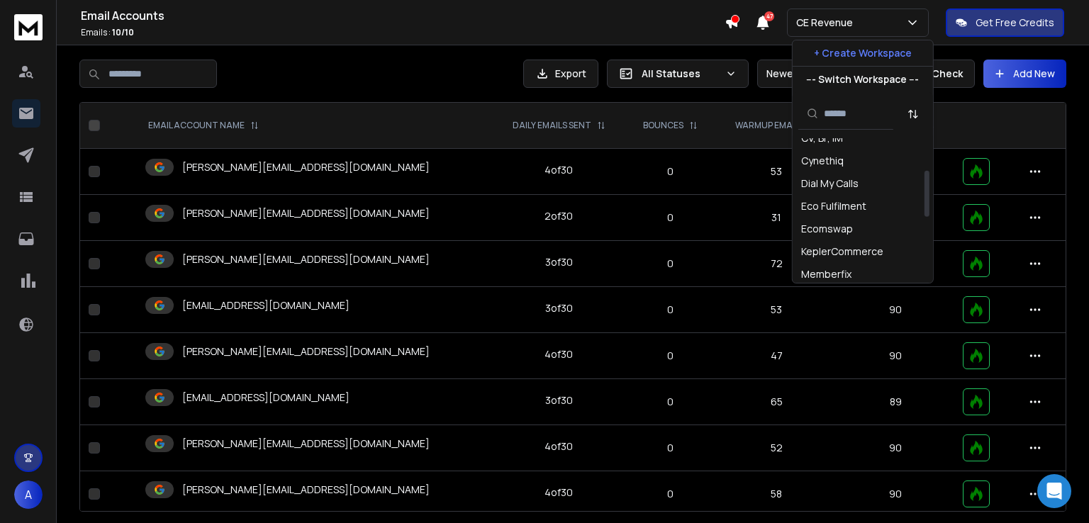
scroll to position [153, 0]
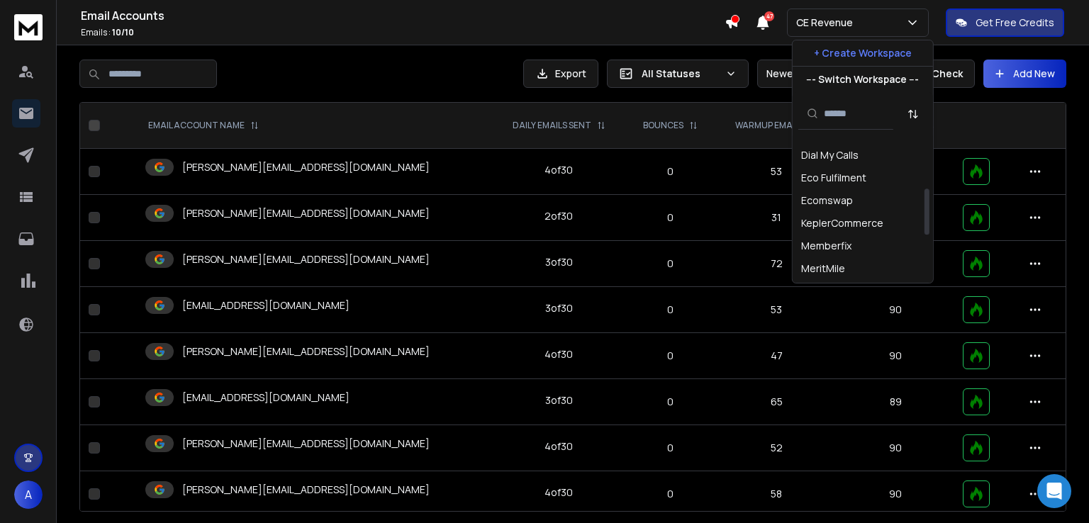
drag, startPoint x: 927, startPoint y: 145, endPoint x: 902, endPoint y: 174, distance: 38.7
click at [925, 198] on div at bounding box center [927, 212] width 5 height 46
drag, startPoint x: 927, startPoint y: 216, endPoint x: 922, endPoint y: 259, distance: 42.8
click at [925, 259] on div at bounding box center [927, 254] width 5 height 46
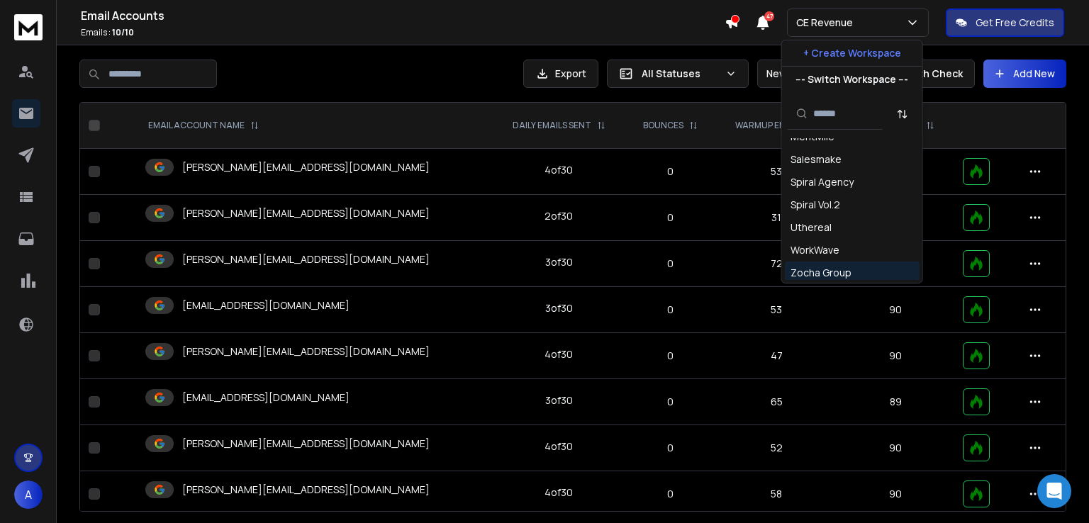
click at [451, 91] on div "Export All Statuses Newest Health Check Add New EMAIL ACCOUNT NAME DAILY EMAILS…" at bounding box center [572, 286] width 987 height 452
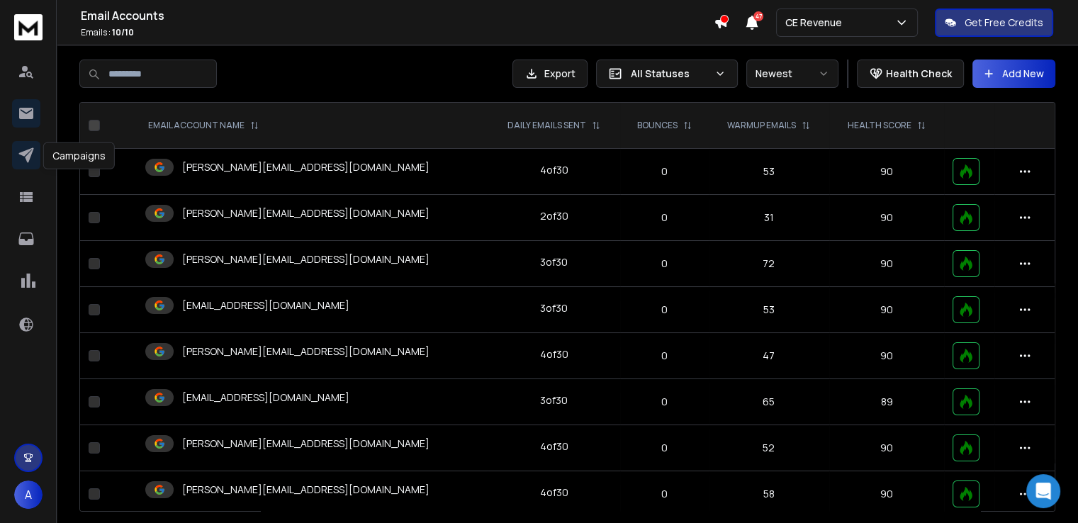
click at [32, 152] on icon at bounding box center [26, 155] width 17 height 17
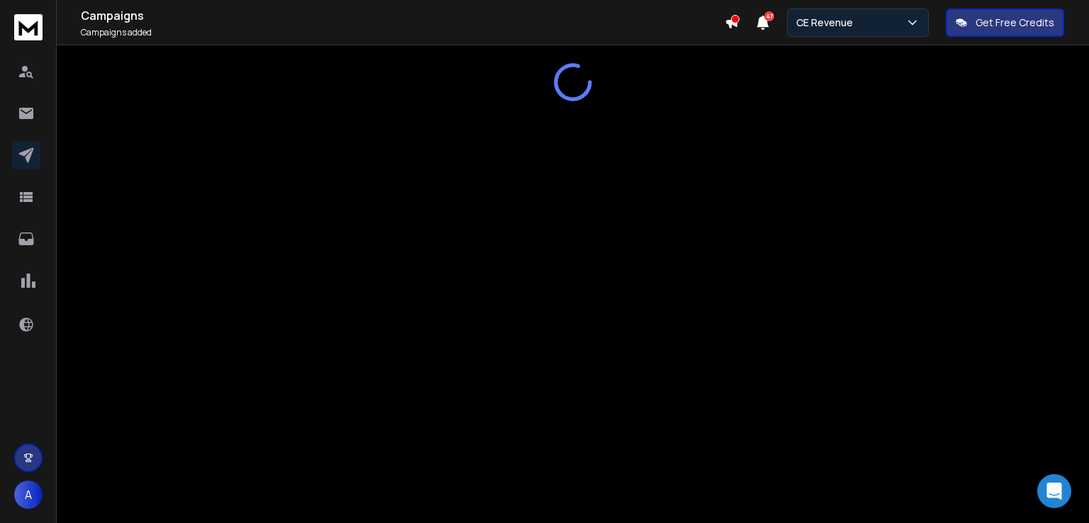
click at [824, 28] on p "CE Revenue" at bounding box center [827, 23] width 62 height 14
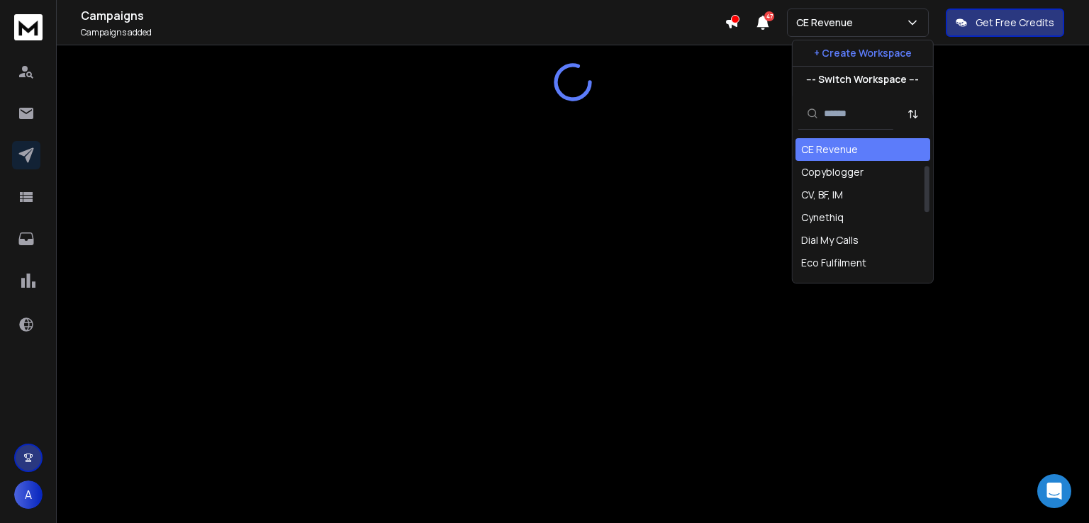
scroll to position [83, 0]
drag, startPoint x: 927, startPoint y: 162, endPoint x: 930, endPoint y: 188, distance: 25.7
click at [930, 188] on div at bounding box center [927, 189] width 5 height 46
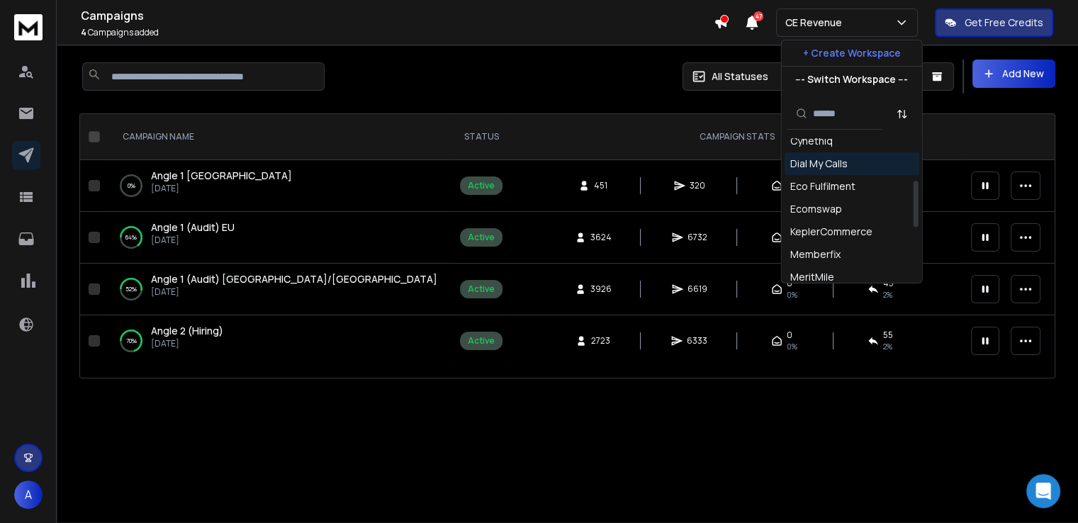
scroll to position [167, 0]
drag, startPoint x: 930, startPoint y: 194, endPoint x: 927, endPoint y: 216, distance: 22.8
click at [920, 216] on div at bounding box center [916, 209] width 7 height 142
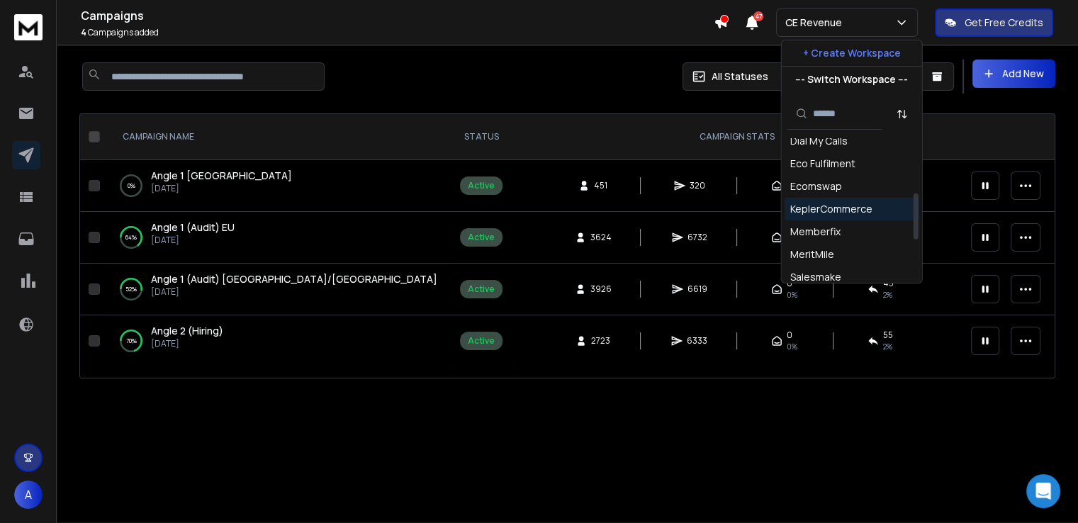
click at [837, 205] on div "KeplerCommerce" at bounding box center [832, 209] width 82 height 14
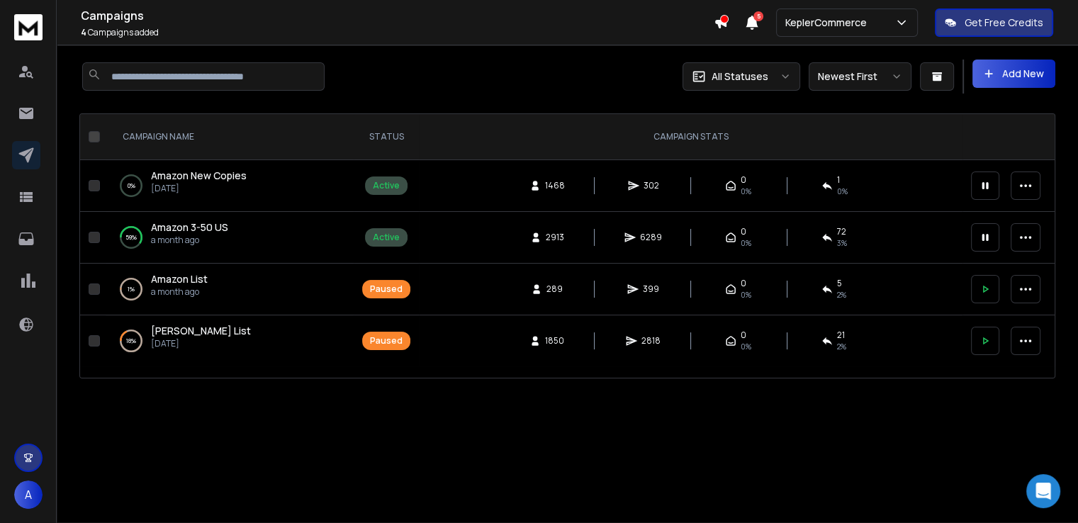
click at [271, 235] on div "59 % Amazon 3-50 US a month ago" at bounding box center [230, 238] width 220 height 34
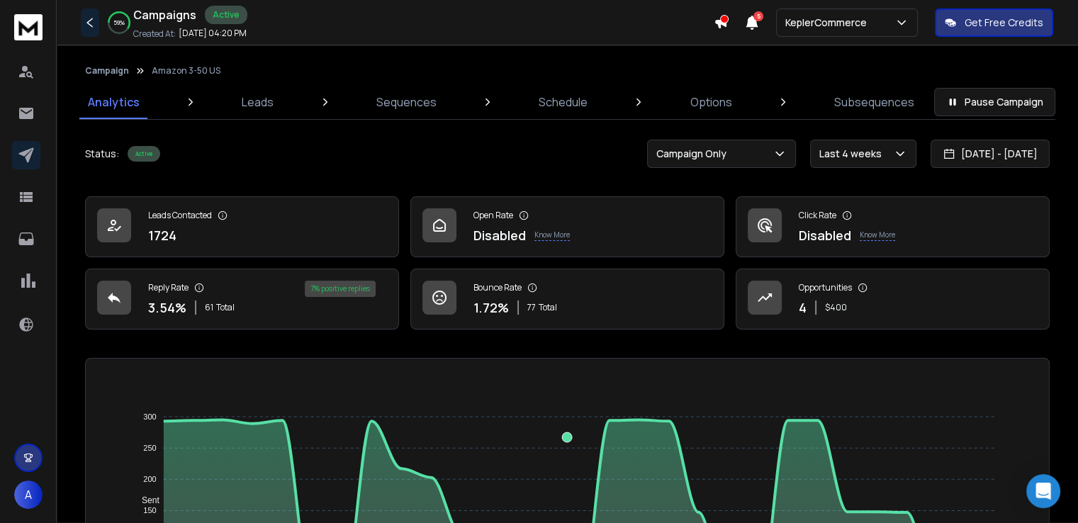
click at [82, 24] on button at bounding box center [90, 23] width 18 height 28
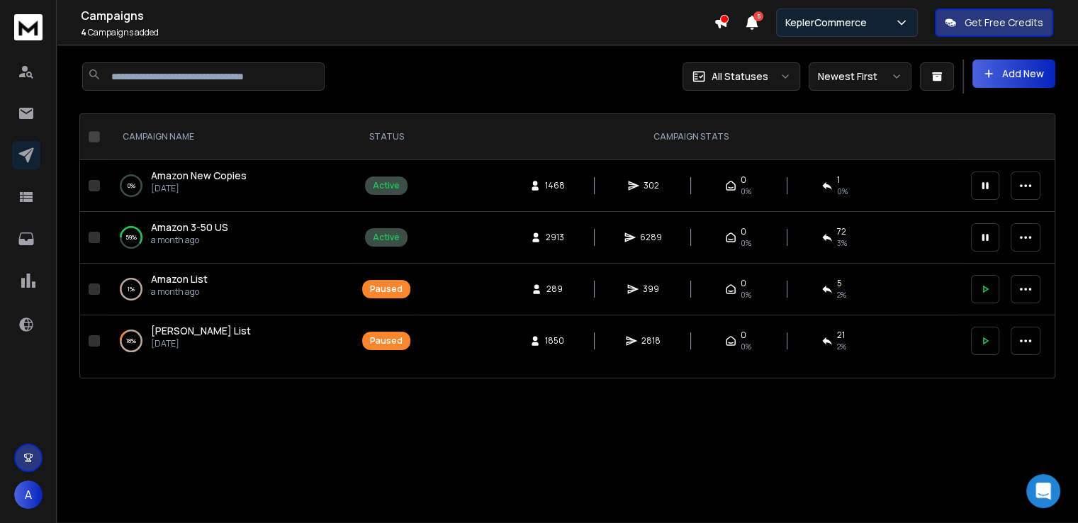
click at [840, 26] on p "KeplerCommerce" at bounding box center [829, 23] width 87 height 14
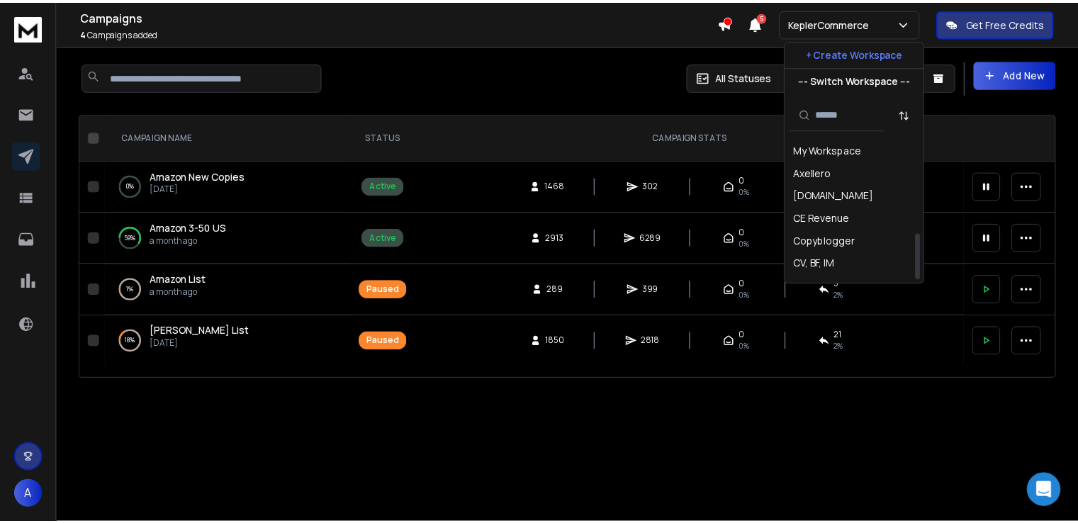
scroll to position [289, 0]
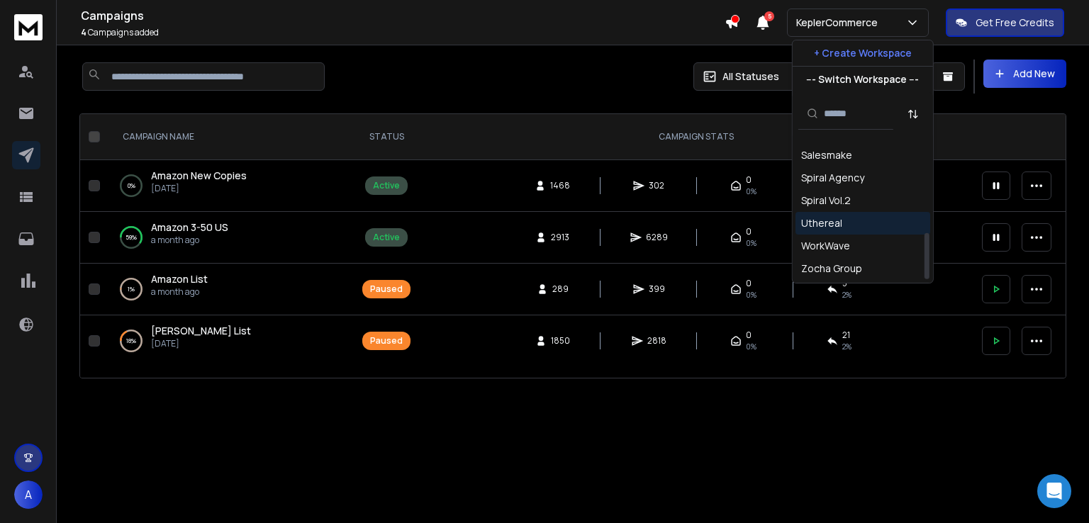
click at [837, 220] on div "Uthereal" at bounding box center [821, 223] width 41 height 14
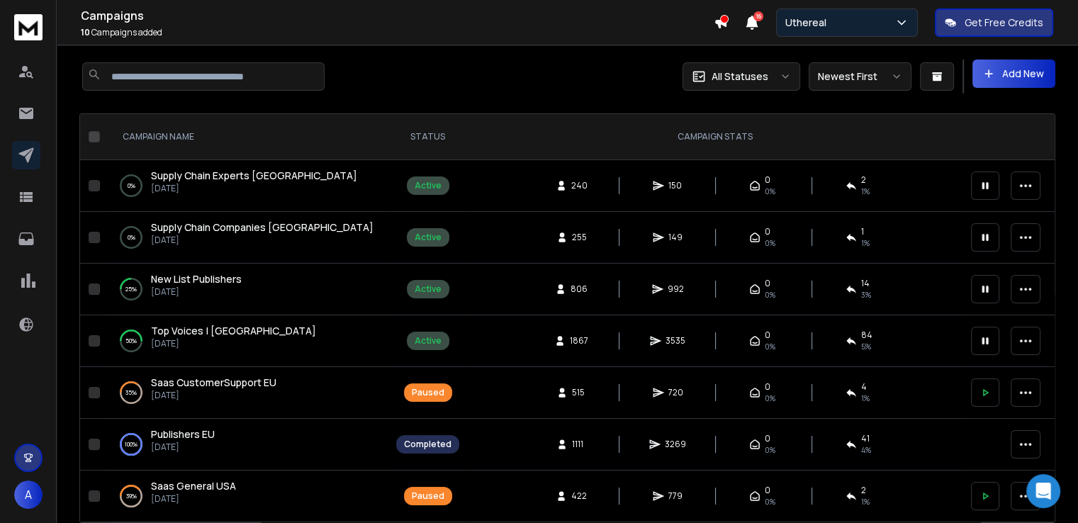
click at [866, 20] on div "Uthereal" at bounding box center [847, 23] width 123 height 14
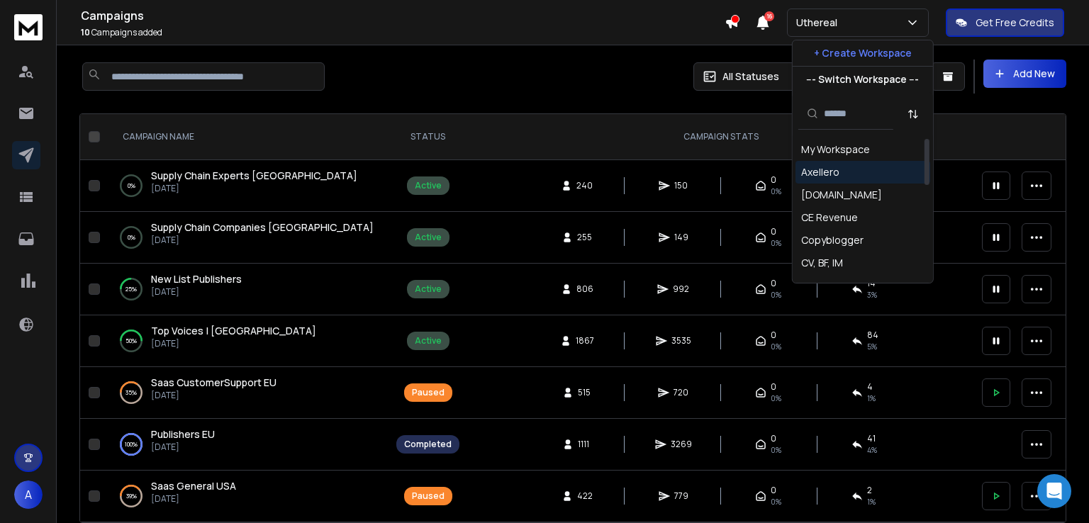
drag, startPoint x: 930, startPoint y: 167, endPoint x: 932, endPoint y: 184, distance: 17.1
click at [932, 184] on div "My Workspace Axellero Brons.io CE Revenue Copyblogger CV, BF, IM Cynethiq Dial …" at bounding box center [863, 208] width 140 height 147
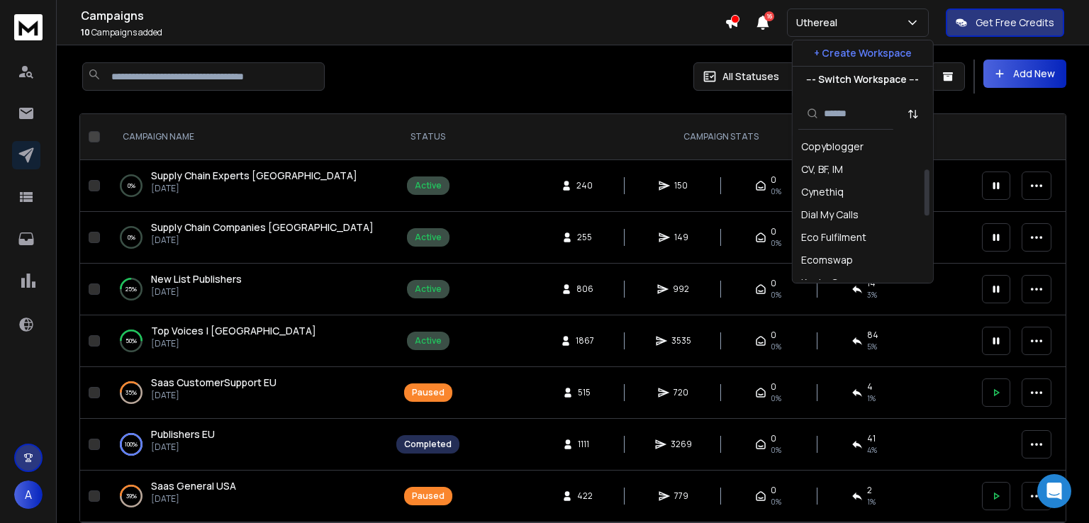
drag, startPoint x: 927, startPoint y: 168, endPoint x: 928, endPoint y: 204, distance: 36.2
click at [930, 201] on div at bounding box center [927, 192] width 5 height 46
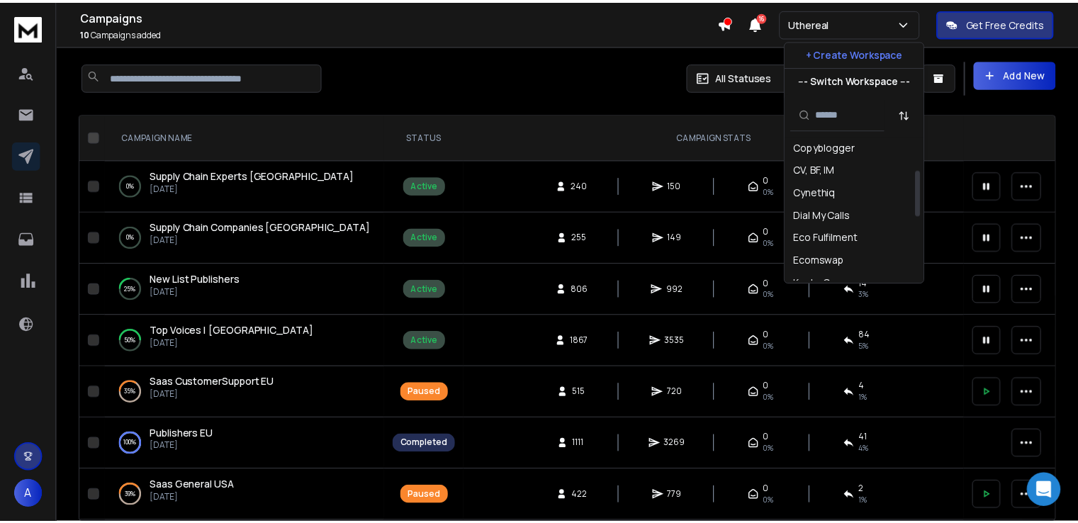
scroll to position [102, 0]
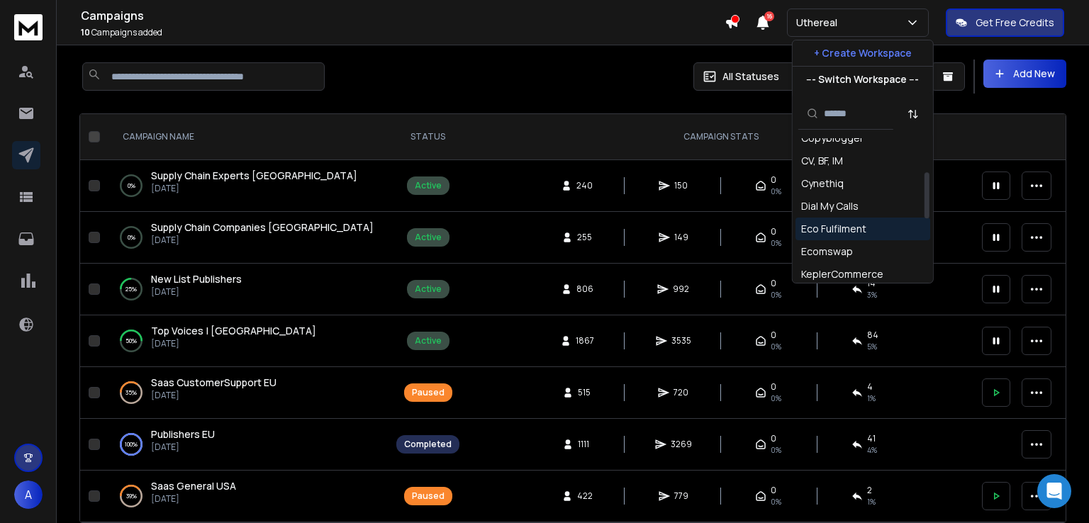
click at [905, 220] on div "Eco Fulfilment" at bounding box center [863, 229] width 135 height 23
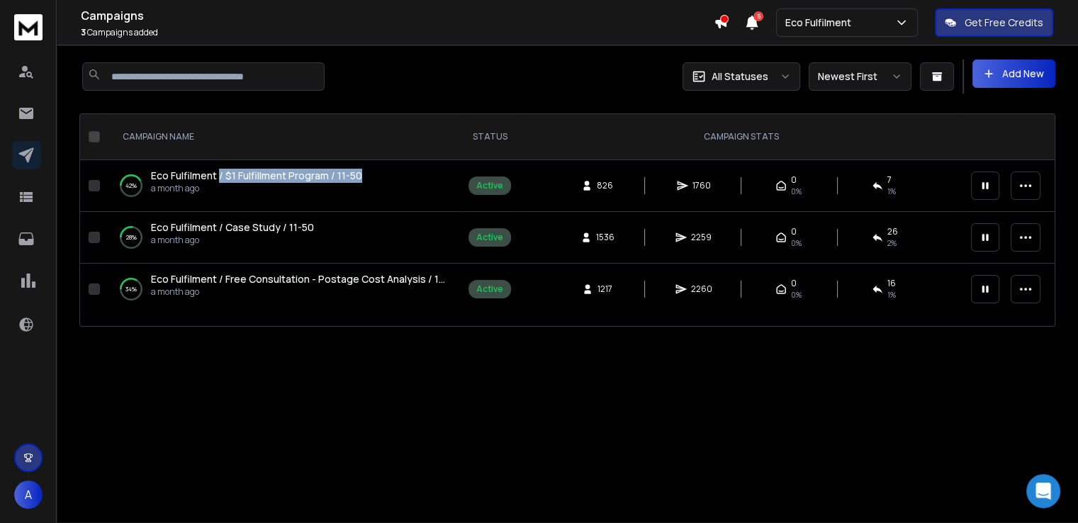
drag, startPoint x: 389, startPoint y: 174, endPoint x: 220, endPoint y: 179, distance: 169.5
click at [220, 179] on div "42 % Eco Fulfilment / $1 Fulfillment Program / 11-50 a month ago" at bounding box center [283, 186] width 326 height 34
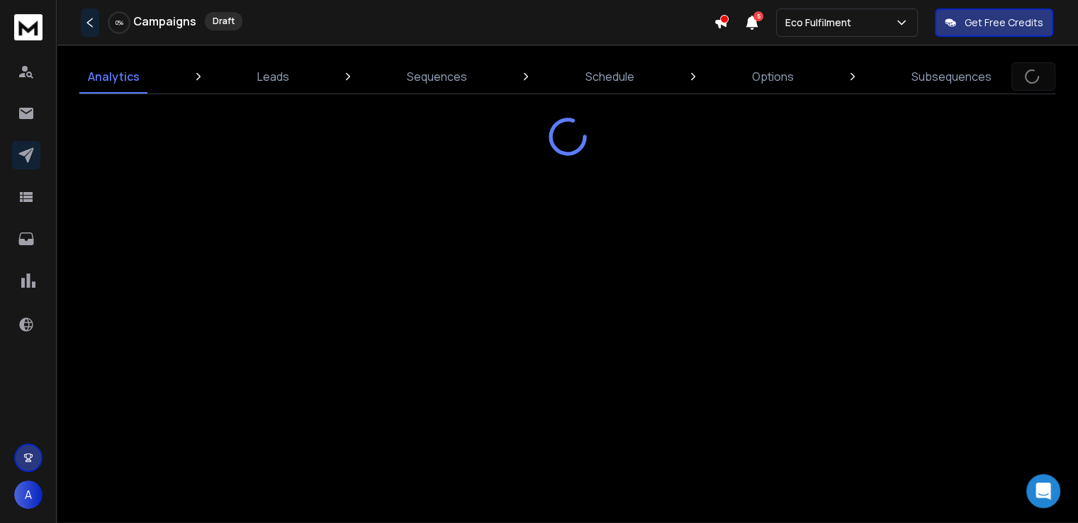
click at [94, 24] on icon at bounding box center [90, 22] width 13 height 13
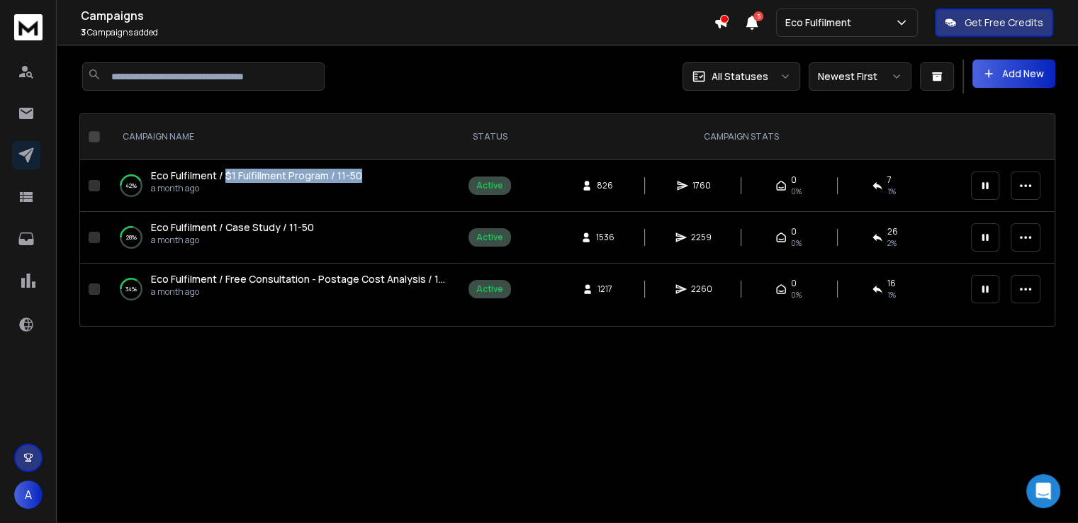
copy span "$1 Fulfillment Program / 11-50"
drag, startPoint x: 332, startPoint y: 172, endPoint x: 224, endPoint y: 173, distance: 107.8
click at [224, 173] on td "42 % Eco Fulfilment / $1 Fulfillment Program / 11-50 a month ago" at bounding box center [283, 186] width 355 height 52
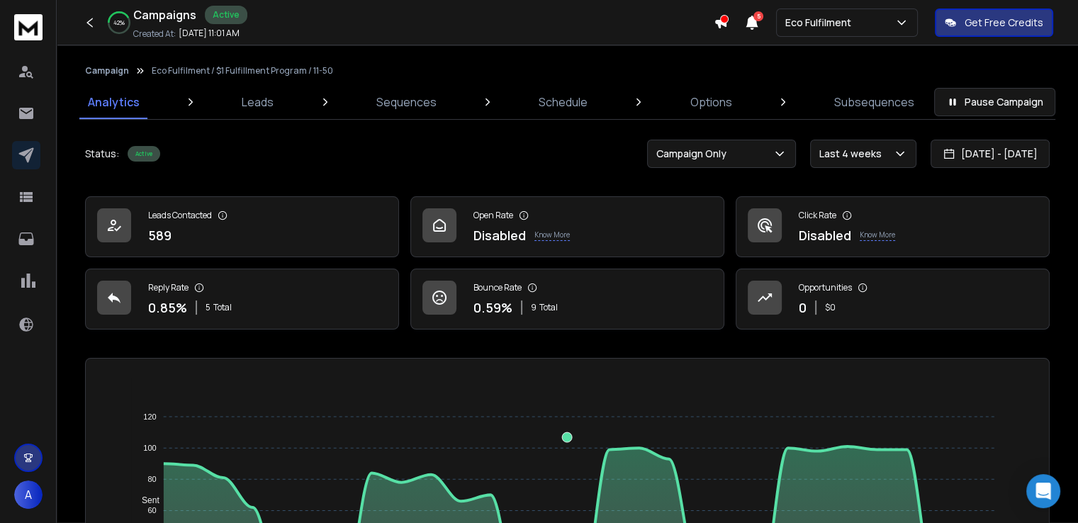
scroll to position [596, 0]
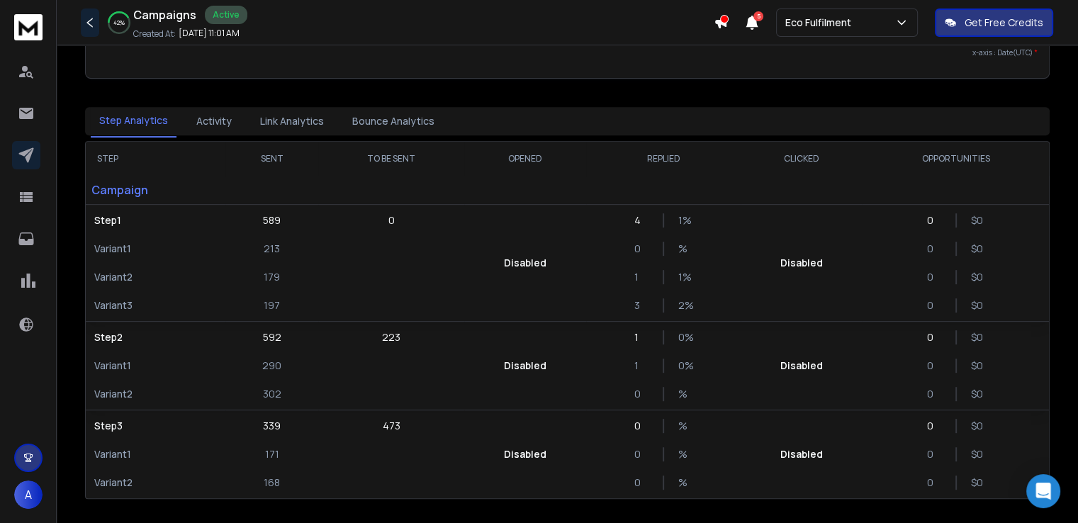
click at [94, 21] on icon at bounding box center [90, 22] width 13 height 13
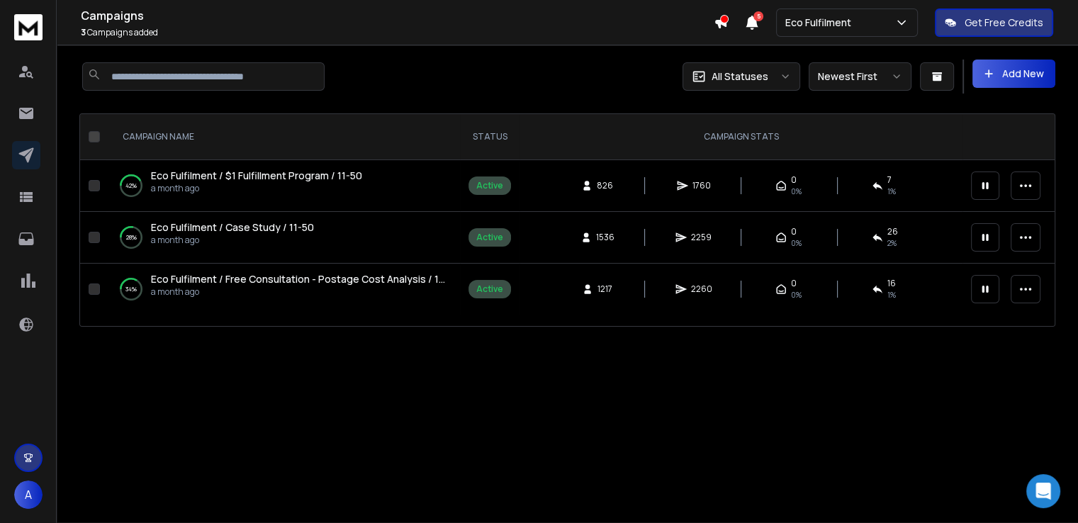
click at [274, 267] on td "34 % Eco Fulfilment / Free Consultation - Postage Cost Analysis / 11-25 a month…" at bounding box center [283, 290] width 355 height 52
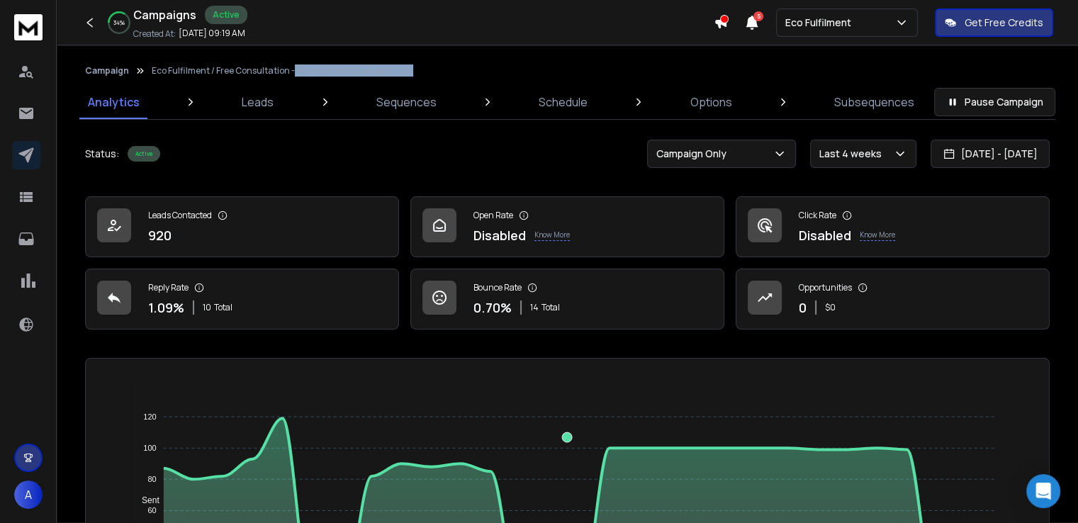
copy p "Postage Cost Analysis / 11-25"
copy p "e Consultation - Postage Cost Analysis / 11-25"
copy p "ree Consultation - Postage Cost Analysis / 11-25"
copy p "/ Free Consultation - Postage Cost Analysis / 11-25"
copy p "Free Consultation - Postage Cost Analysis / 11-25"
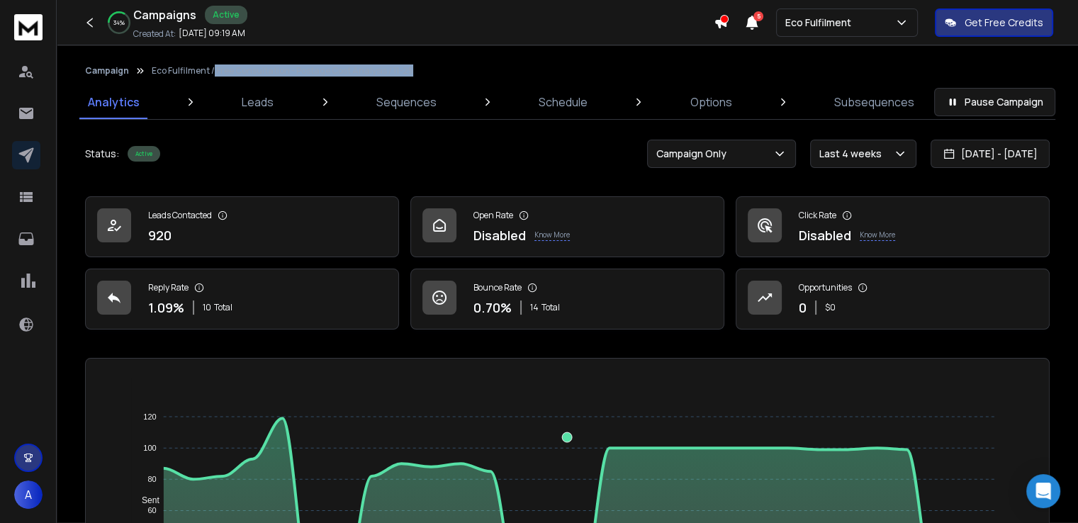
drag, startPoint x: 422, startPoint y: 62, endPoint x: 211, endPoint y: 76, distance: 211.8
click at [211, 76] on div "Campaign Eco Fulfilment / Free Consultation - Postage Cost Analysis / 11-25" at bounding box center [567, 71] width 976 height 23
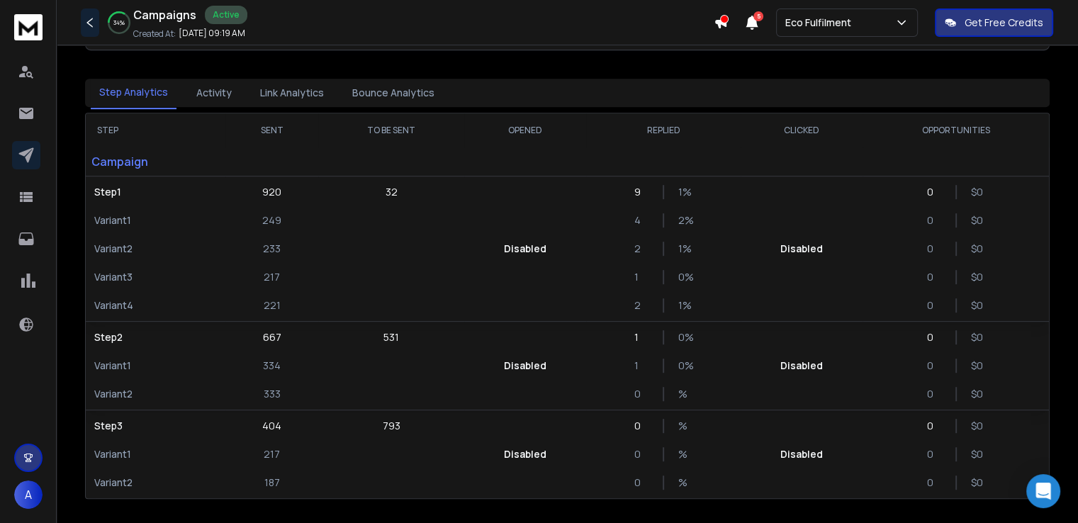
click at [91, 23] on icon at bounding box center [90, 22] width 13 height 13
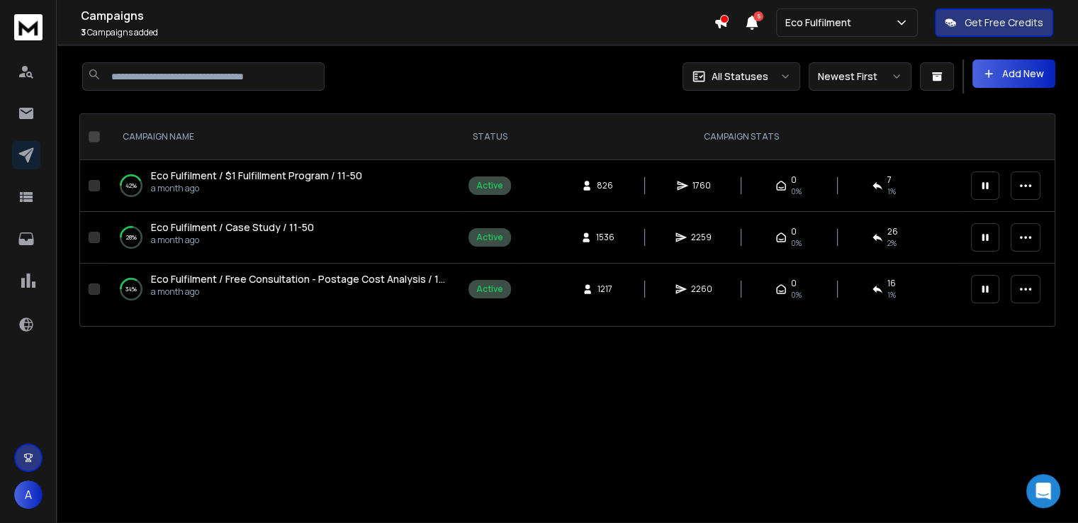
click at [318, 228] on div "28 % Eco Fulfilment / Case Study / 11-50 a month ago" at bounding box center [283, 238] width 326 height 34
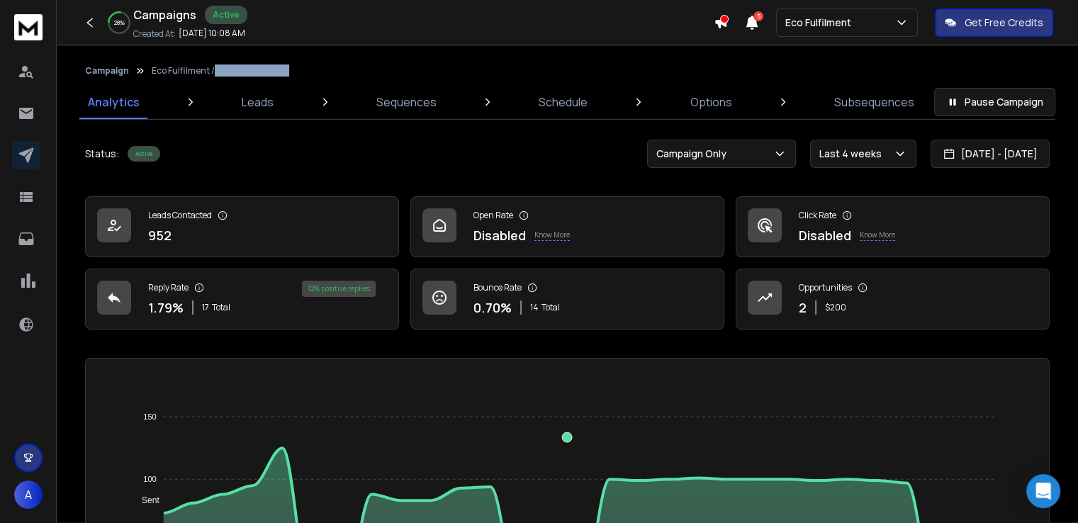
copy p "Case Study / 11-50"
drag, startPoint x: 316, startPoint y: 72, endPoint x: 215, endPoint y: 72, distance: 100.7
click at [215, 72] on div "Campaign Eco Fulfilment / Case Study / 11-50" at bounding box center [567, 71] width 976 height 23
click at [255, 105] on p "Leads" at bounding box center [258, 102] width 32 height 17
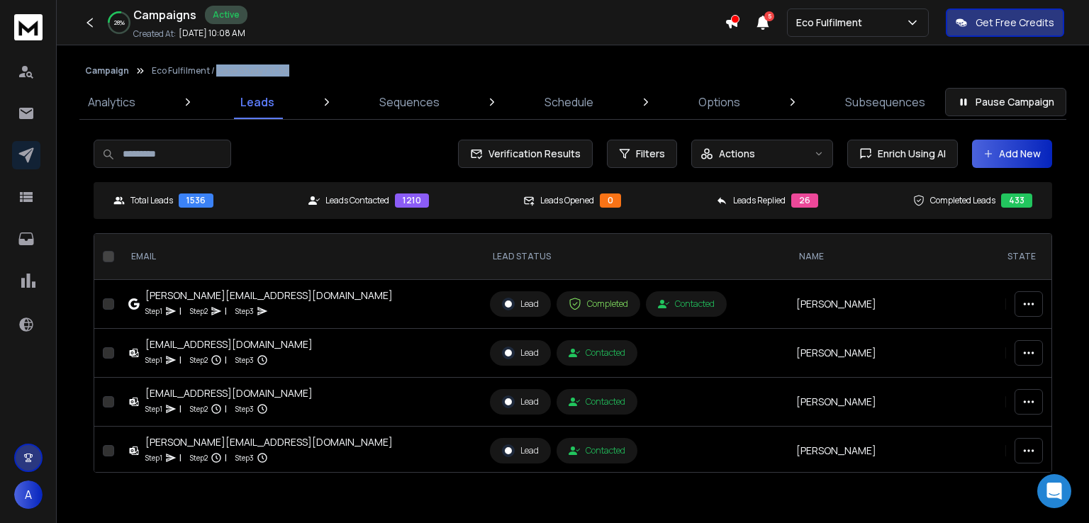
click at [987, 161] on button "Add New" at bounding box center [1012, 154] width 80 height 28
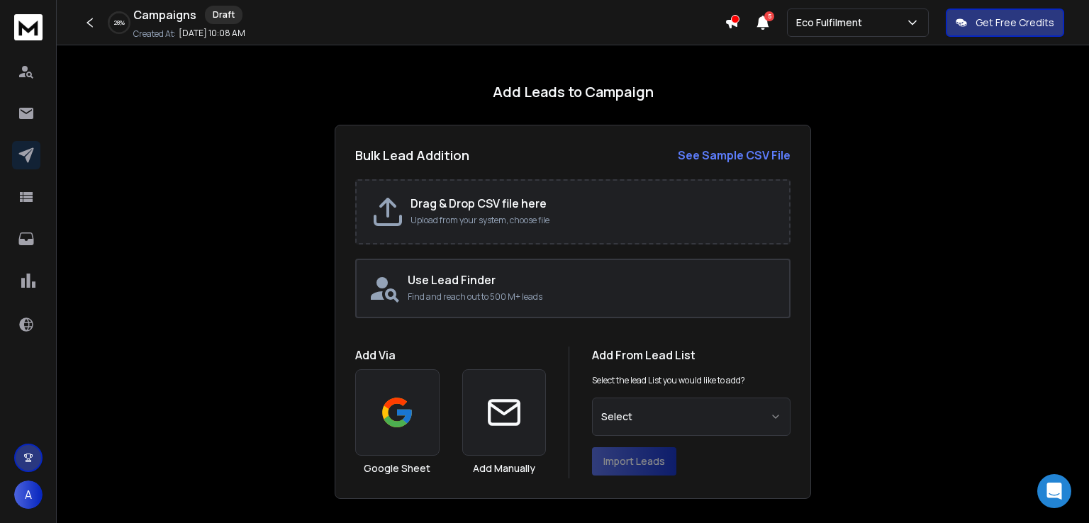
click at [507, 238] on div "Drag & Drop CSV file here Upload from your system, choose file" at bounding box center [572, 211] width 435 height 65
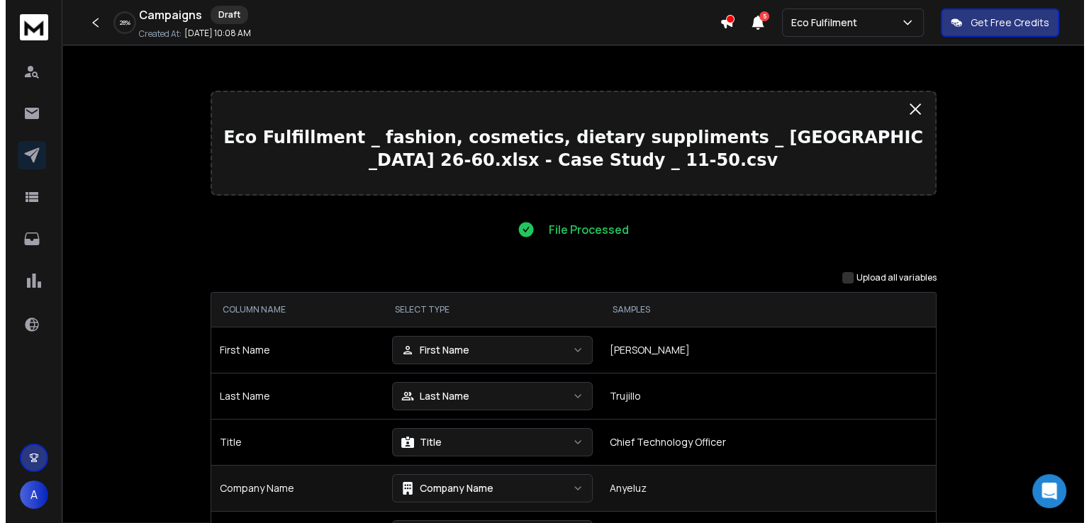
scroll to position [236, 0]
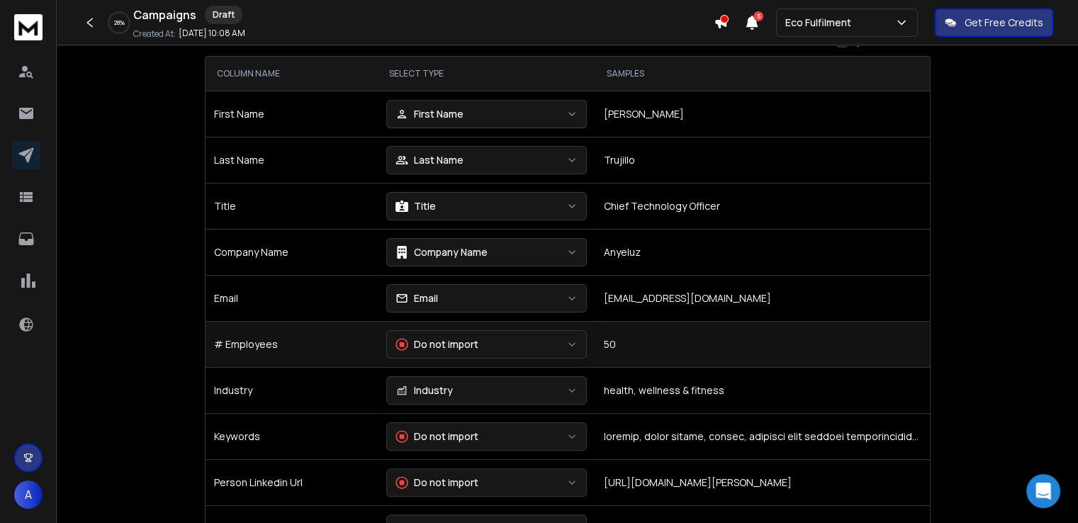
click at [449, 341] on div "Do not import" at bounding box center [437, 345] width 83 height 14
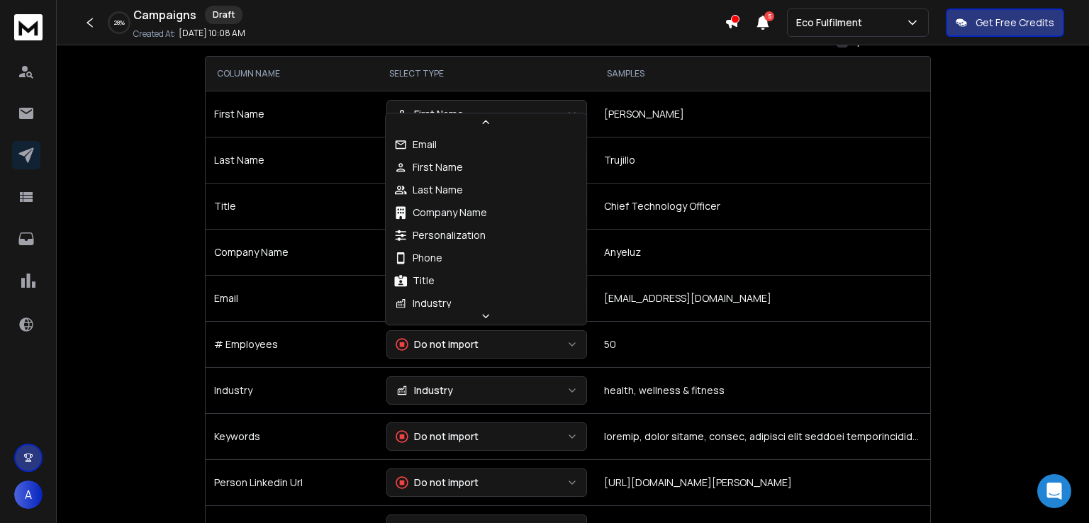
scroll to position [143, 0]
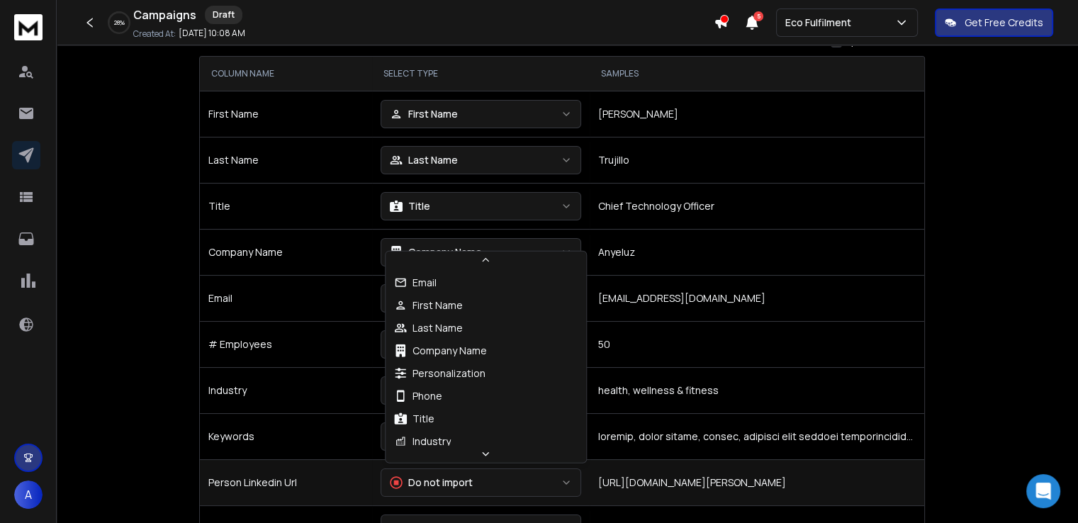
click at [447, 479] on div "Do not import" at bounding box center [431, 483] width 83 height 14
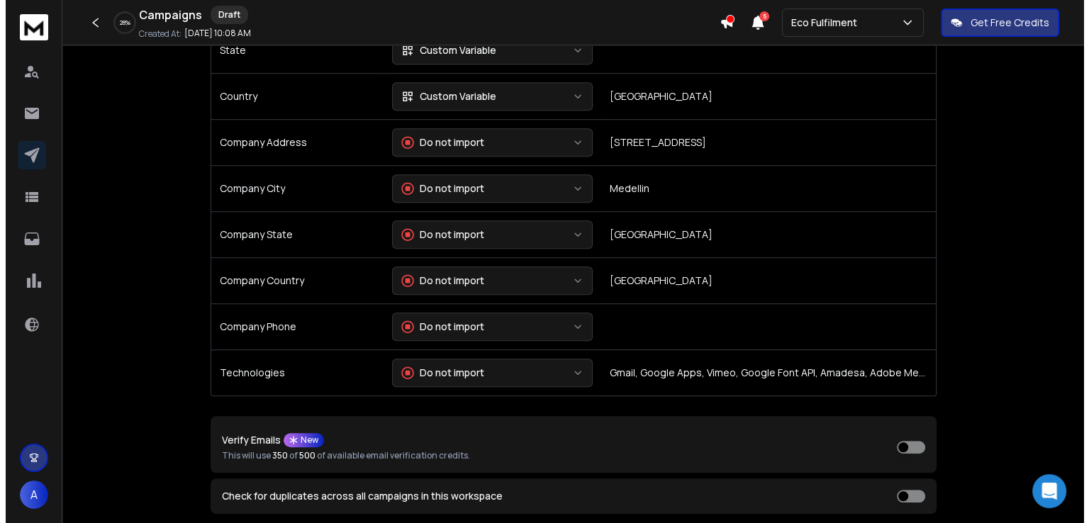
scroll to position [1028, 0]
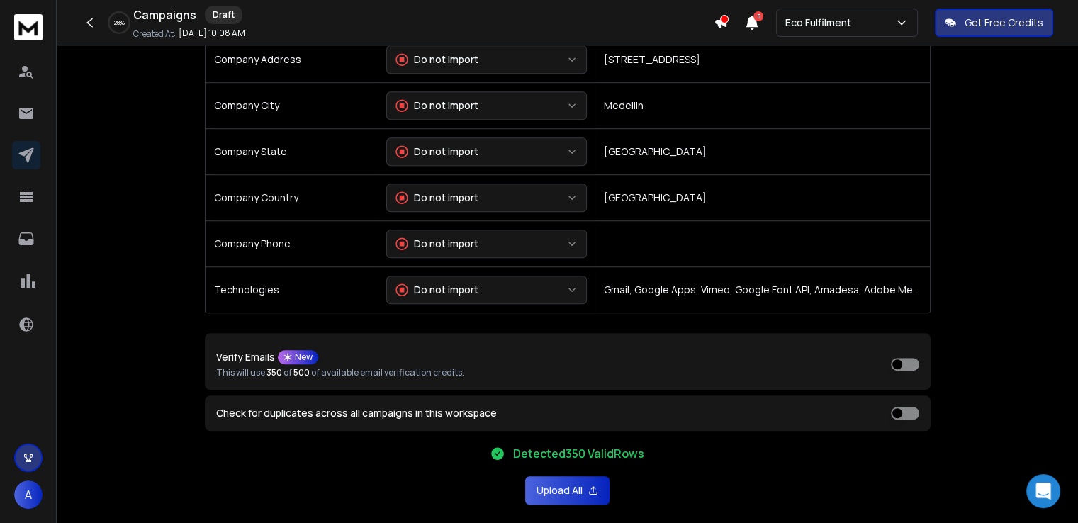
click at [571, 489] on button "Upload All" at bounding box center [567, 490] width 84 height 28
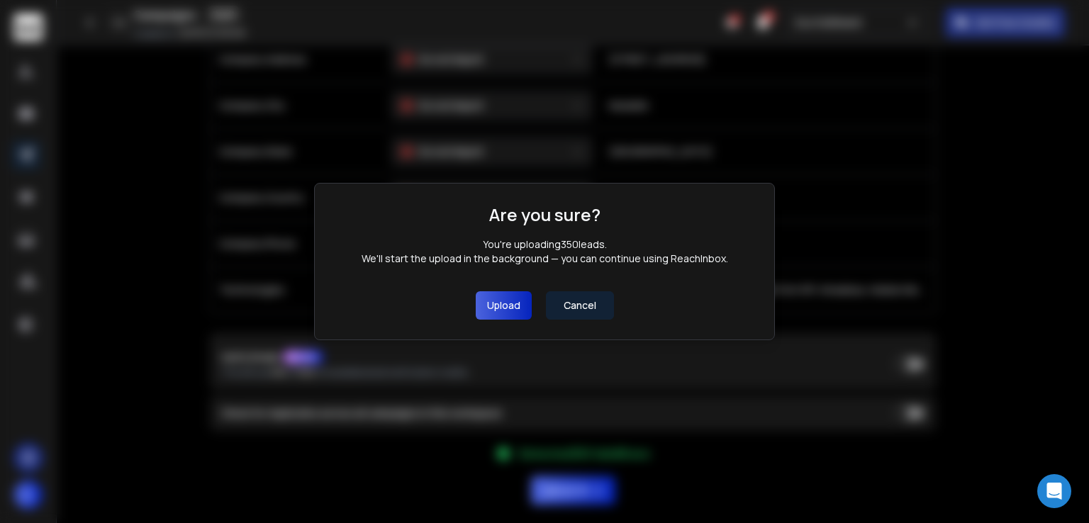
click at [497, 308] on button "Upload" at bounding box center [504, 305] width 56 height 28
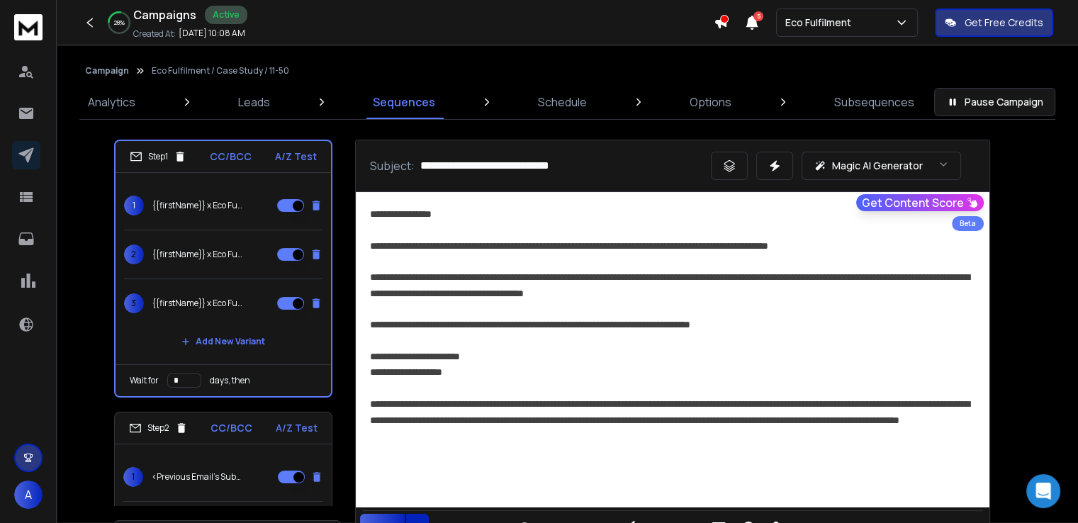
scroll to position [45, 0]
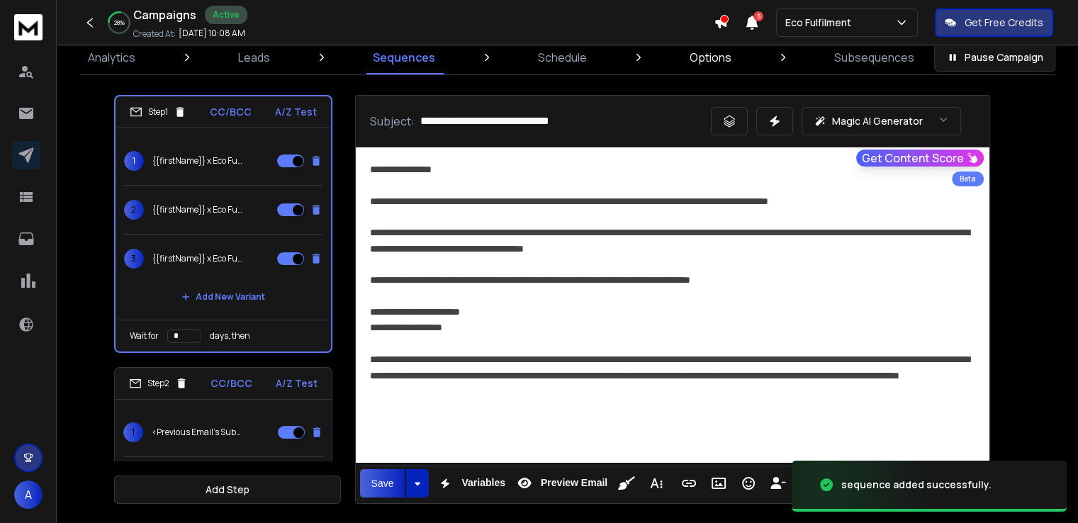
click at [715, 49] on p "Options" at bounding box center [711, 57] width 42 height 17
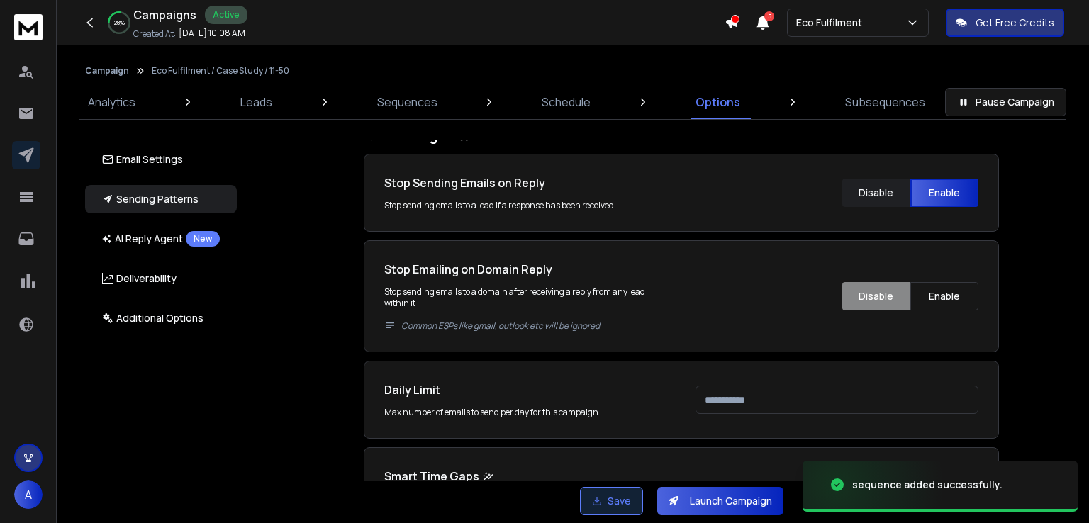
drag, startPoint x: 623, startPoint y: 509, endPoint x: 618, endPoint y: 501, distance: 9.5
click at [623, 508] on button "Save" at bounding box center [611, 501] width 63 height 28
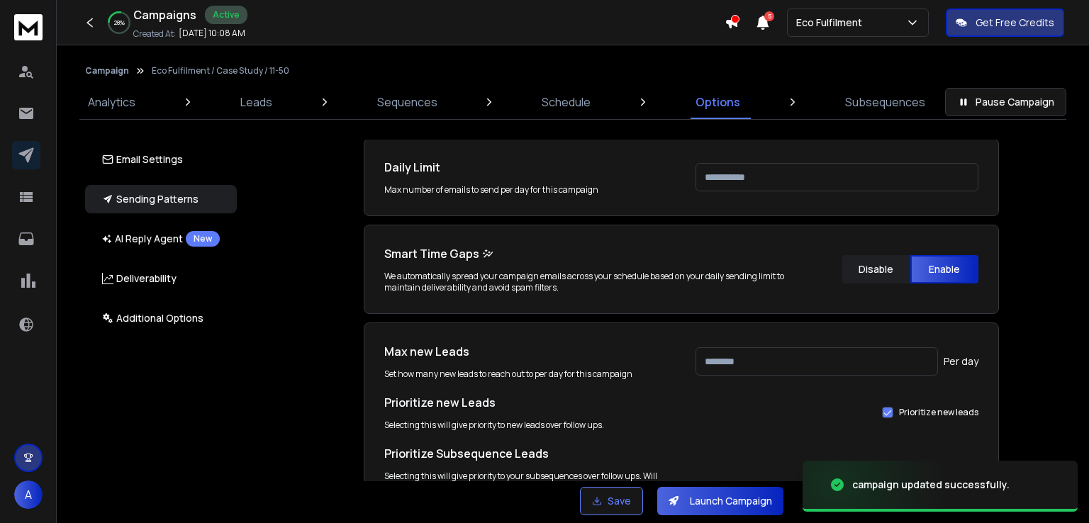
click at [701, 501] on button "Launch Campaign" at bounding box center [720, 501] width 126 height 28
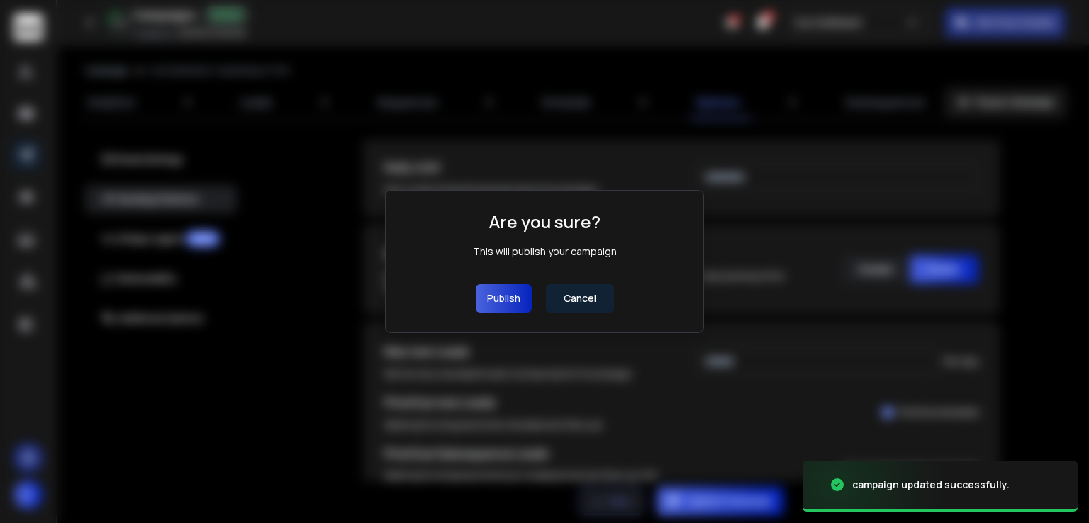
drag, startPoint x: 501, startPoint y: 306, endPoint x: 521, endPoint y: 374, distance: 70.4
click at [499, 306] on button "Publish" at bounding box center [504, 298] width 56 height 28
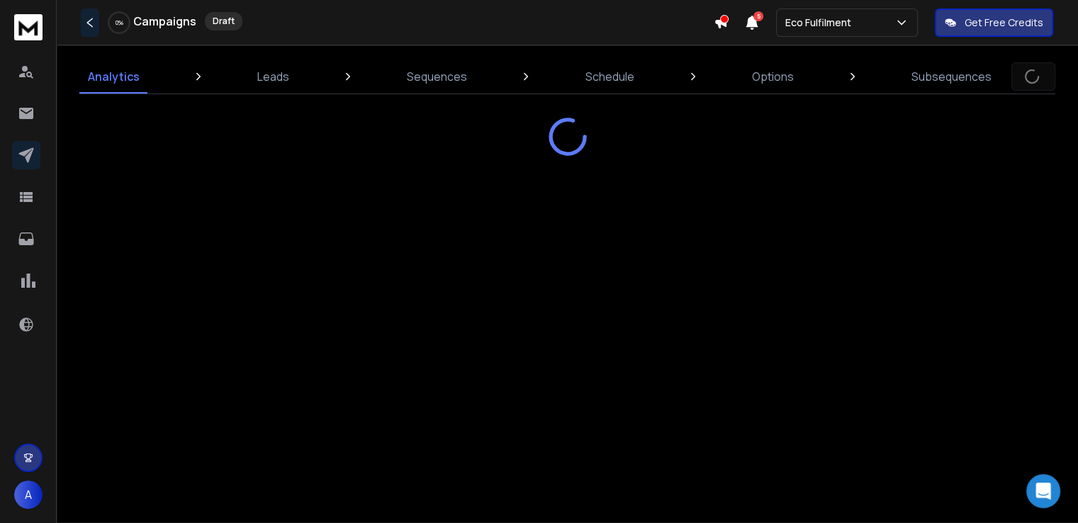
click at [91, 16] on icon at bounding box center [90, 22] width 13 height 13
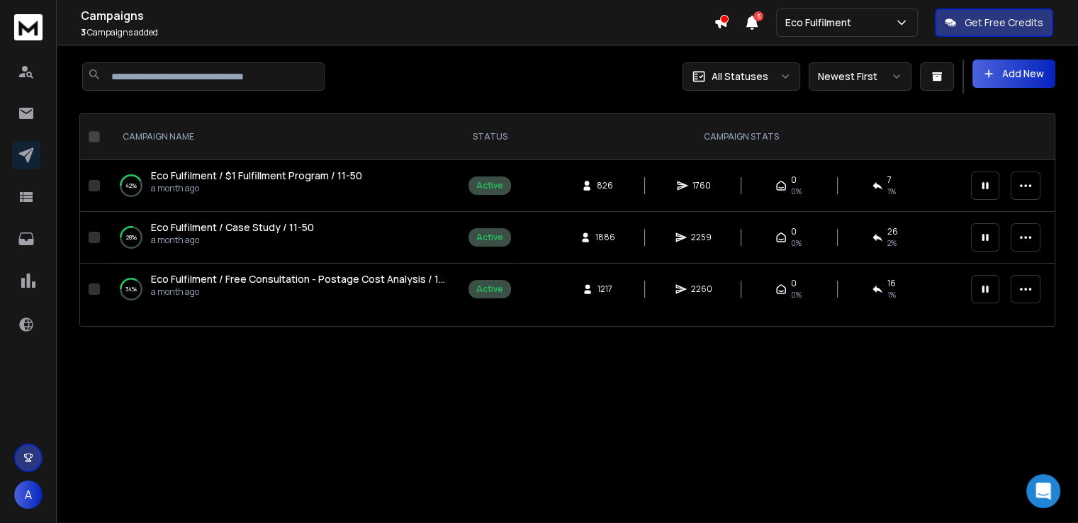
click at [247, 176] on span "Eco Fulfilment / $1 Fulfillment Program / 11-50" at bounding box center [256, 175] width 211 height 13
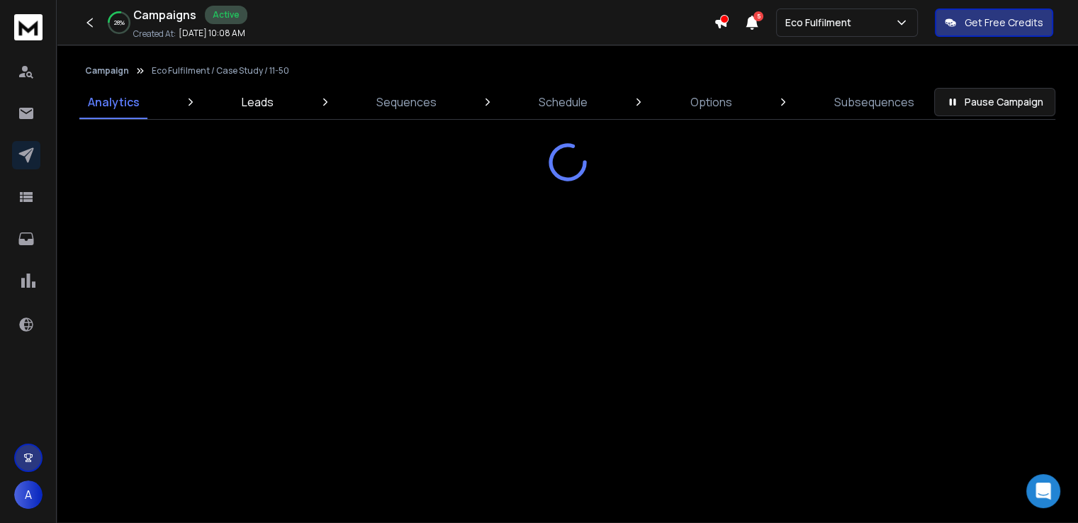
click at [252, 101] on p "Leads" at bounding box center [258, 102] width 32 height 17
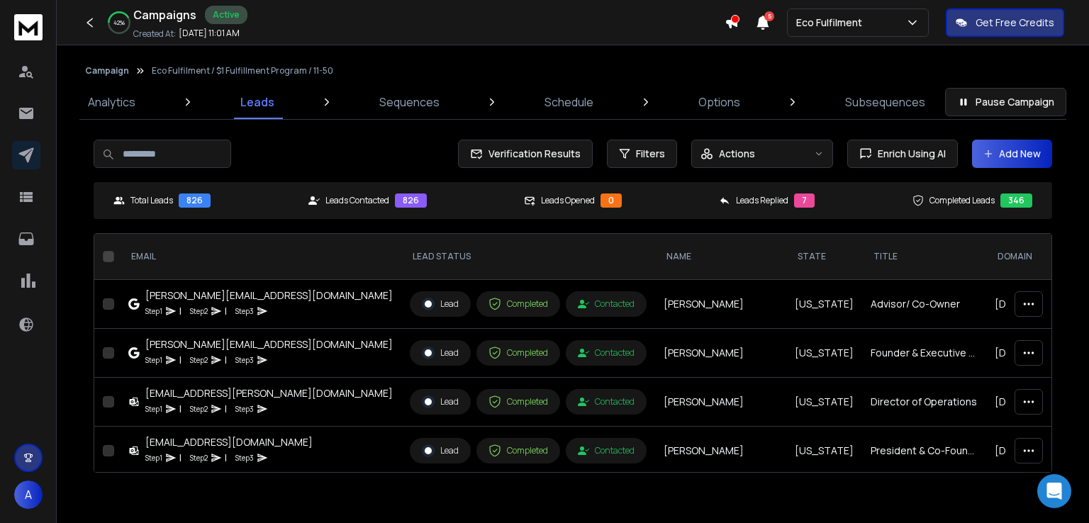
click at [1000, 160] on button "Add New" at bounding box center [1012, 154] width 80 height 28
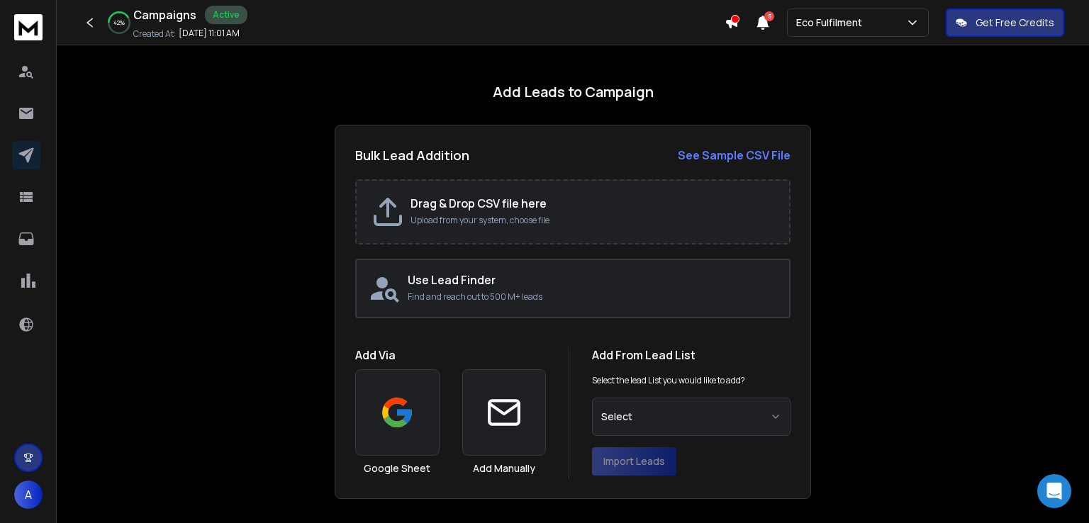
click at [469, 227] on div "Drag & Drop CSV file here Upload from your system, choose file" at bounding box center [593, 212] width 364 height 34
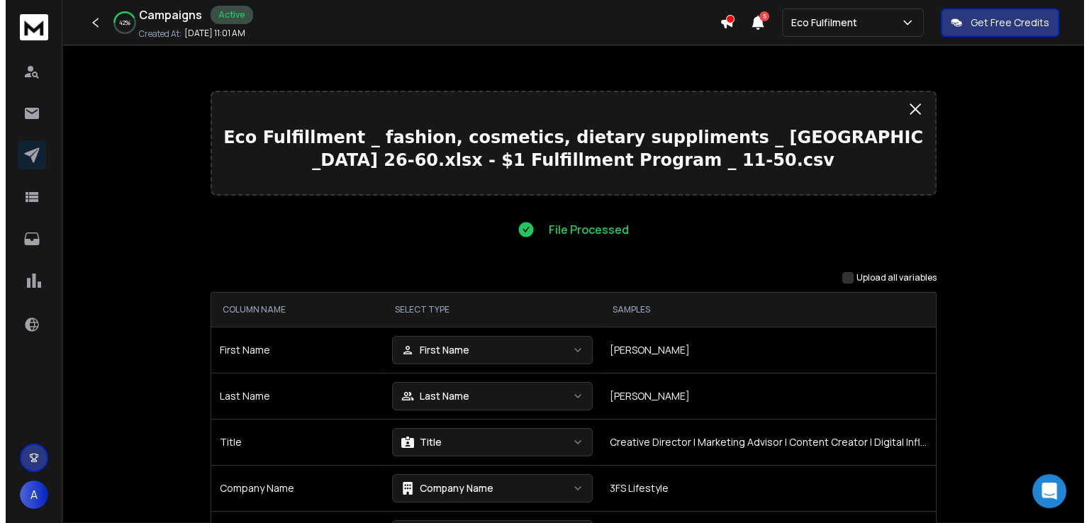
scroll to position [236, 0]
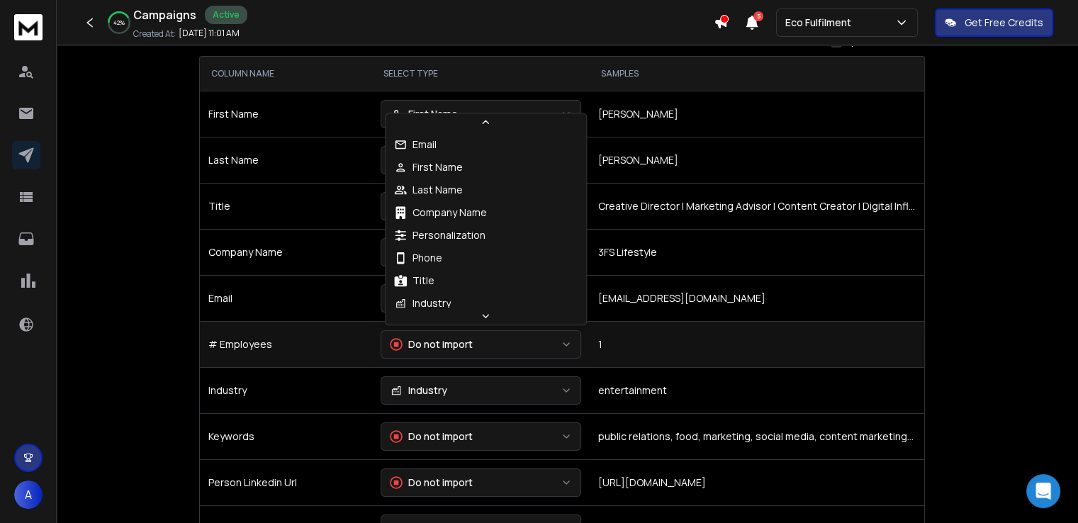
click at [440, 343] on div "Do not import" at bounding box center [431, 345] width 83 height 14
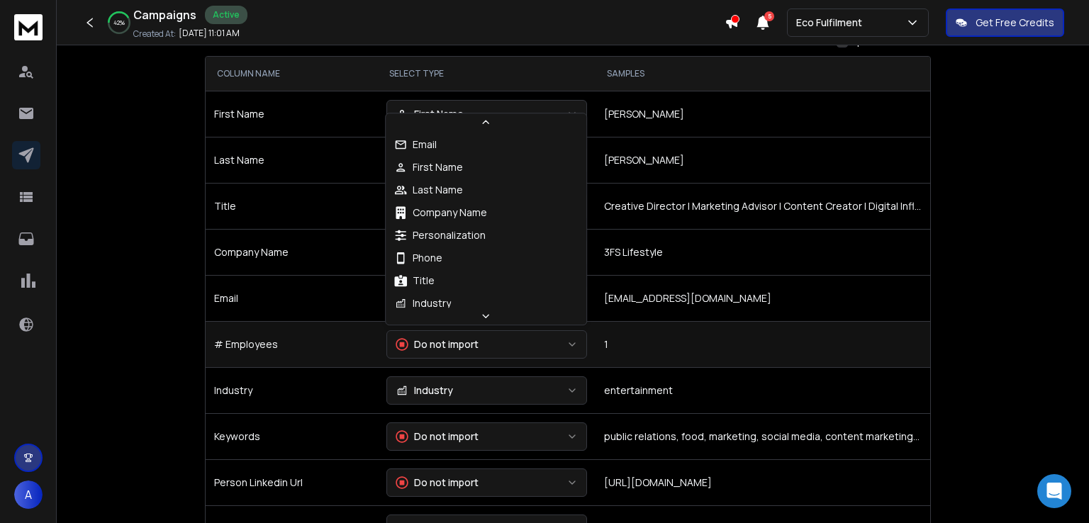
scroll to position [143, 0]
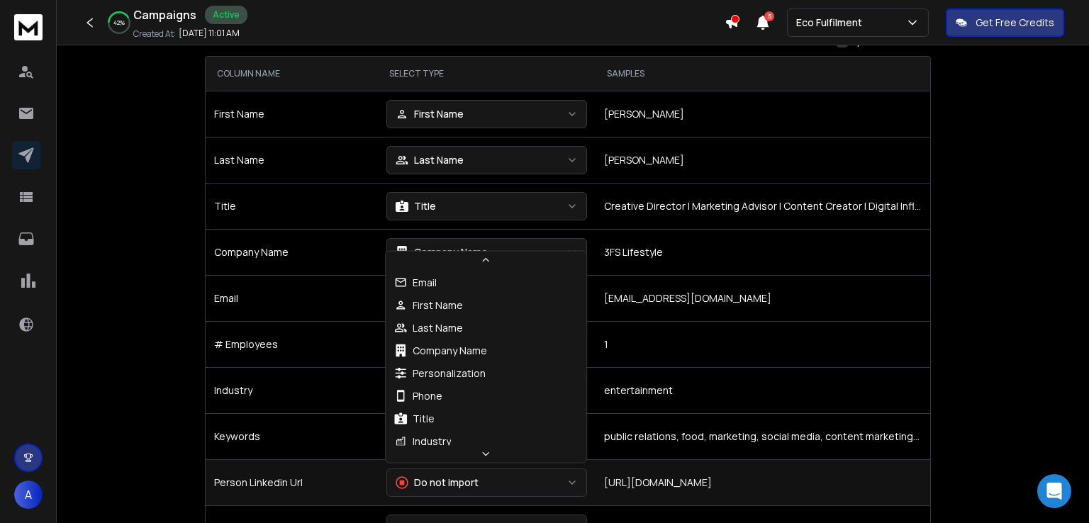
click at [435, 471] on button "Do not import" at bounding box center [486, 483] width 201 height 28
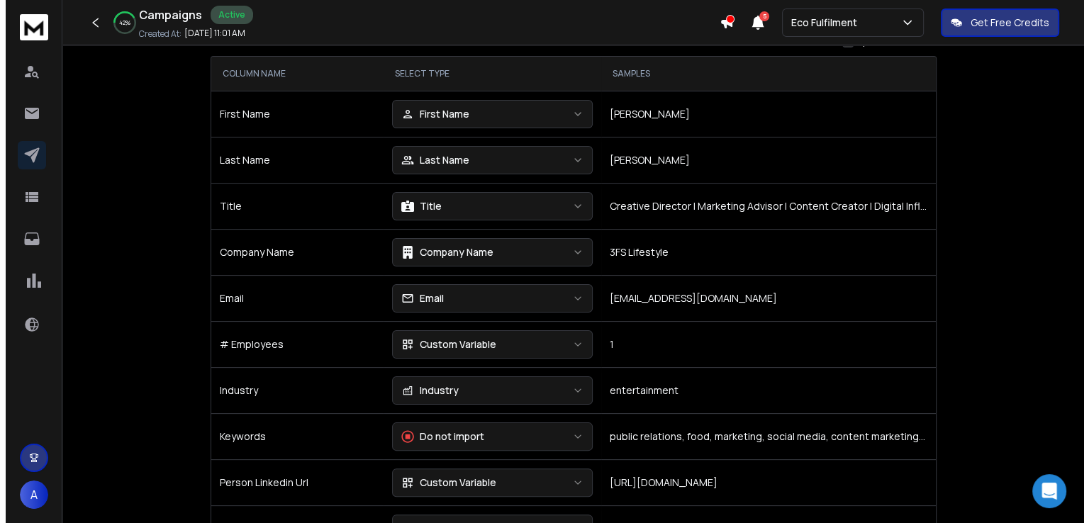
scroll to position [472, 0]
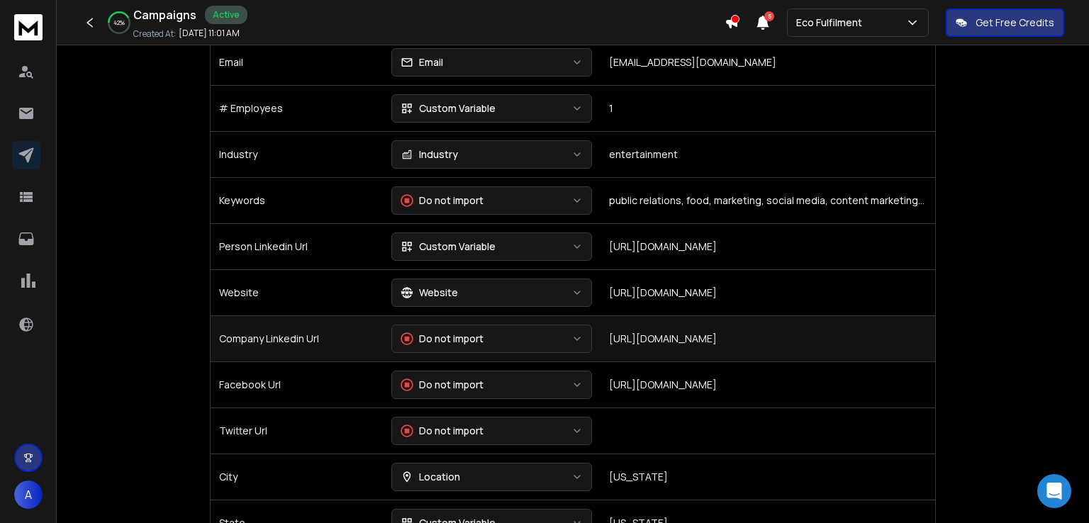
click at [435, 327] on button "Do not import" at bounding box center [491, 339] width 201 height 28
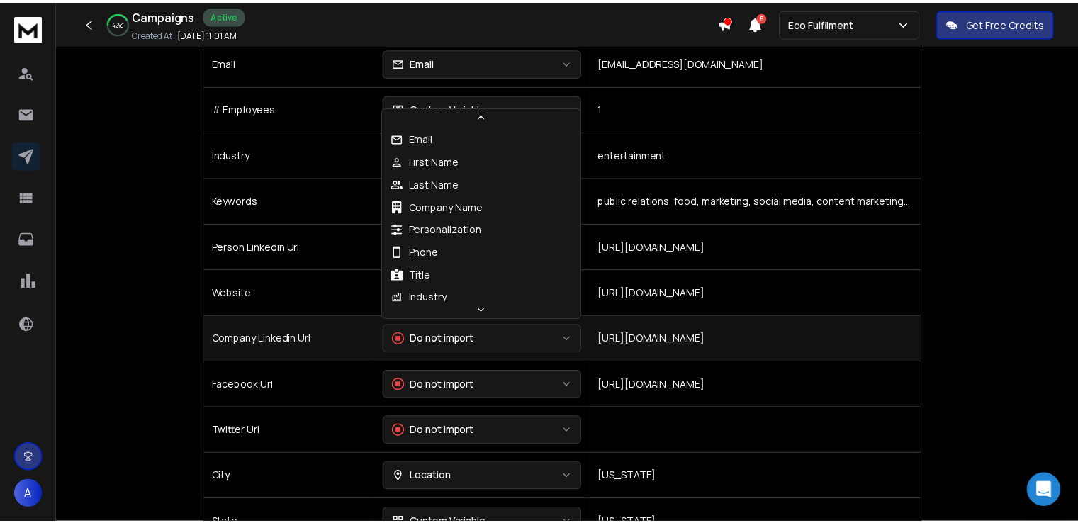
scroll to position [143, 0]
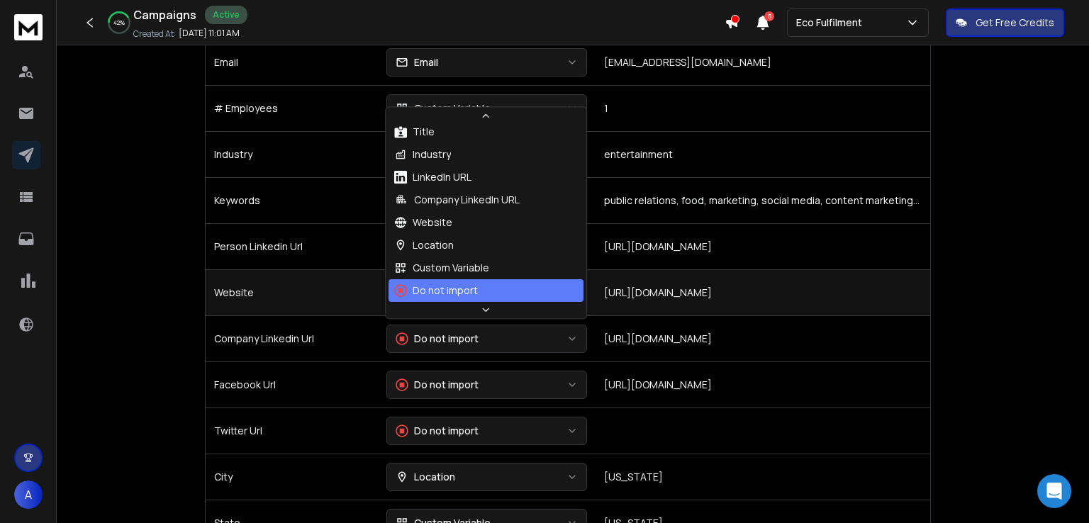
click at [323, 298] on td "Website" at bounding box center [292, 292] width 172 height 46
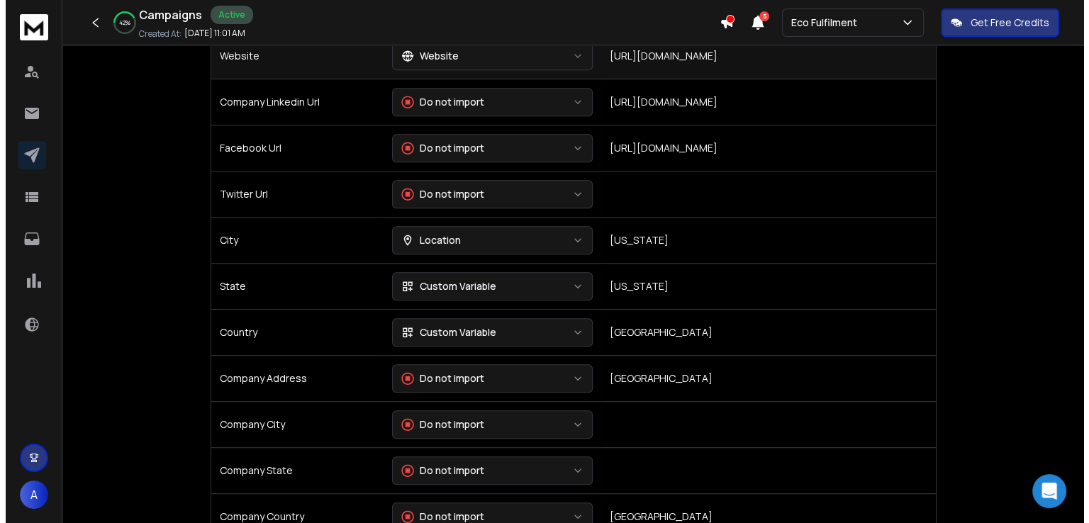
scroll to position [1034, 0]
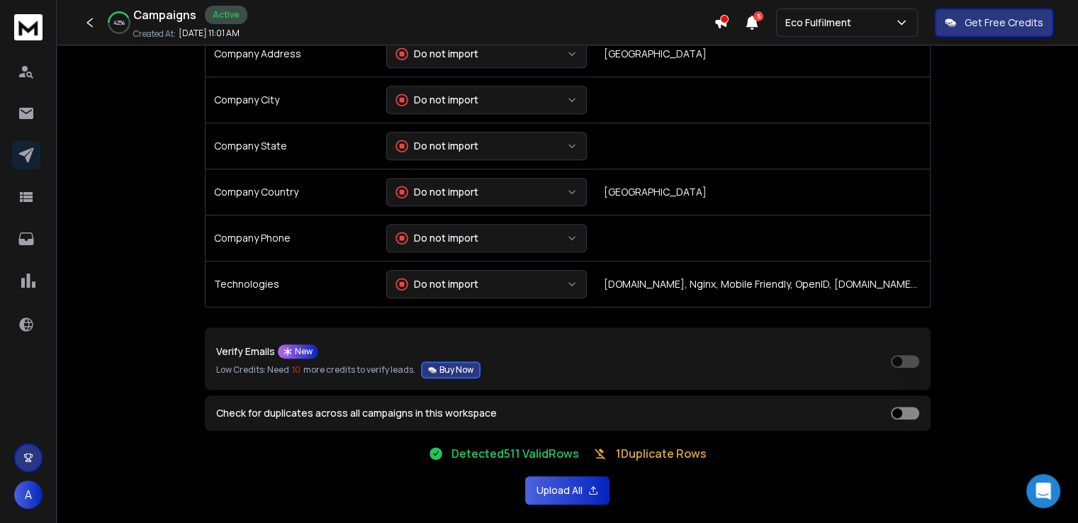
click at [542, 483] on button "Upload All" at bounding box center [567, 490] width 84 height 28
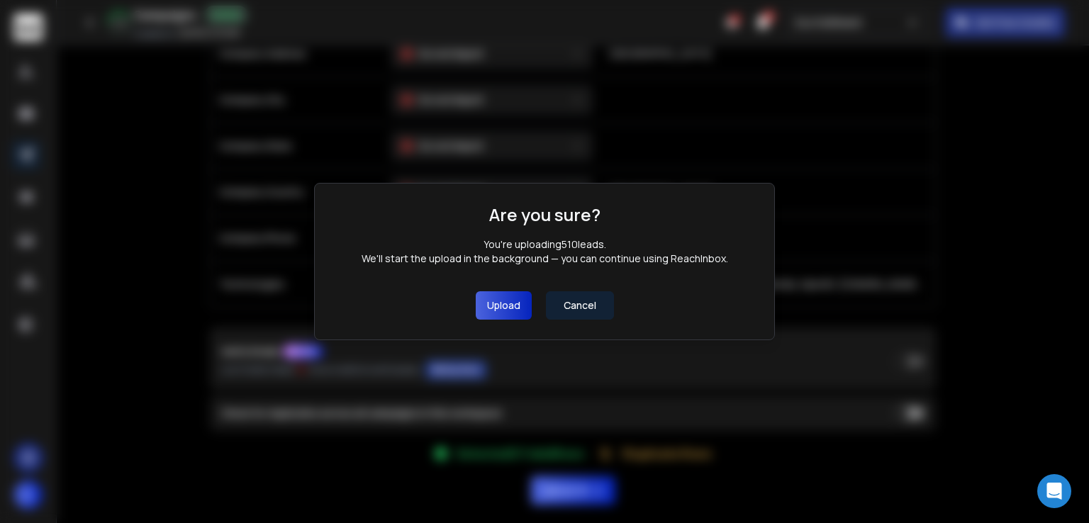
click at [487, 310] on button "Upload" at bounding box center [504, 305] width 56 height 28
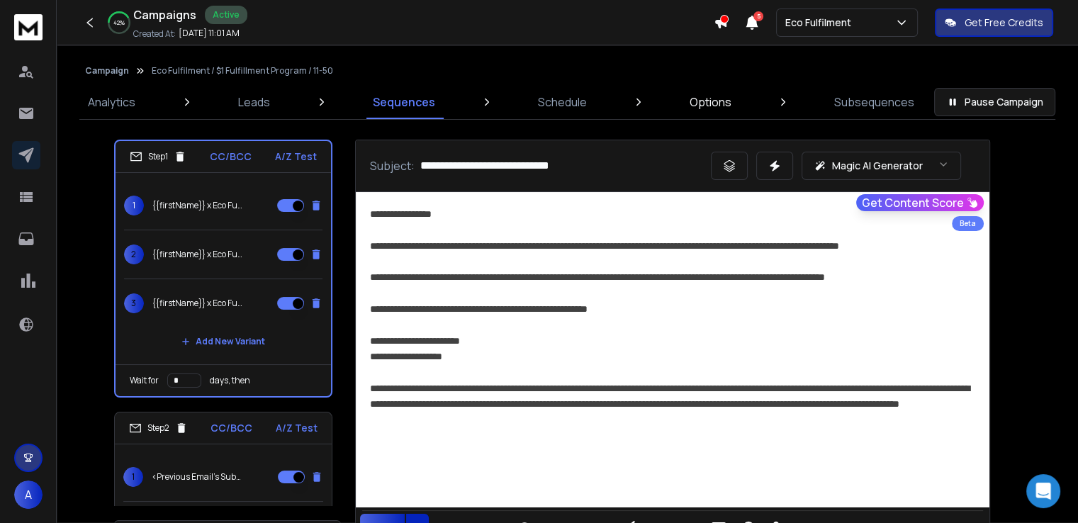
click at [706, 95] on p "Options" at bounding box center [711, 102] width 42 height 17
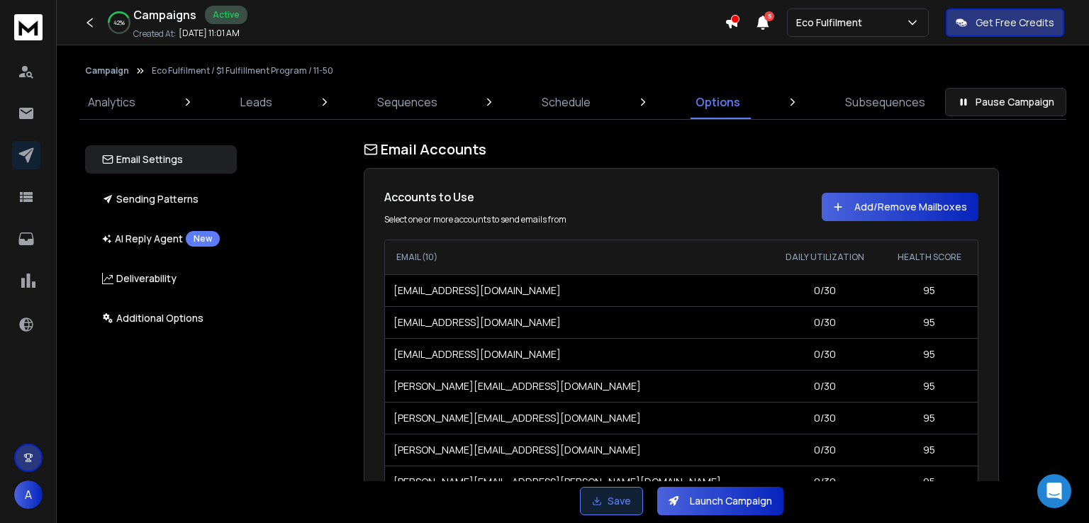
click at [619, 502] on button "Save" at bounding box center [611, 501] width 63 height 28
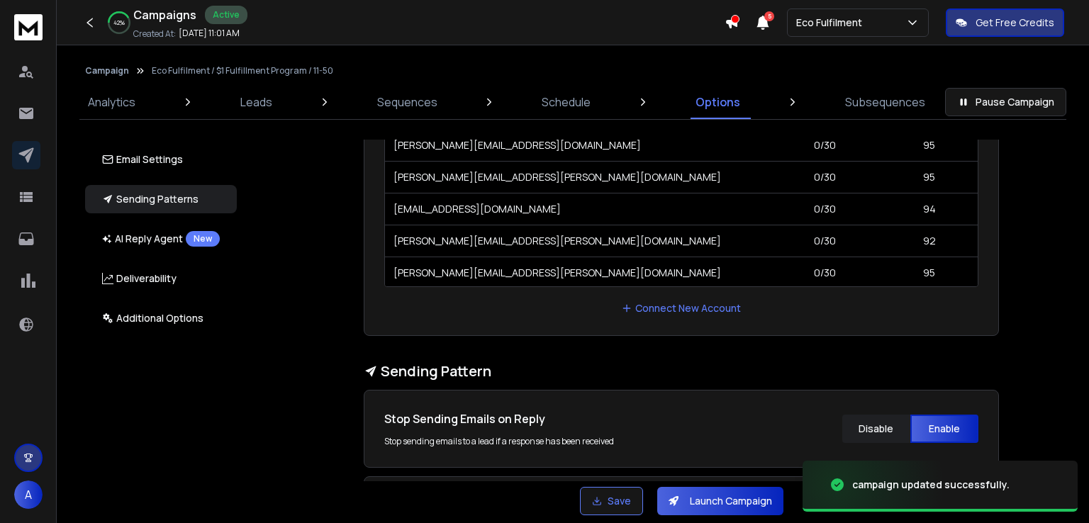
scroll to position [709, 0]
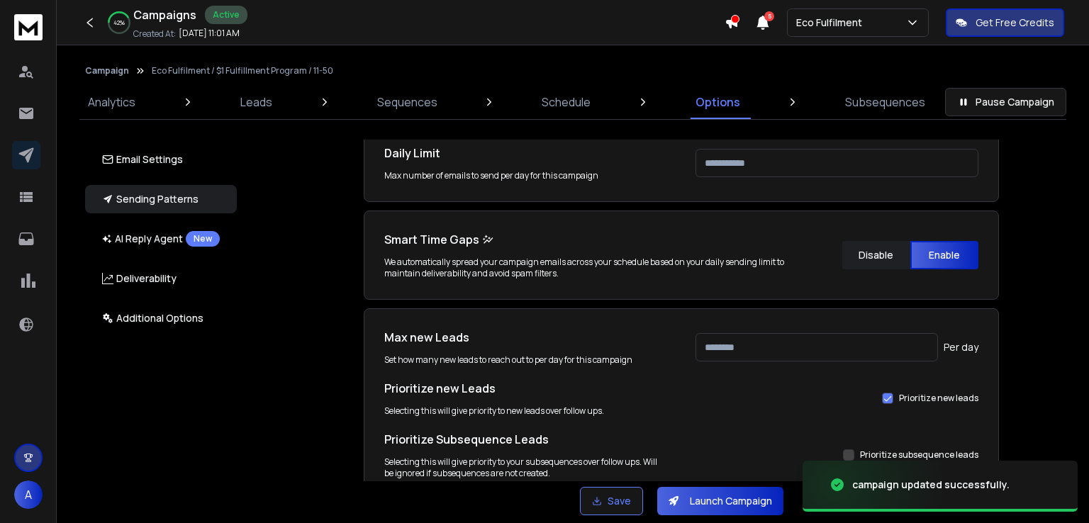
click at [718, 508] on button "Launch Campaign" at bounding box center [720, 501] width 126 height 28
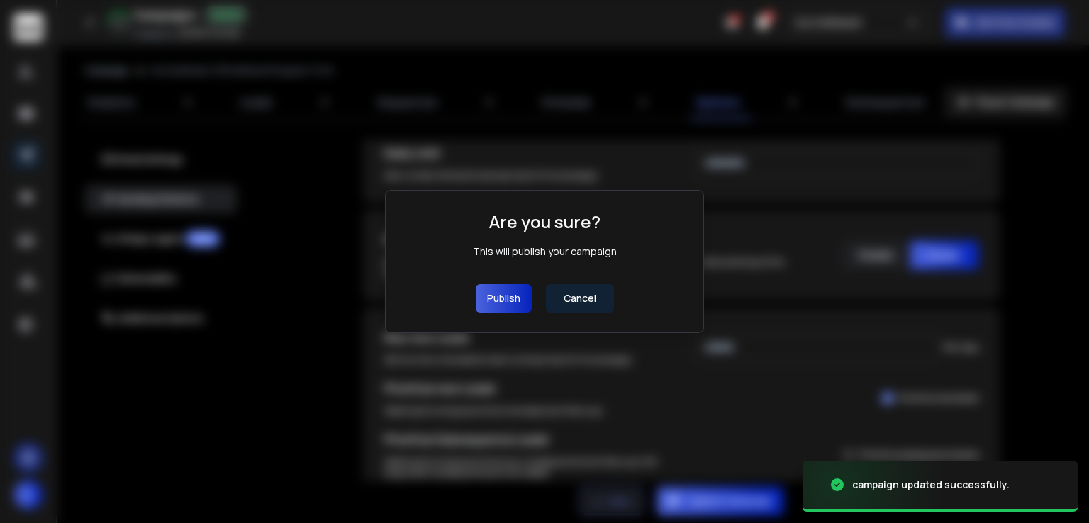
click at [527, 299] on button "Publish" at bounding box center [504, 298] width 56 height 28
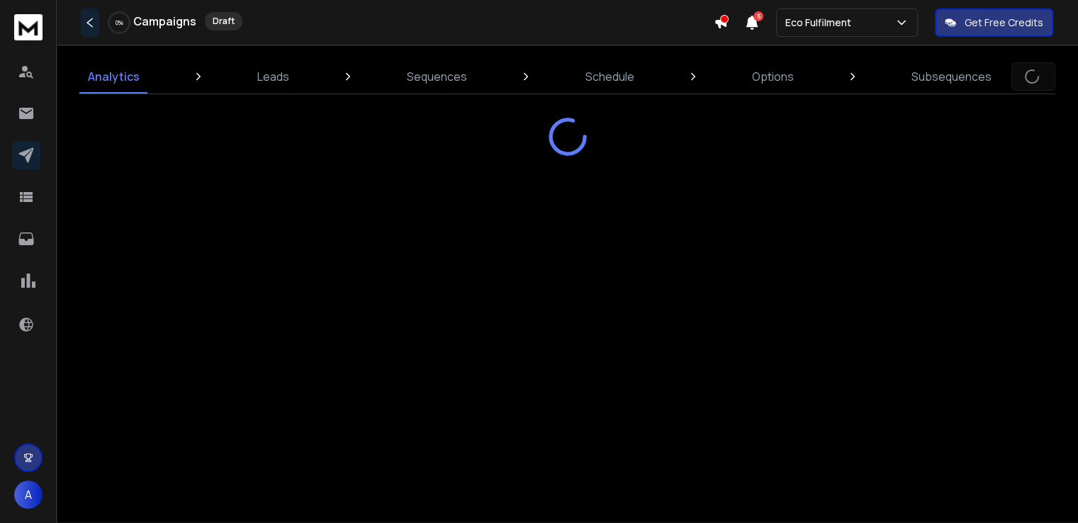
click at [91, 23] on icon at bounding box center [90, 22] width 13 height 13
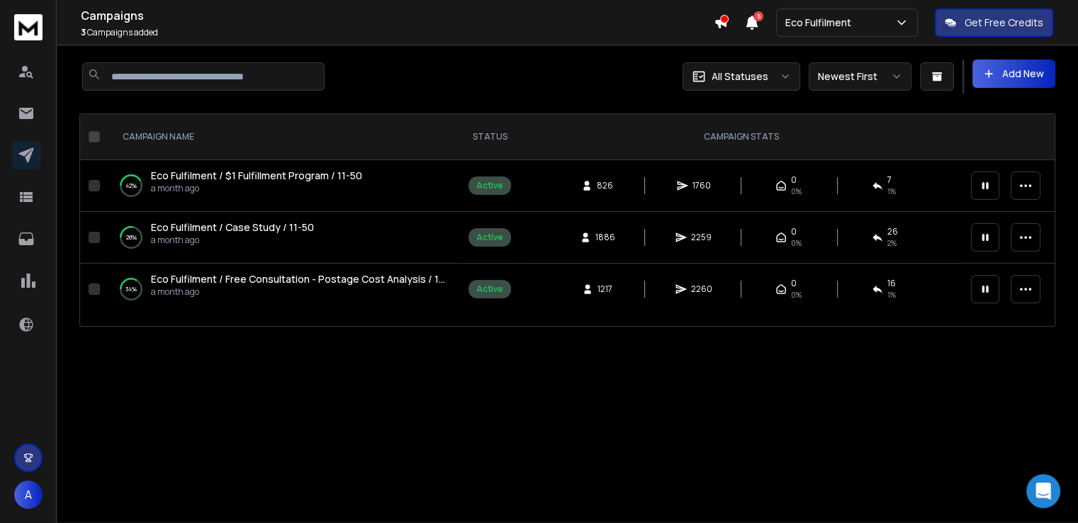
click at [280, 284] on span "Eco Fulfilment / Free Consultation - Postage Cost Analysis / 11-25" at bounding box center [305, 278] width 308 height 13
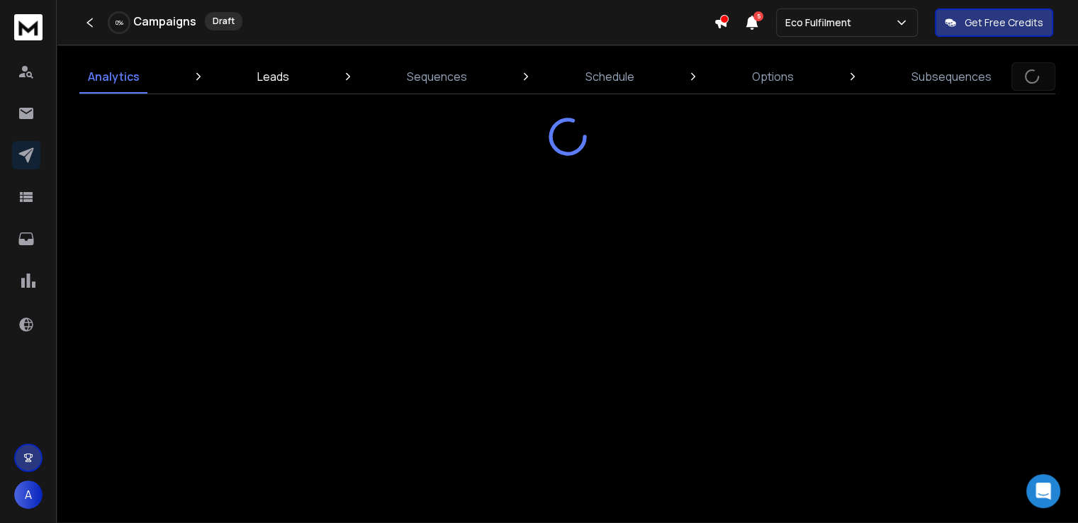
click at [268, 83] on p "Leads" at bounding box center [273, 76] width 32 height 17
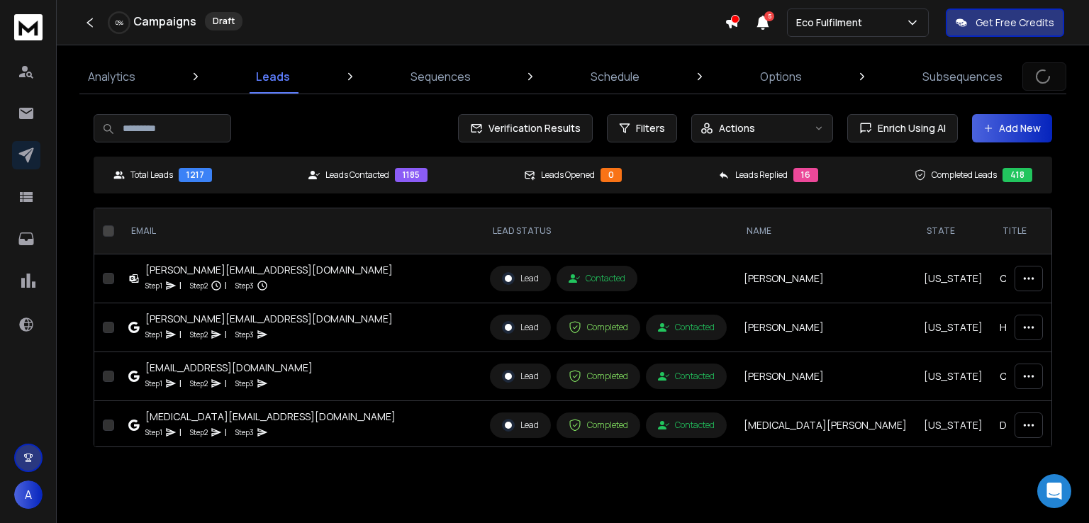
click at [1015, 125] on button "Add New" at bounding box center [1012, 128] width 80 height 28
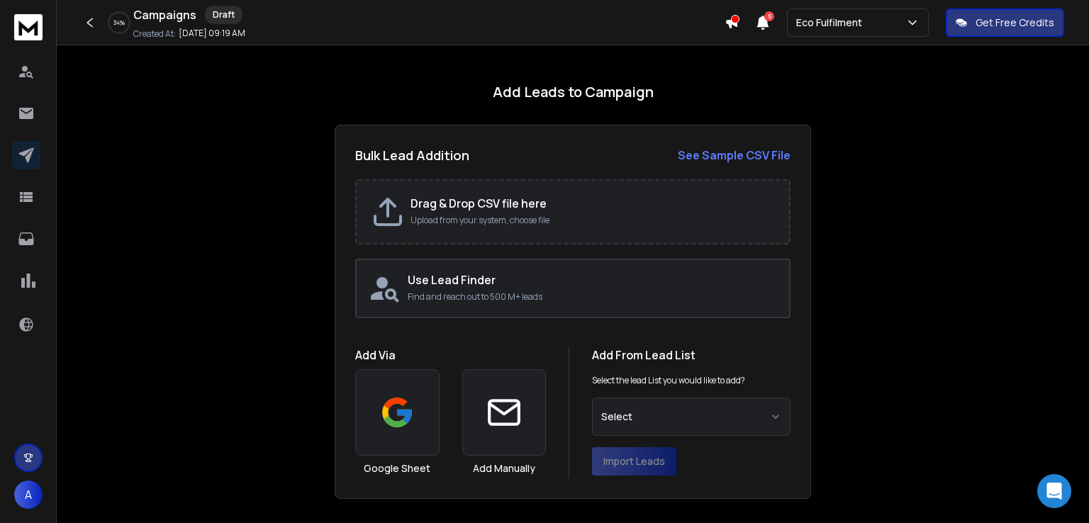
click at [497, 210] on h2 "Drag & Drop CSV file here" at bounding box center [593, 203] width 364 height 17
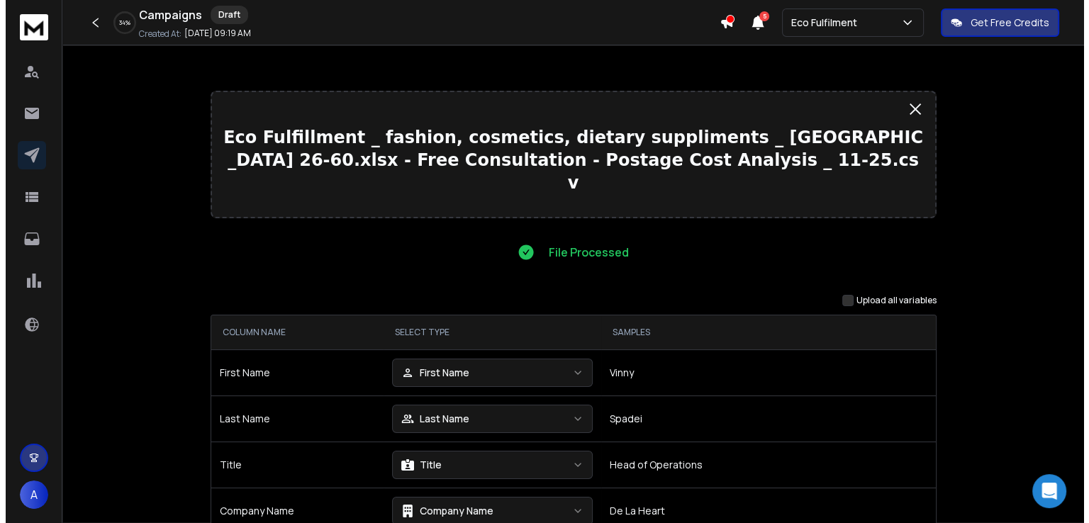
scroll to position [236, 0]
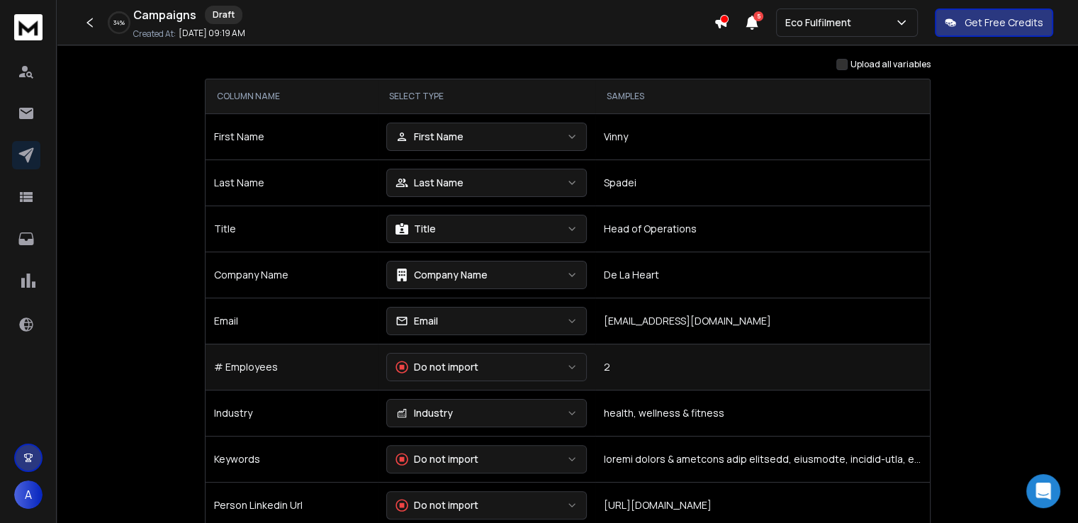
click at [476, 353] on button "Do not import" at bounding box center [486, 367] width 201 height 28
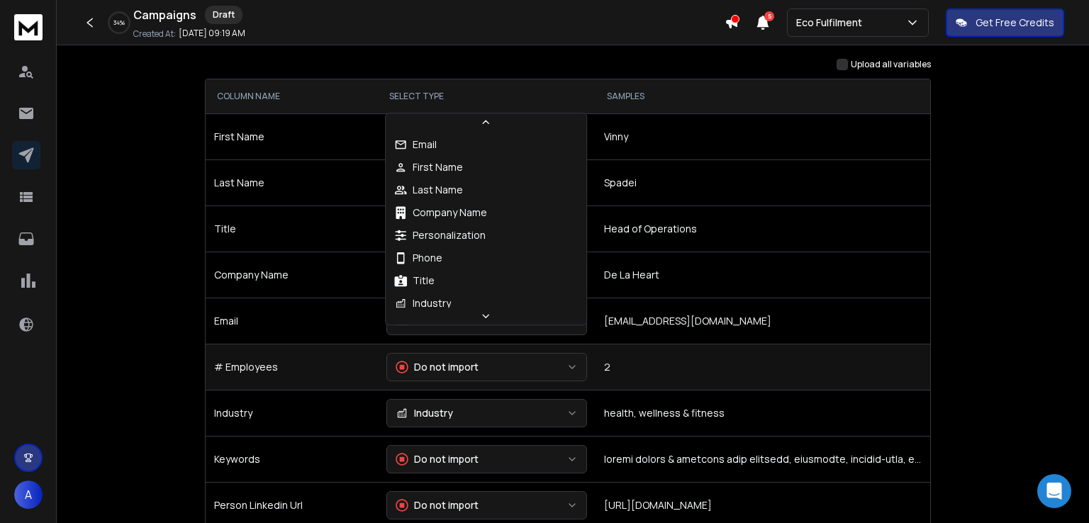
scroll to position [143, 0]
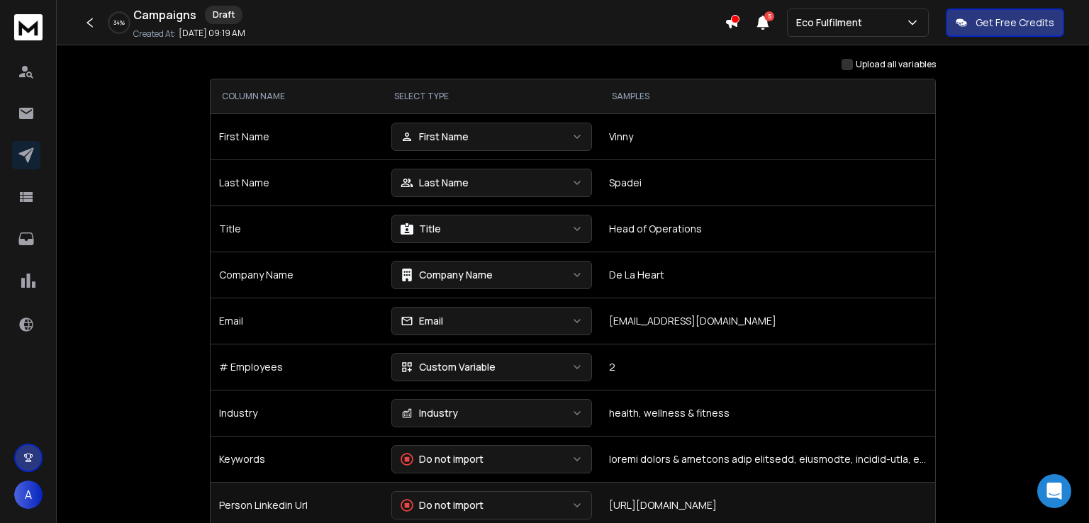
click at [467, 498] on div "Do not import" at bounding box center [442, 505] width 83 height 14
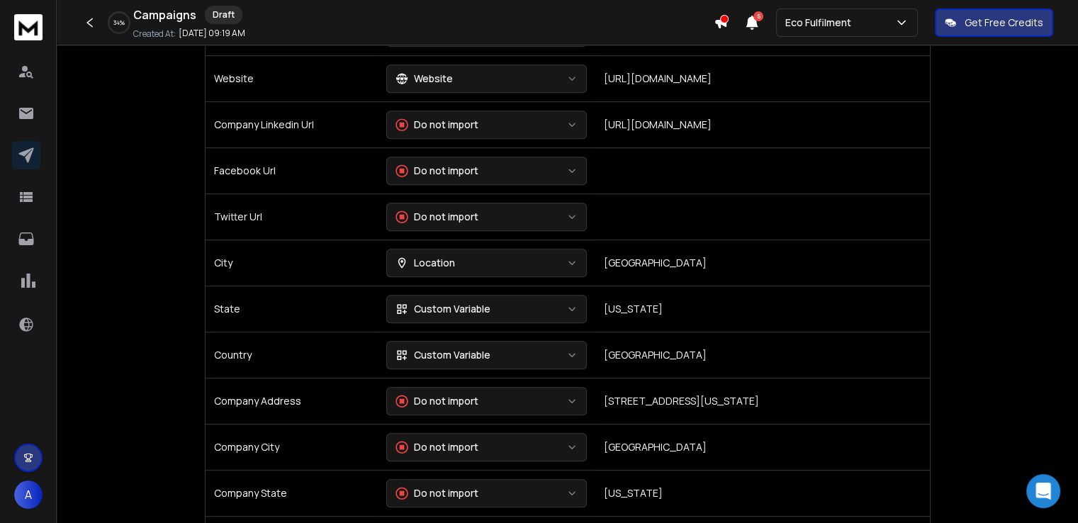
scroll to position [1034, 0]
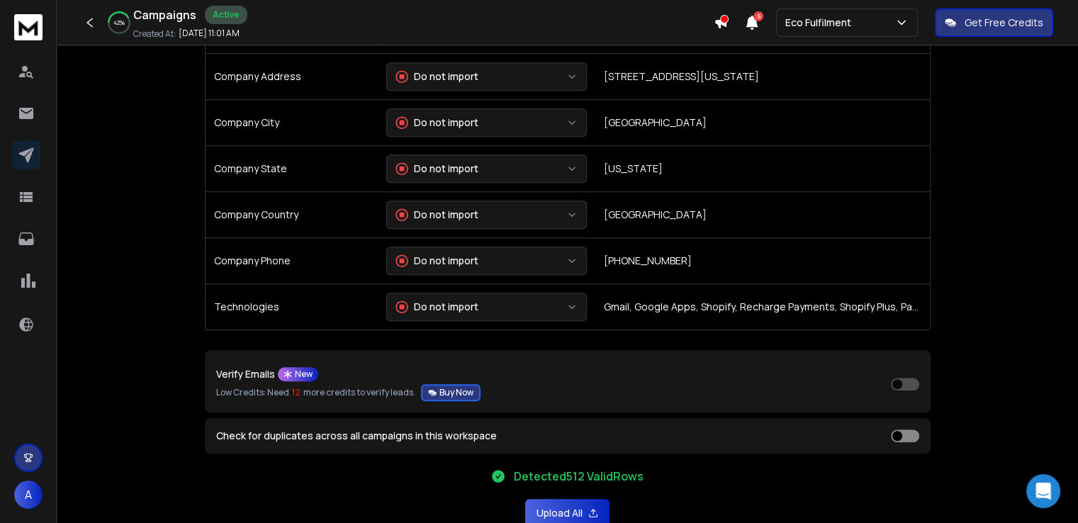
click at [547, 499] on button "Upload All" at bounding box center [567, 513] width 84 height 28
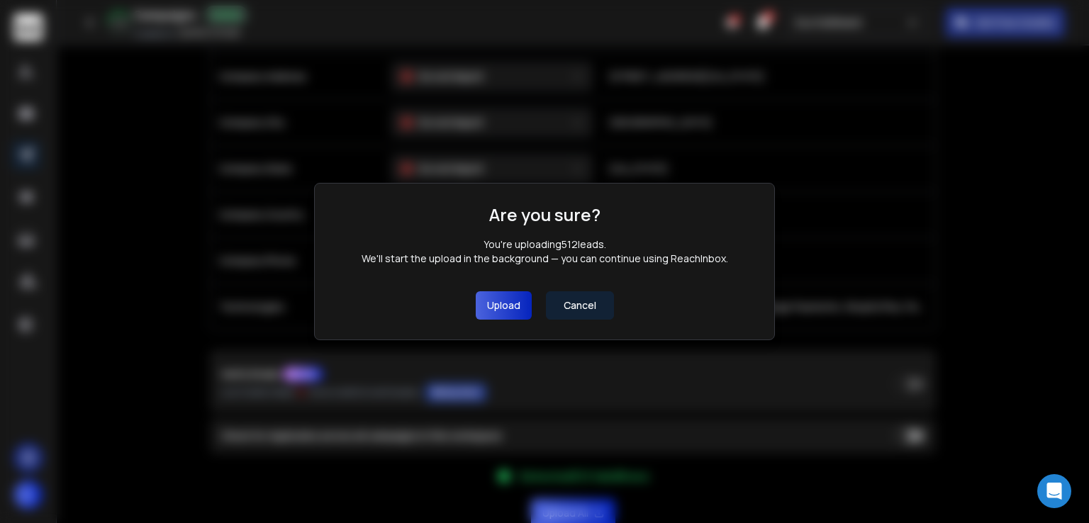
click at [501, 310] on button "Upload" at bounding box center [504, 305] width 56 height 28
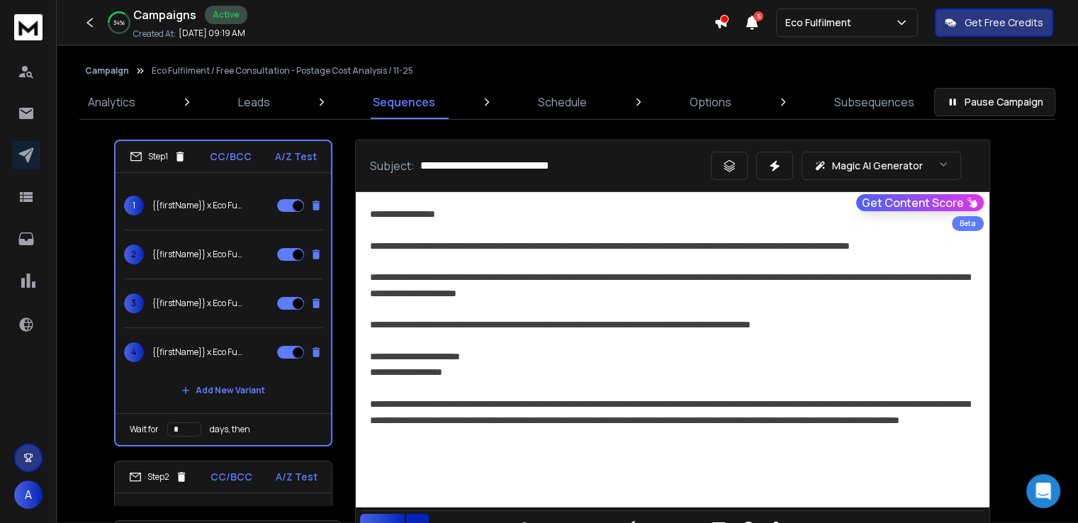
scroll to position [45, 0]
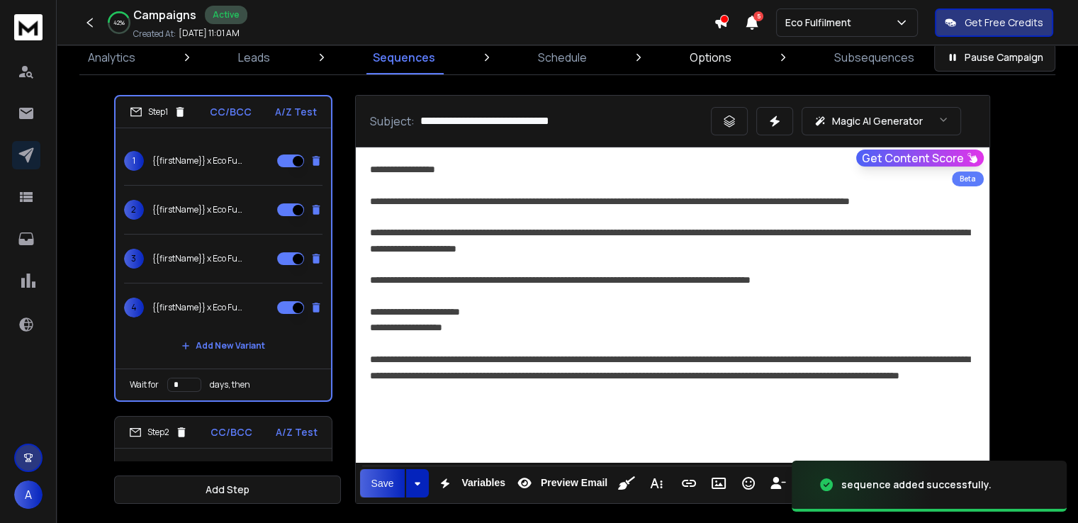
click at [698, 60] on p "Options" at bounding box center [711, 57] width 42 height 17
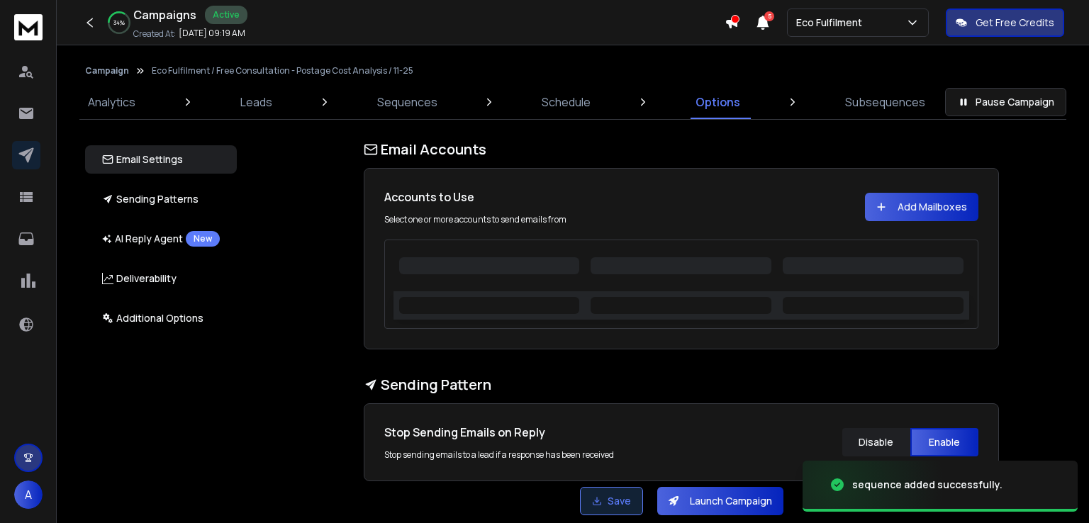
click at [593, 496] on icon "submit" at bounding box center [597, 501] width 10 height 10
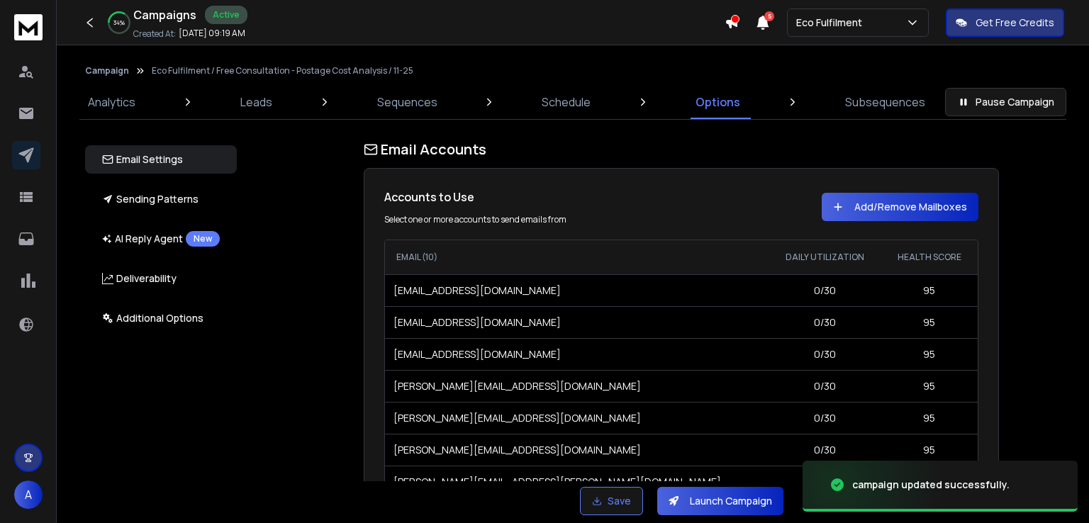
click at [702, 496] on button "Launch Campaign" at bounding box center [720, 501] width 126 height 28
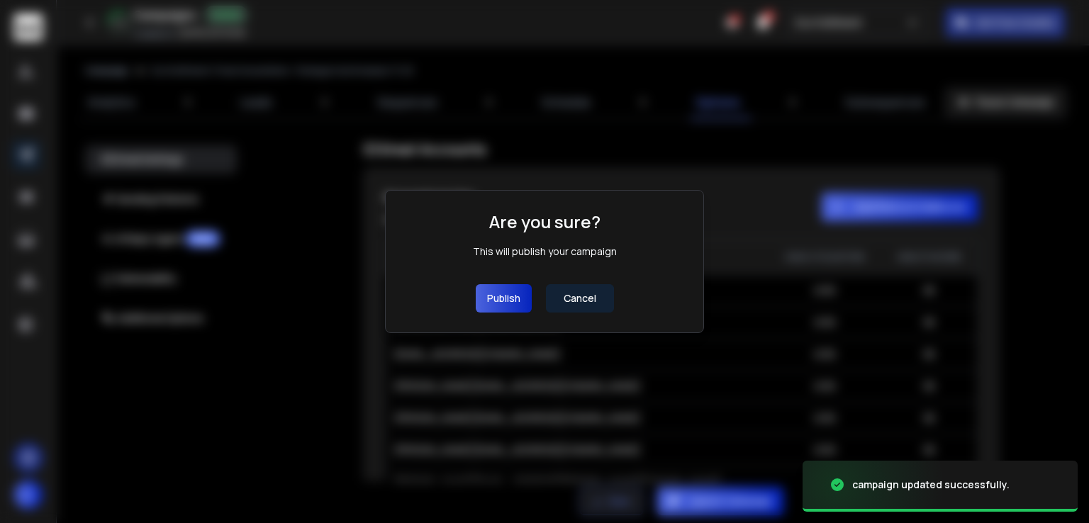
click at [527, 294] on button "Publish" at bounding box center [504, 298] width 56 height 28
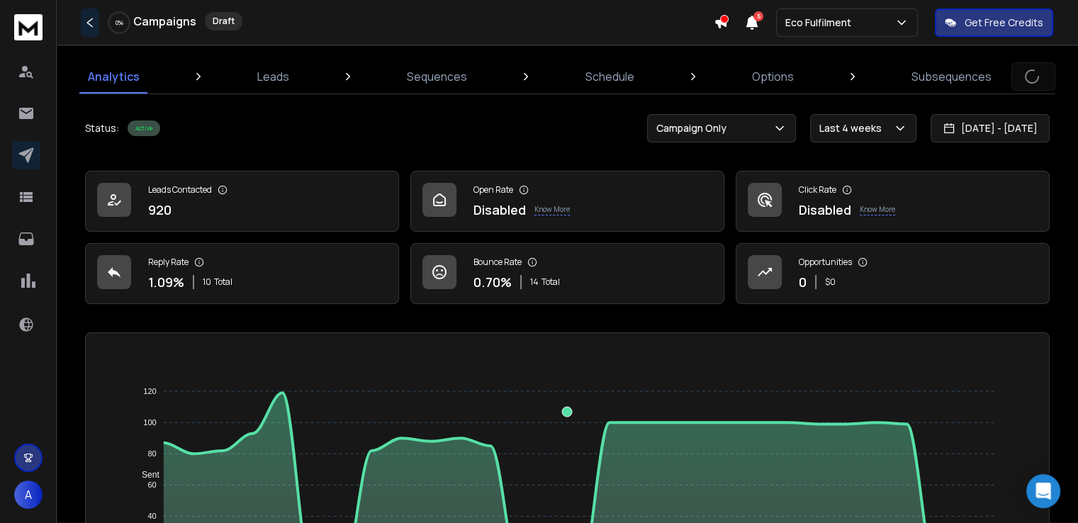
click at [92, 21] on icon at bounding box center [90, 22] width 13 height 13
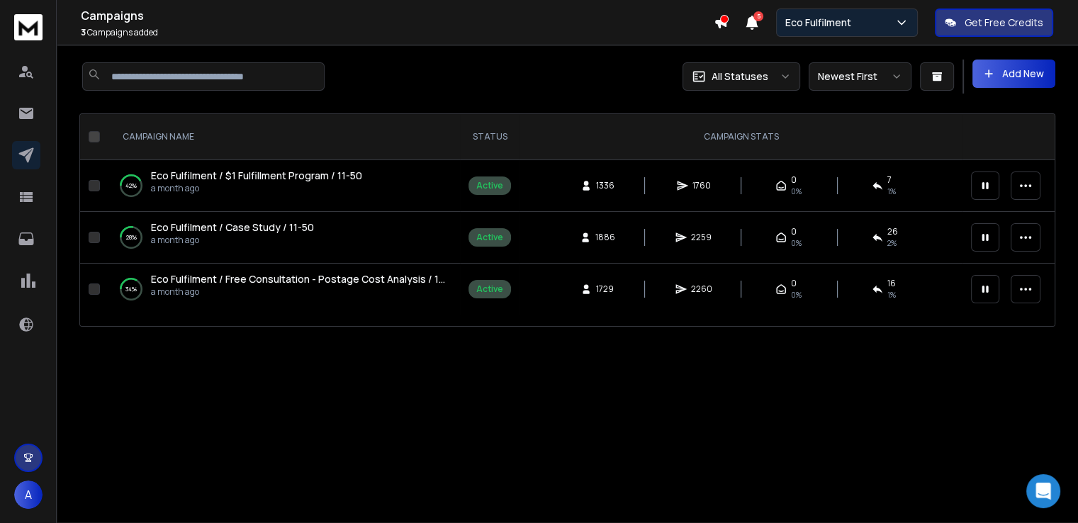
click at [876, 13] on button "Eco Fulfilment" at bounding box center [847, 23] width 142 height 28
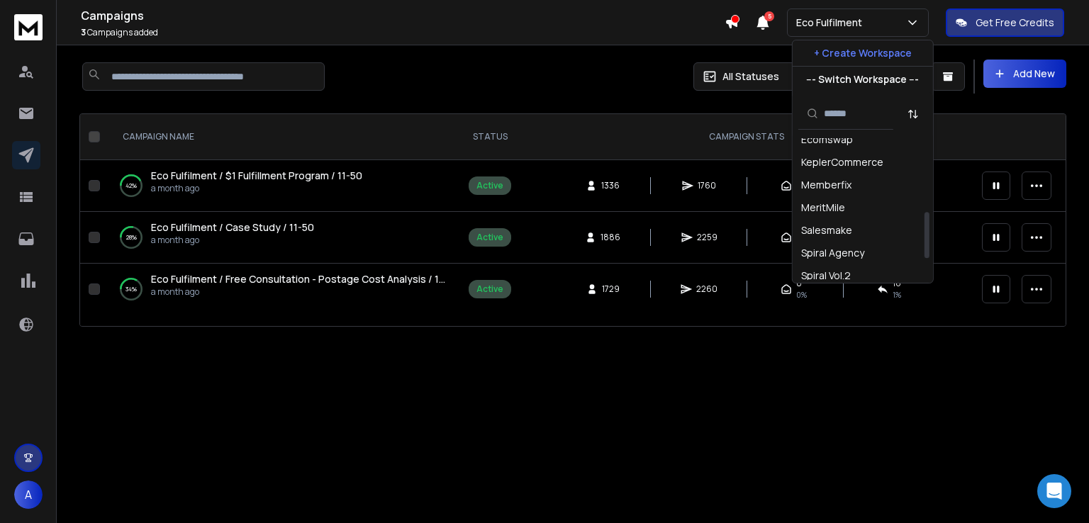
scroll to position [289, 0]
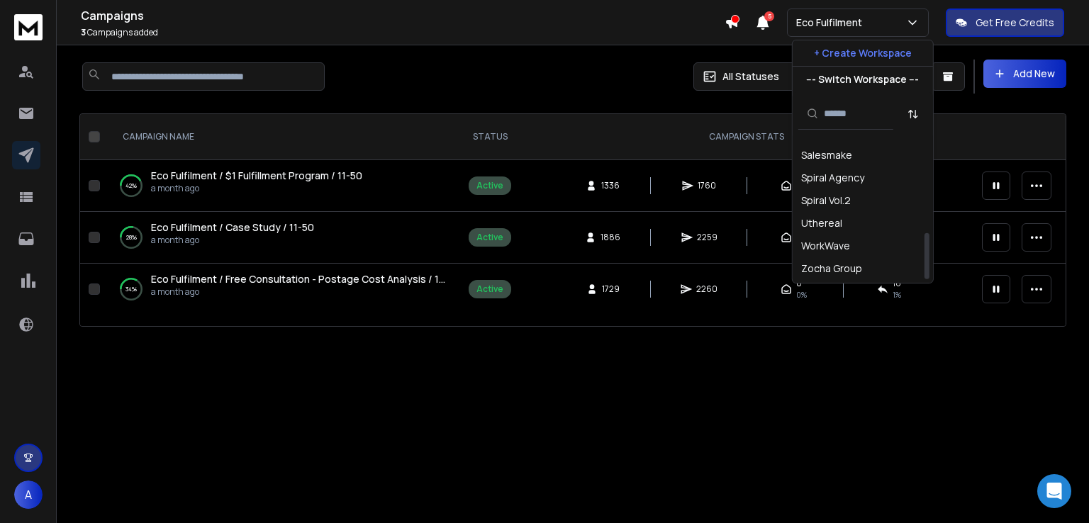
drag, startPoint x: 929, startPoint y: 158, endPoint x: 932, endPoint y: 255, distance: 96.5
click at [930, 255] on div at bounding box center [927, 256] width 5 height 46
